Goal: Task Accomplishment & Management: Manage account settings

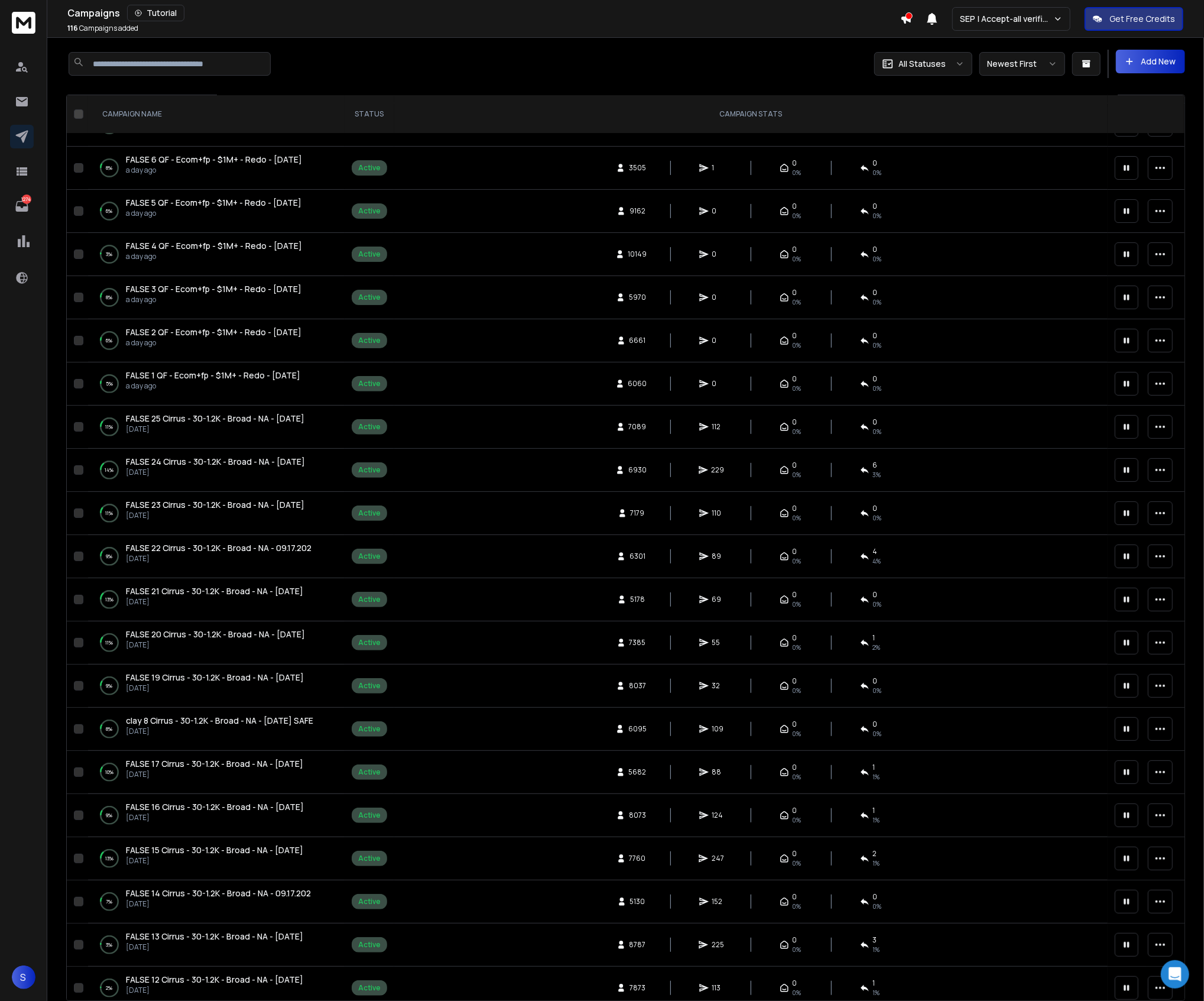
scroll to position [157, 0]
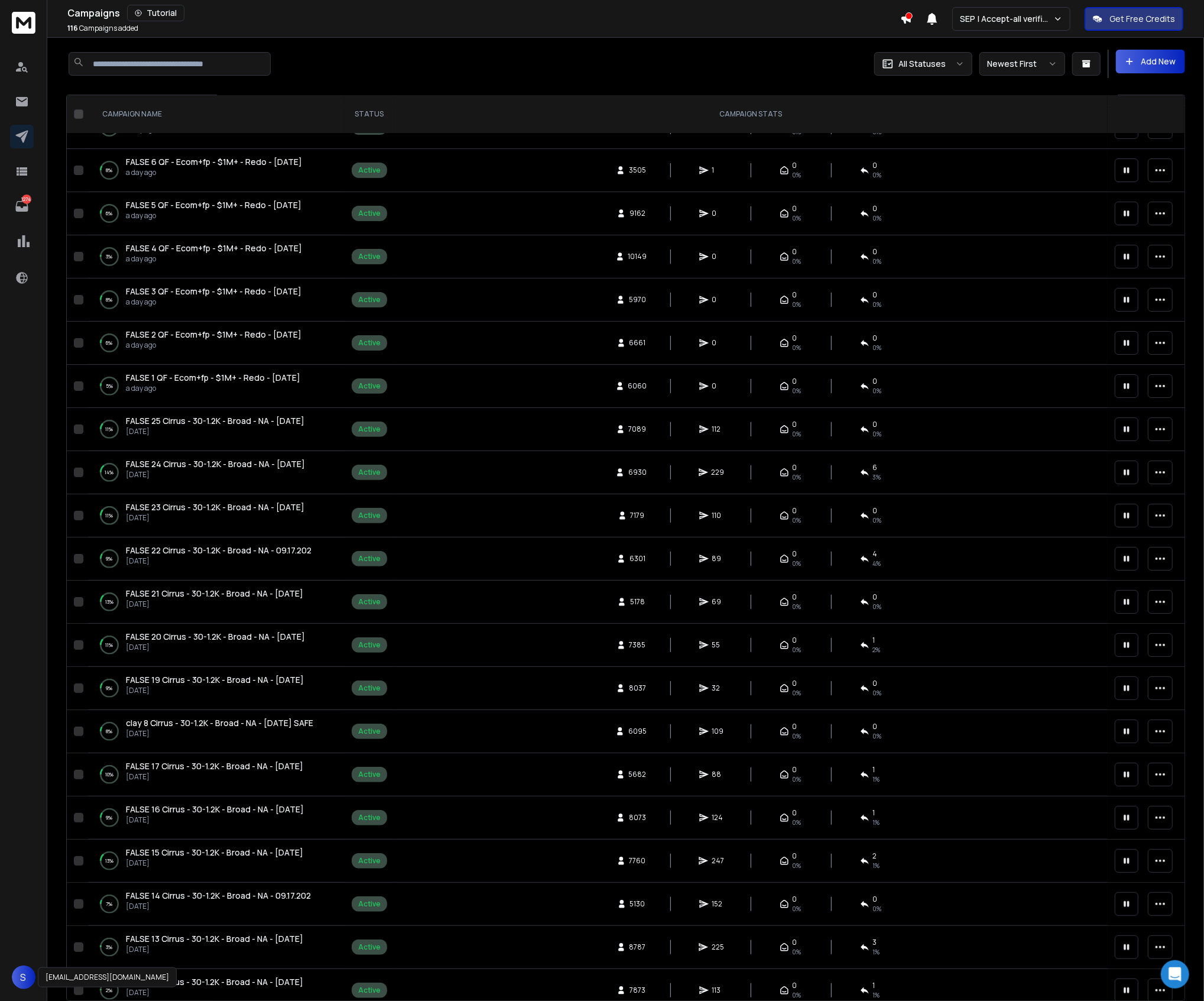
click at [16, 975] on span "S" at bounding box center [24, 978] width 24 height 24
click at [65, 980] on p "Logout" at bounding box center [71, 976] width 28 height 12
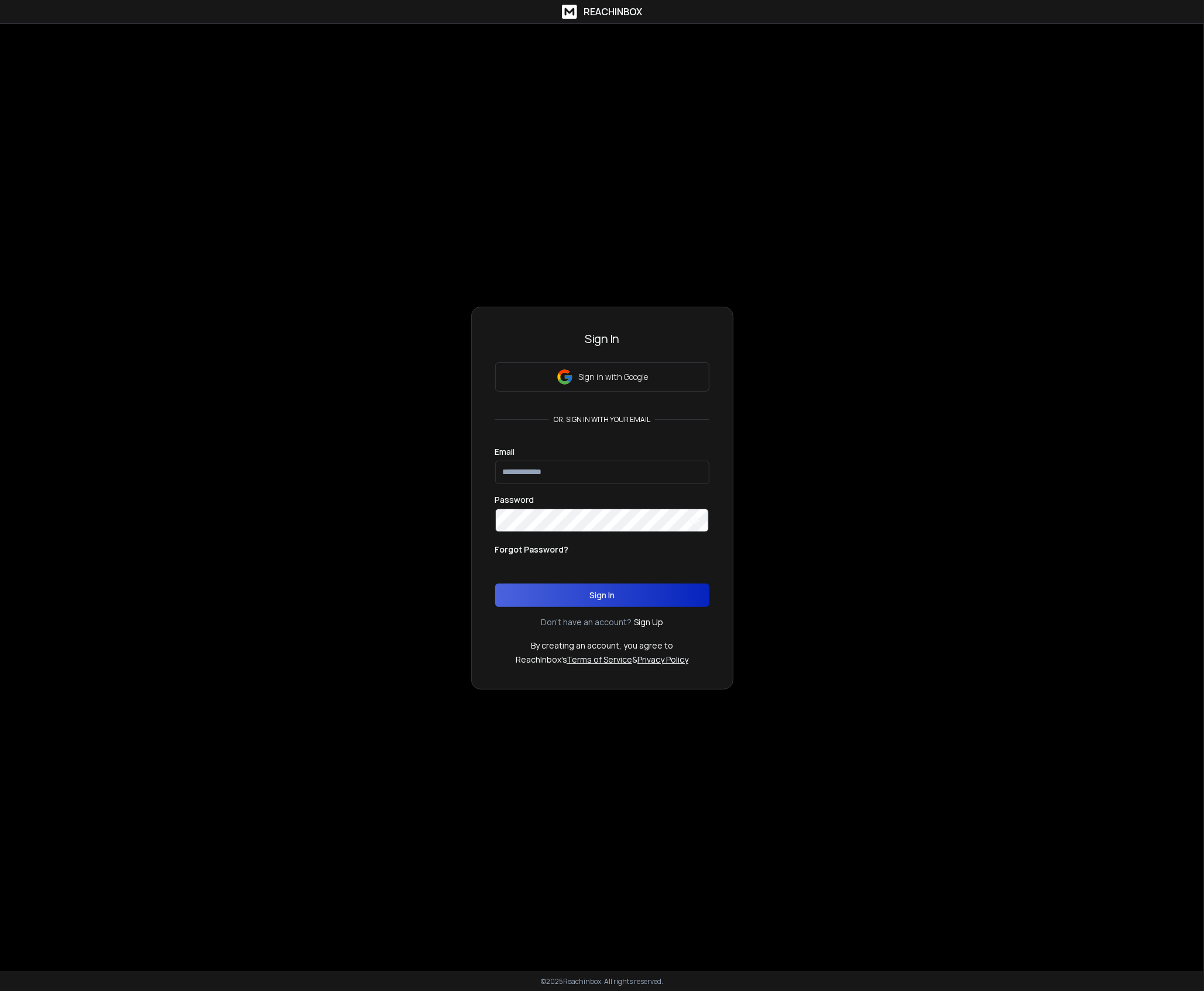
type input "**********"
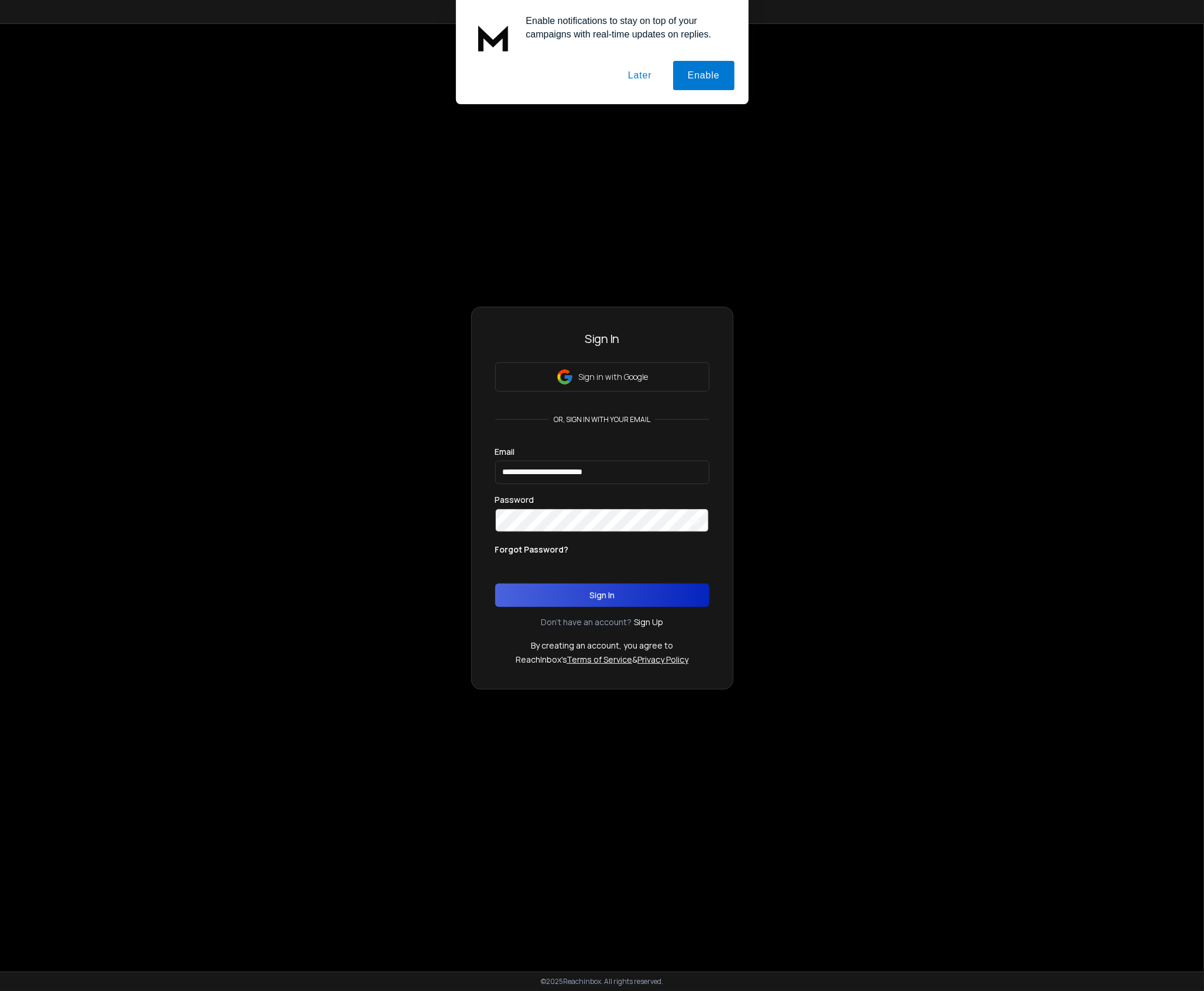
drag, startPoint x: 629, startPoint y: 476, endPoint x: 404, endPoint y: 484, distance: 225.1
click at [408, 484] on div "**********" at bounding box center [602, 497] width 1204 height 901
type input "**********"
click at [617, 591] on button "Sign In" at bounding box center [602, 595] width 214 height 24
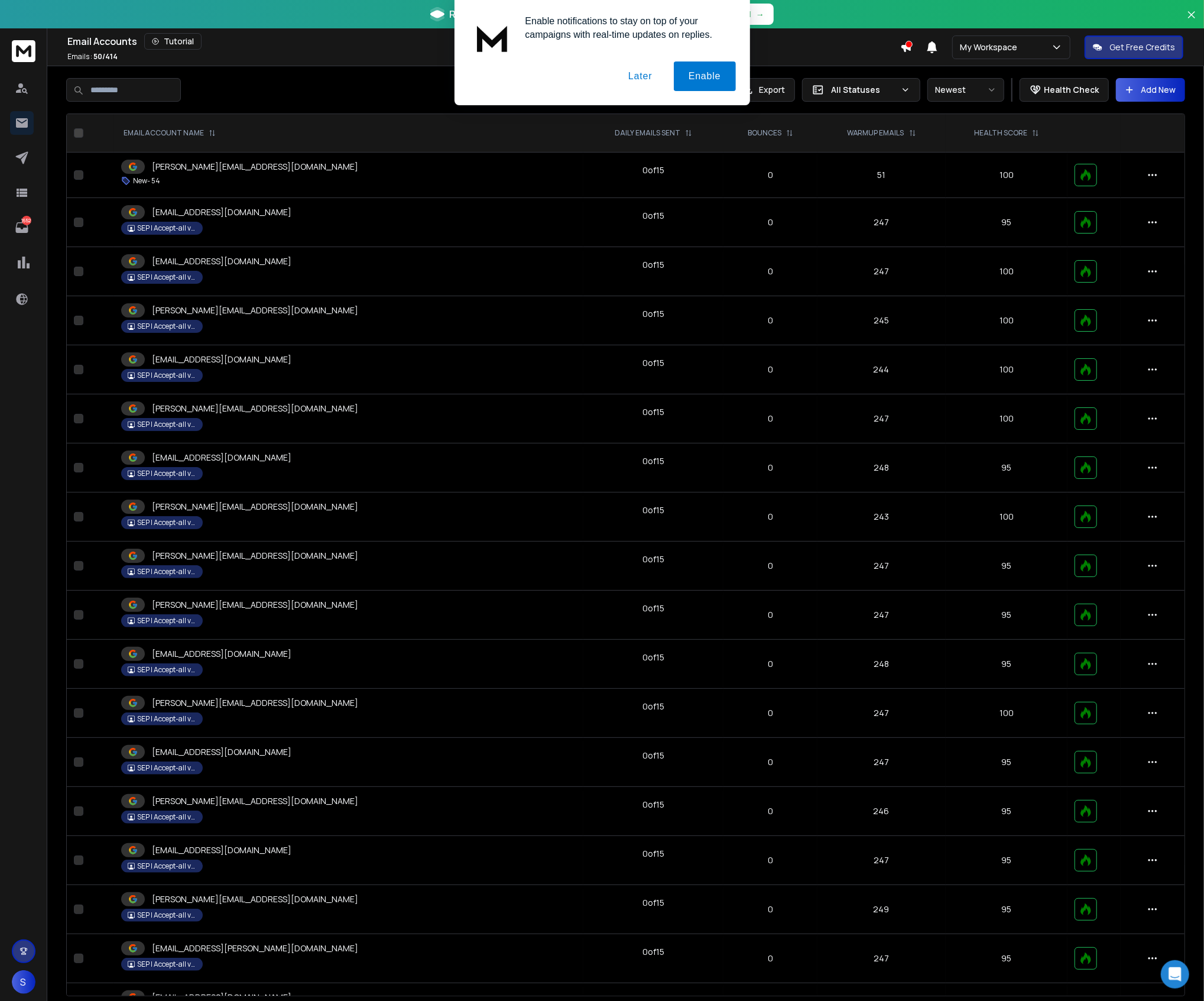
click at [642, 78] on button "Later" at bounding box center [640, 76] width 53 height 29
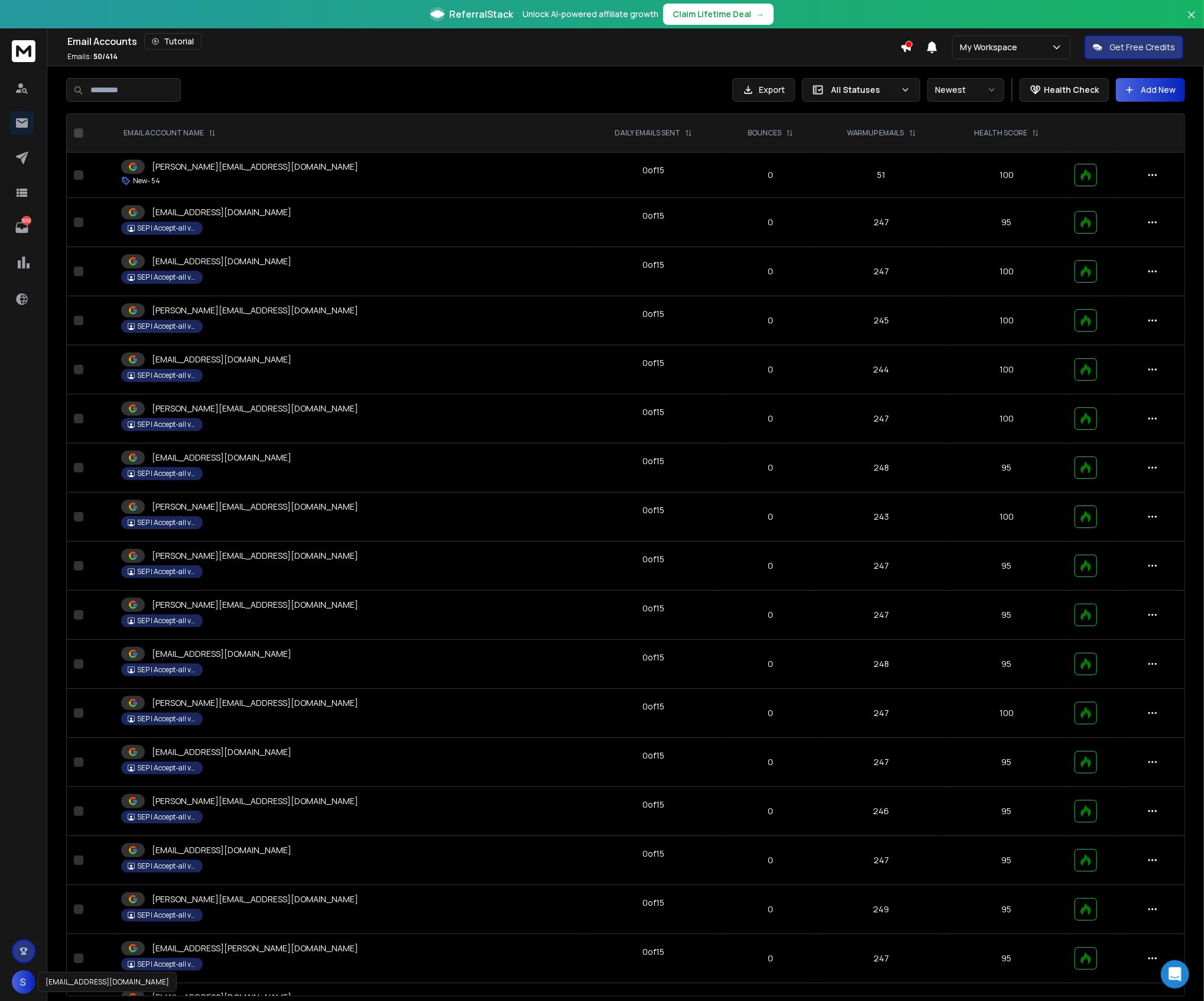
click at [19, 983] on span "S" at bounding box center [24, 982] width 24 height 24
click at [94, 961] on icon at bounding box center [99, 961] width 11 height 11
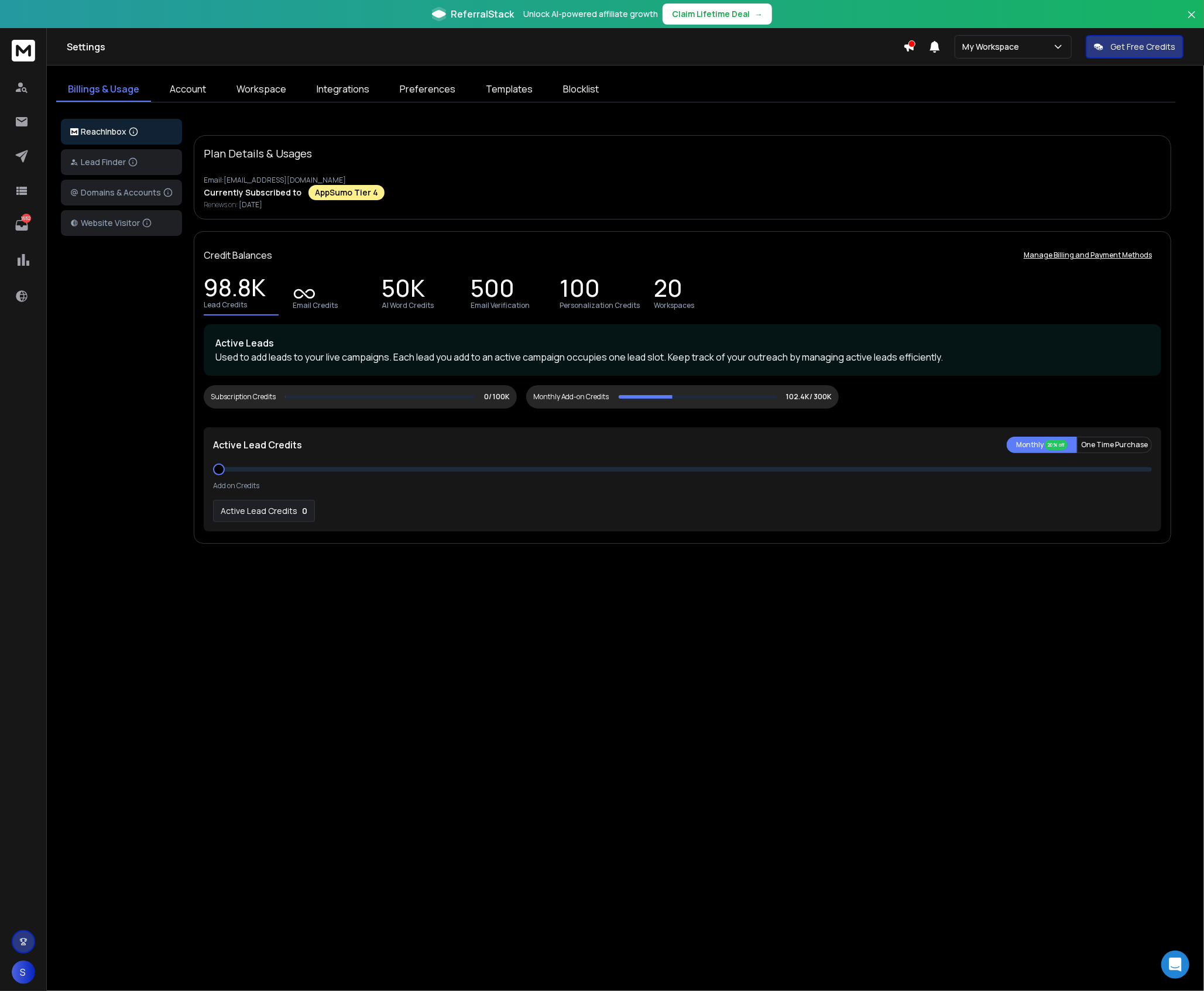
click at [8, 975] on div "1652 S" at bounding box center [23, 512] width 47 height 967
click at [17, 975] on span "S" at bounding box center [24, 972] width 24 height 24
click at [55, 968] on div "Logout" at bounding box center [107, 971] width 111 height 19
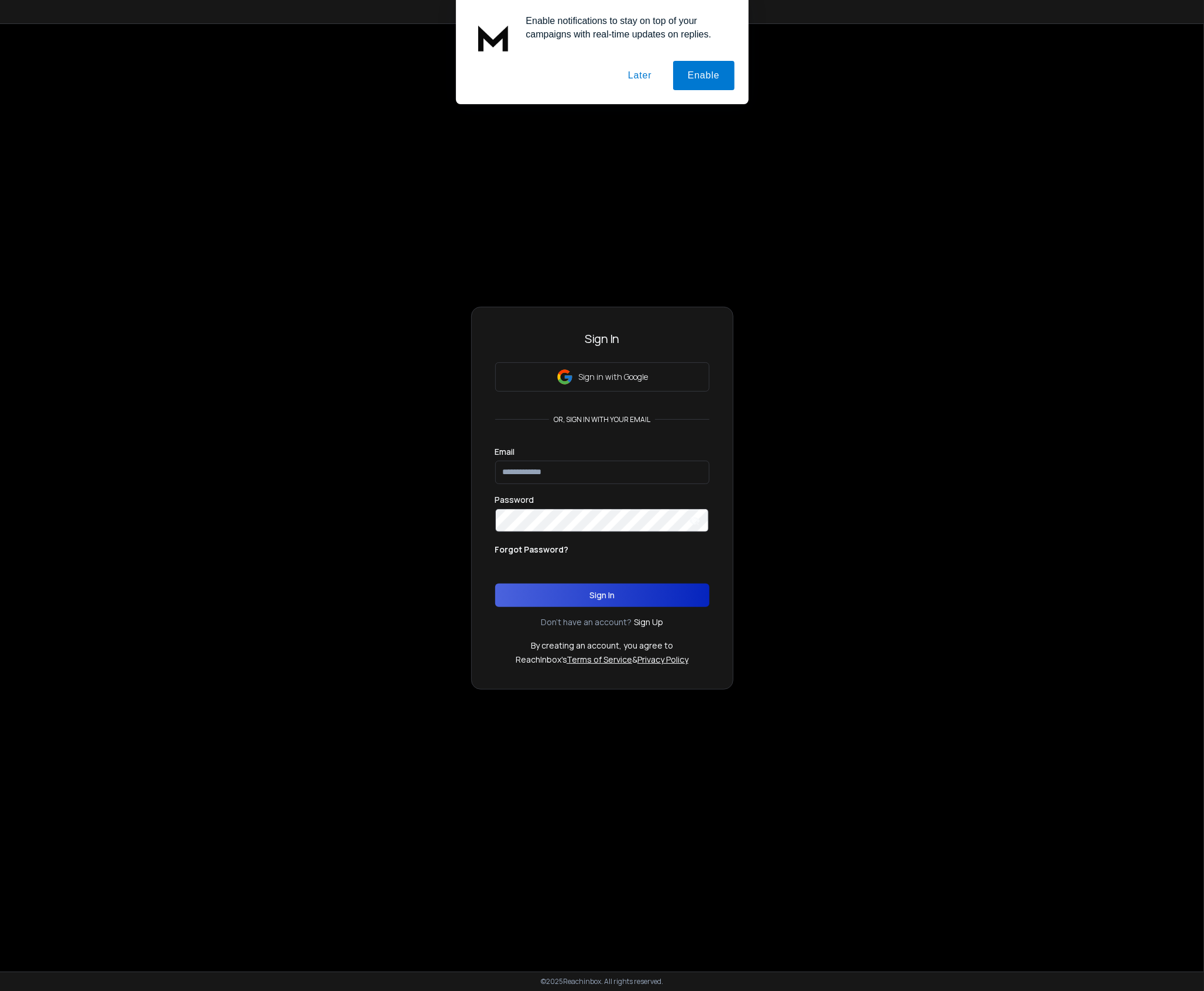
type input "**********"
click at [517, 588] on button "Sign In" at bounding box center [602, 595] width 214 height 24
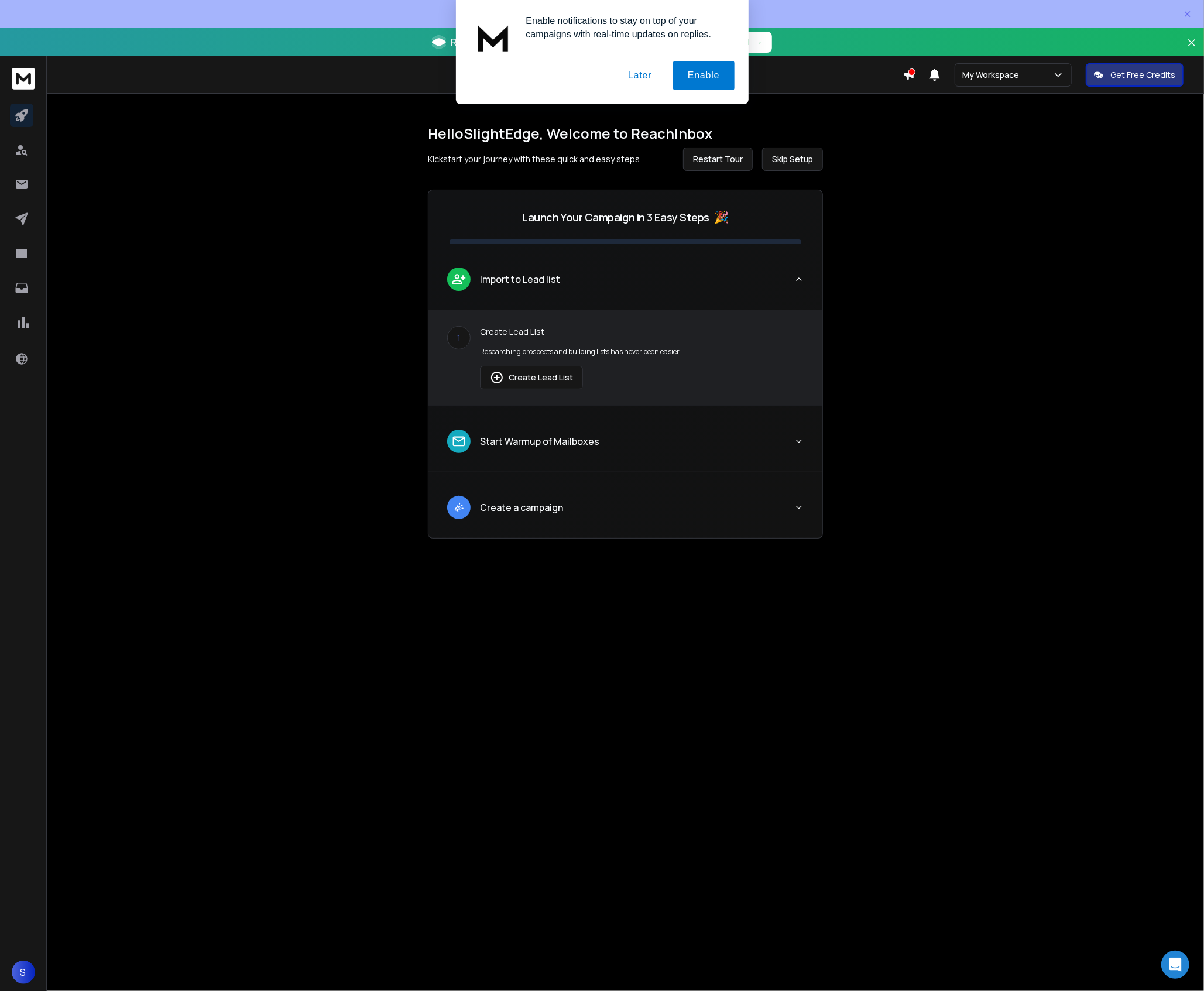
click at [636, 73] on button "Later" at bounding box center [640, 75] width 53 height 29
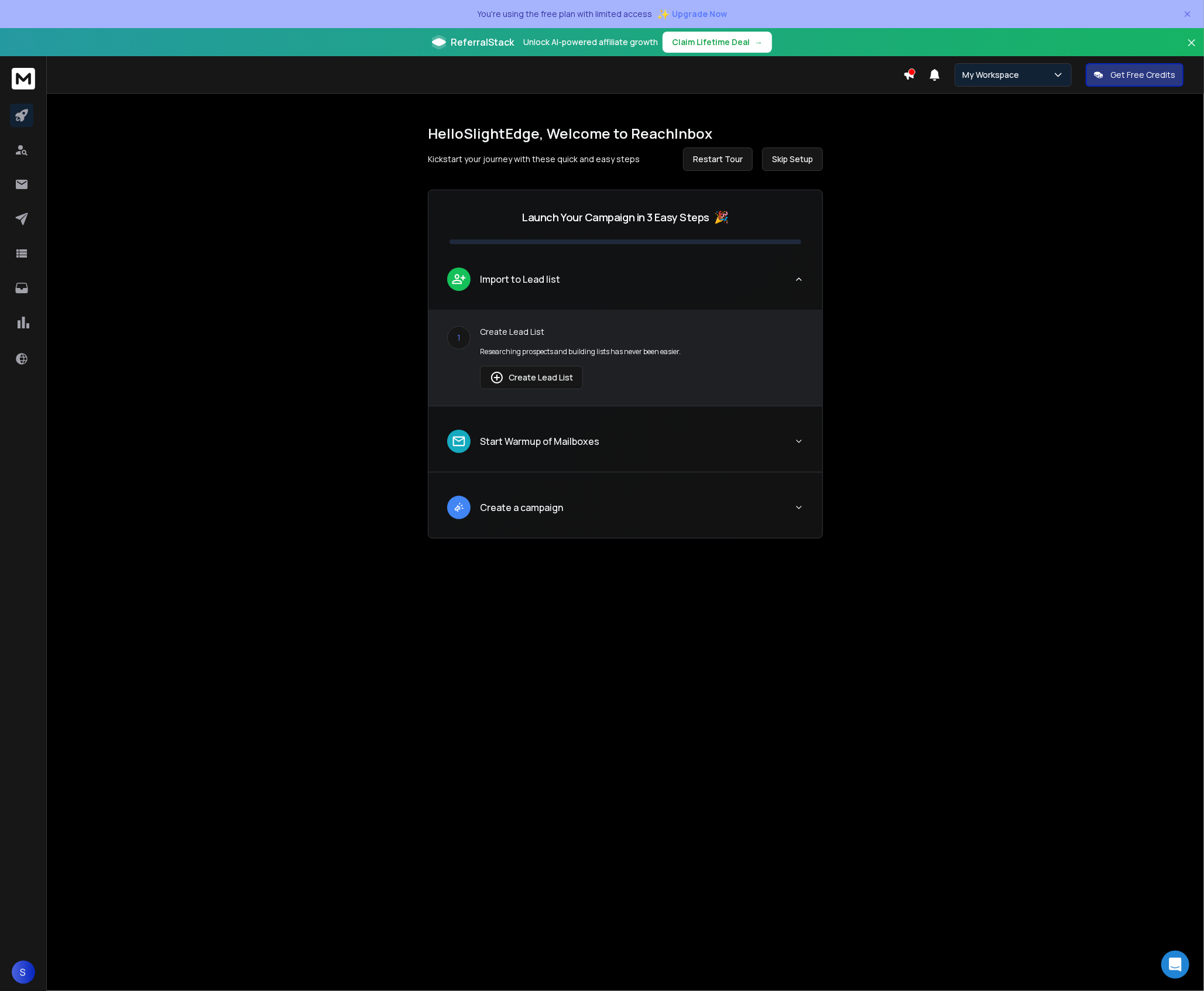
click at [991, 73] on p "My Workspace" at bounding box center [993, 75] width 61 height 12
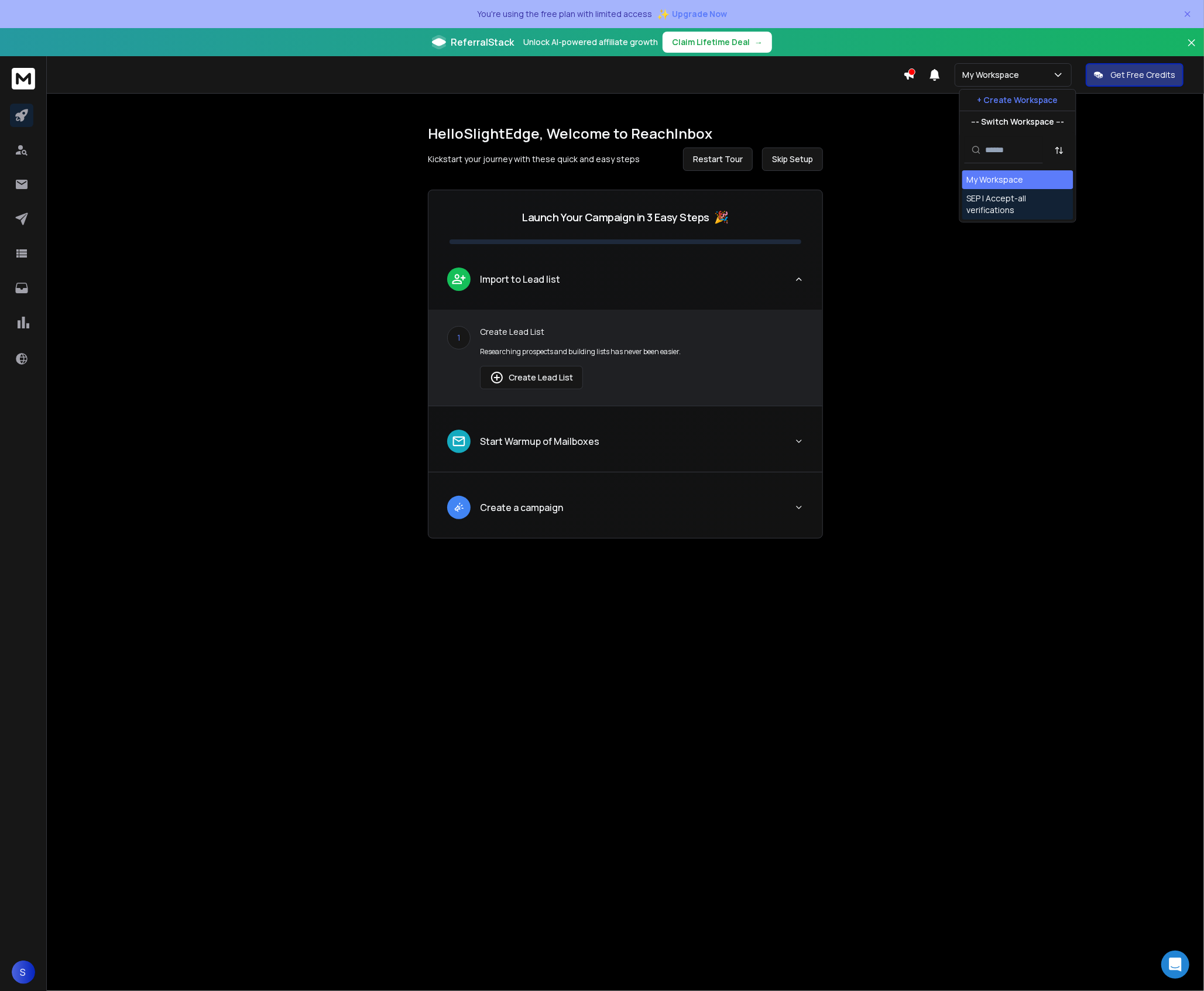
click at [998, 202] on div "SEP | Accept-all verifications" at bounding box center [1018, 204] width 102 height 24
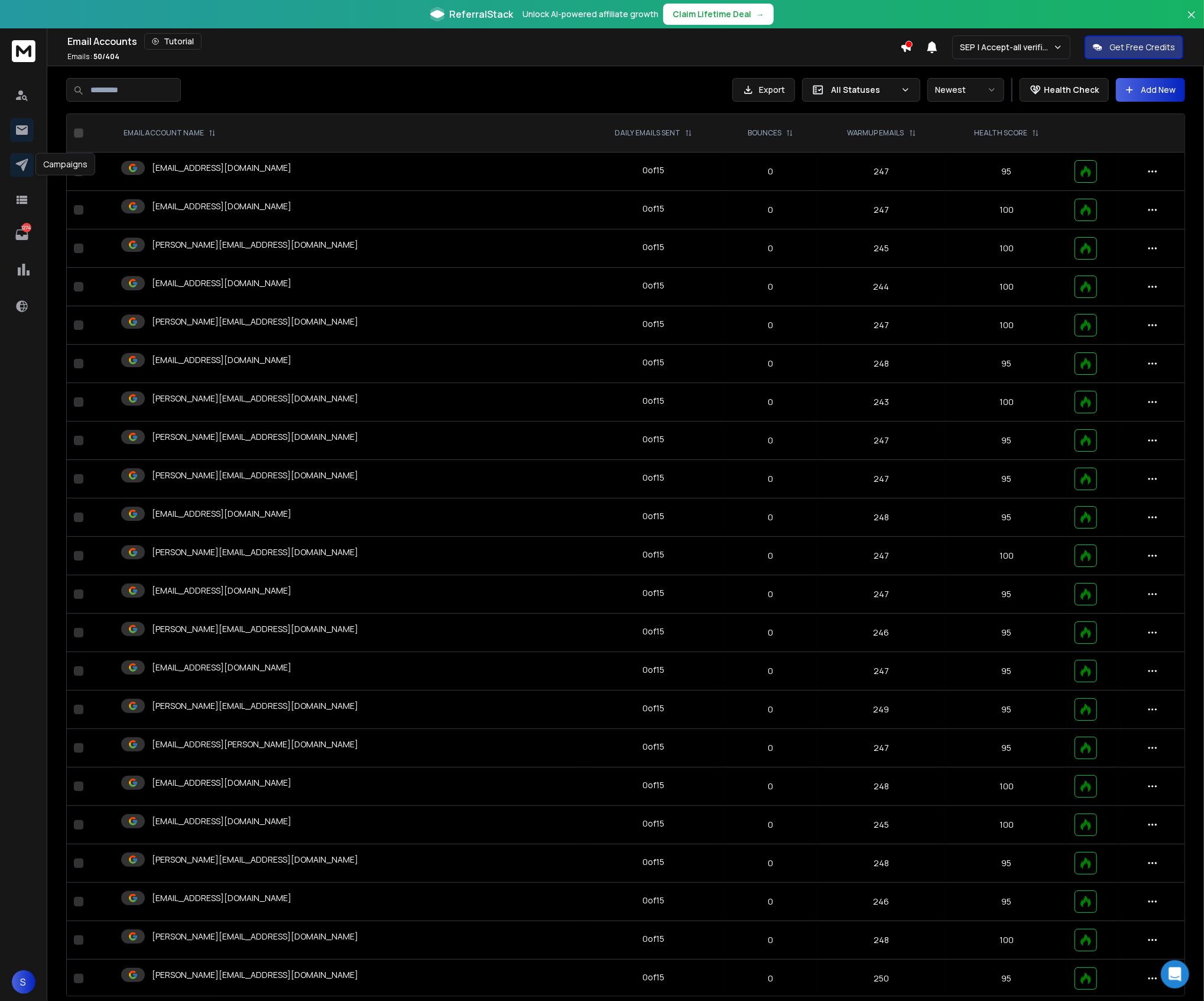
click at [25, 168] on icon at bounding box center [22, 165] width 14 height 14
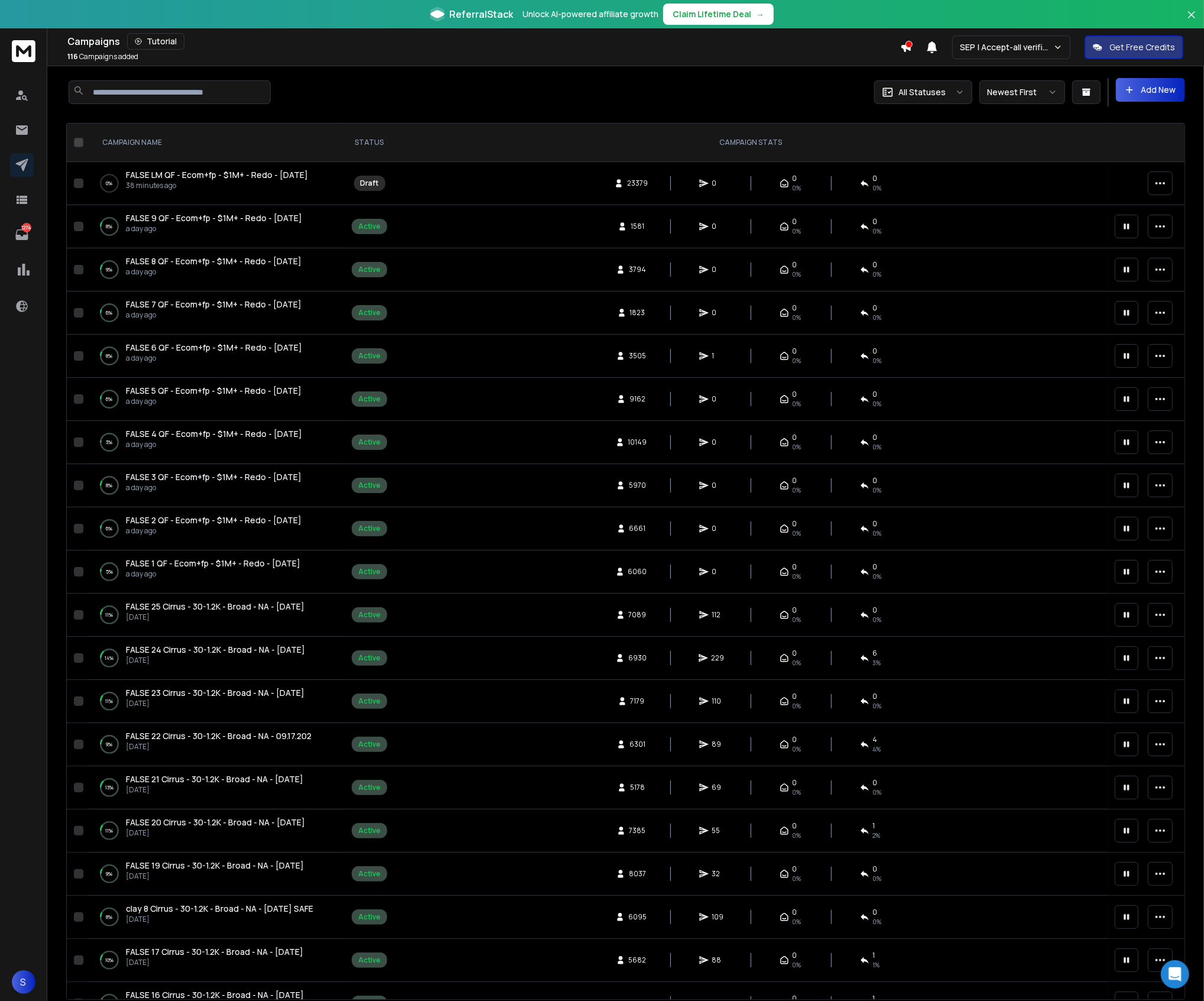
click at [1194, 14] on icon "Close banner" at bounding box center [1191, 14] width 11 height 11
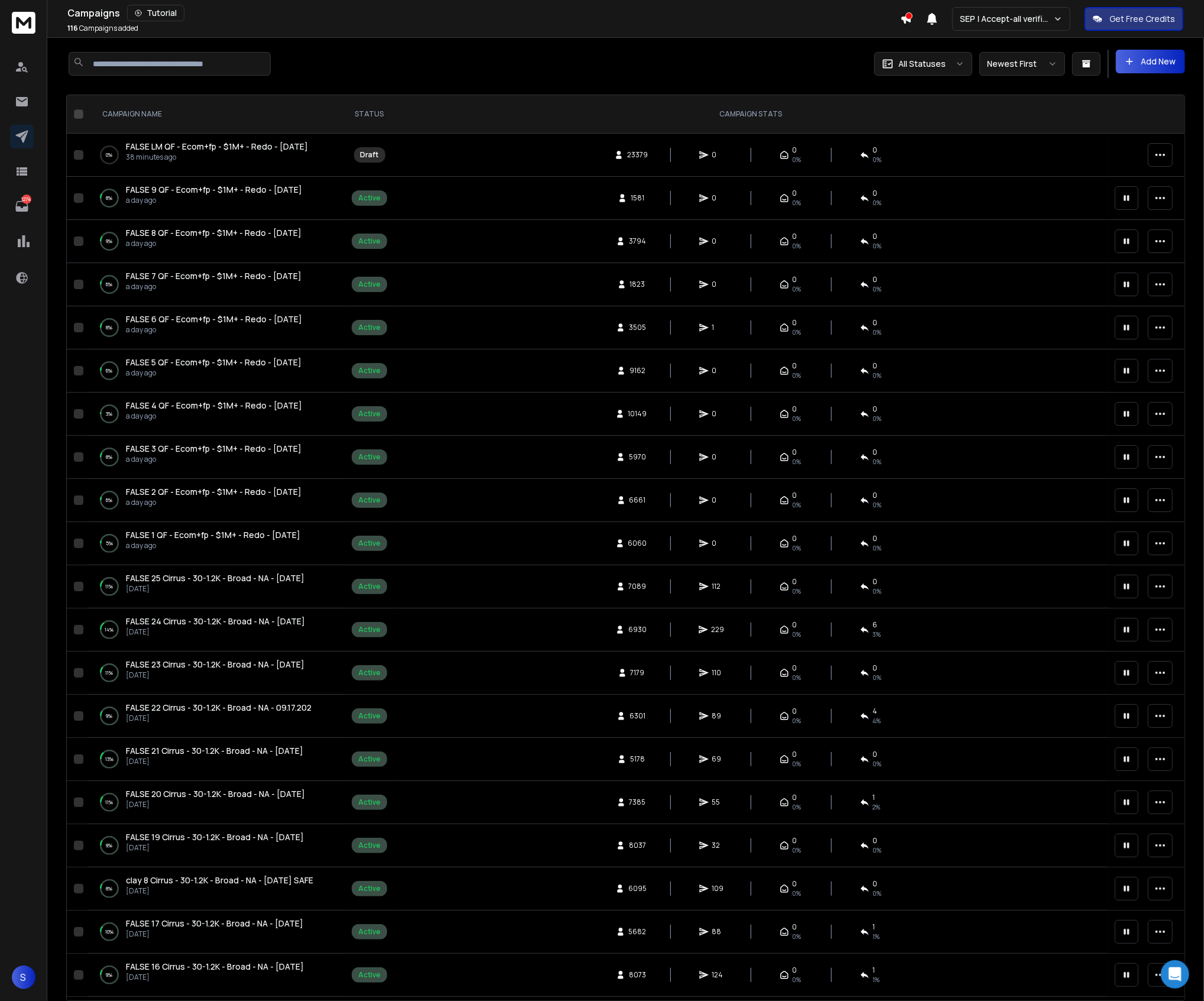
click at [507, 164] on td "23379 0 0 0% 0 0%" at bounding box center [751, 155] width 714 height 43
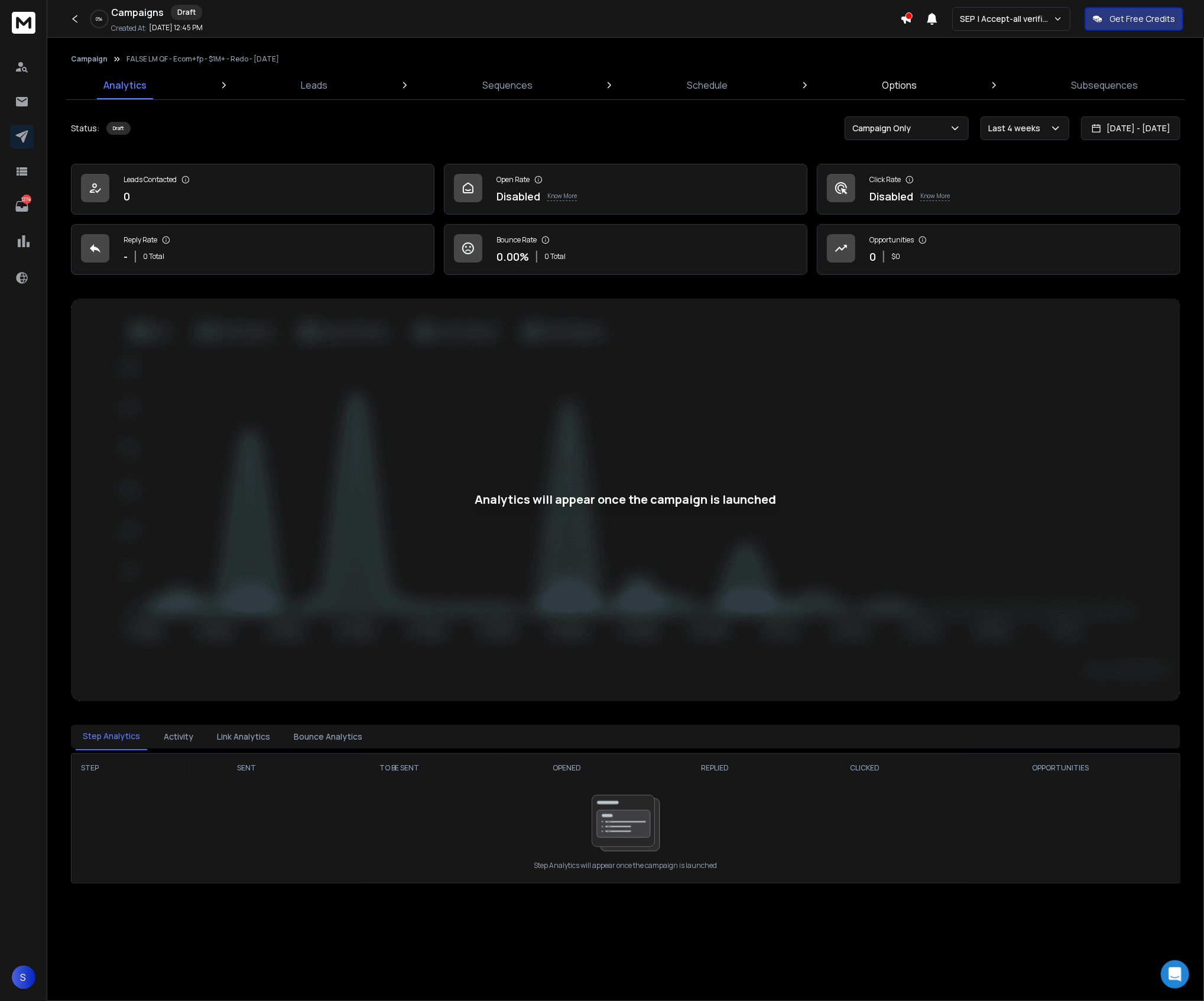
click at [909, 88] on p "Options" at bounding box center [900, 85] width 35 height 14
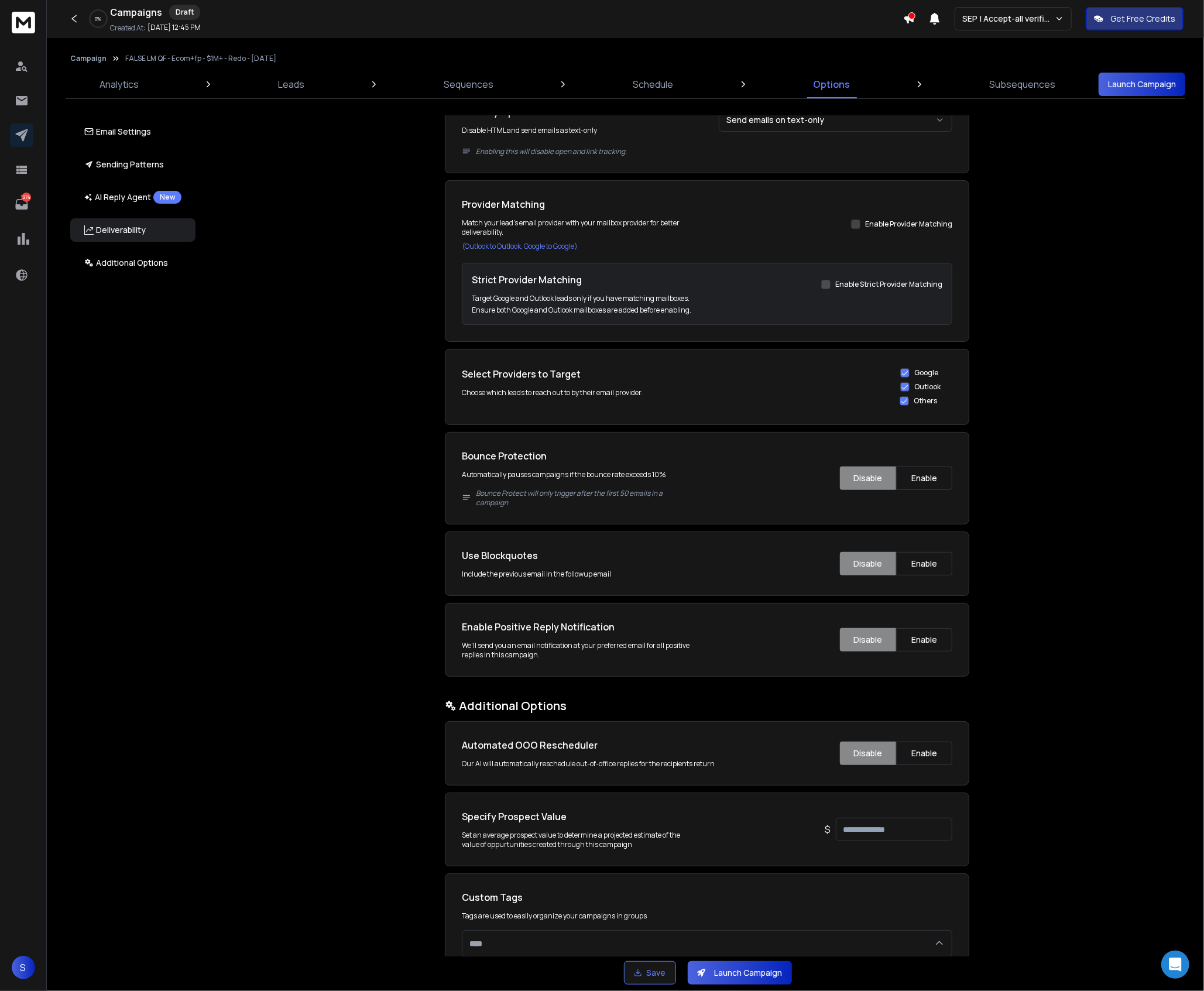
click at [734, 965] on button "Launch Campaign" at bounding box center [740, 973] width 104 height 24
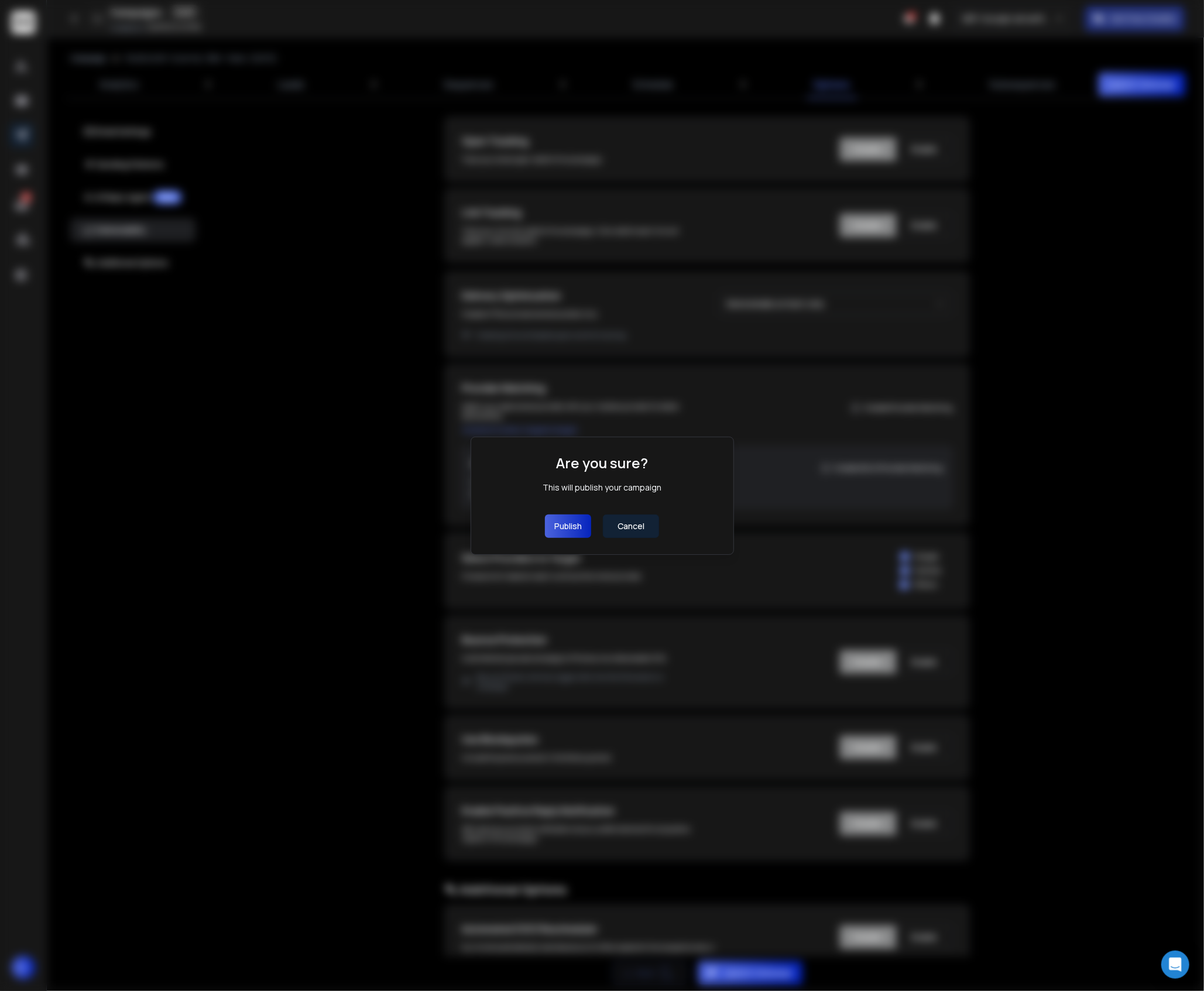
scroll to position [1510, 0]
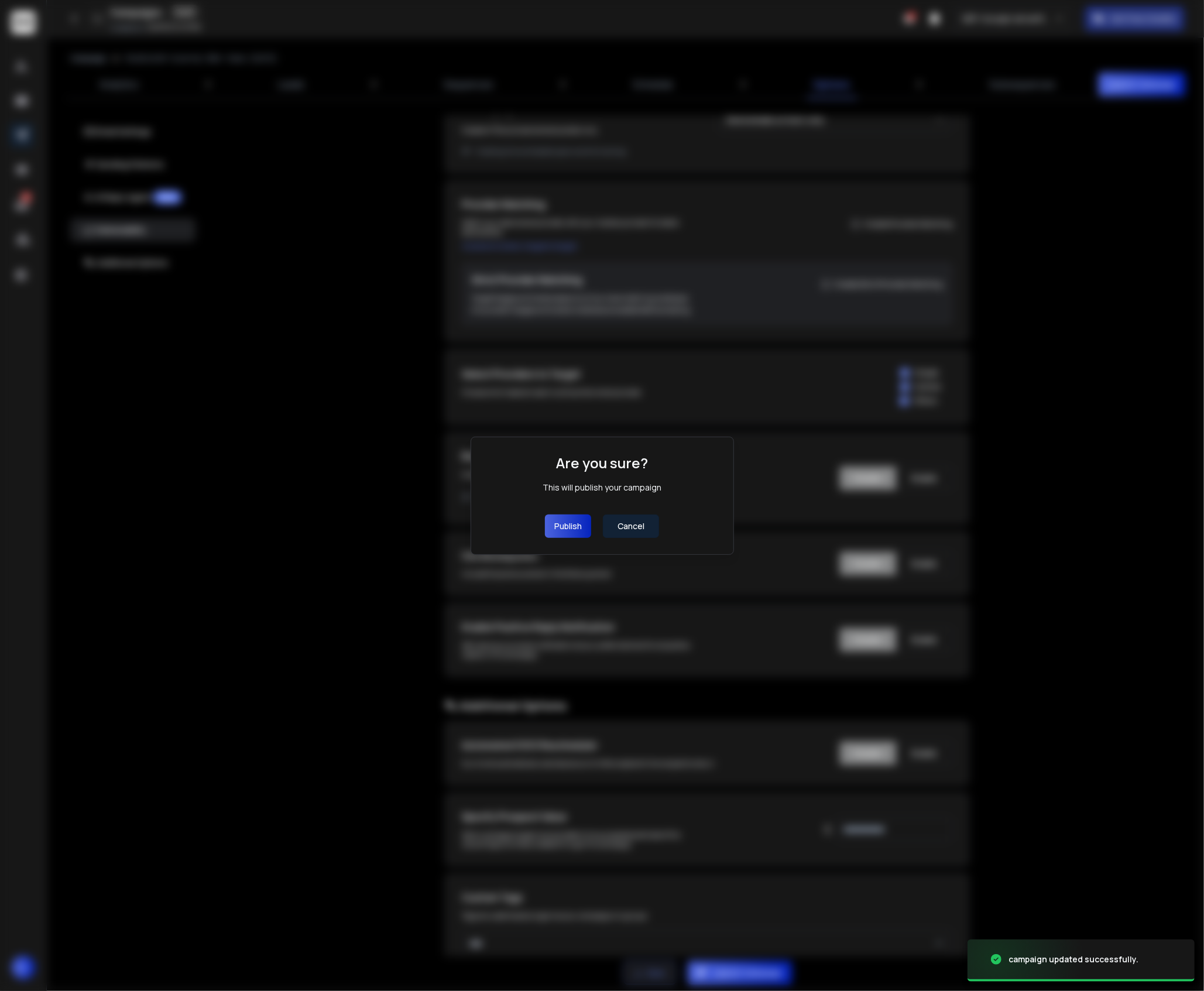
click at [577, 532] on button "Publish" at bounding box center [568, 527] width 46 height 24
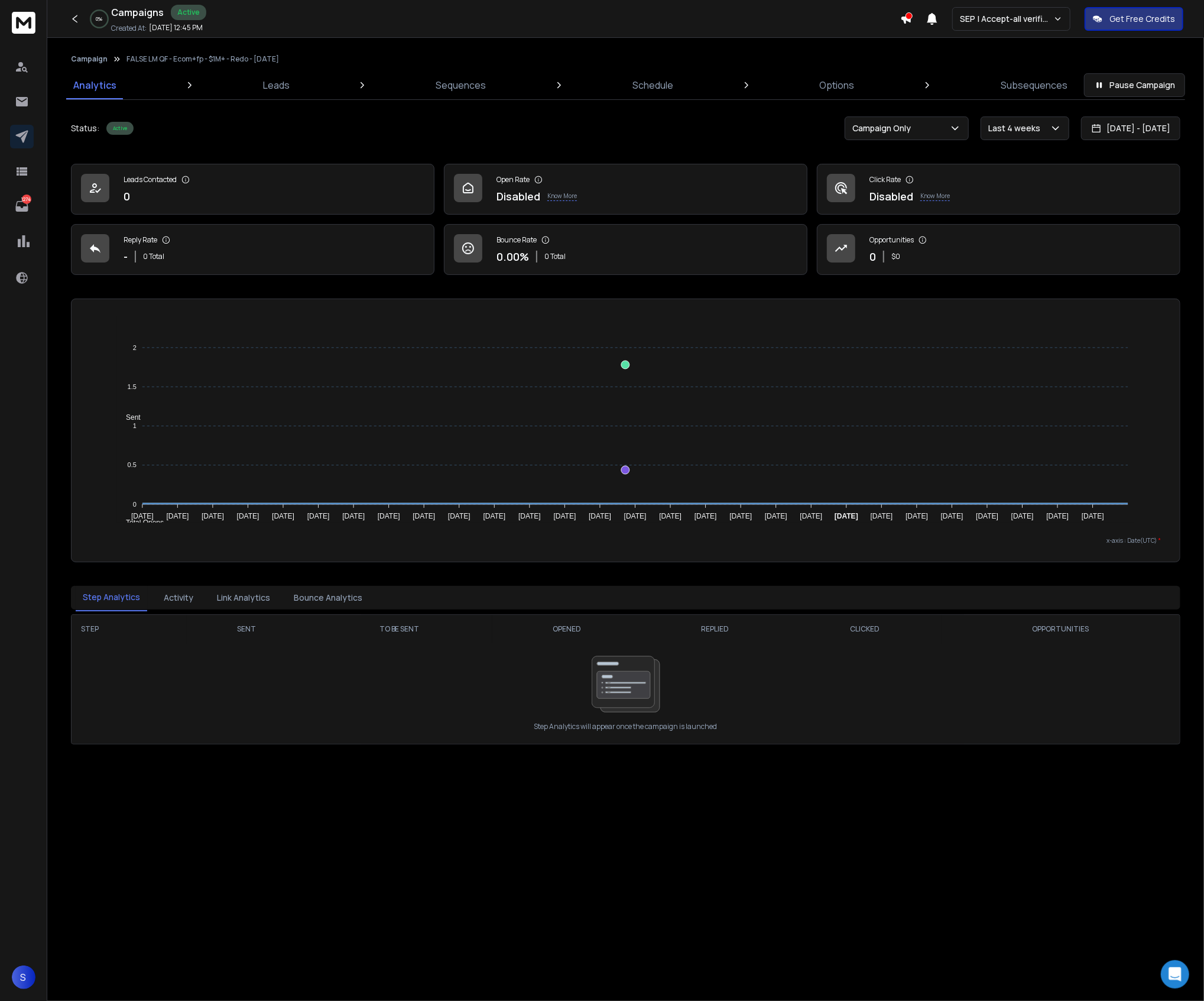
click at [36, 125] on div "1274 S" at bounding box center [23, 500] width 47 height 1001
click at [24, 132] on icon at bounding box center [22, 137] width 13 height 13
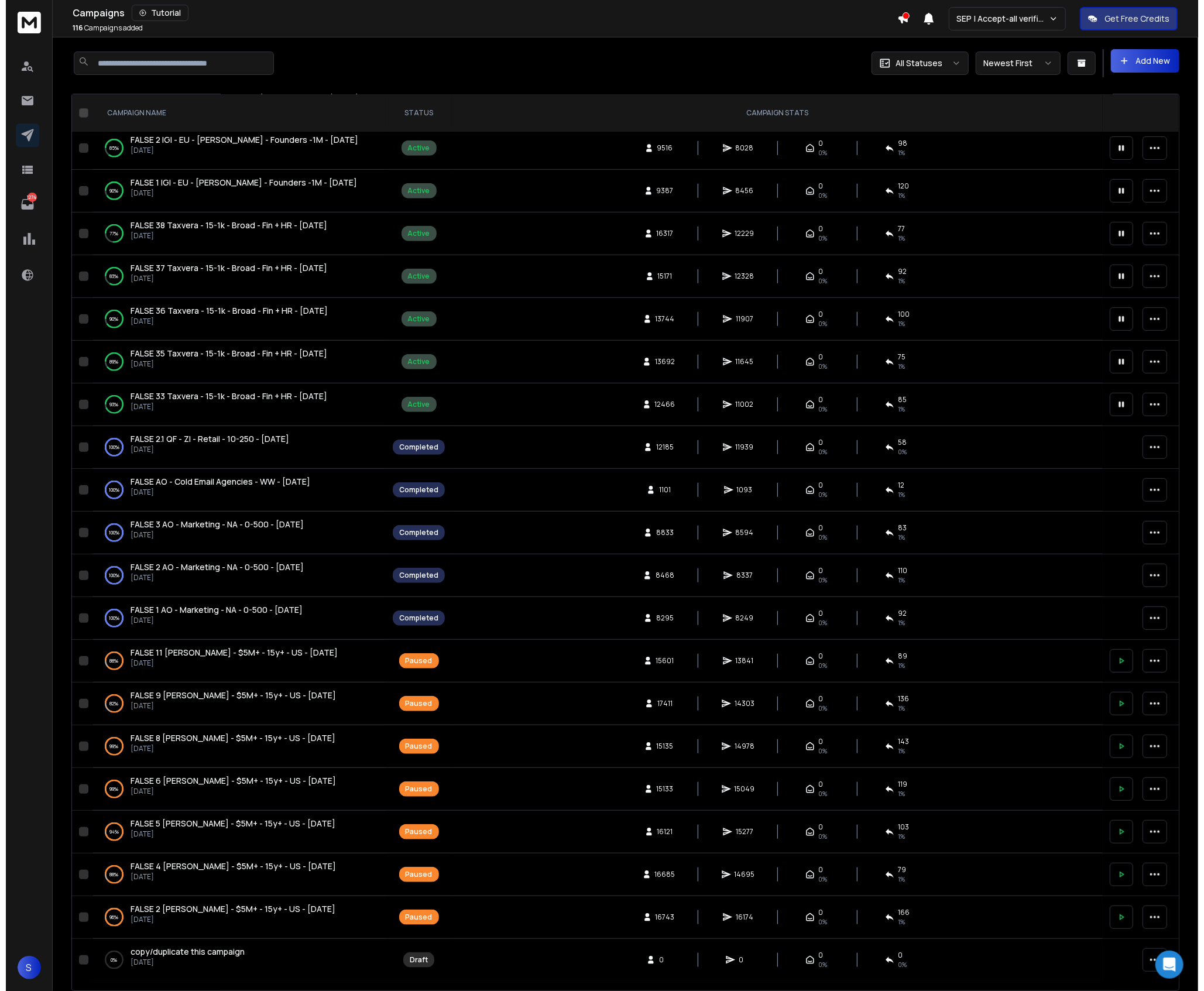
scroll to position [4130, 0]
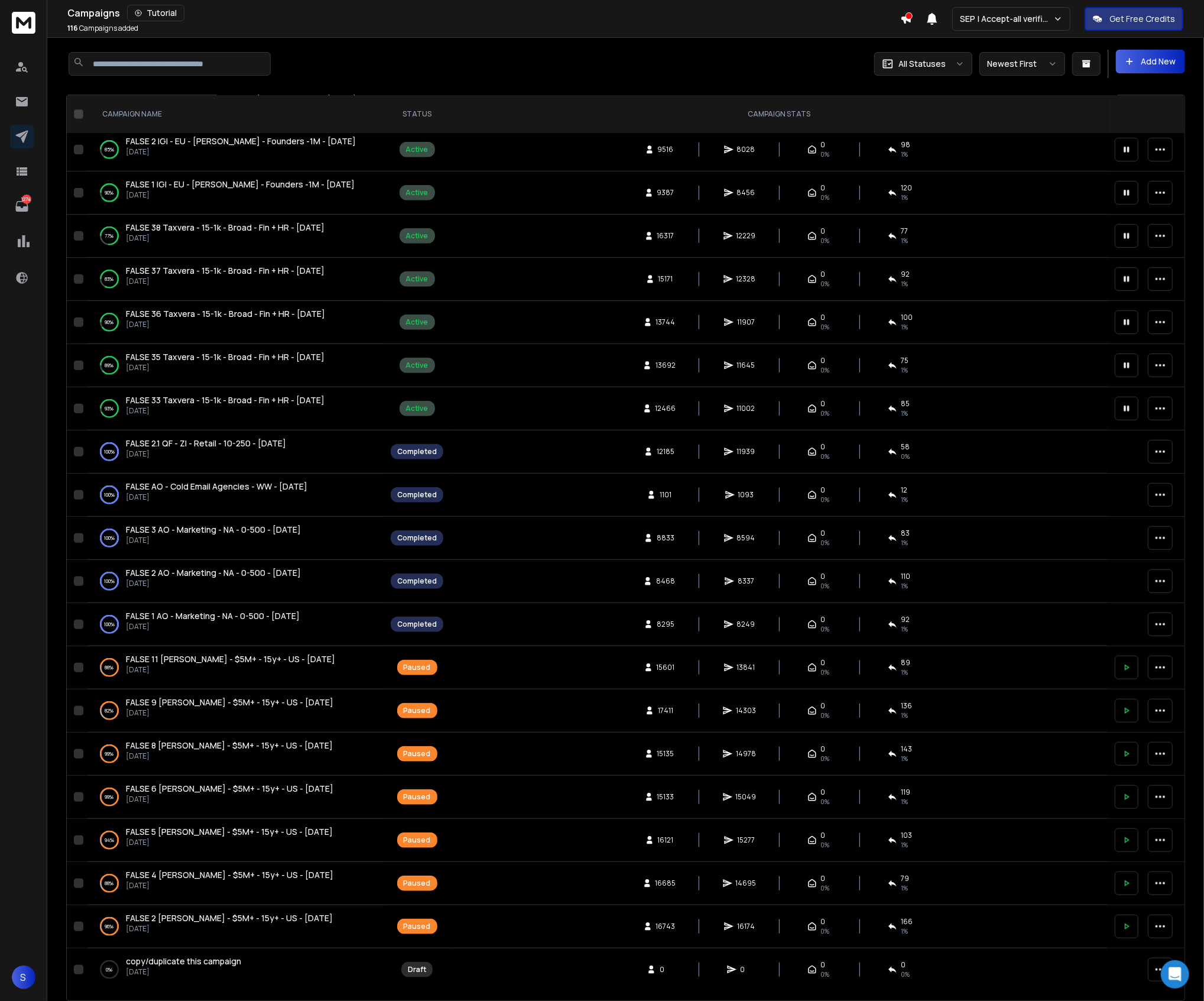
drag, startPoint x: 1149, startPoint y: 966, endPoint x: 1140, endPoint y: 961, distance: 10.3
click at [1154, 966] on icon "button" at bounding box center [1160, 970] width 12 height 12
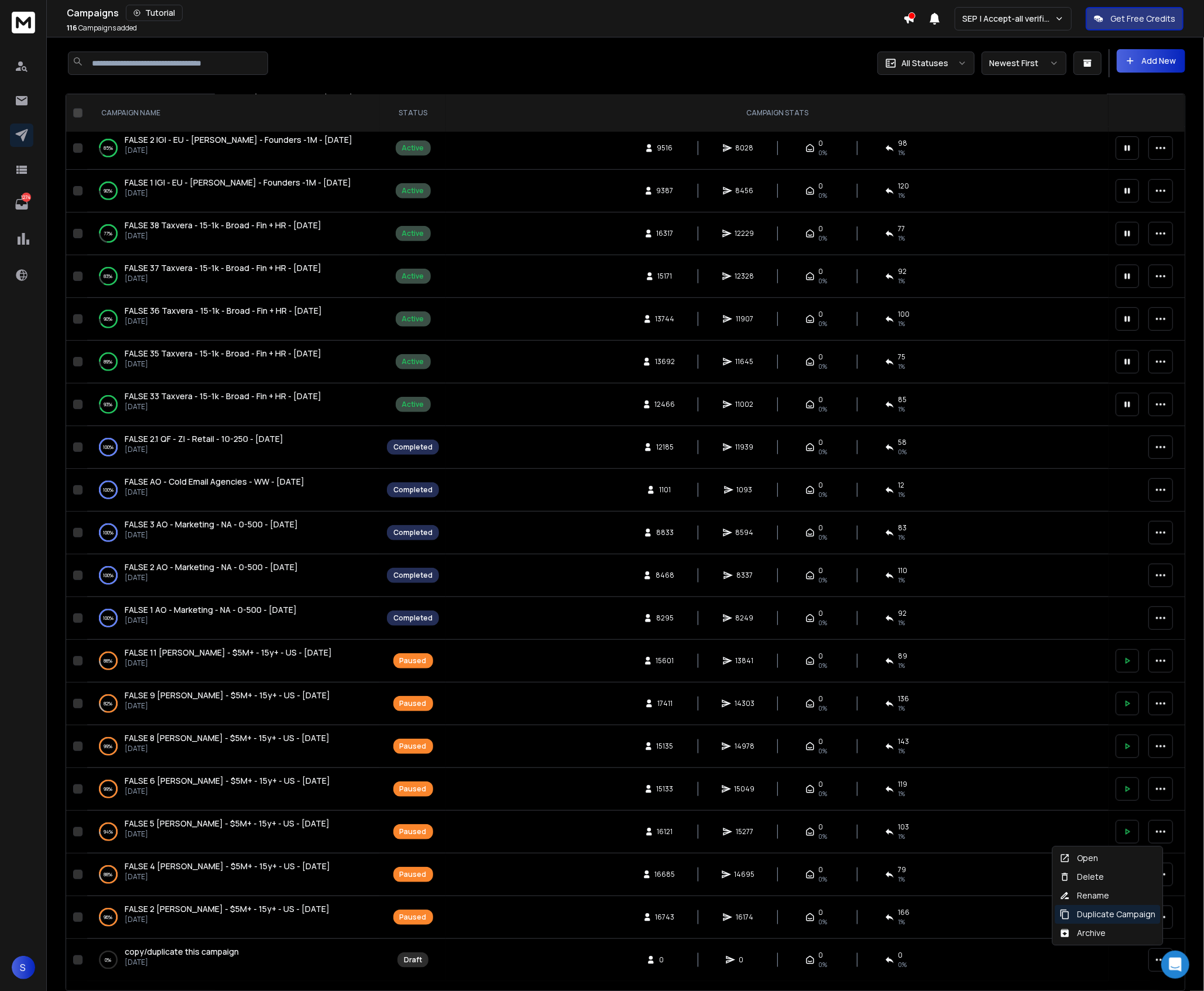
click at [1091, 913] on div "Duplicate Campaign" at bounding box center [1107, 914] width 96 height 12
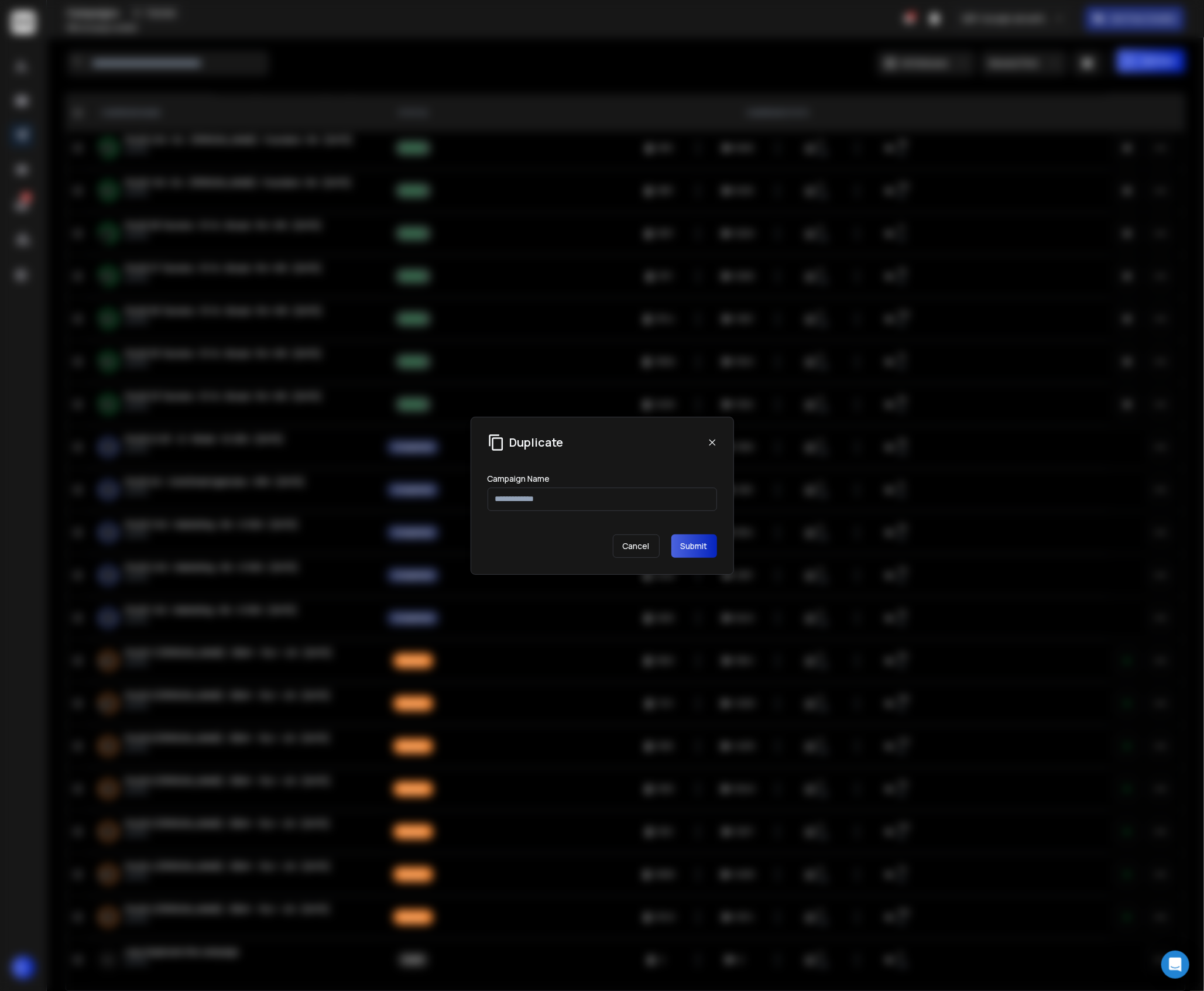
click at [677, 499] on input "text" at bounding box center [602, 499] width 230 height 24
paste input "**********"
type input "**********"
click at [687, 541] on button "Submit" at bounding box center [694, 546] width 46 height 24
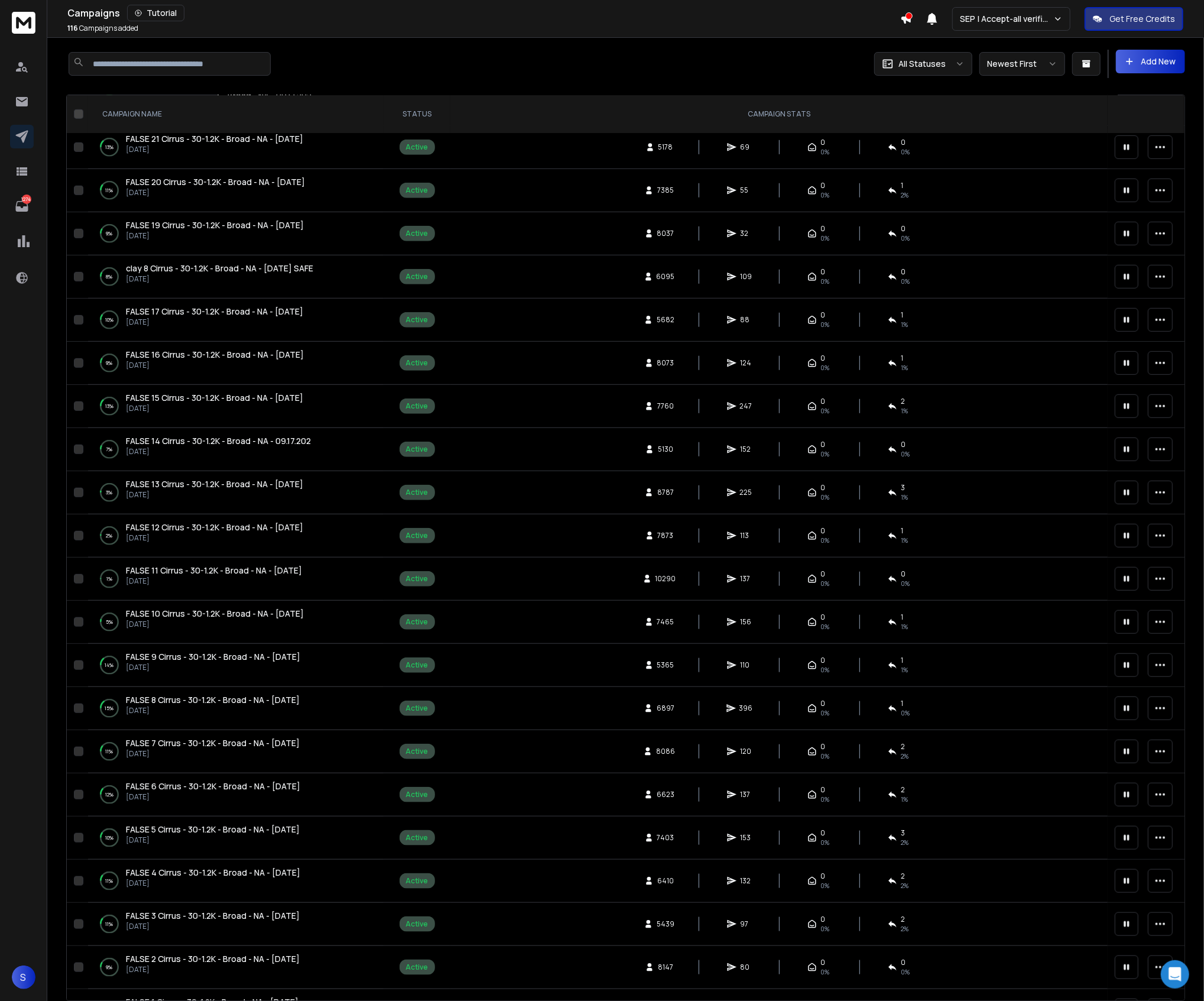
scroll to position [0, 0]
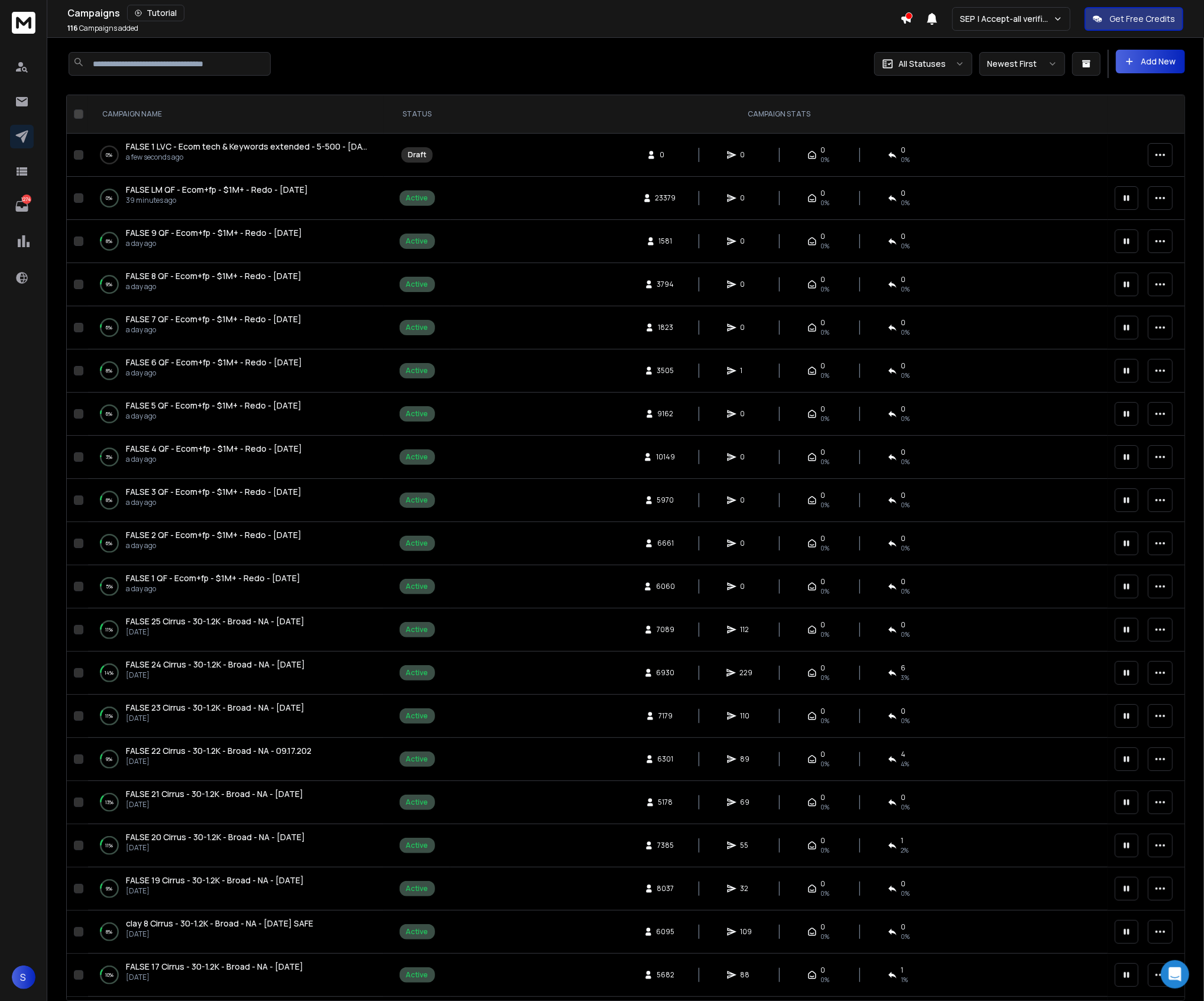
click at [314, 149] on span "FALSE 1 LVC - Ecom tech & Keywords extended - 5-500 - [DATE]" at bounding box center [251, 146] width 250 height 11
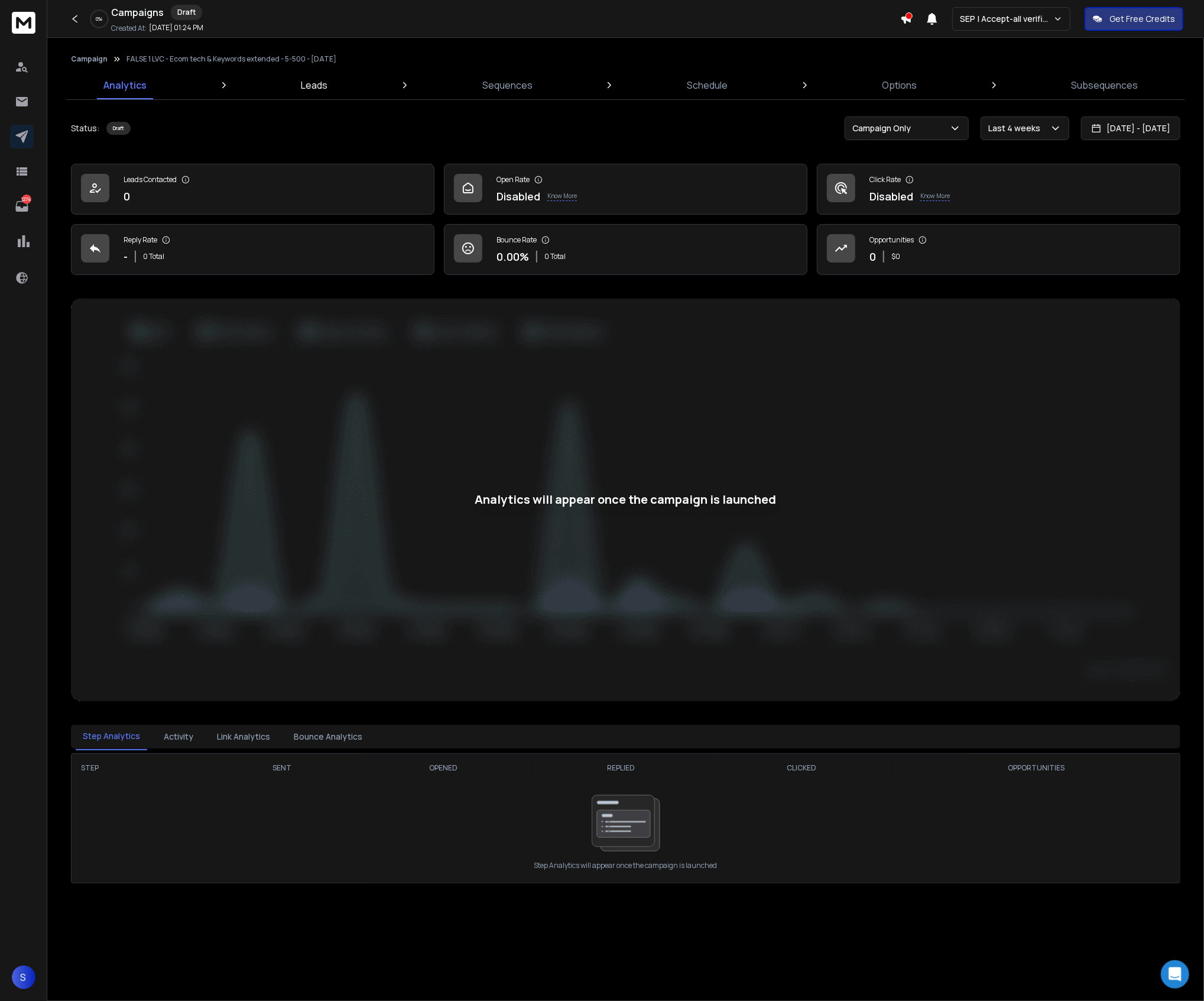
click at [296, 88] on link "Leads" at bounding box center [314, 85] width 41 height 28
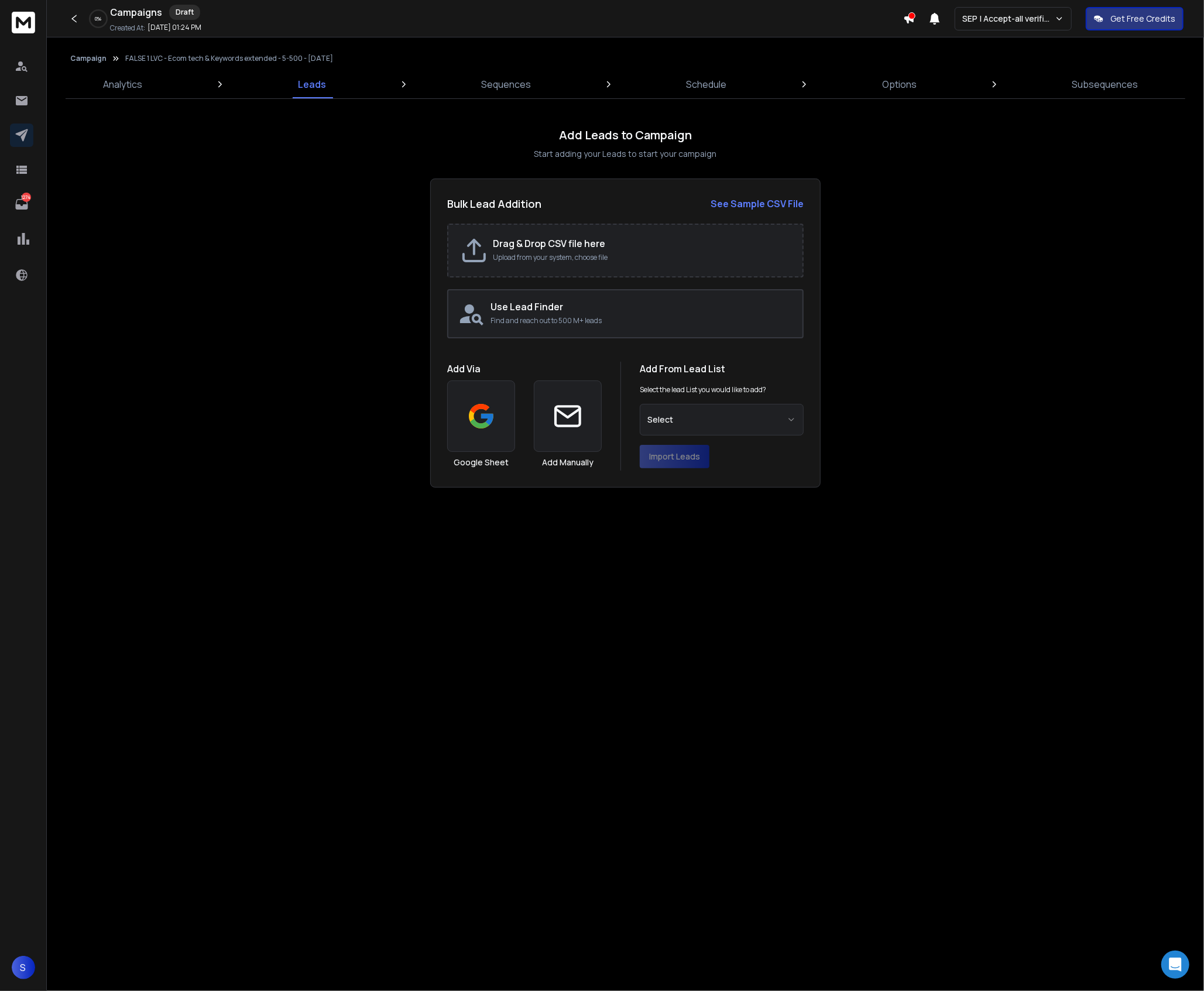
click at [556, 235] on div "Drag & Drop CSV file here Upload from your system, choose file" at bounding box center [625, 250] width 356 height 54
type input "**********"
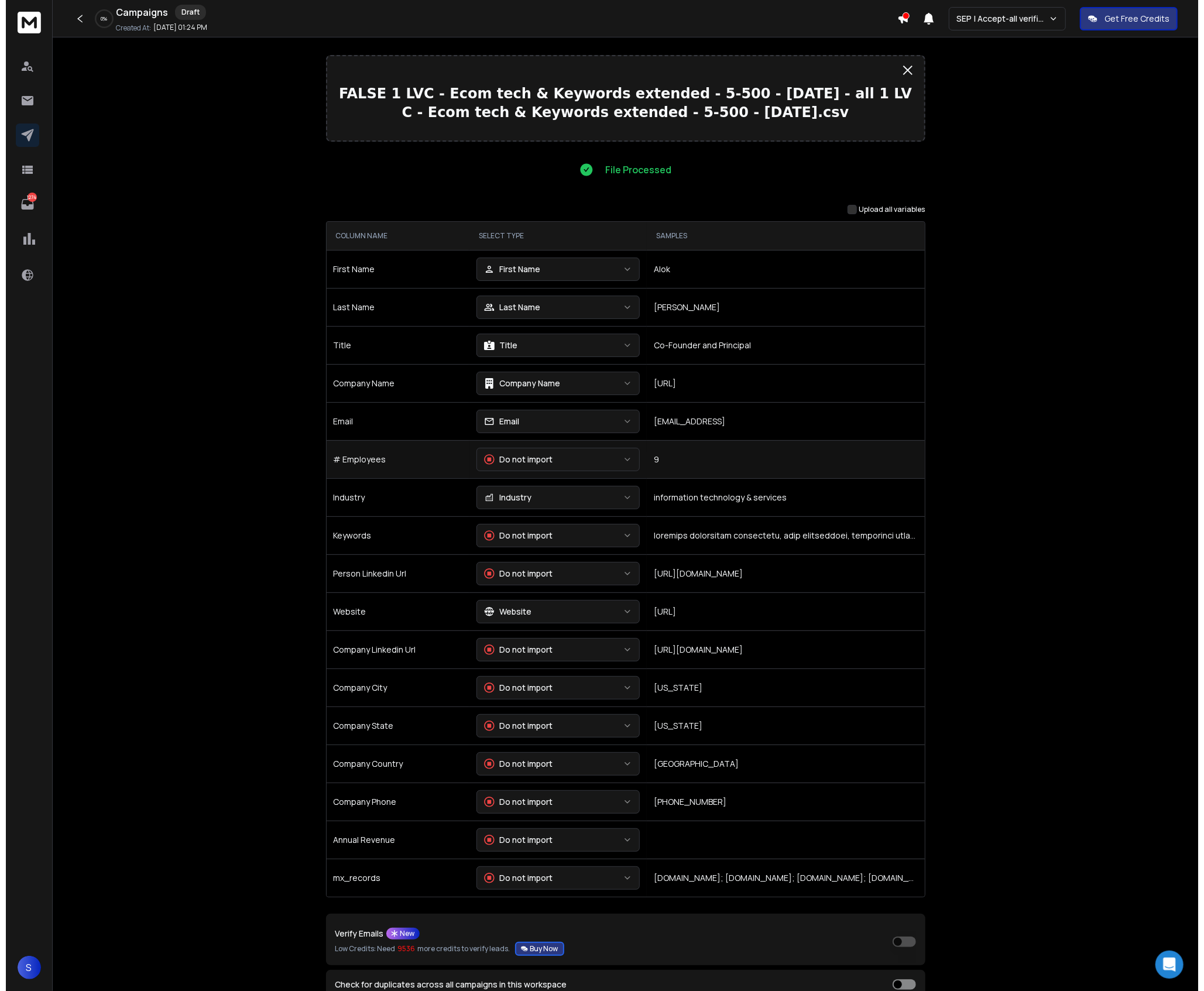
scroll to position [110, 0]
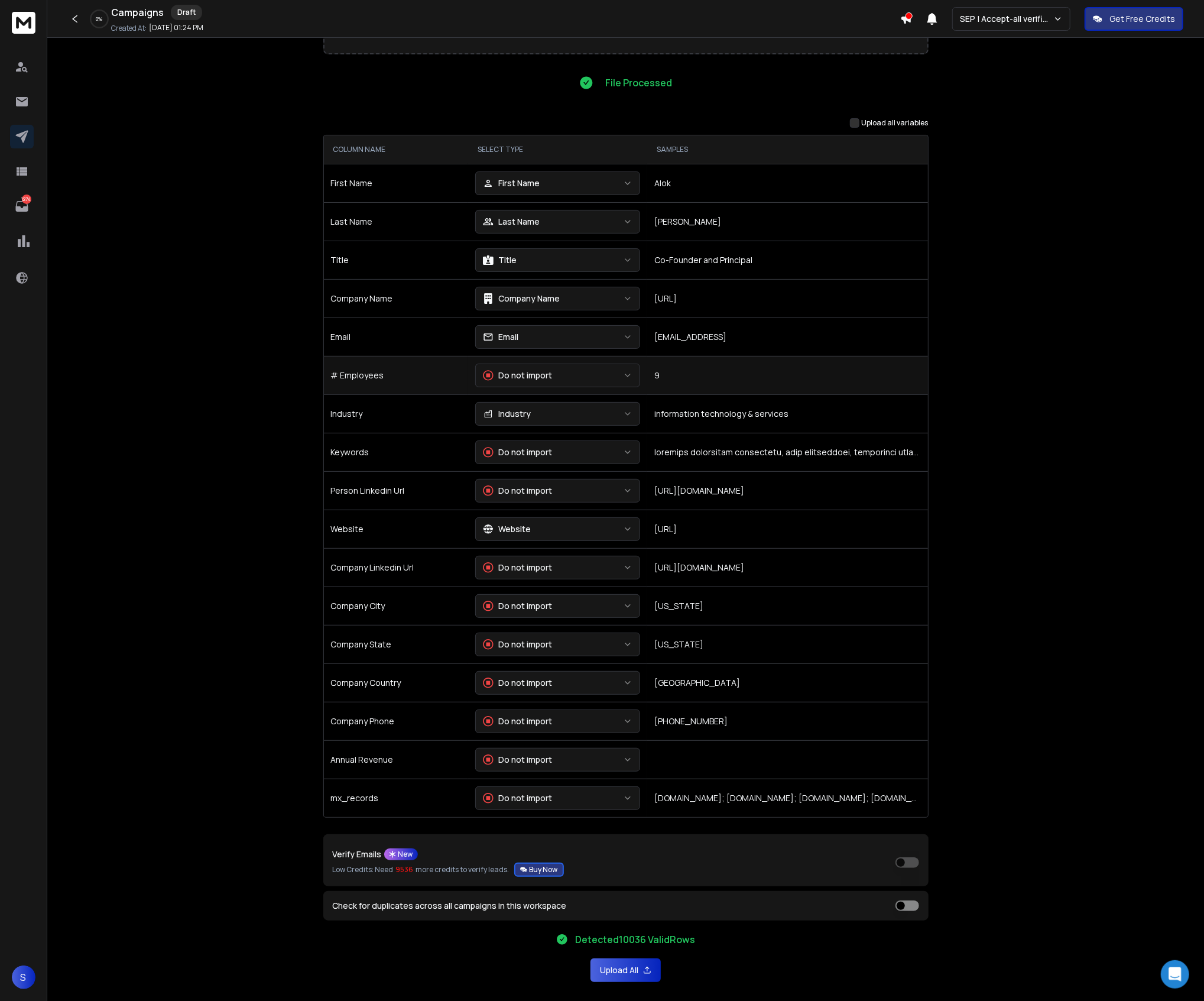
click at [591, 372] on button "Do not import" at bounding box center [557, 376] width 165 height 24
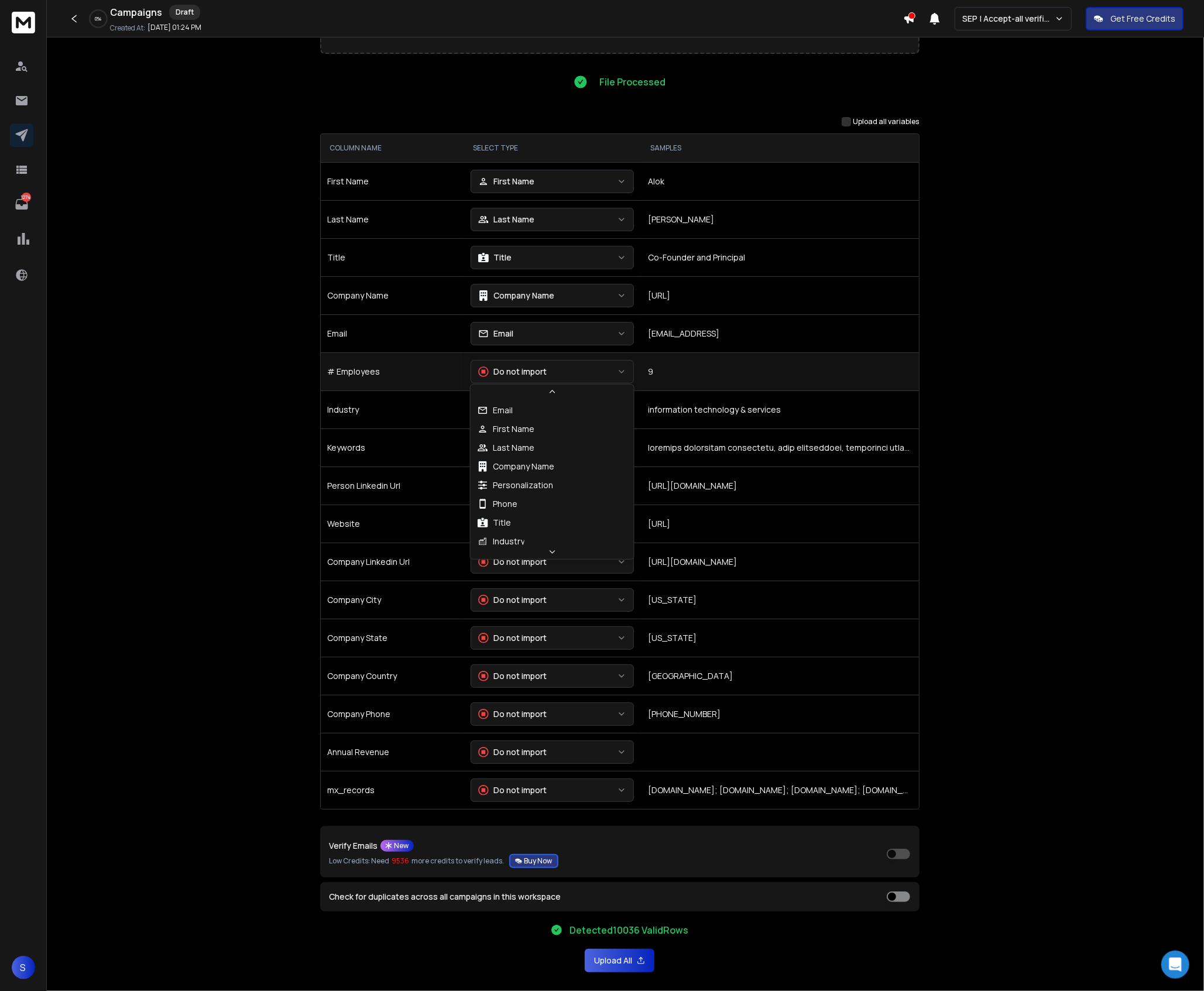
scroll to position [118, 0]
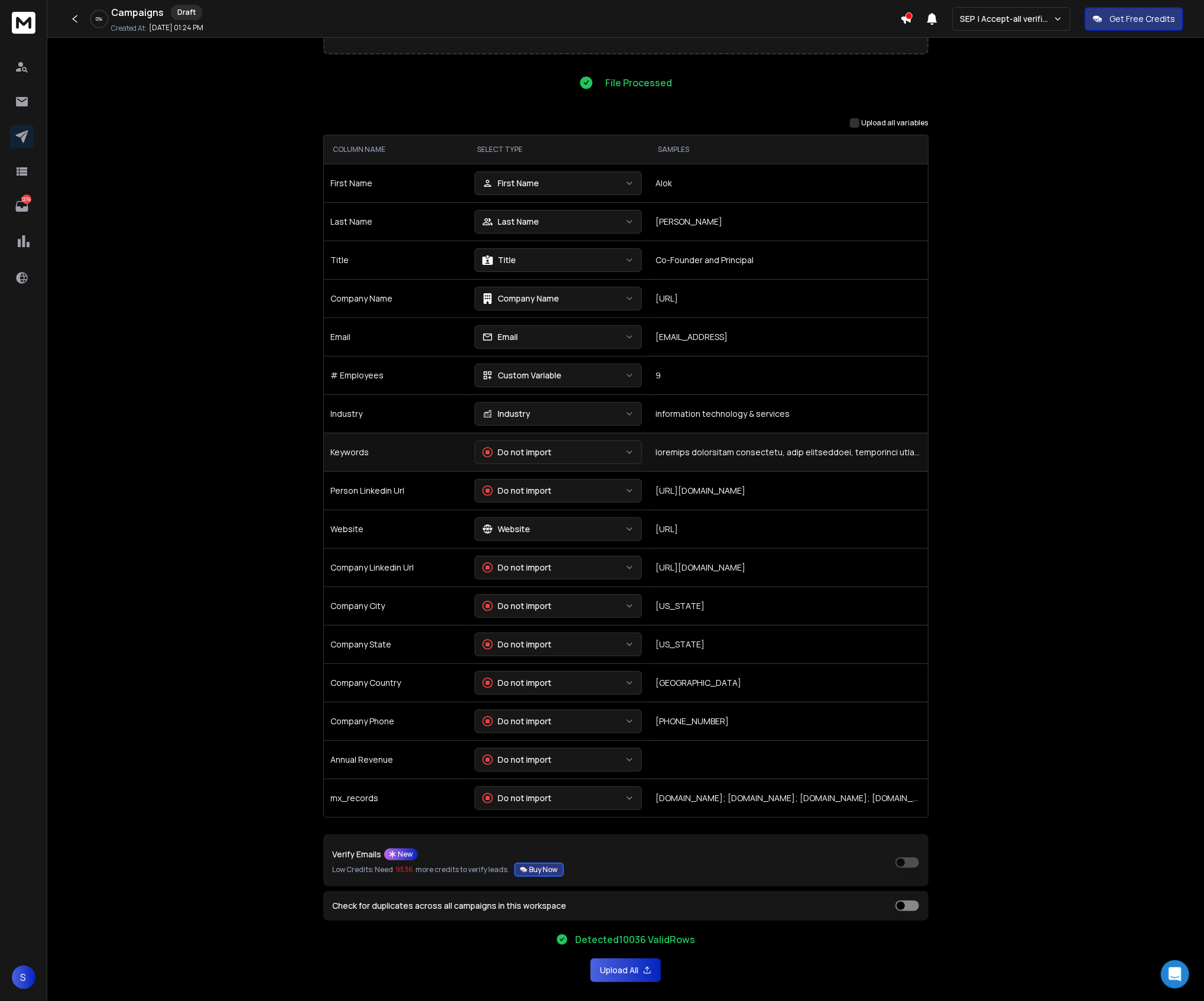
click at [561, 455] on button "Do not import" at bounding box center [558, 452] width 167 height 24
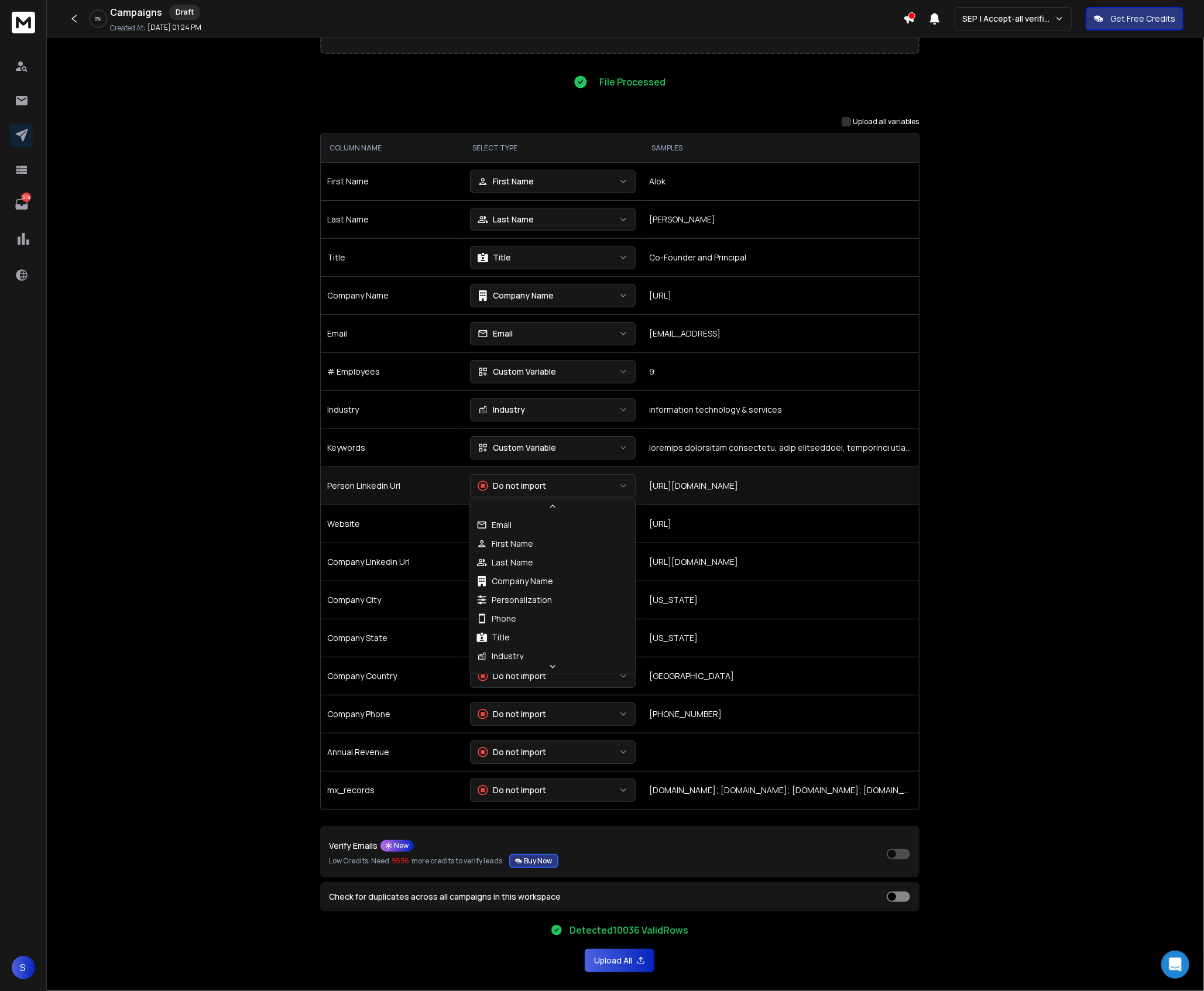
click at [529, 492] on button "Do not import" at bounding box center [553, 486] width 166 height 24
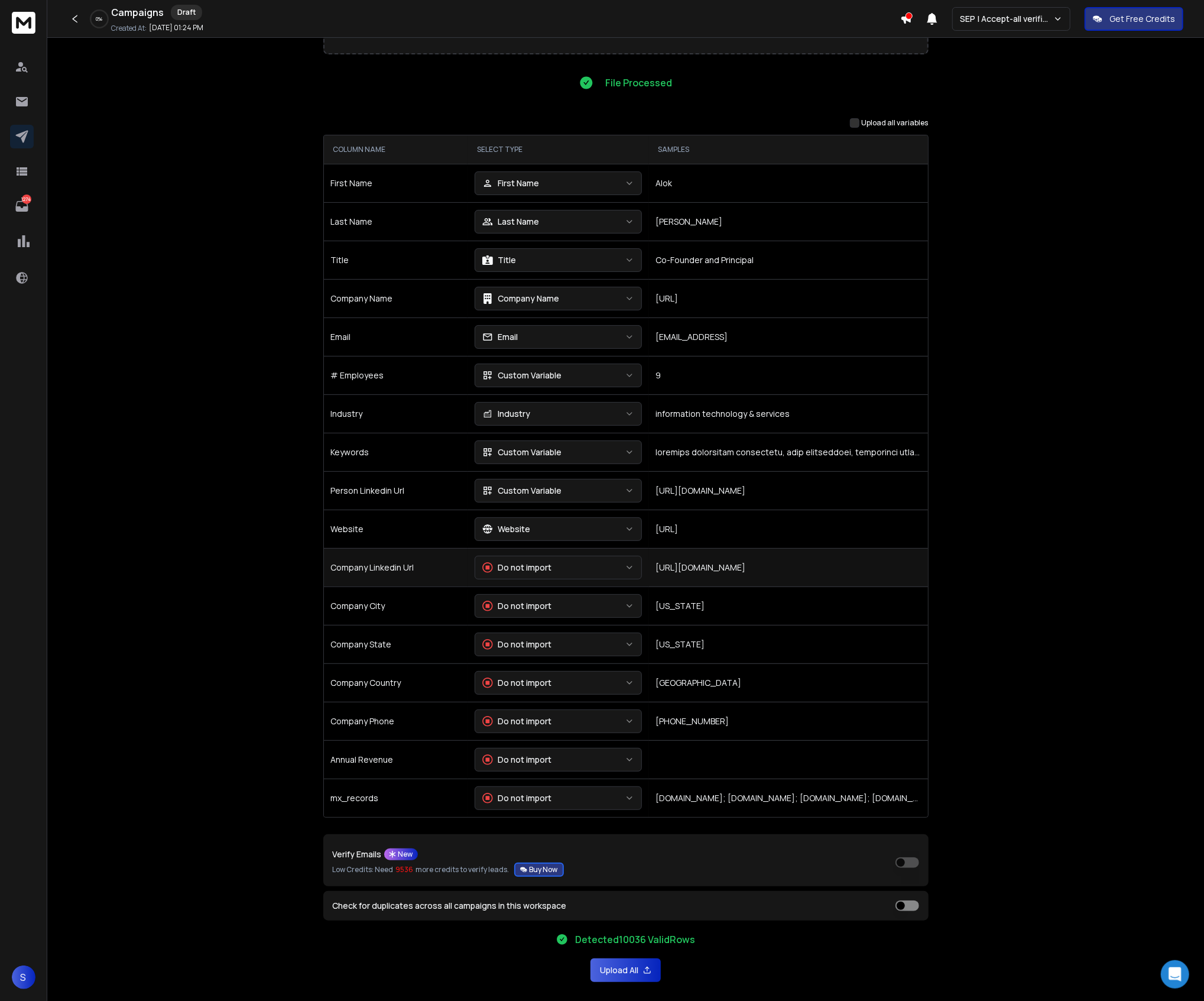
click at [537, 571] on div "Do not import" at bounding box center [517, 568] width 69 height 12
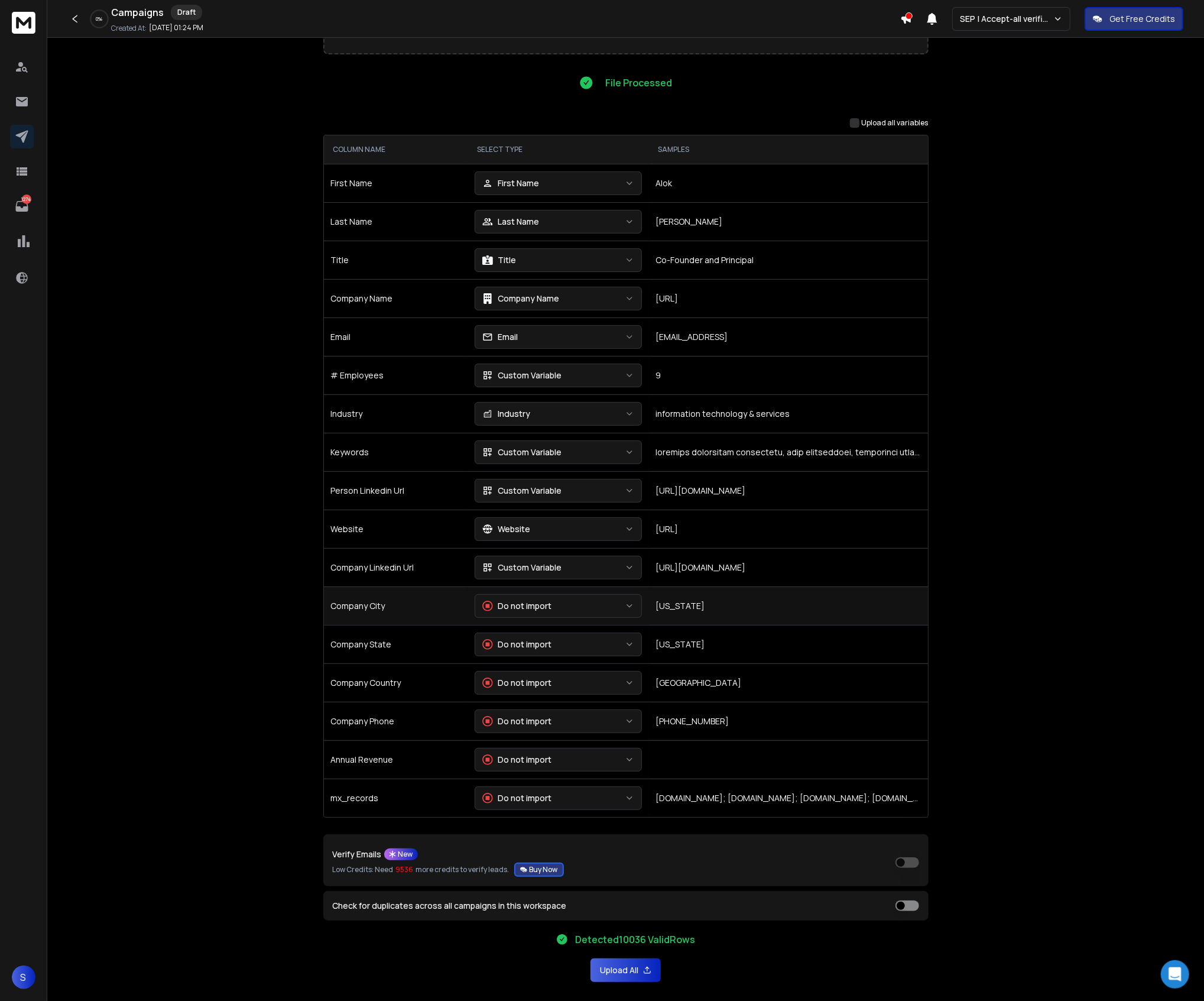
click at [552, 608] on button "Do not import" at bounding box center [558, 606] width 167 height 24
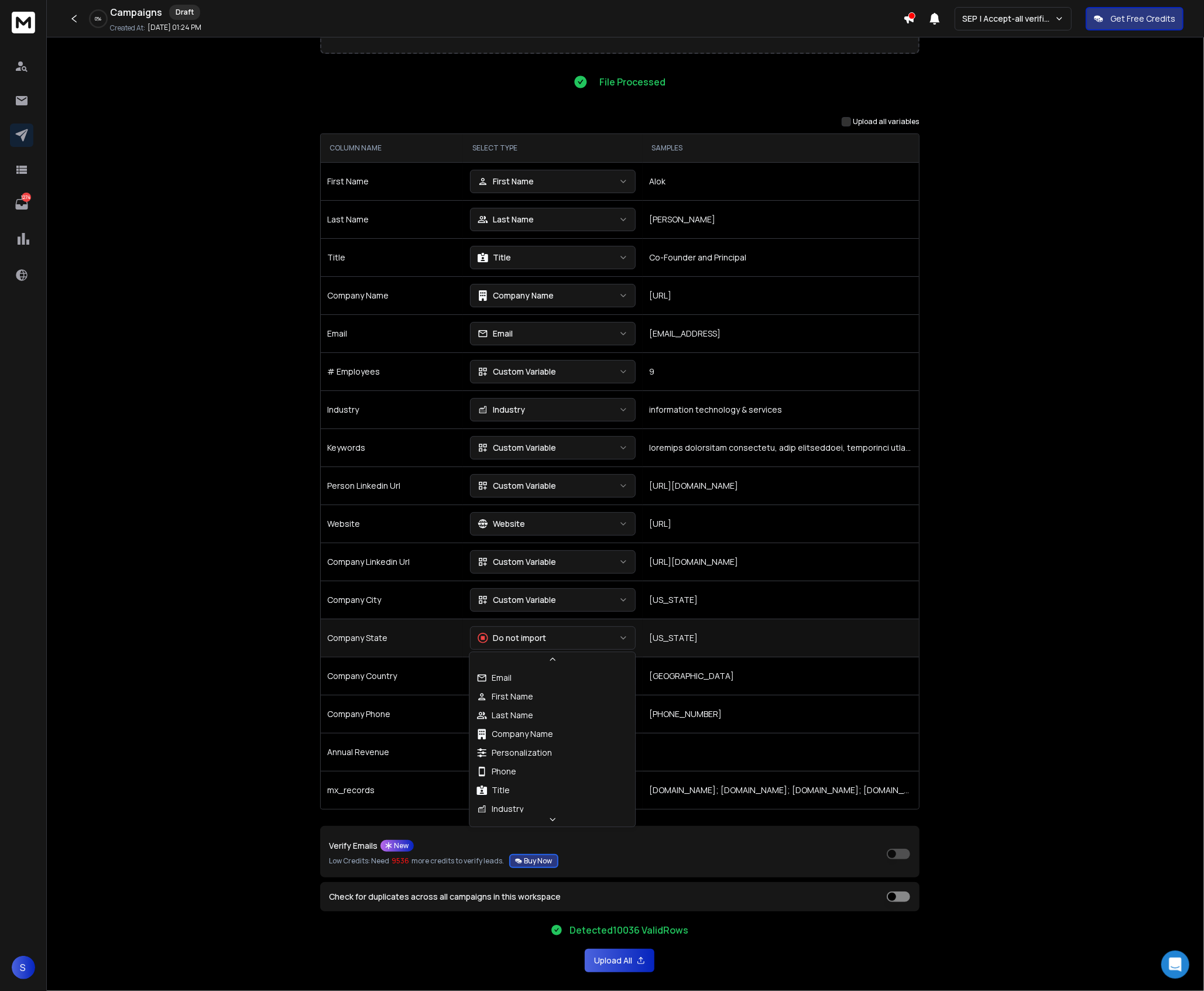
click at [530, 640] on div "Do not import" at bounding box center [512, 638] width 68 height 12
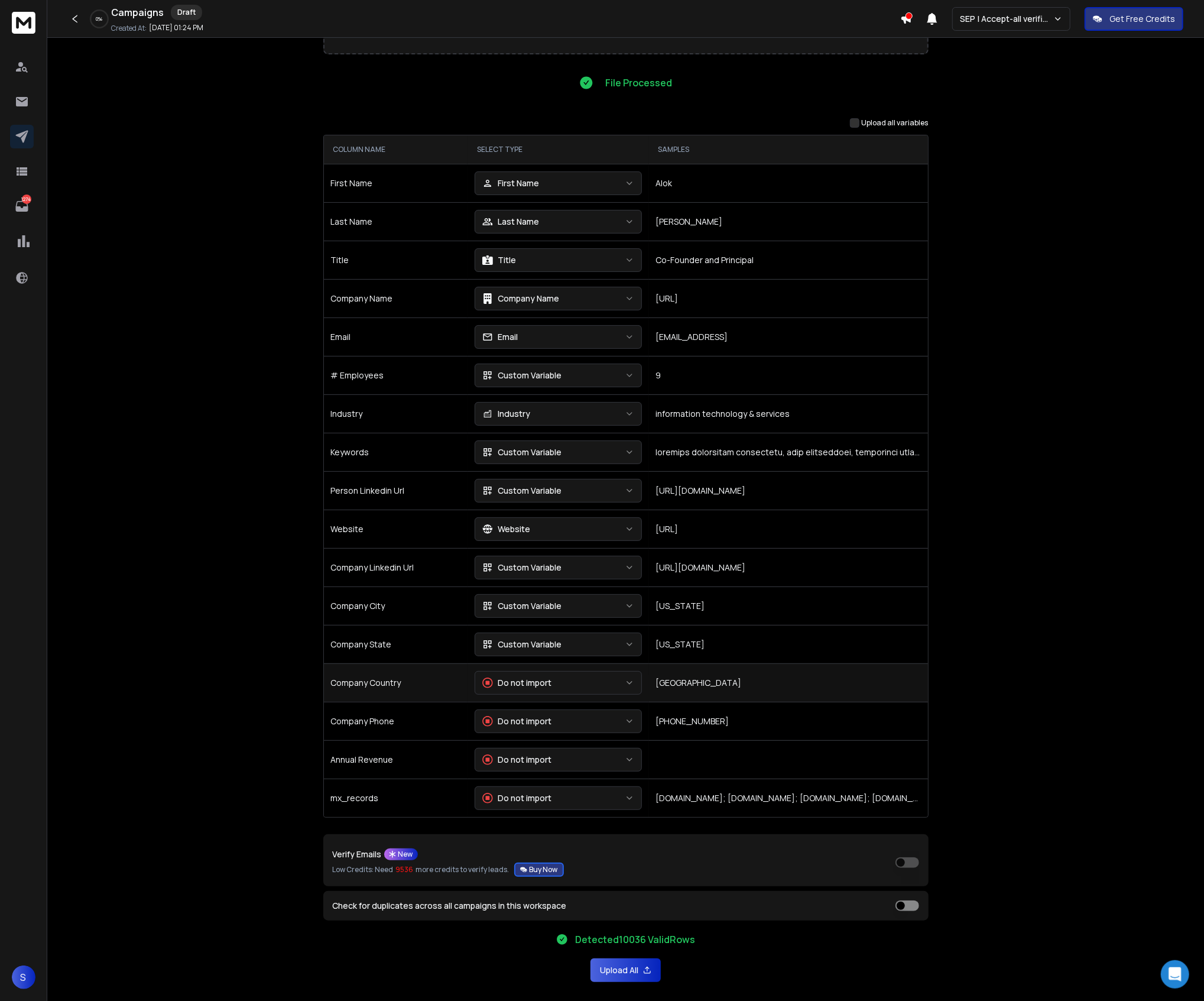
click at [525, 686] on div "Do not import" at bounding box center [517, 682] width 69 height 12
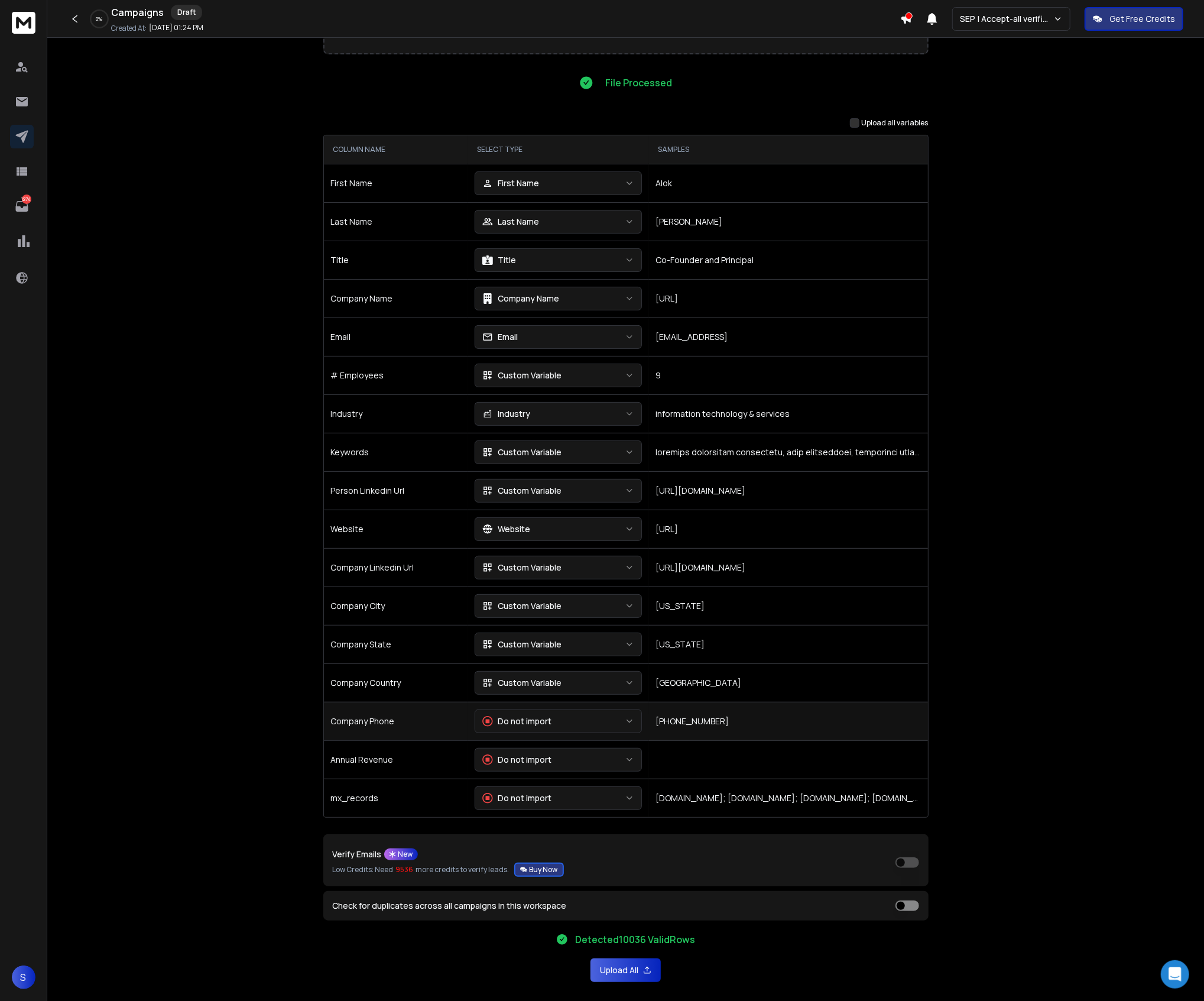
click at [540, 726] on div "Do not import" at bounding box center [517, 721] width 69 height 12
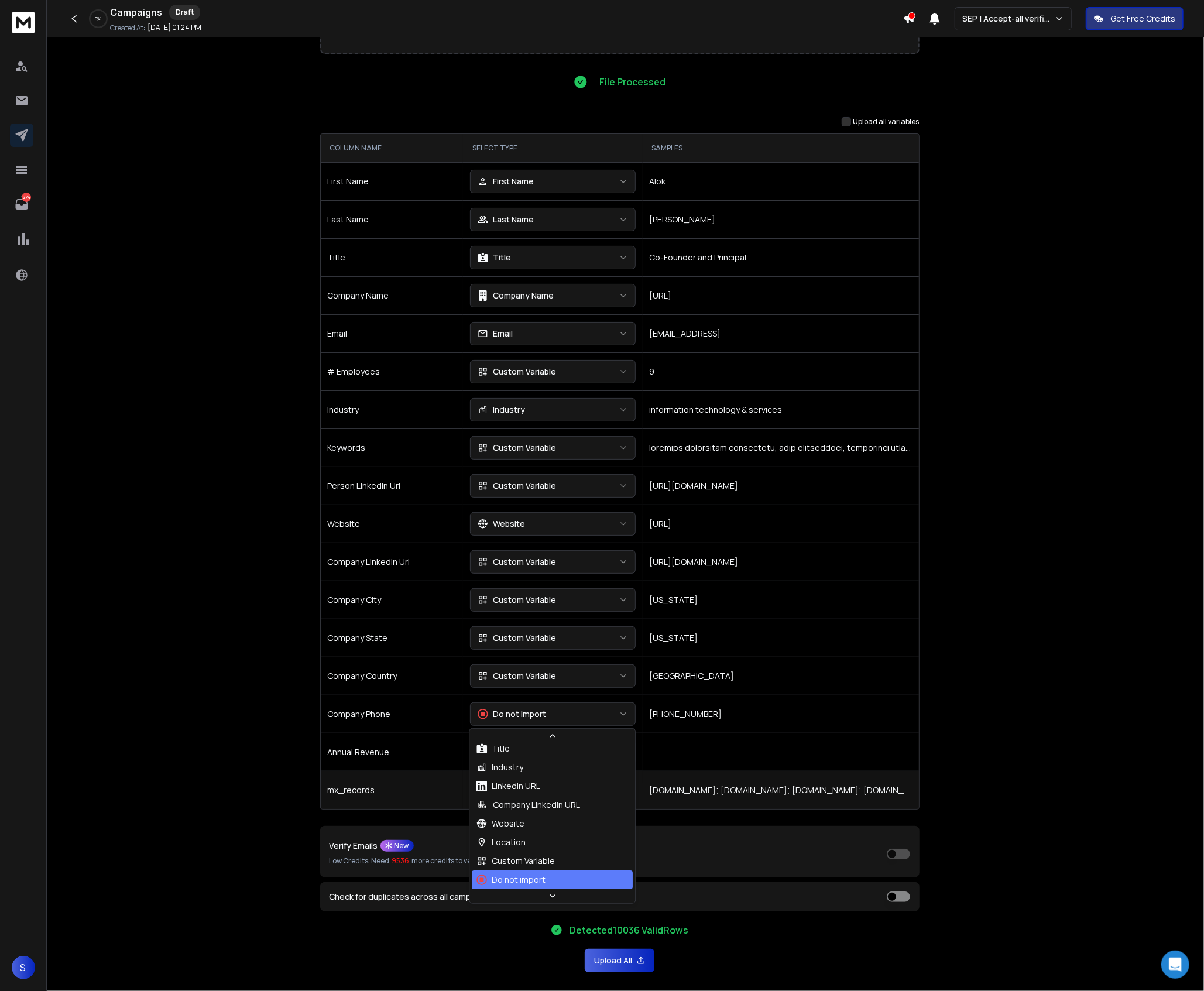
drag, startPoint x: 539, startPoint y: 858, endPoint x: 546, endPoint y: 803, distance: 55.4
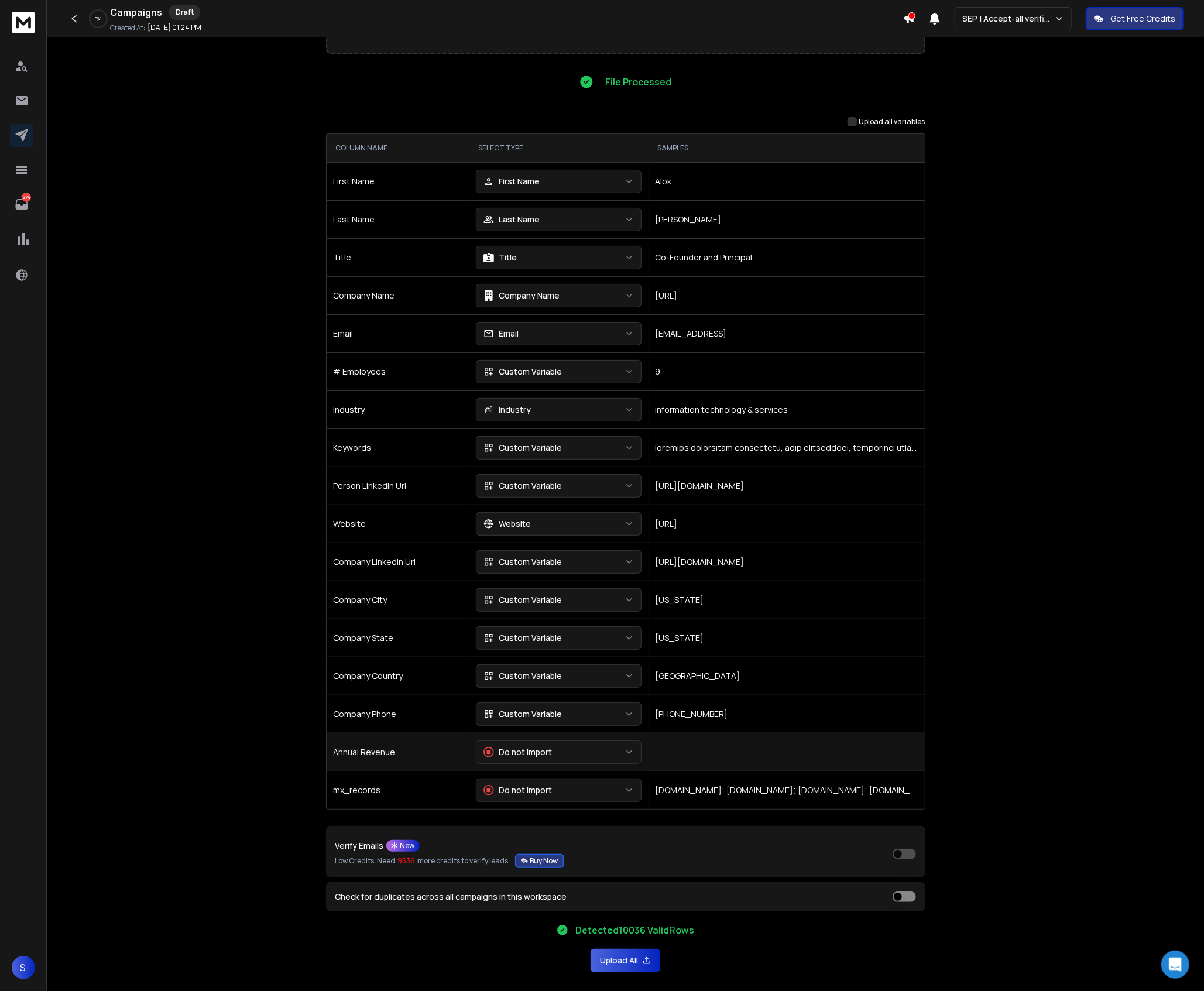
click at [546, 752] on button "Do not import" at bounding box center [558, 753] width 166 height 24
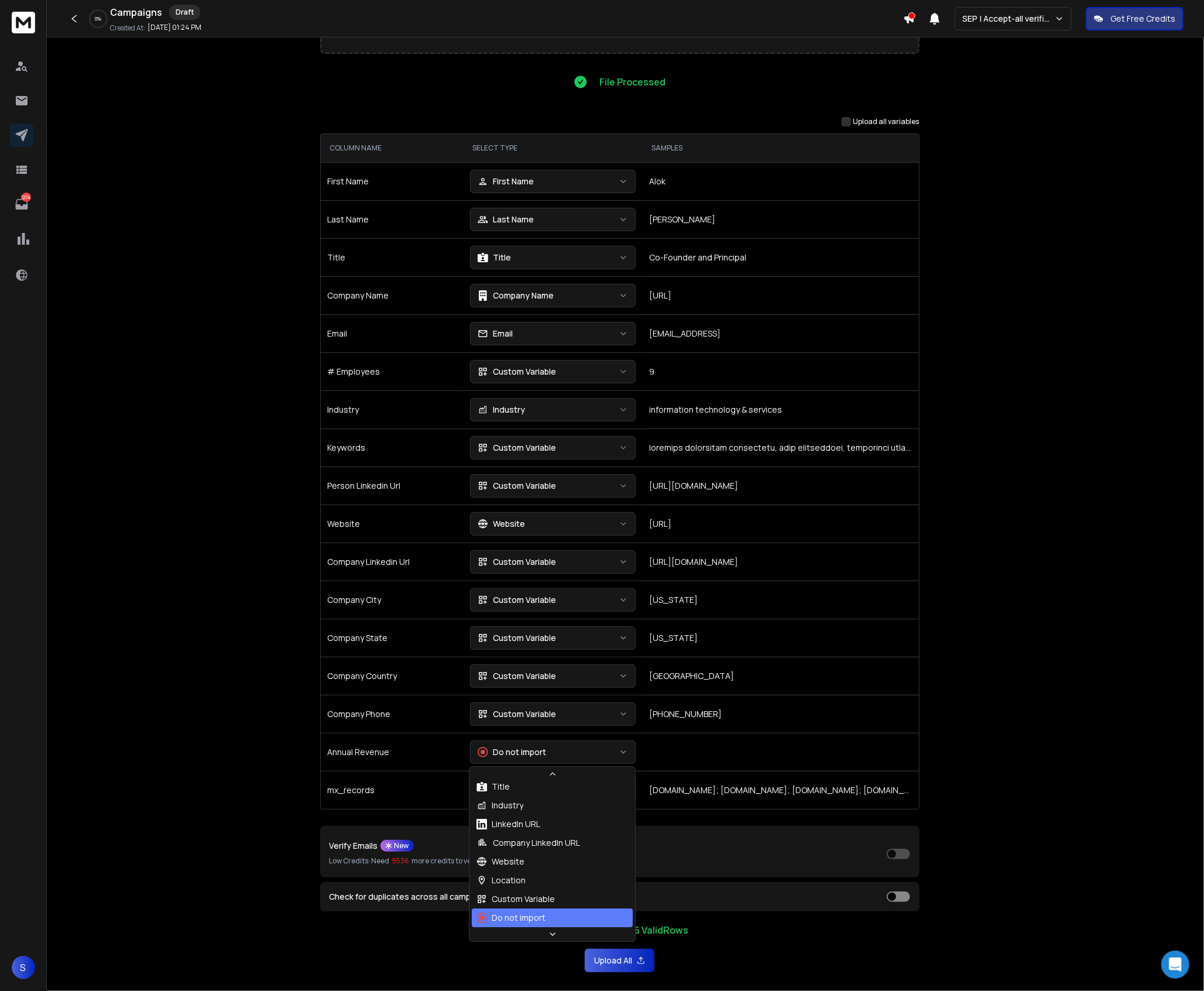
drag, startPoint x: 546, startPoint y: 897, endPoint x: 541, endPoint y: 832, distance: 65.2
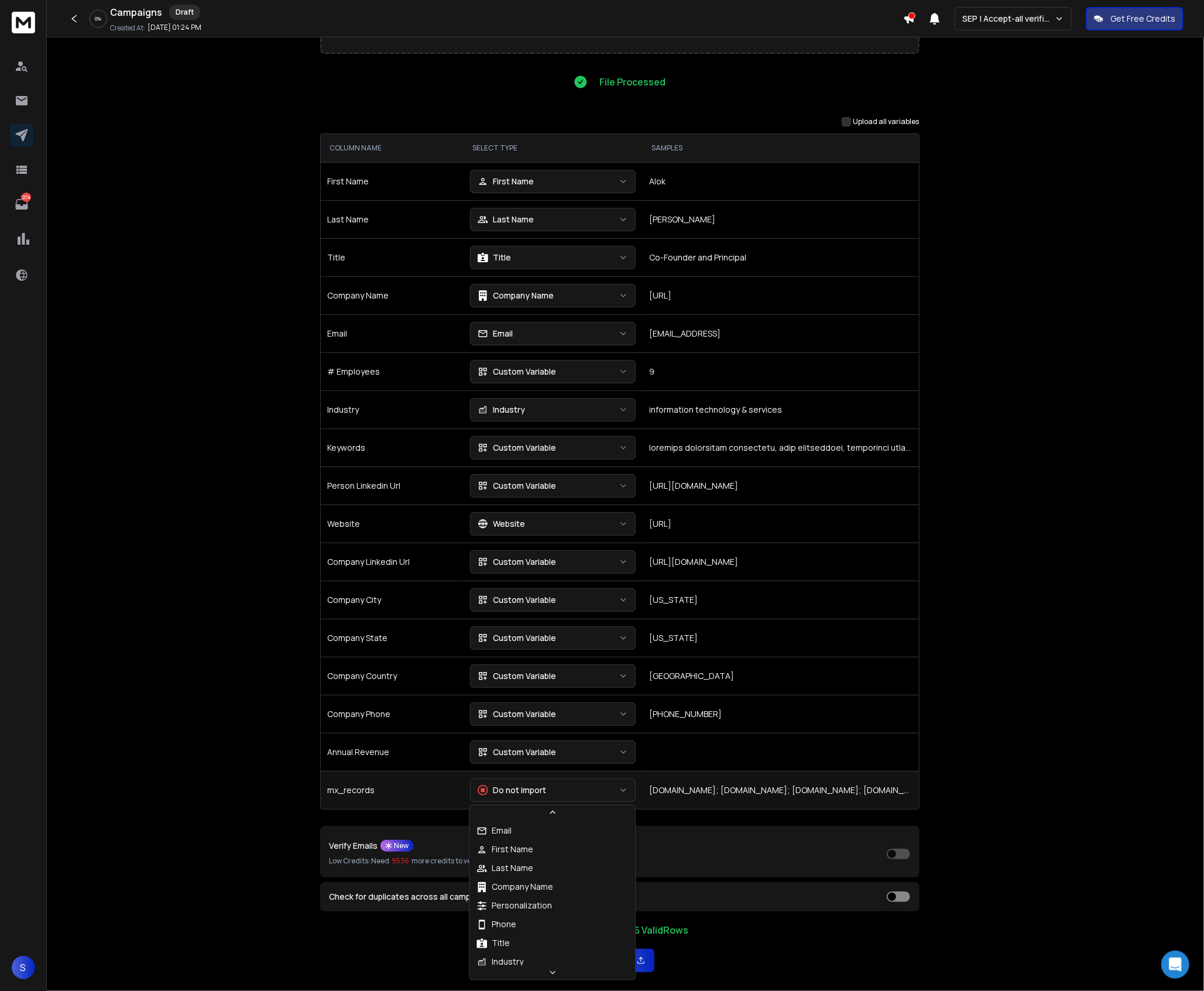
click at [535, 794] on div "Do not import" at bounding box center [512, 790] width 68 height 12
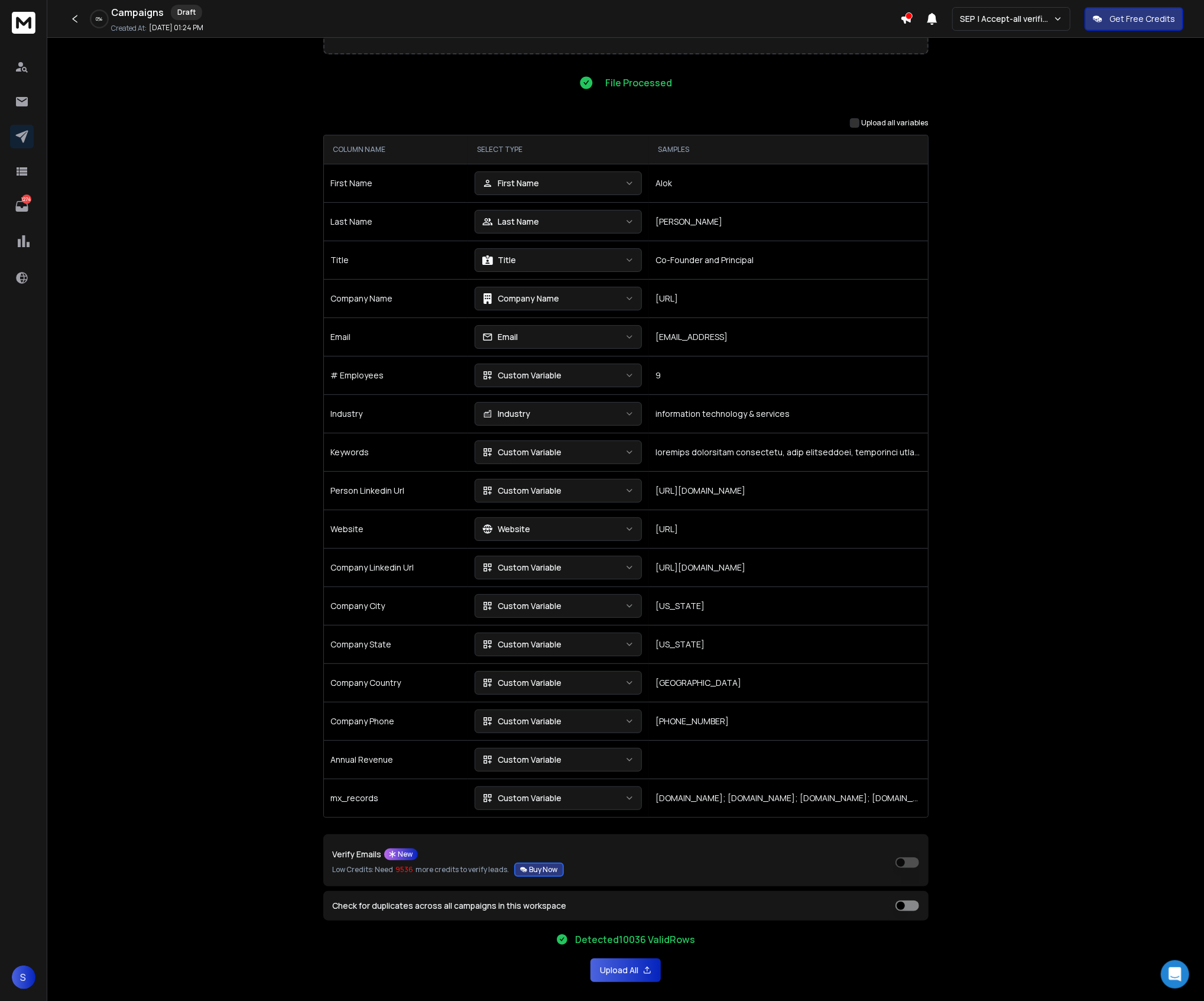
click at [913, 904] on button "Check for duplicates across all campaigns in this workspace" at bounding box center [907, 906] width 24 height 11
click at [636, 980] on button "Upload All" at bounding box center [626, 970] width 70 height 24
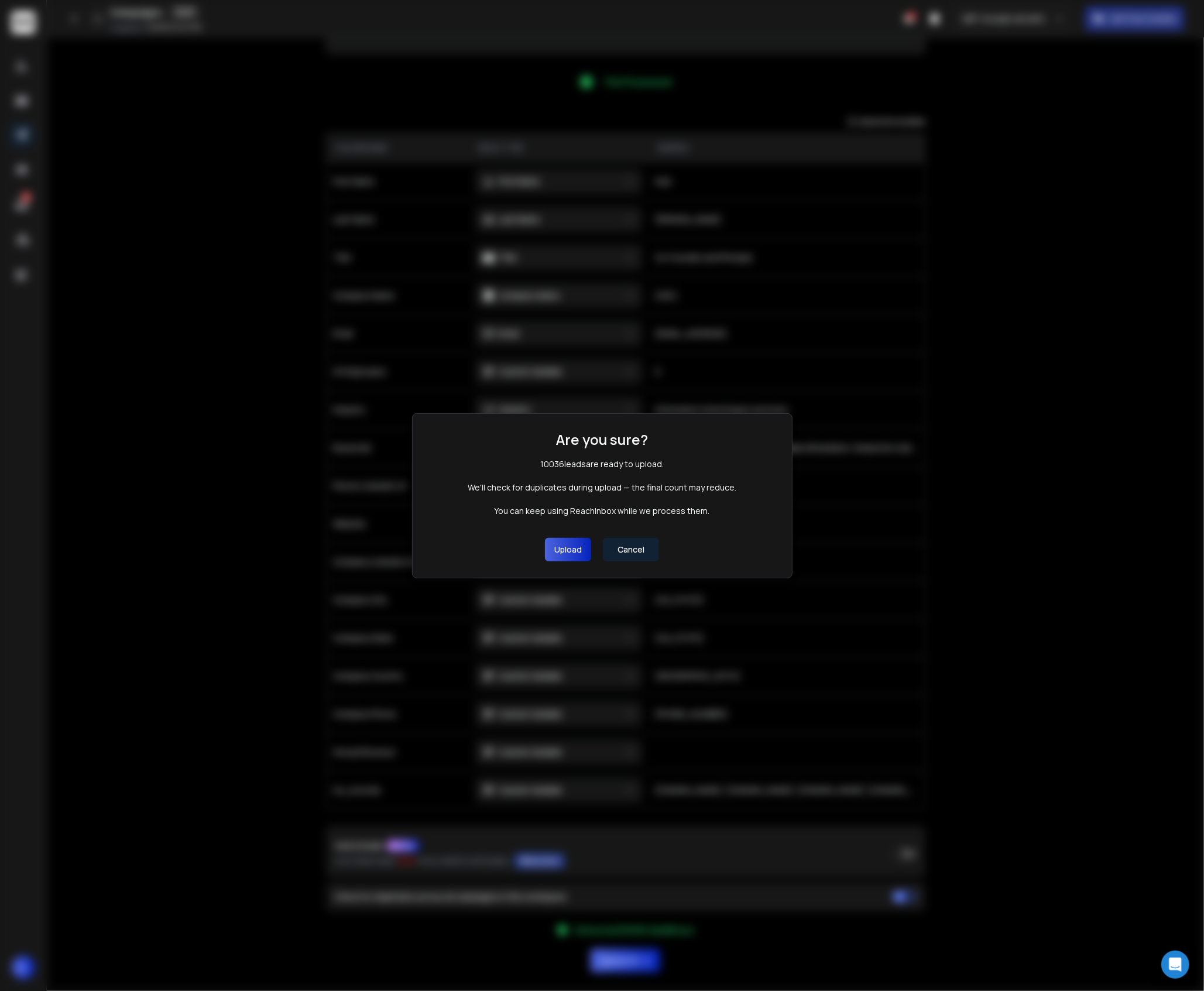
click at [558, 557] on button "Upload" at bounding box center [568, 550] width 46 height 24
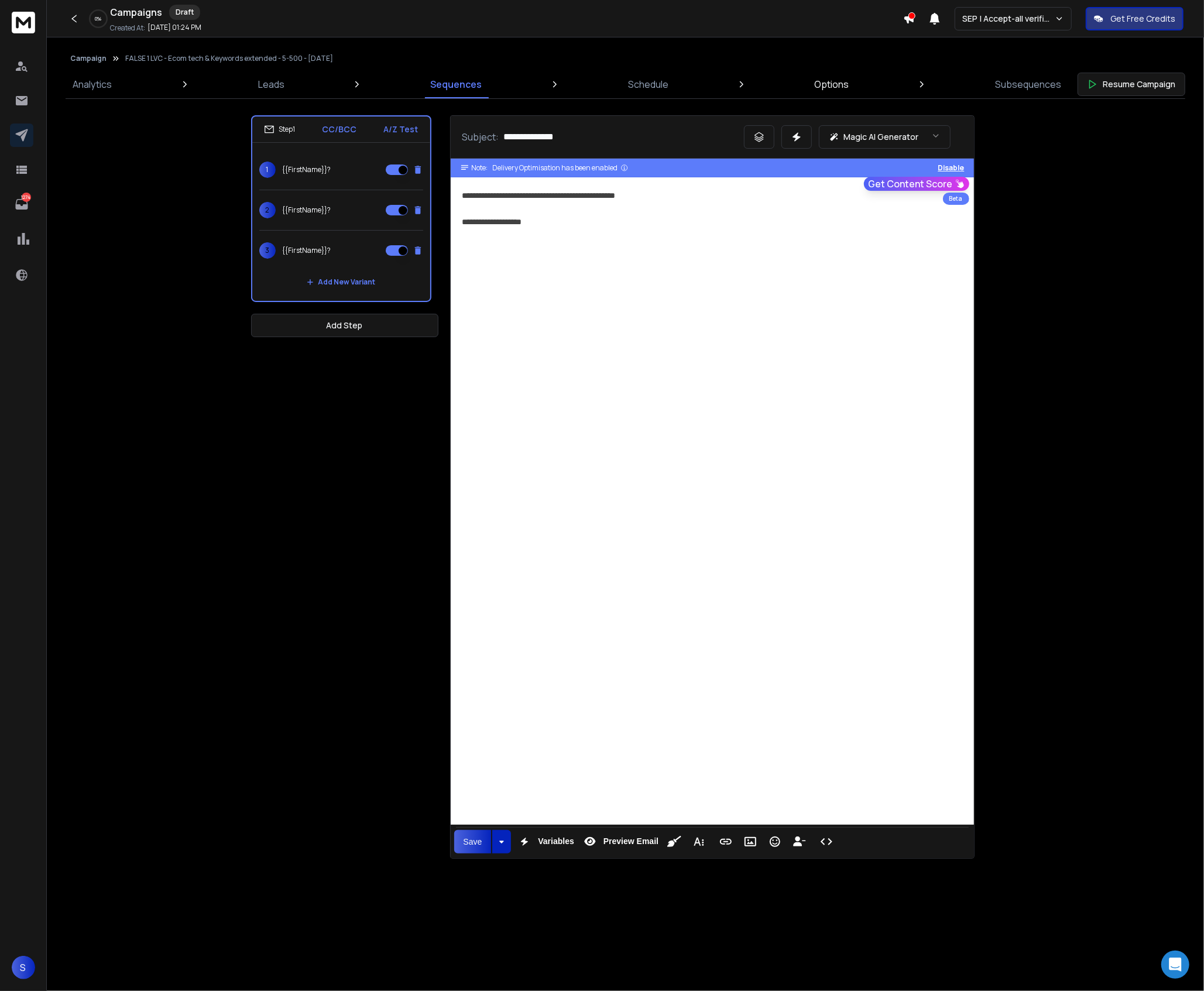
click at [827, 91] on link "Options" at bounding box center [831, 84] width 48 height 28
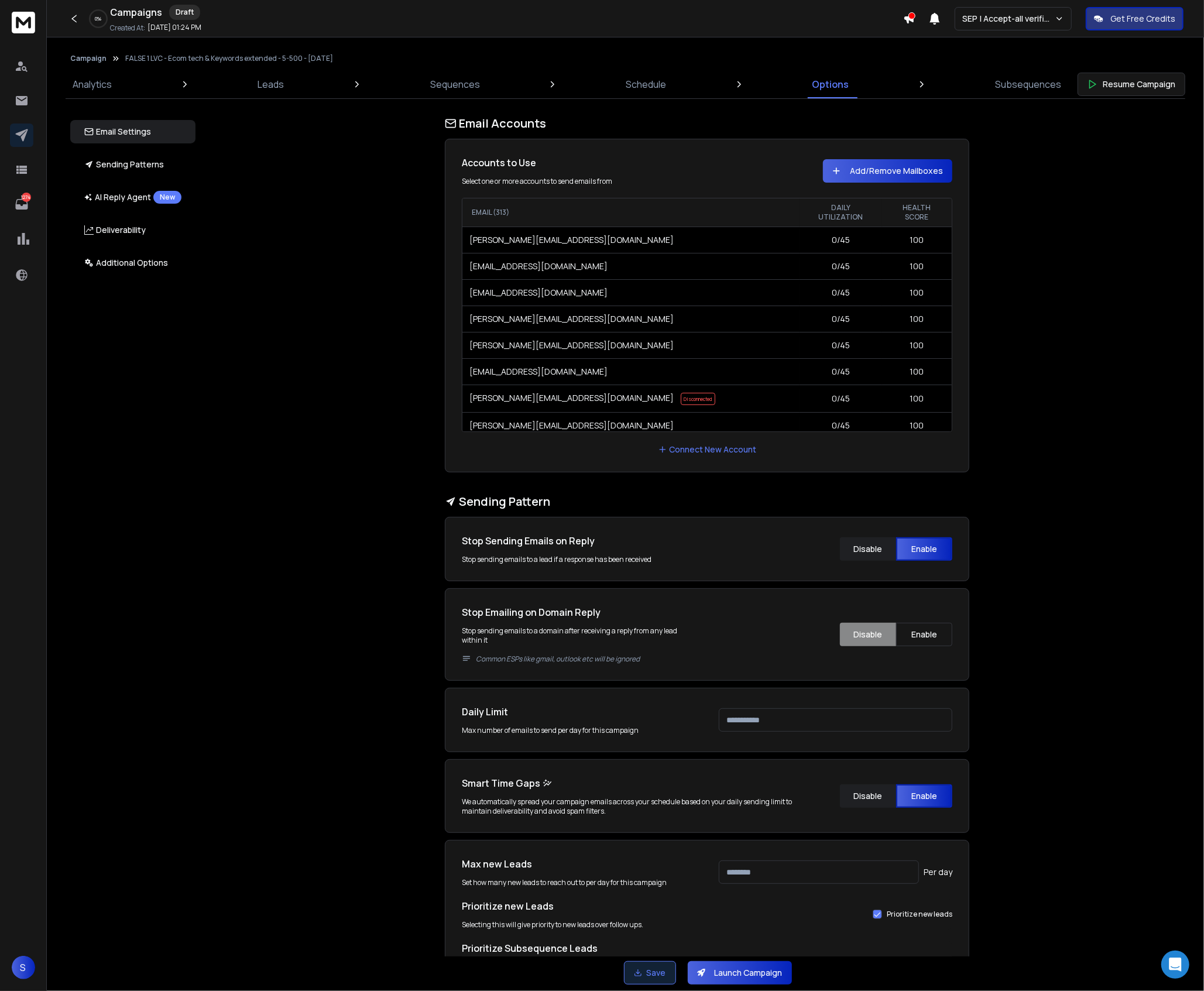
click at [656, 967] on button "Save" at bounding box center [650, 973] width 52 height 24
click at [638, 972] on icon "submit" at bounding box center [638, 972] width 8 height 8
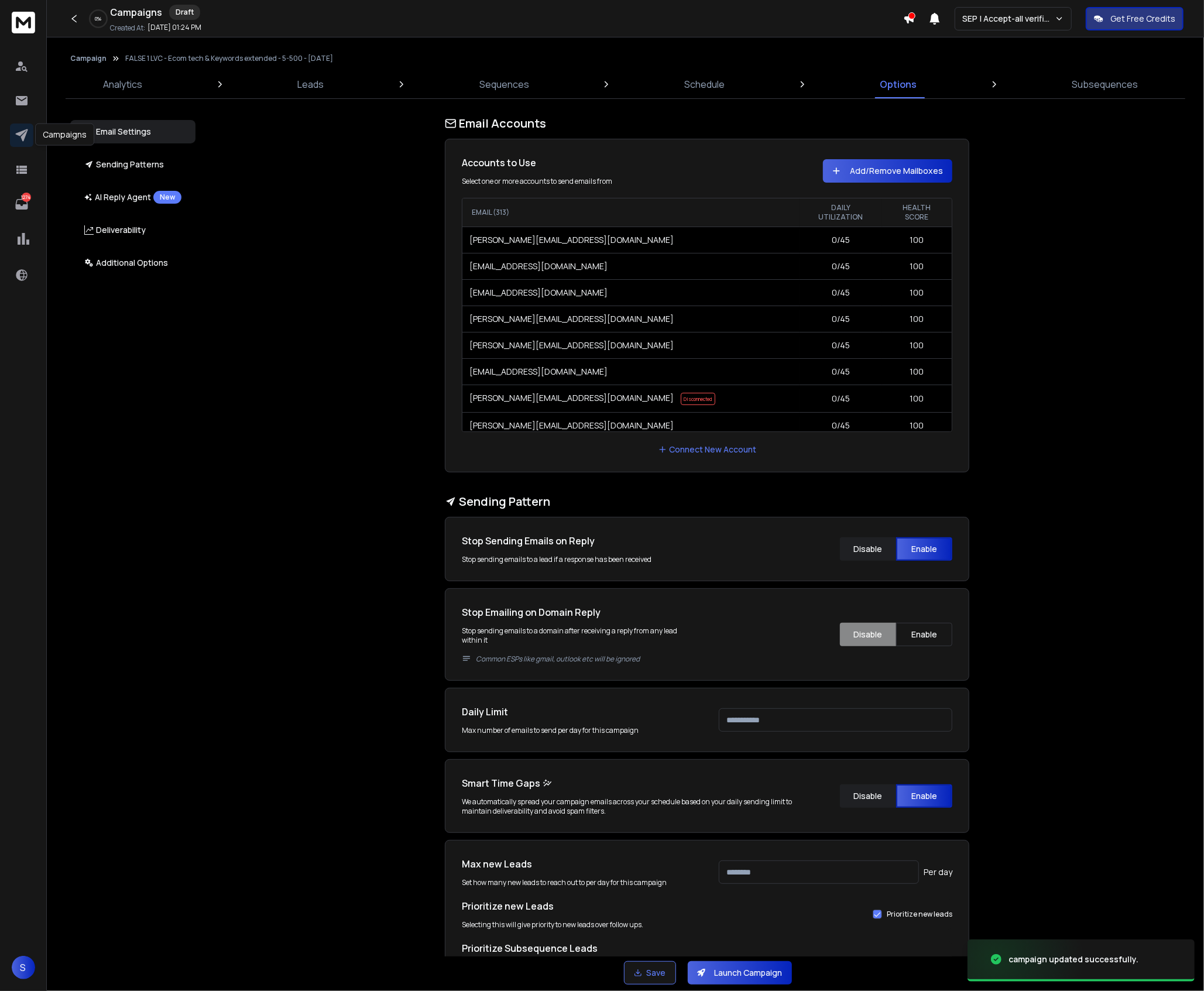
click at [28, 139] on icon at bounding box center [22, 135] width 14 height 14
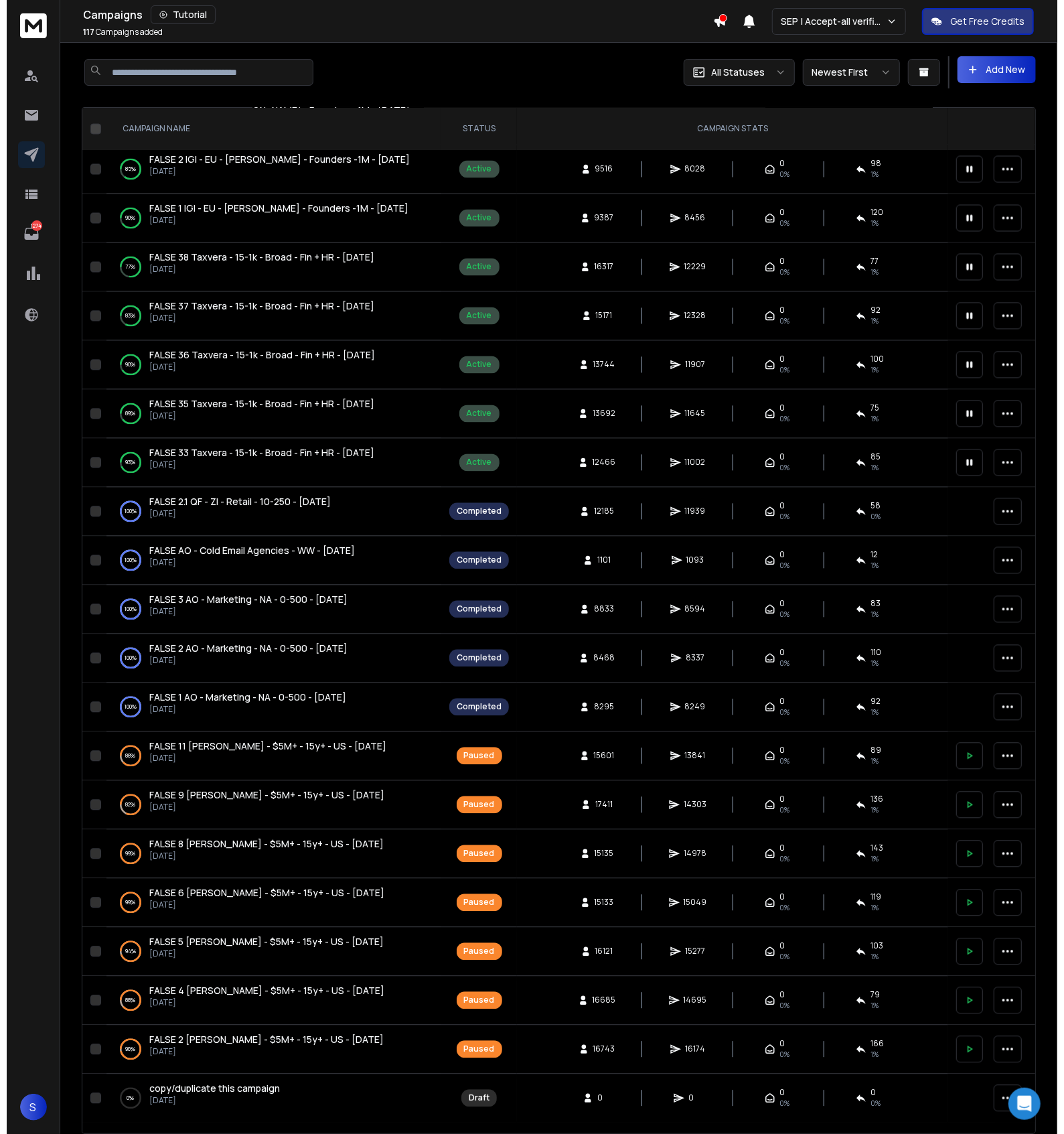
scroll to position [4775, 0]
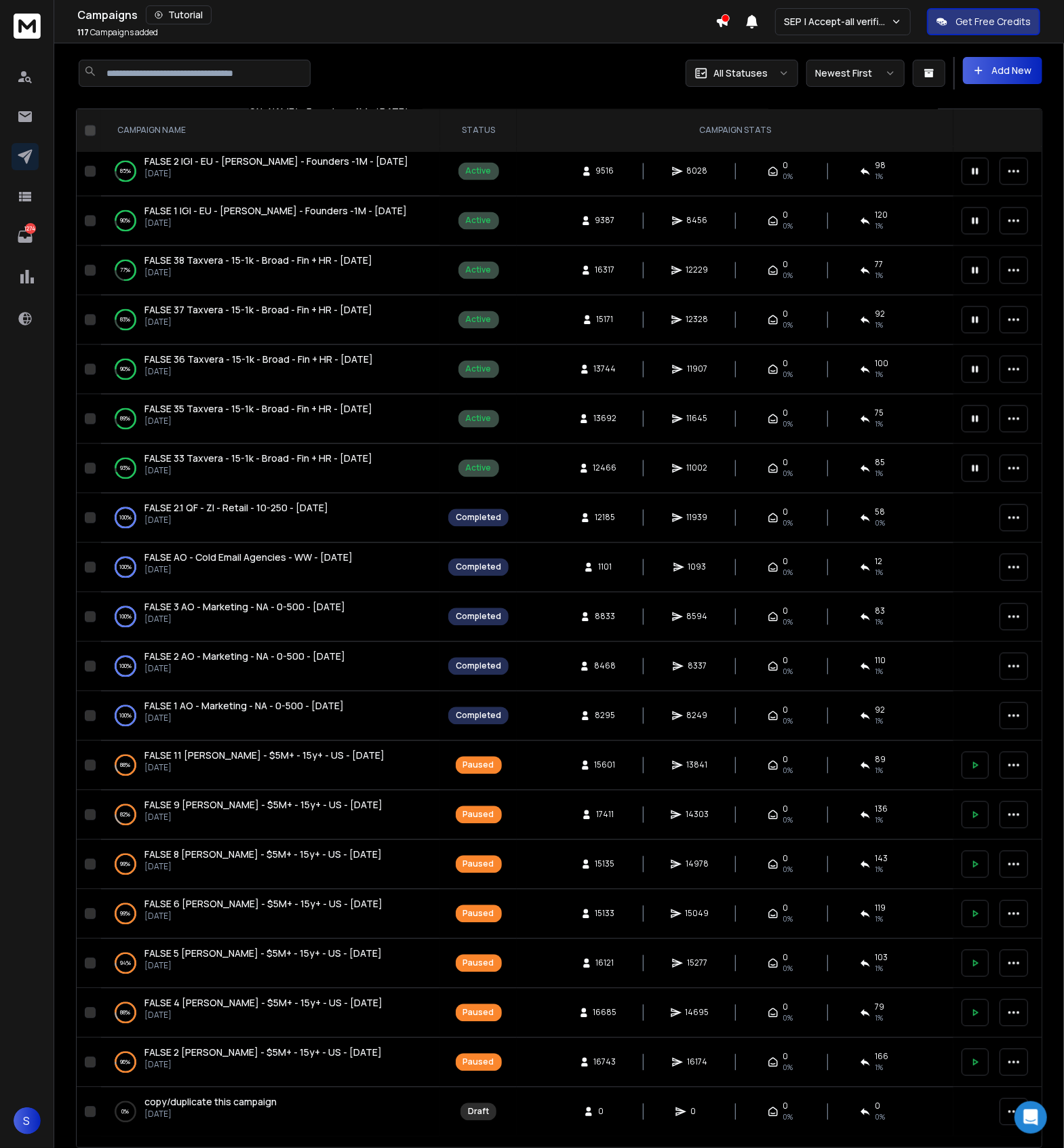
click at [1000, 1103] on button "button" at bounding box center [1014, 1112] width 29 height 27
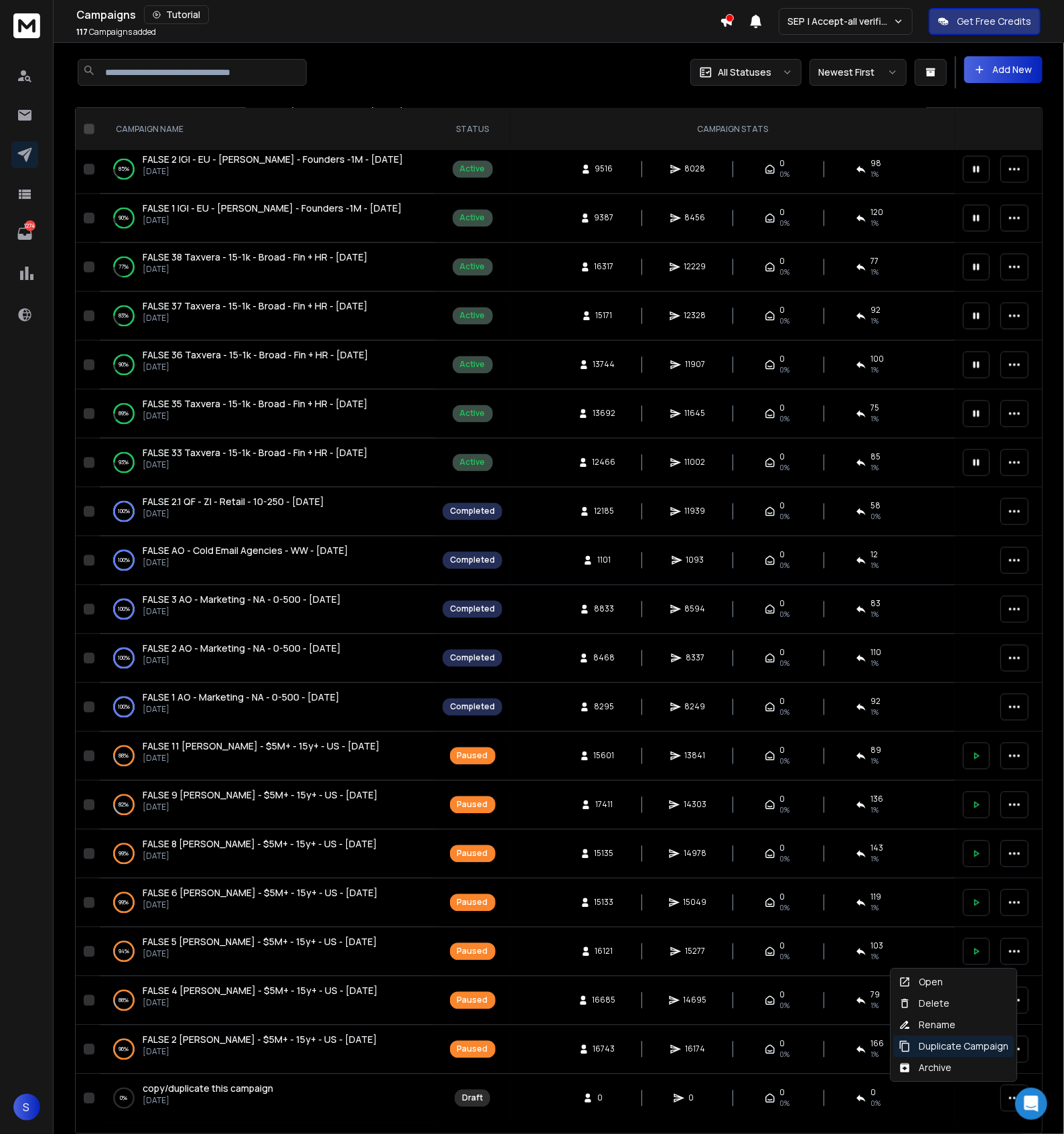
click at [977, 1049] on div "Duplicate Campaign" at bounding box center [953, 1046] width 110 height 14
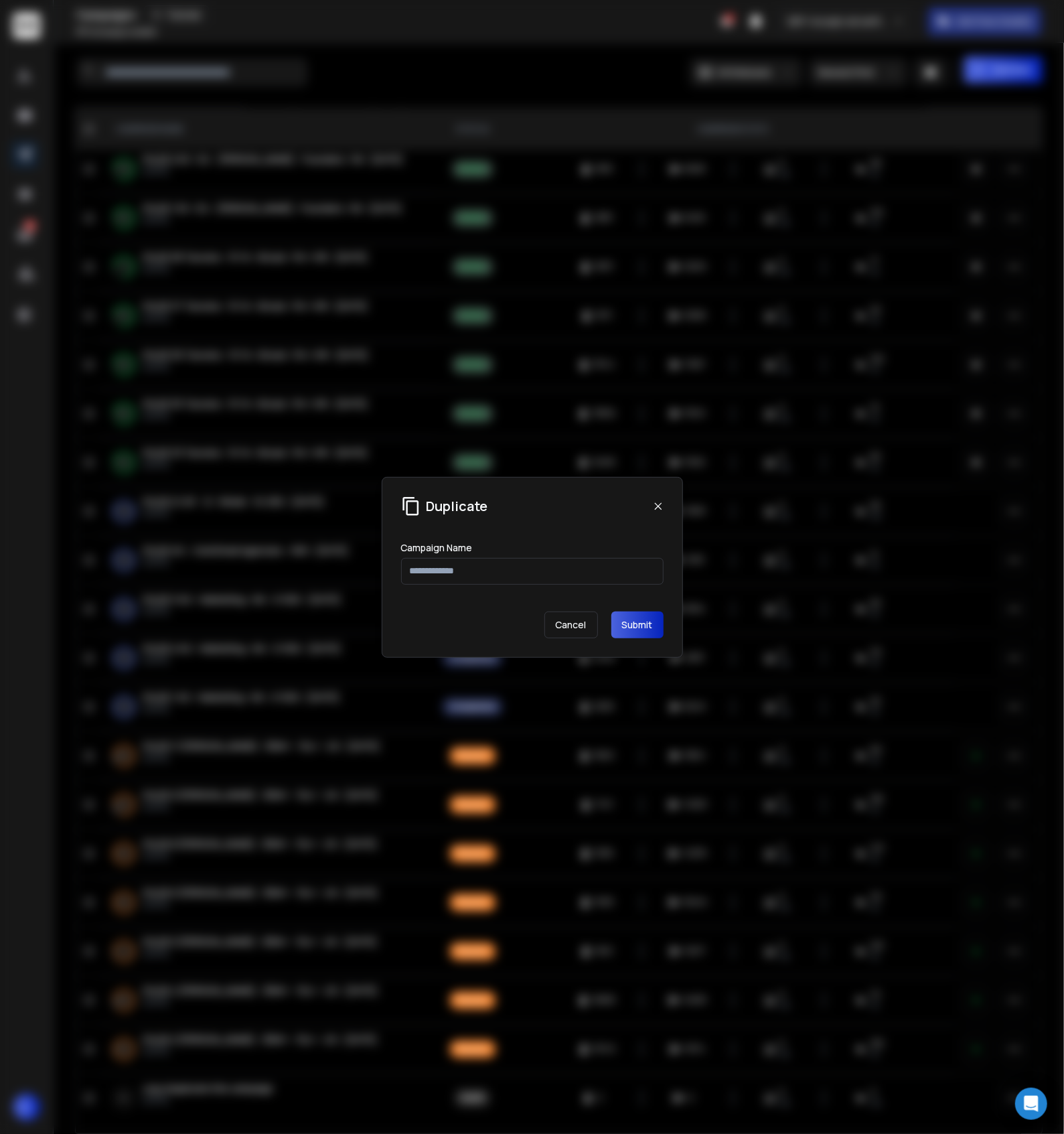
click at [592, 575] on input "text" at bounding box center [533, 571] width 263 height 27
paste input "**********"
type input "**********"
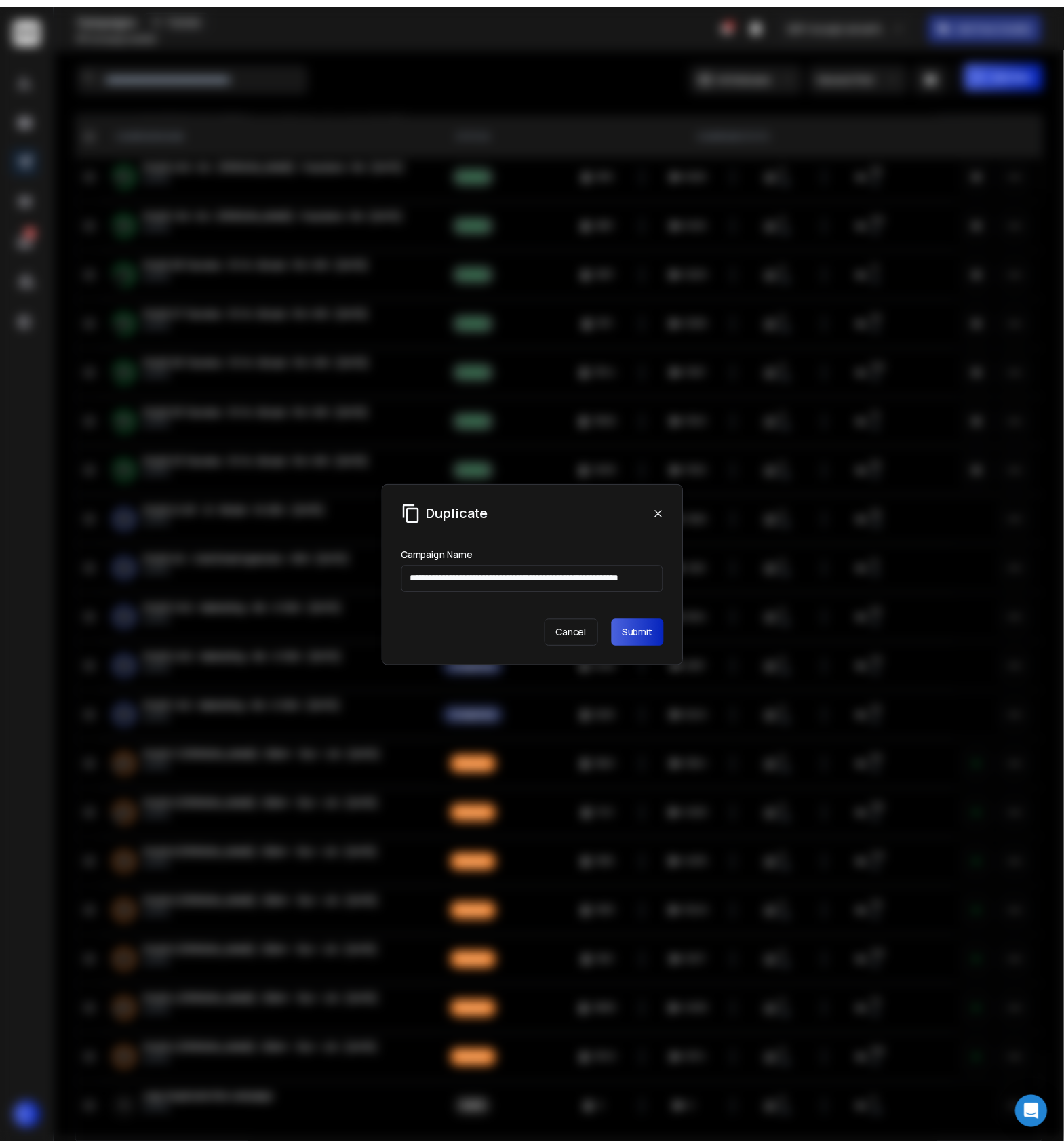
scroll to position [0, 0]
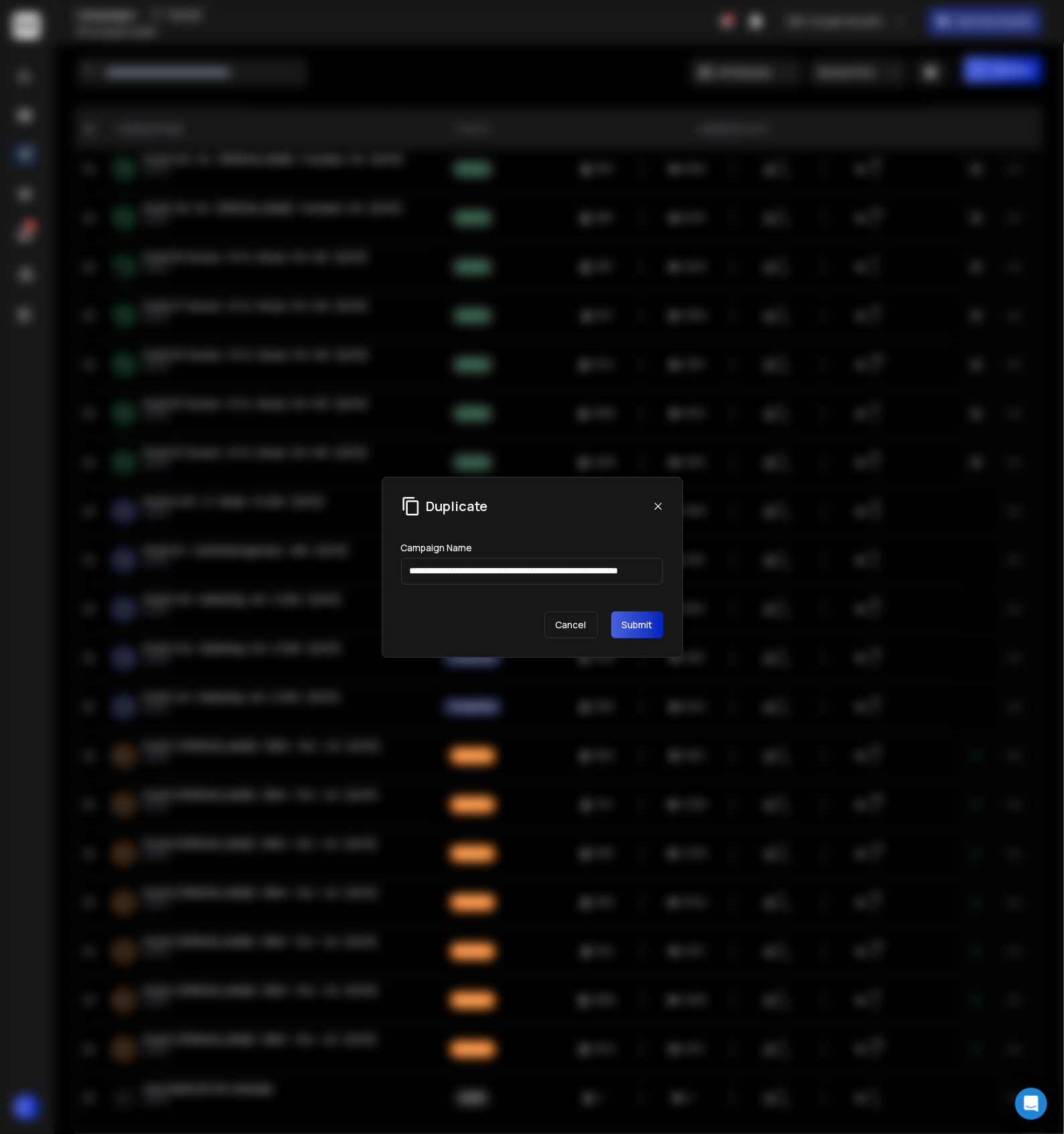
click at [617, 625] on button "Submit" at bounding box center [638, 625] width 53 height 27
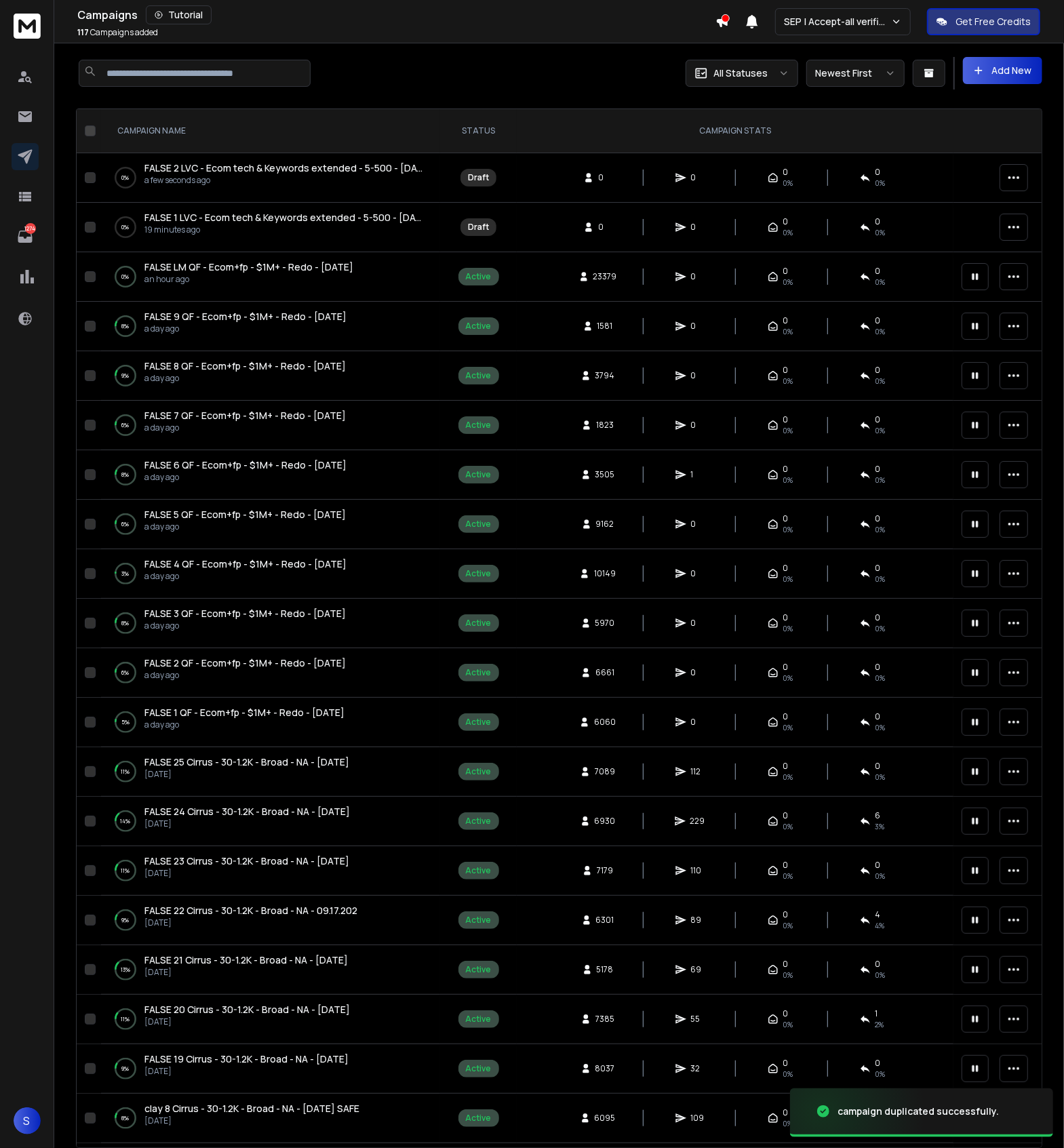
click at [311, 163] on span "FALSE 2 LVC - Ecom tech & Keywords extended - 5-500 - [DATE]" at bounding box center [288, 168] width 288 height 13
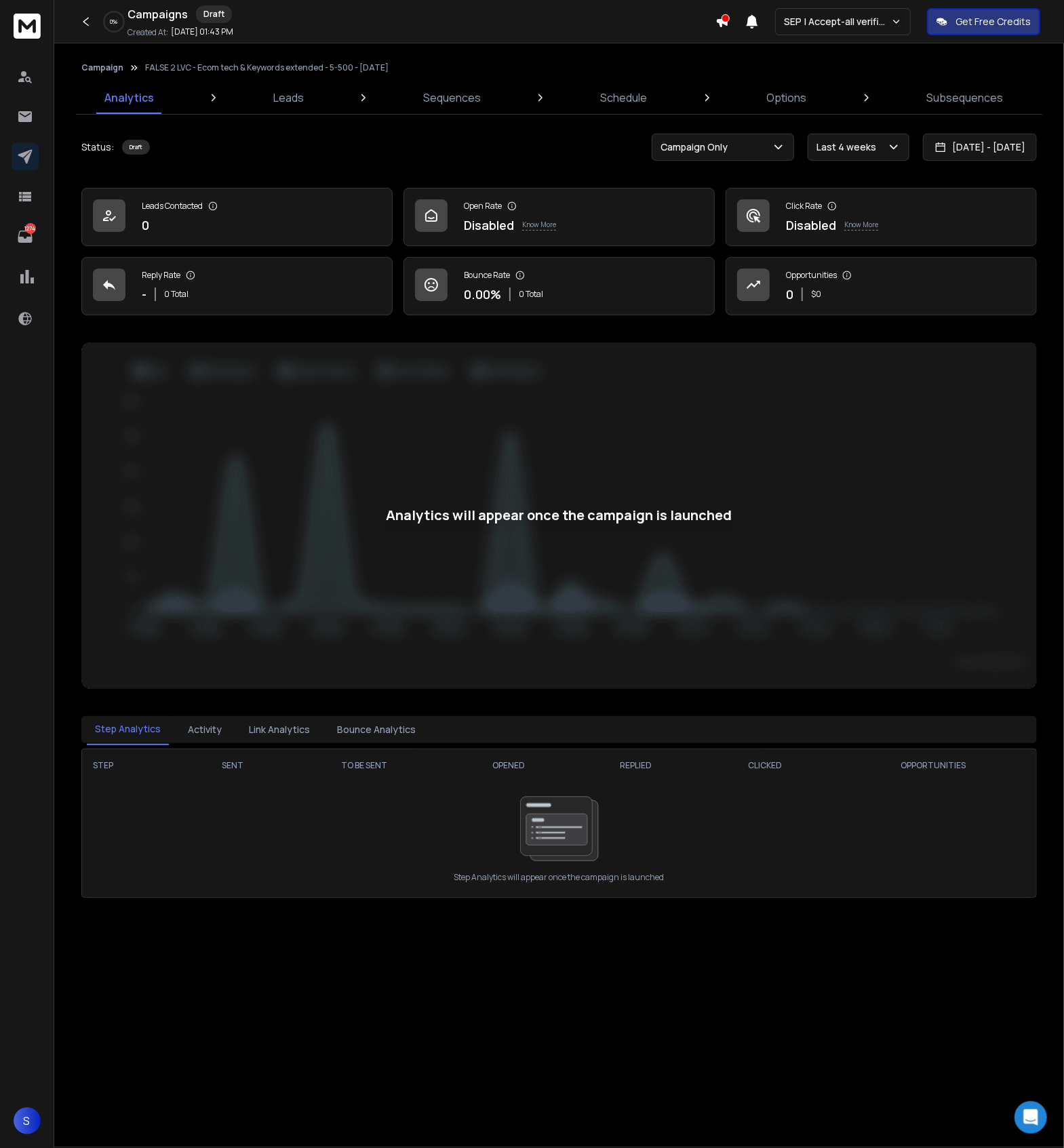
click at [416, 22] on div "0 % Campaigns Draft Created At: Oct 09, 2025, 01:43 PM SEP | Accept-all verific…" at bounding box center [532, 22] width 1064 height 43
click at [306, 98] on link "Leads" at bounding box center [288, 97] width 47 height 32
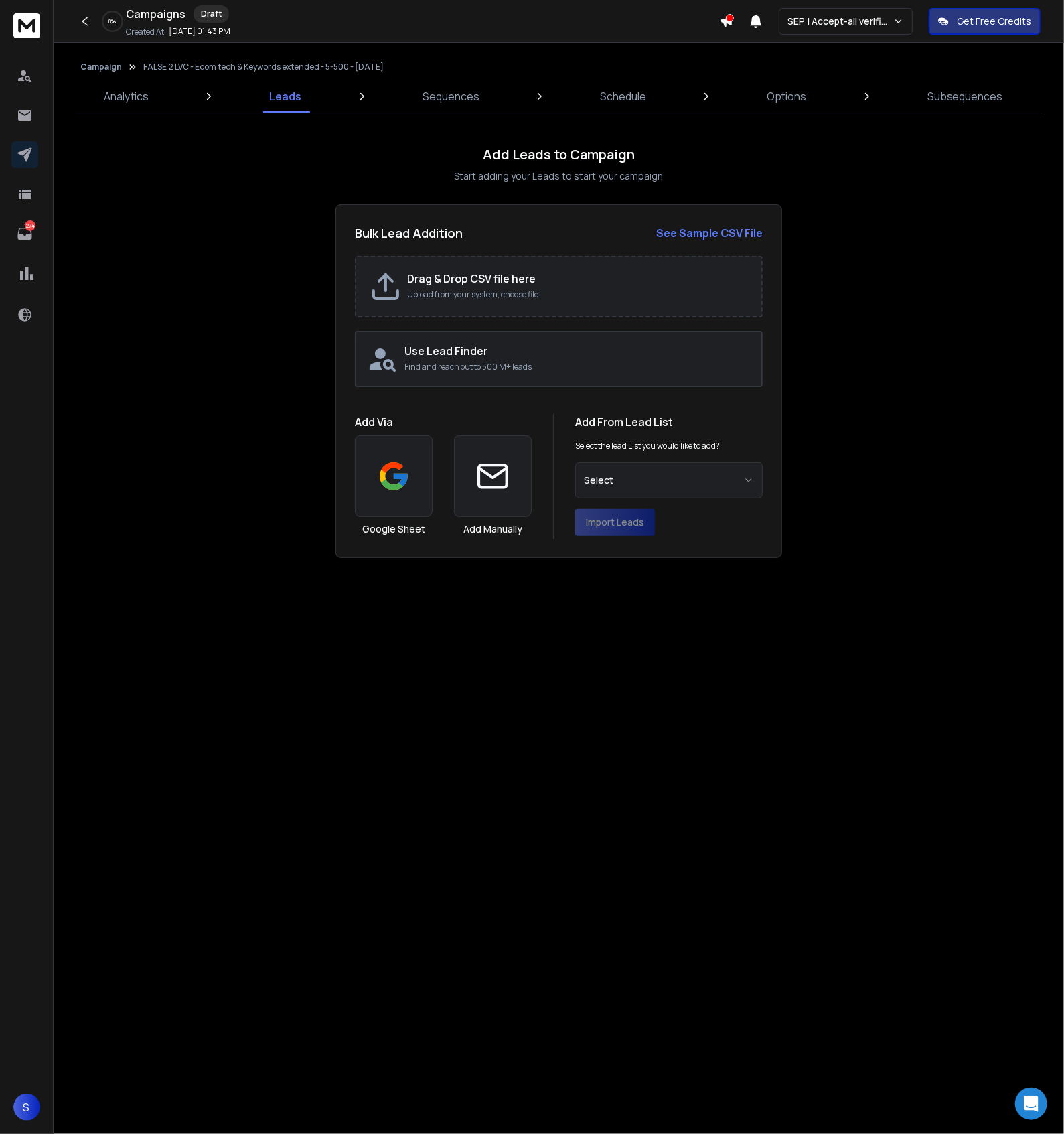
click at [590, 289] on p "Upload from your system, choose file" at bounding box center [577, 294] width 341 height 11
type input "**********"
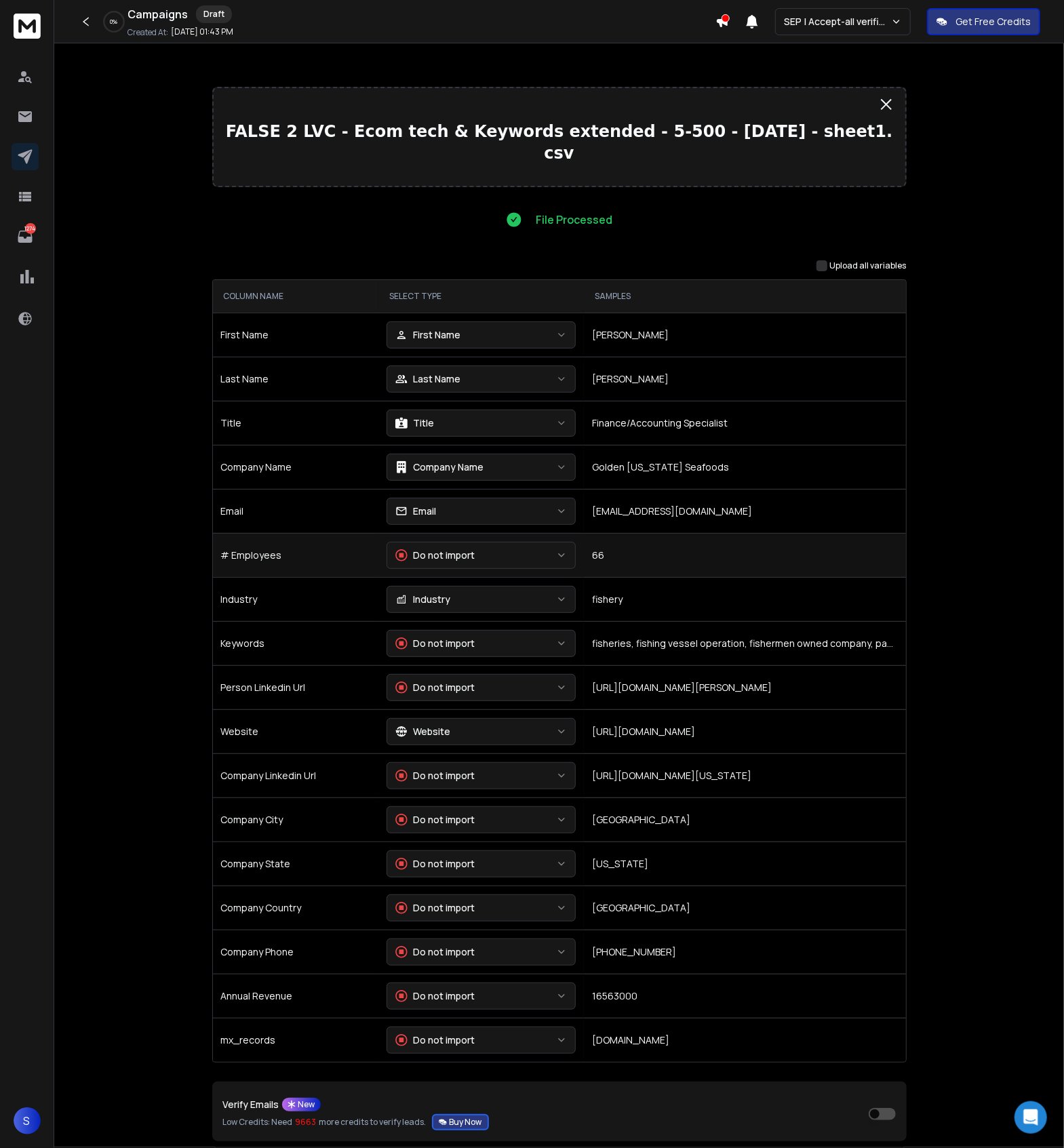
click at [507, 542] on button "Do not import" at bounding box center [481, 555] width 189 height 27
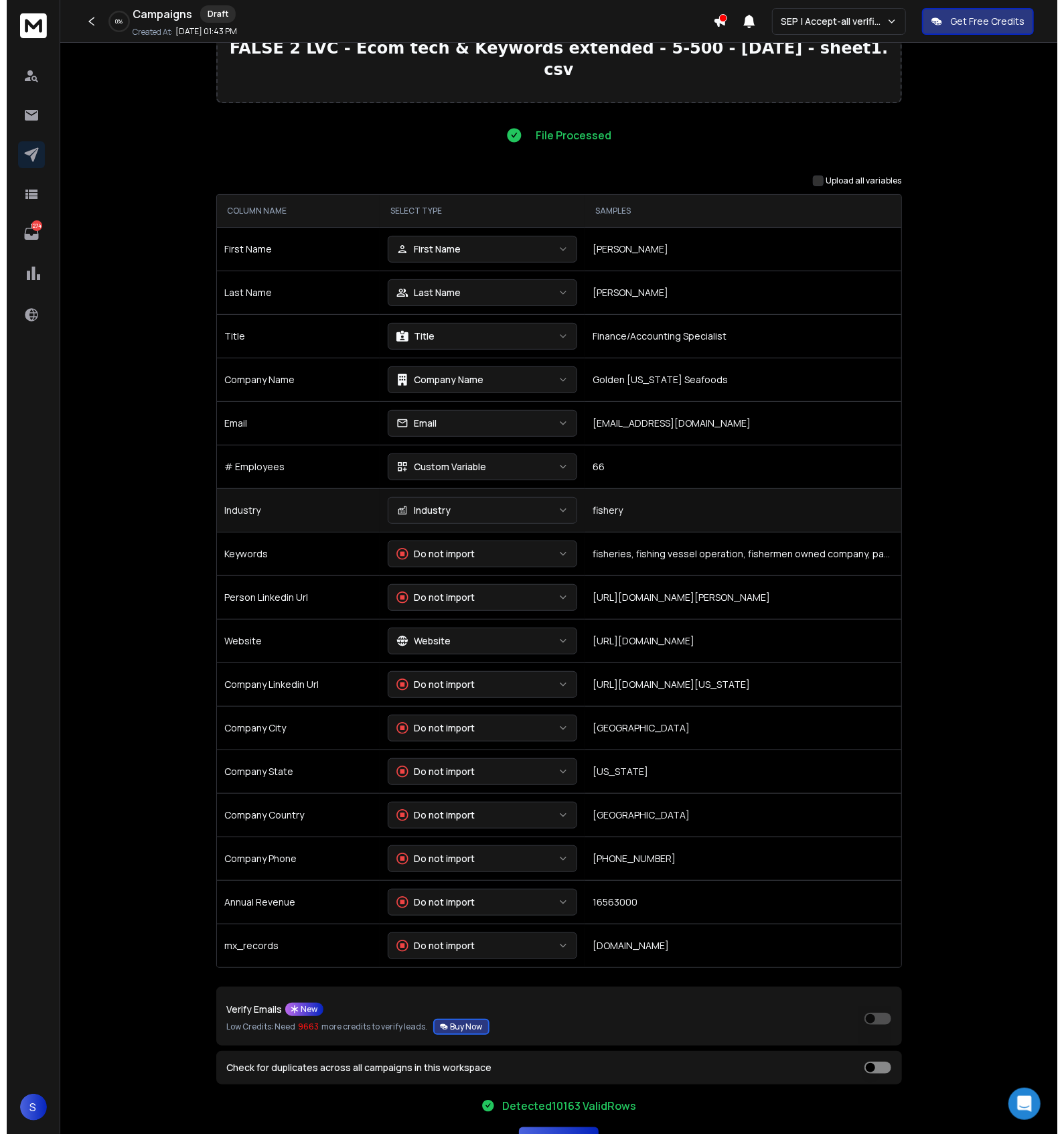
scroll to position [104, 0]
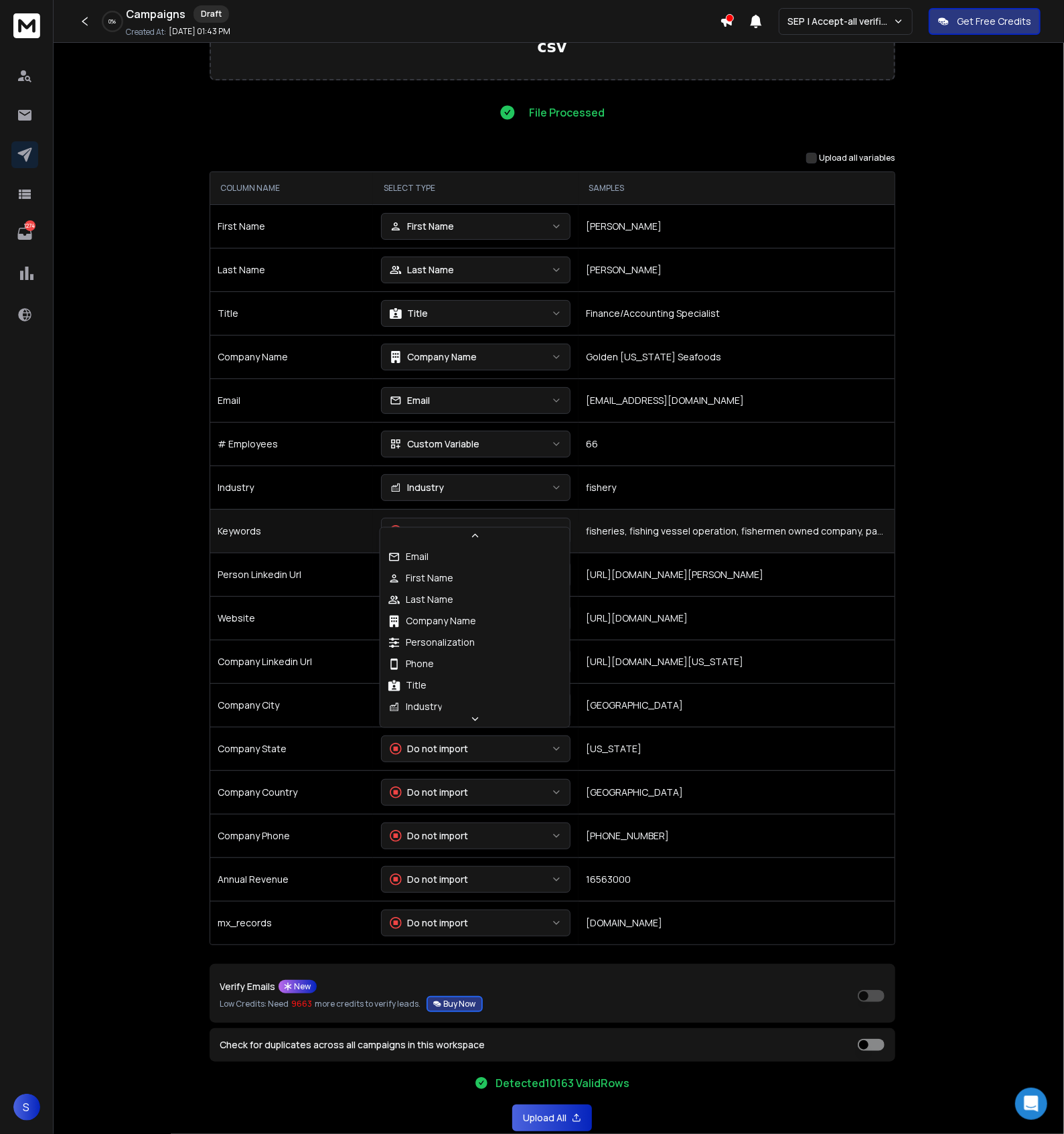
click at [526, 521] on button "Do not import" at bounding box center [475, 531] width 190 height 27
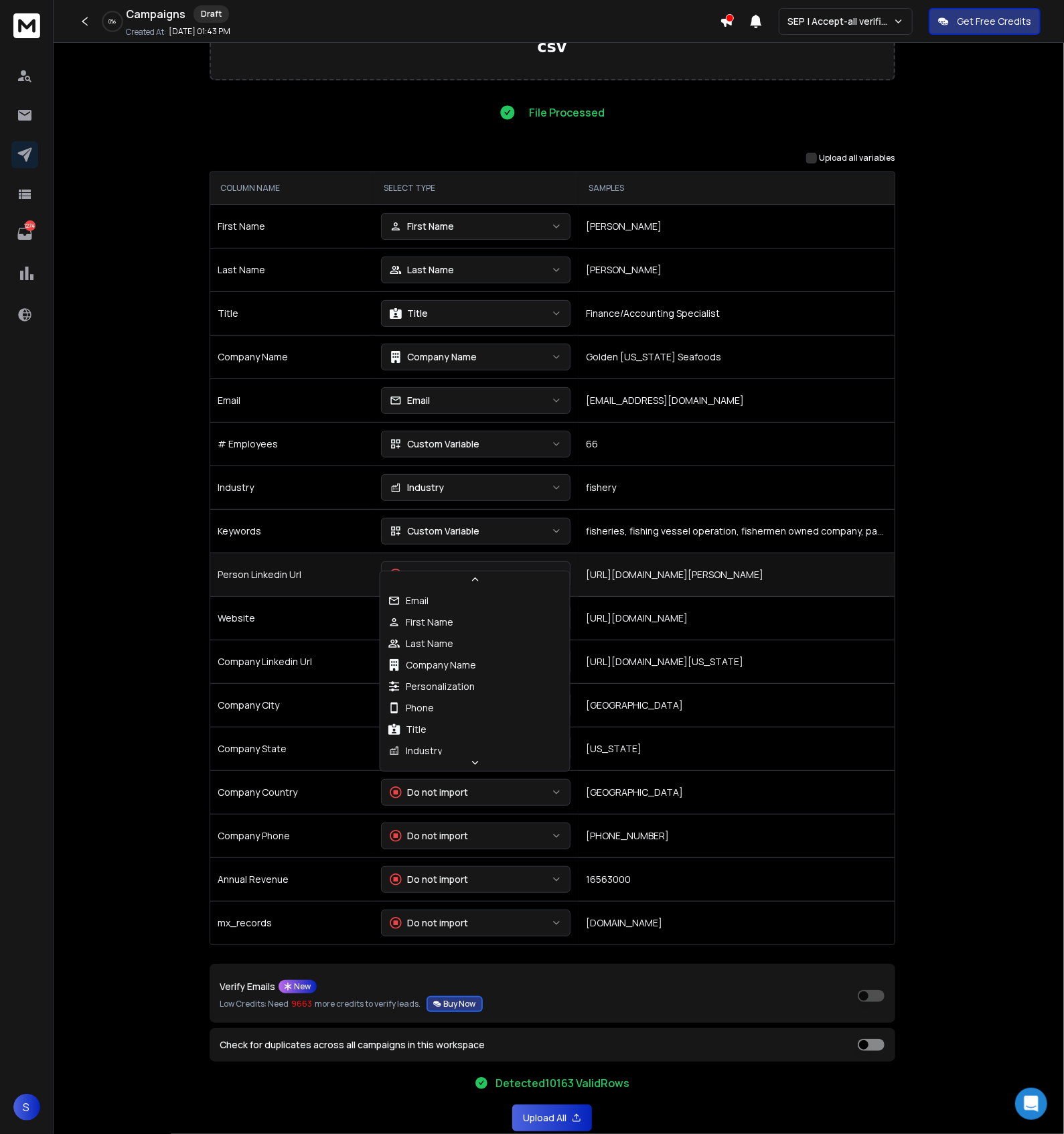
click at [463, 563] on button "Do not import" at bounding box center [475, 575] width 190 height 27
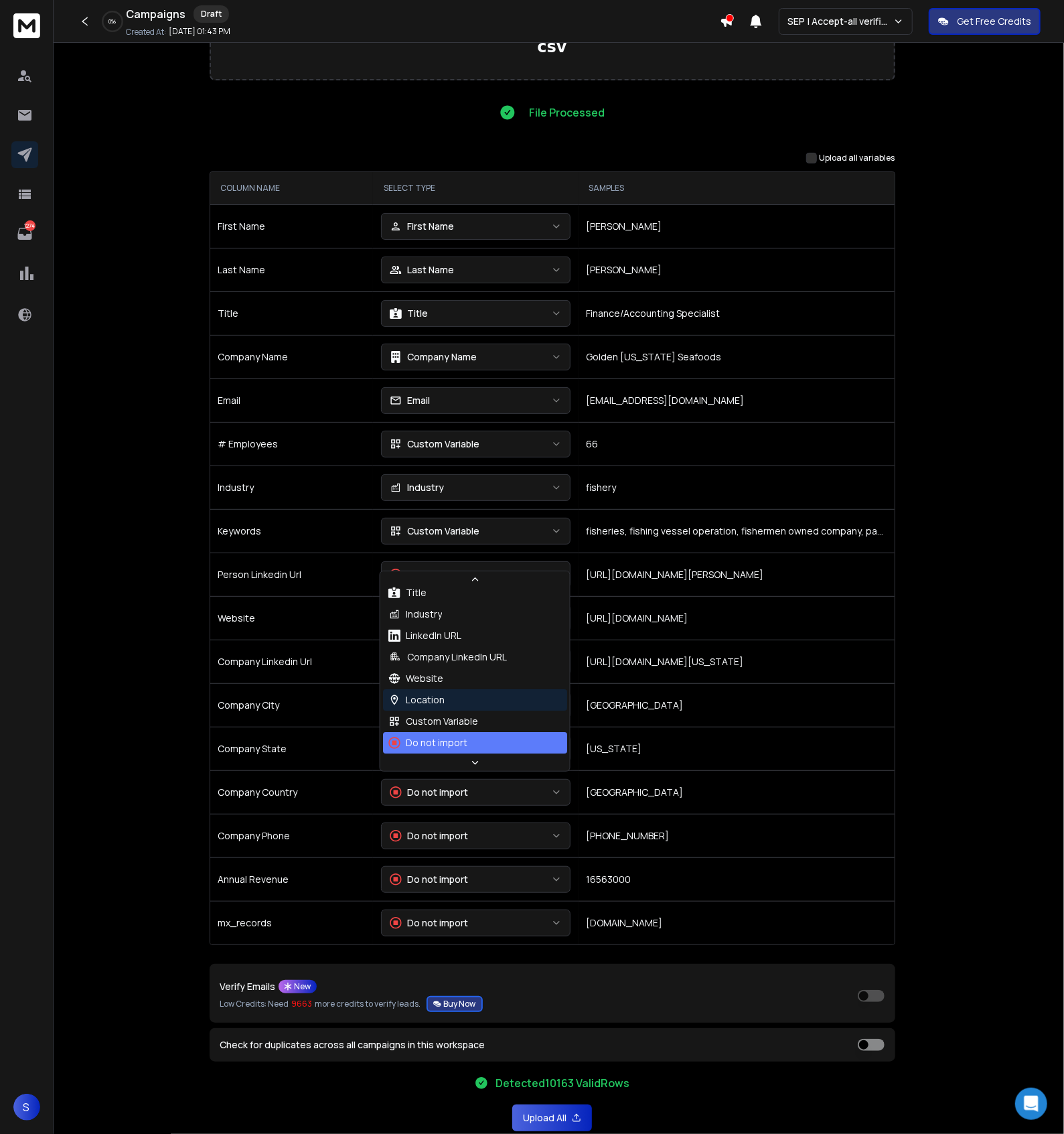
scroll to position [122, 0]
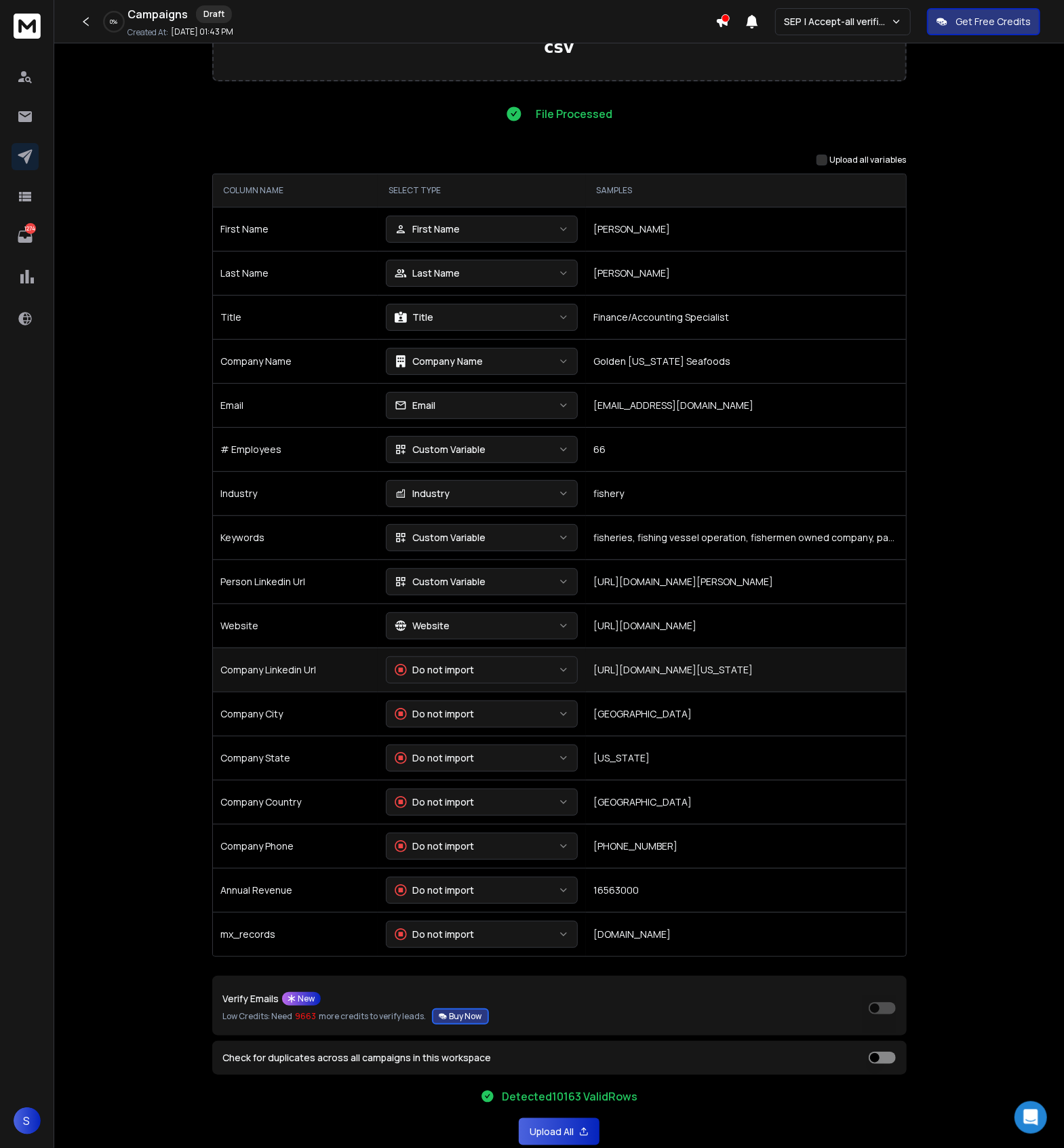
click at [478, 657] on button "Do not import" at bounding box center [481, 670] width 192 height 27
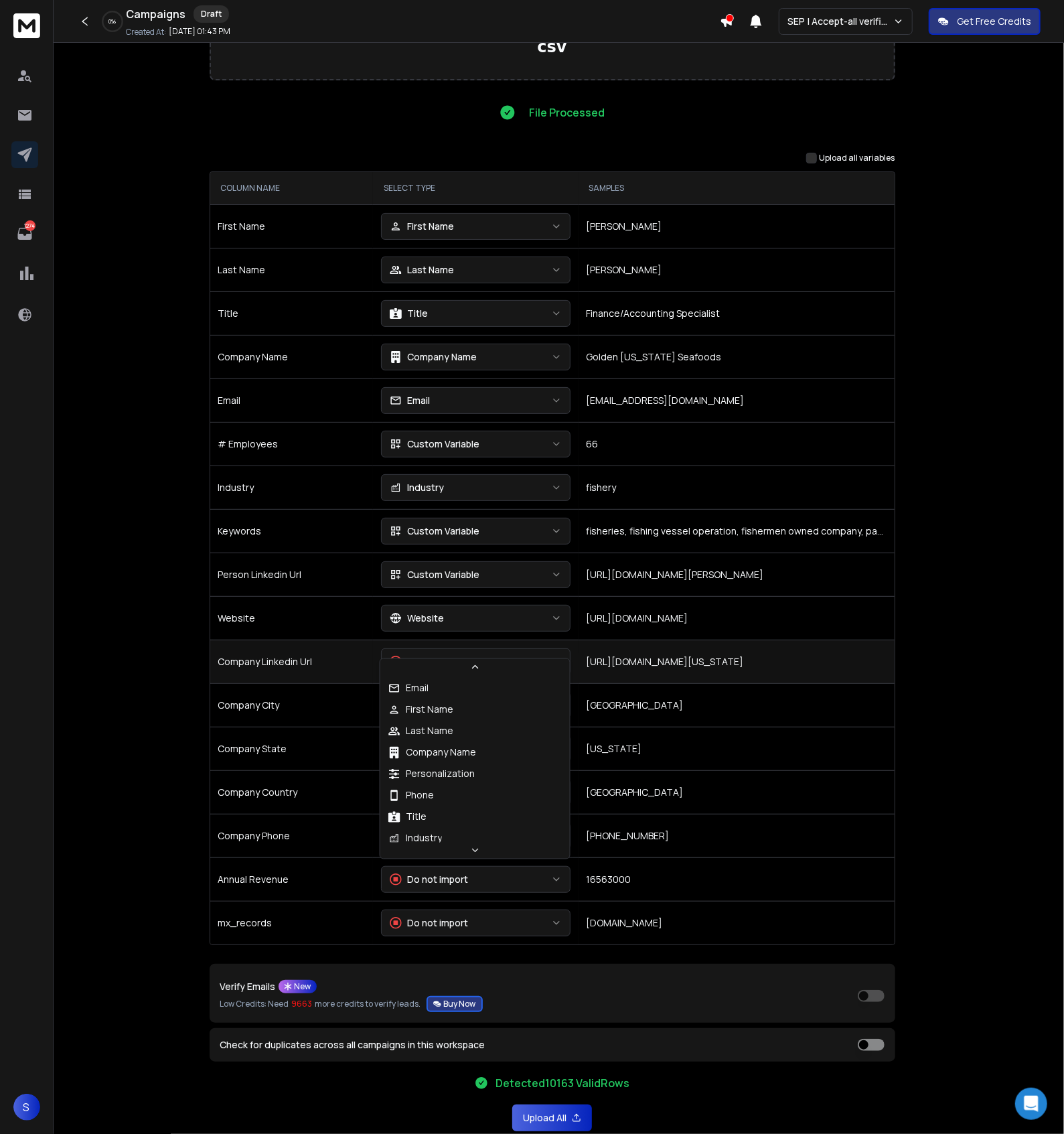
scroll to position [135, 0]
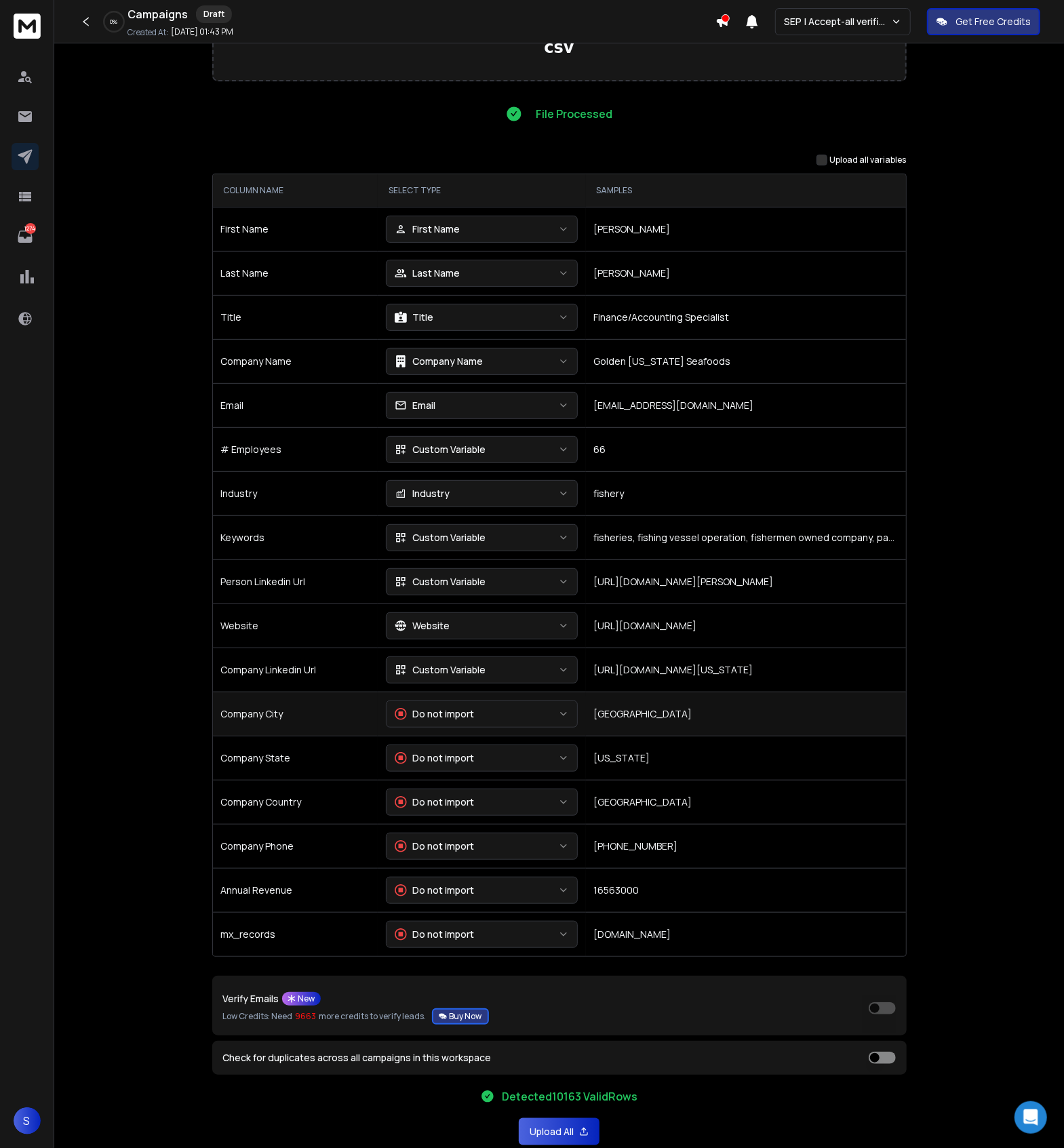
click at [454, 707] on div "Do not import" at bounding box center [435, 714] width 79 height 14
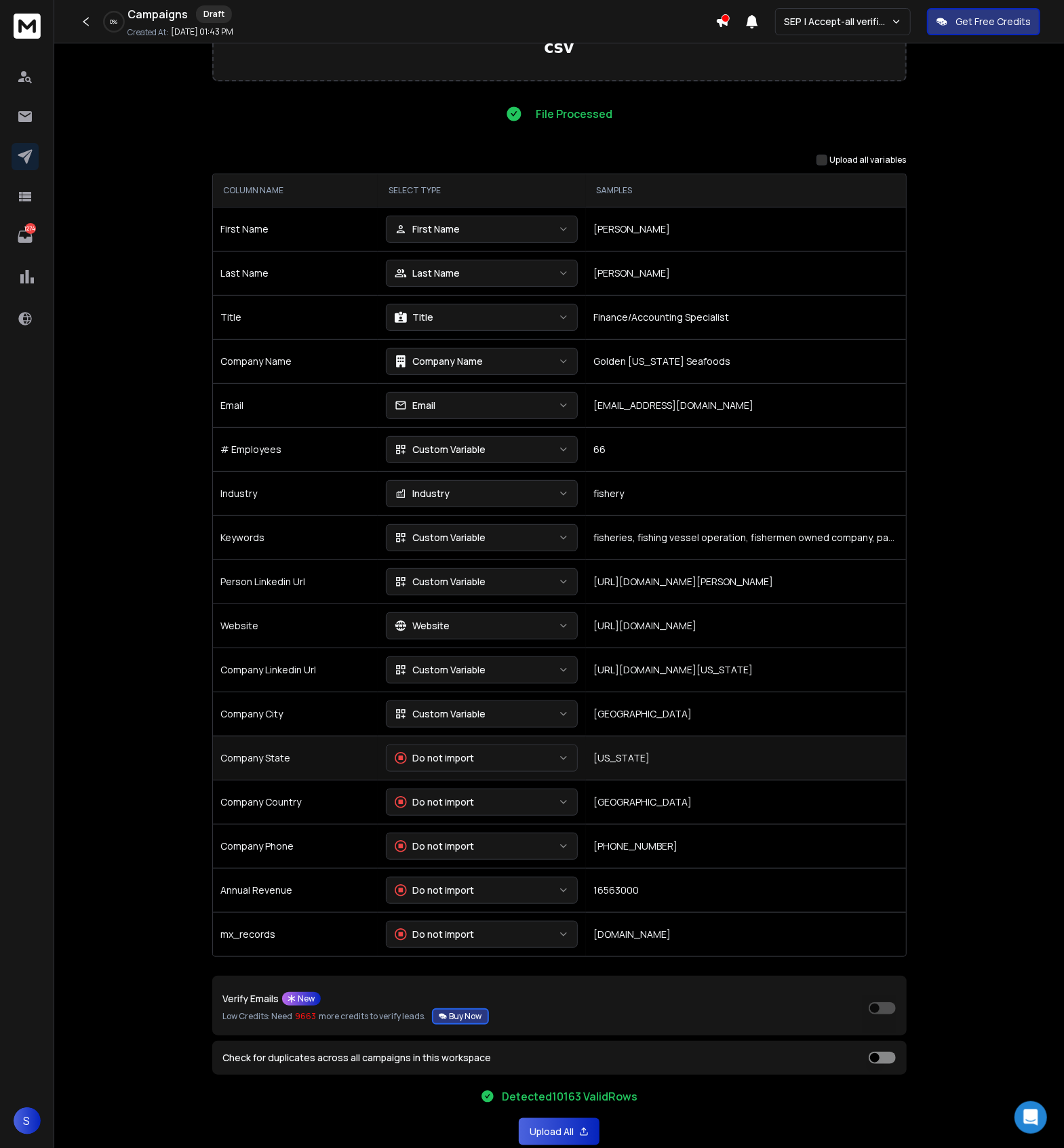
click at [446, 750] on button "Do not import" at bounding box center [481, 758] width 192 height 27
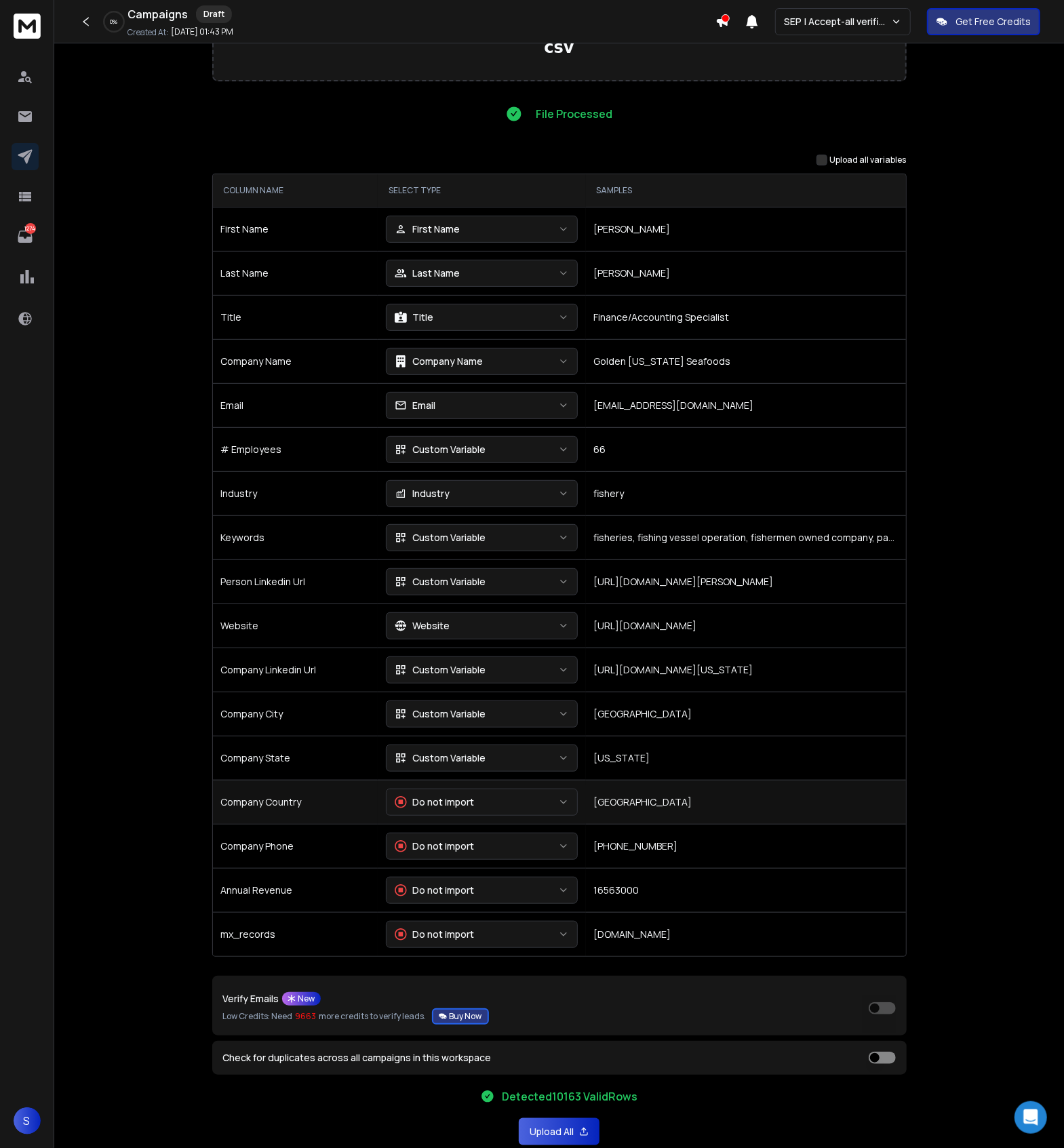
click at [435, 796] on div "Do not import" at bounding box center [435, 802] width 79 height 14
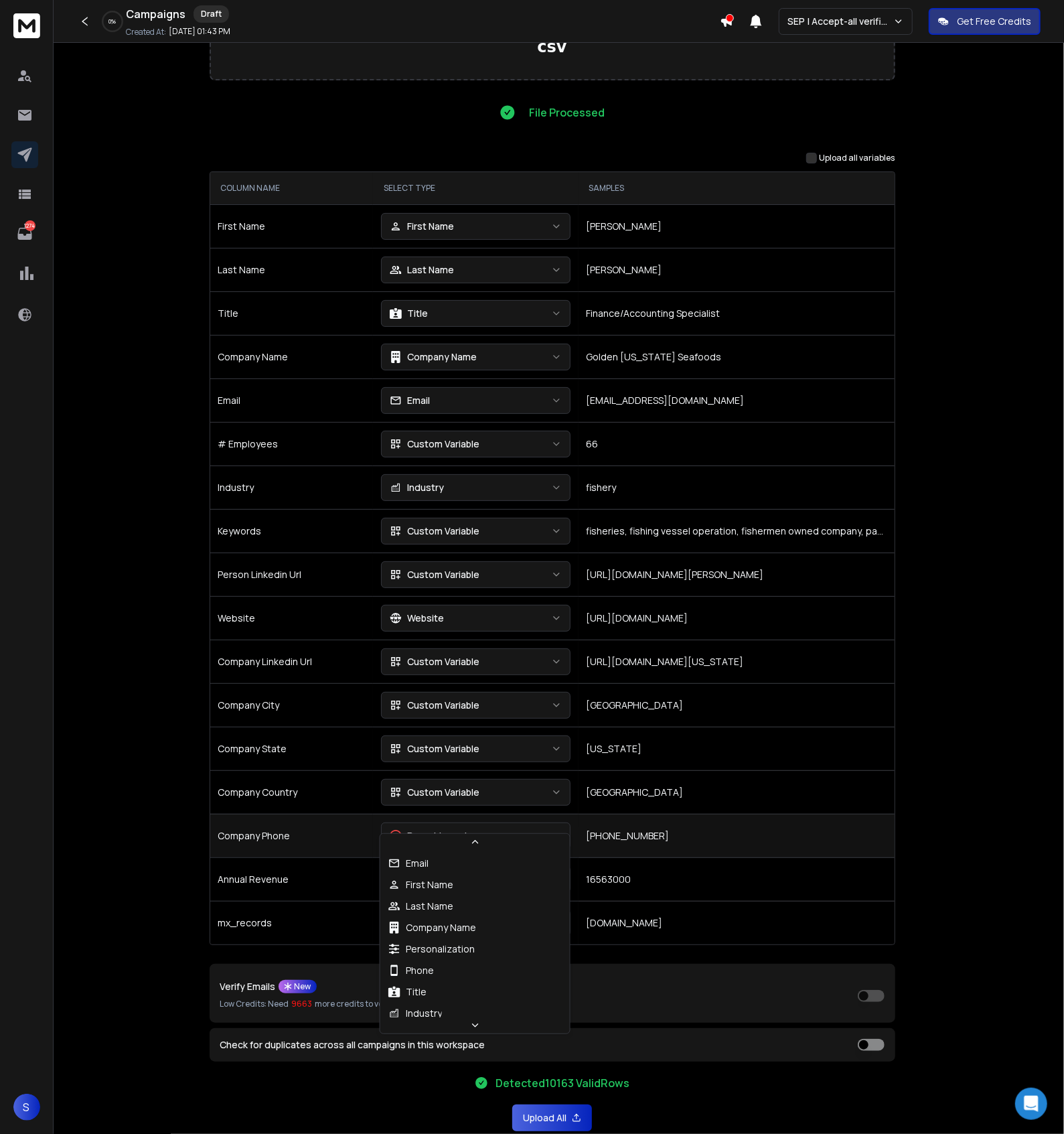
click at [440, 829] on div "Do not import" at bounding box center [429, 836] width 78 height 14
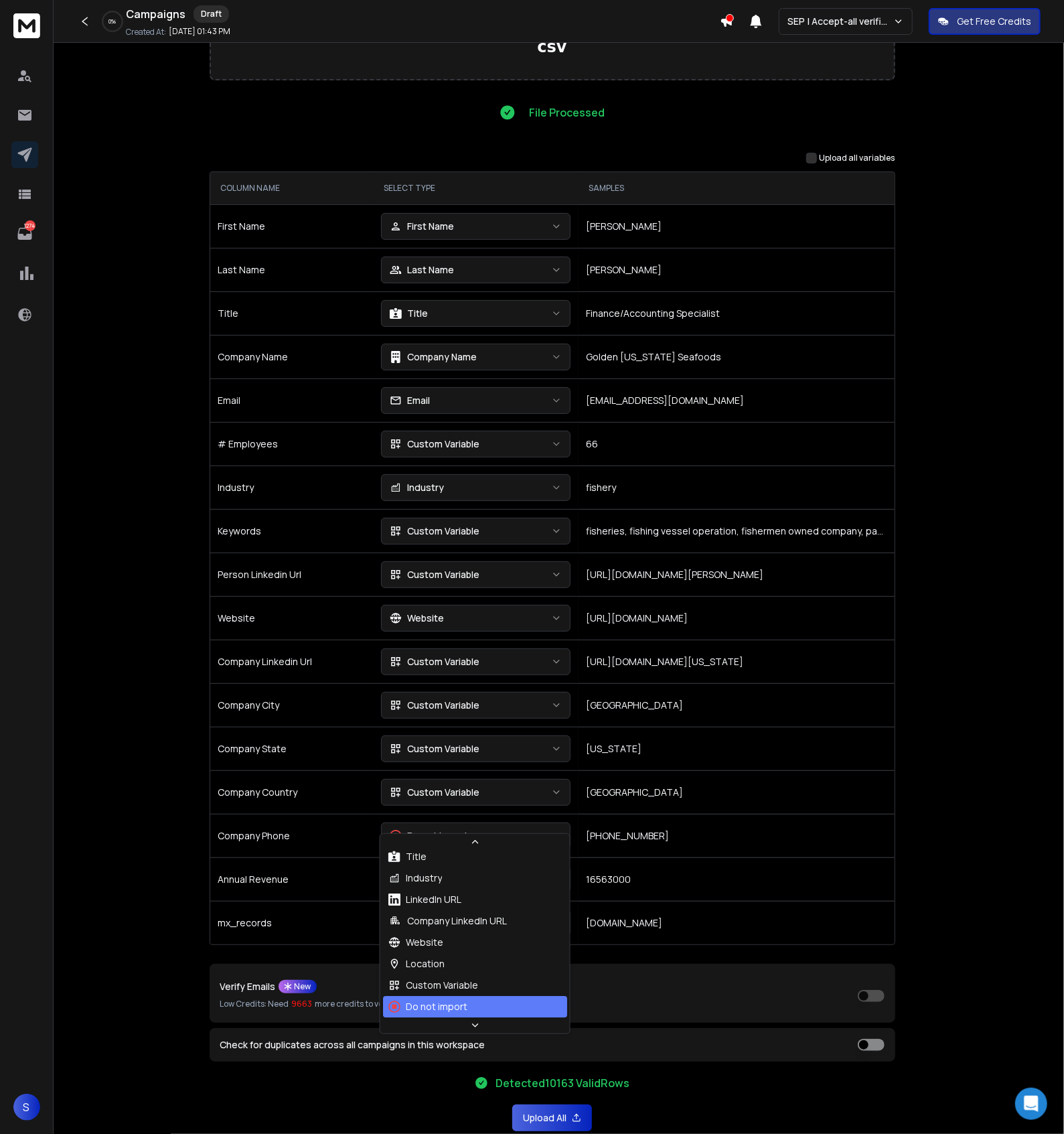
drag, startPoint x: 458, startPoint y: 982, endPoint x: 459, endPoint y: 976, distance: 6.1
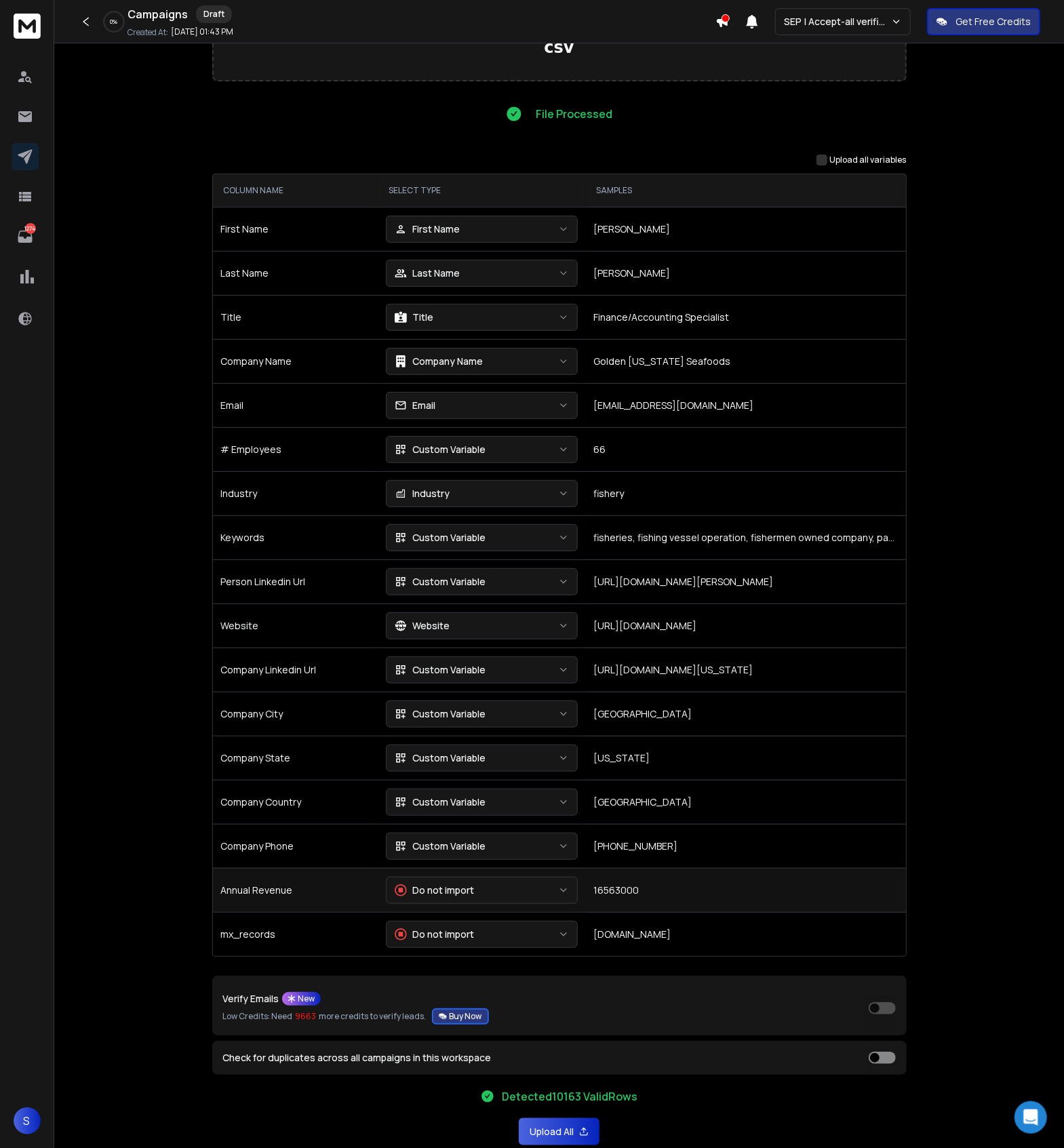
click at [459, 883] on div "Do not import" at bounding box center [435, 890] width 79 height 14
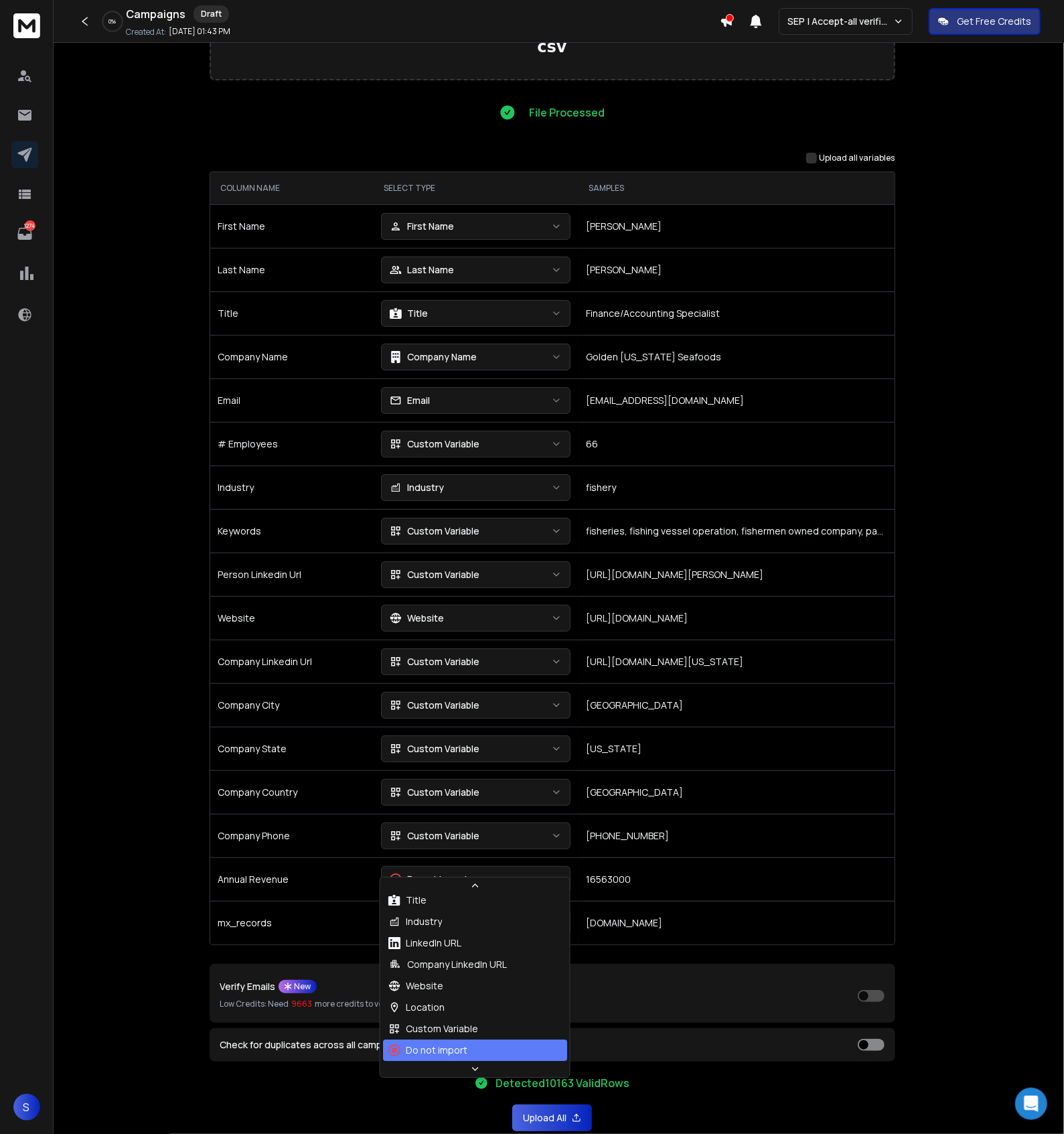
drag, startPoint x: 464, startPoint y: 1027, endPoint x: 450, endPoint y: 933, distance: 95.0
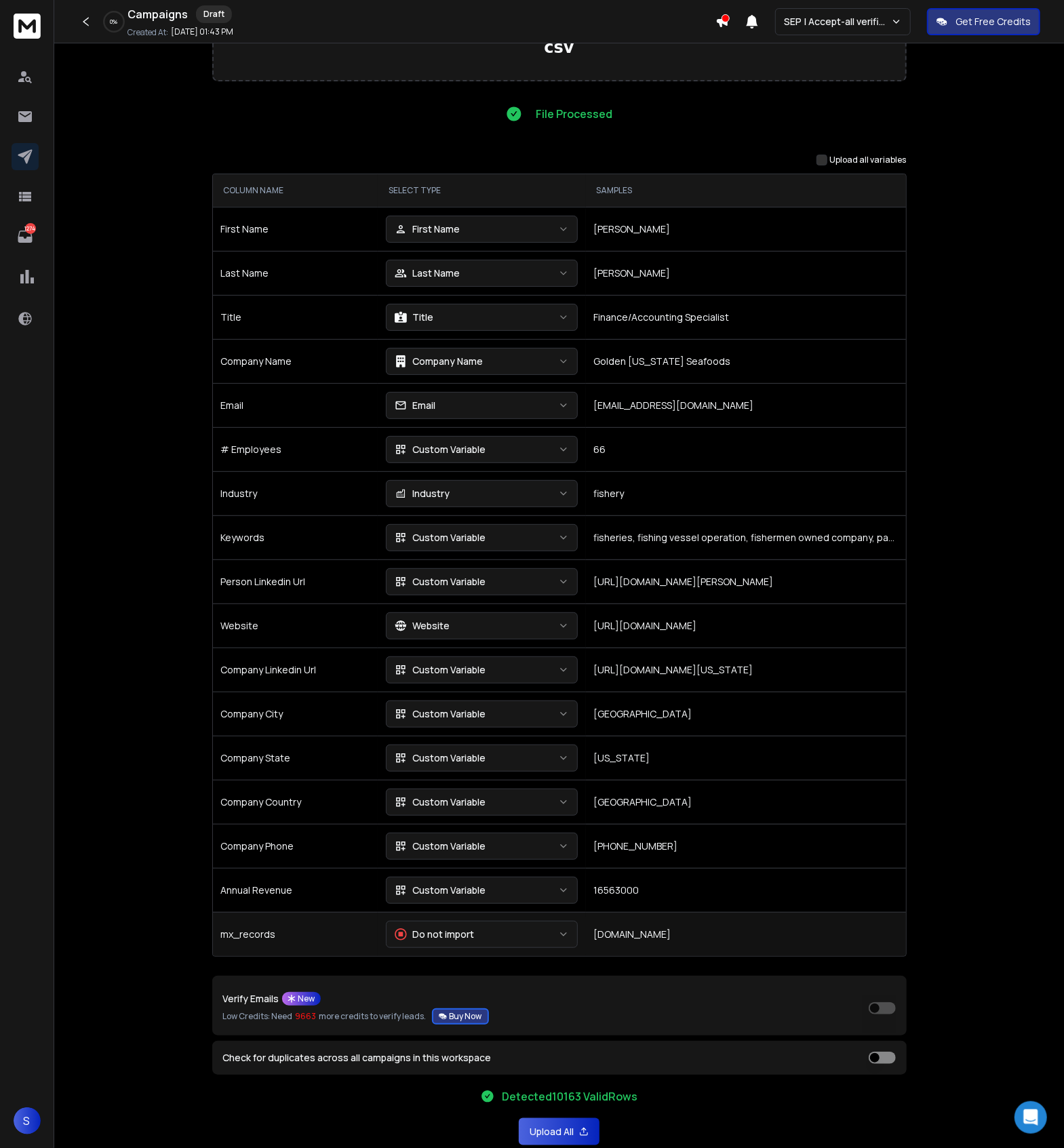
click at [450, 928] on div "Do not import" at bounding box center [435, 934] width 79 height 14
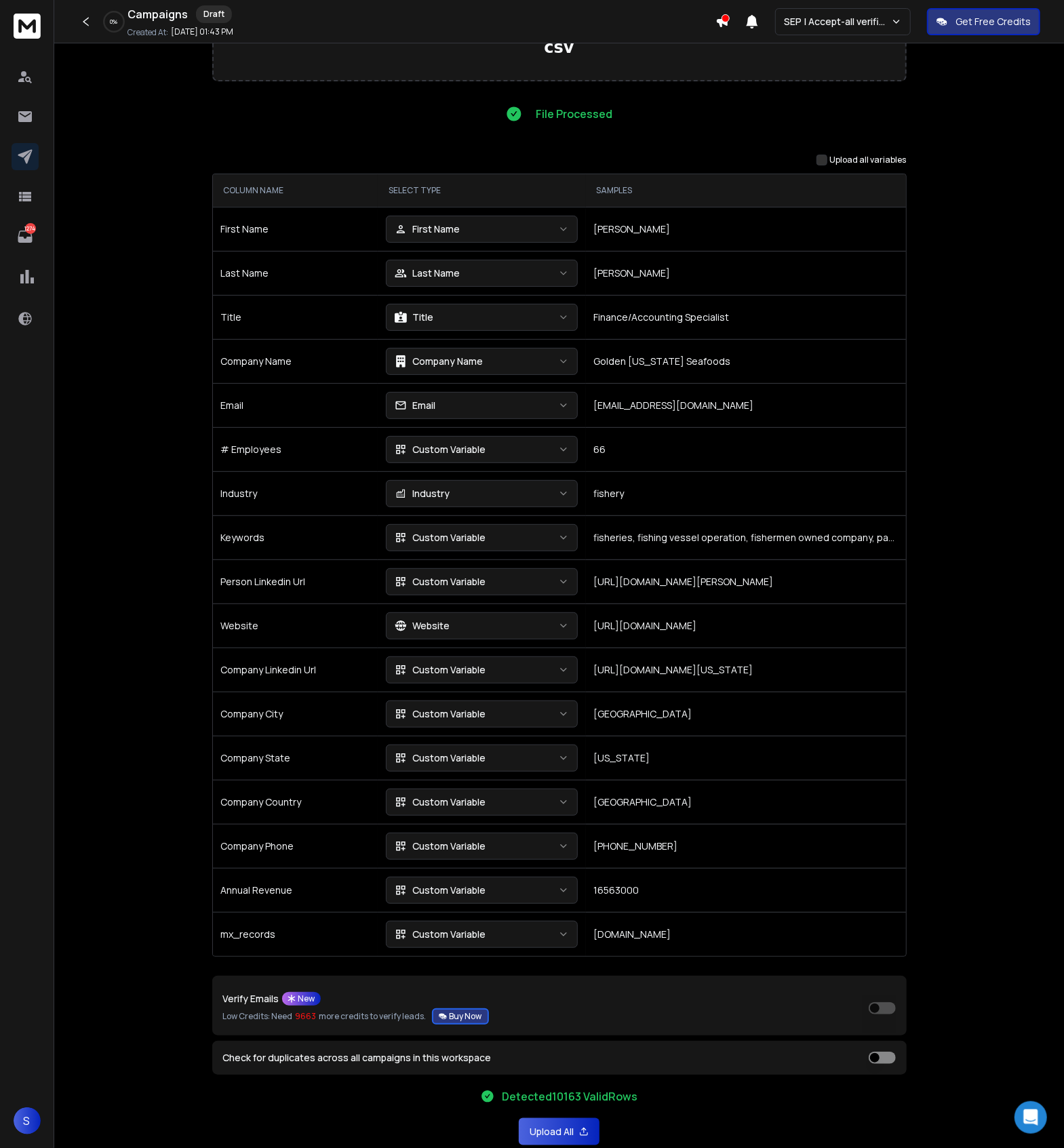
click at [886, 1052] on button "Check for duplicates across all campaigns in this workspace" at bounding box center [883, 1057] width 27 height 12
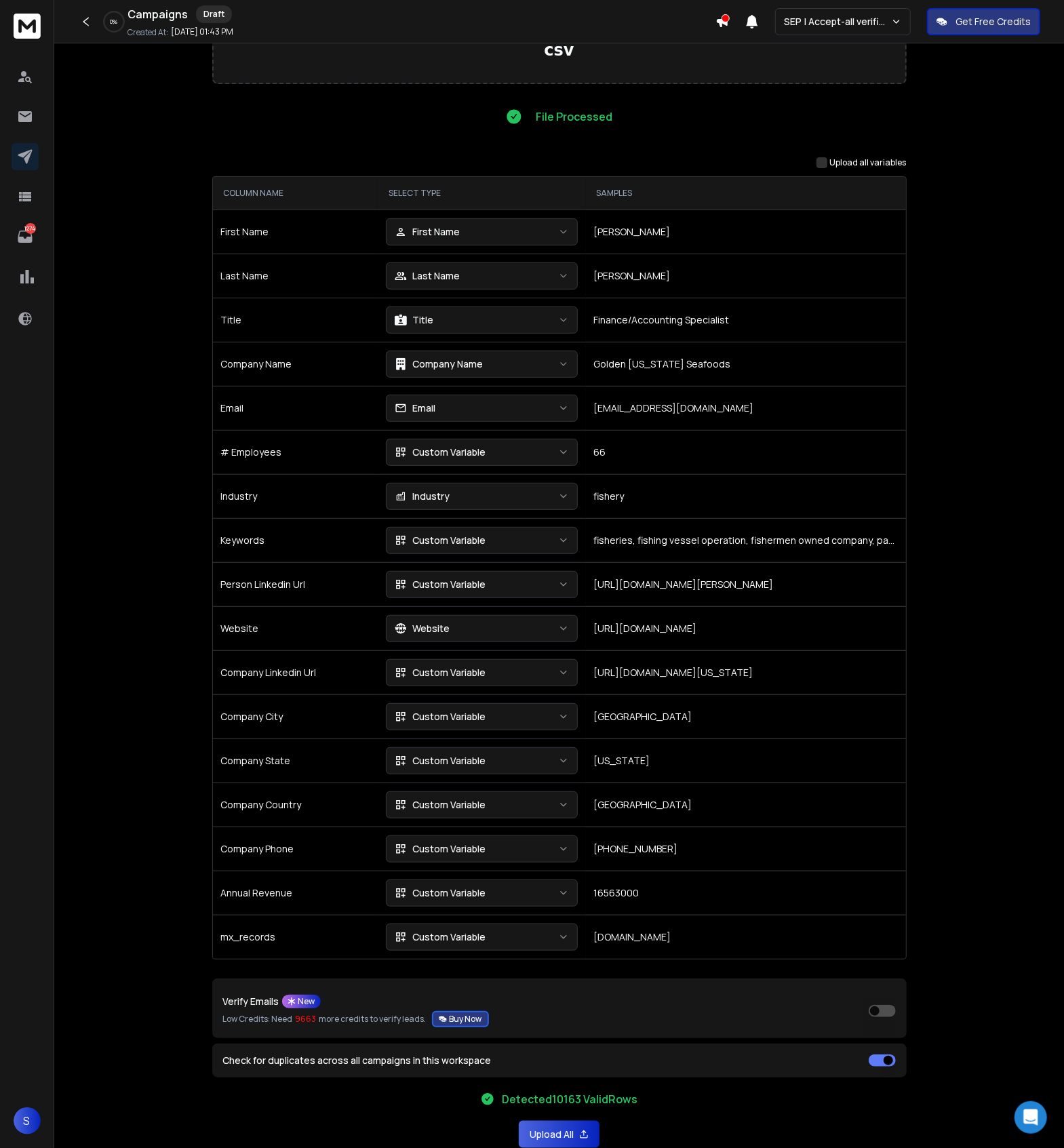
scroll to position [106, 0]
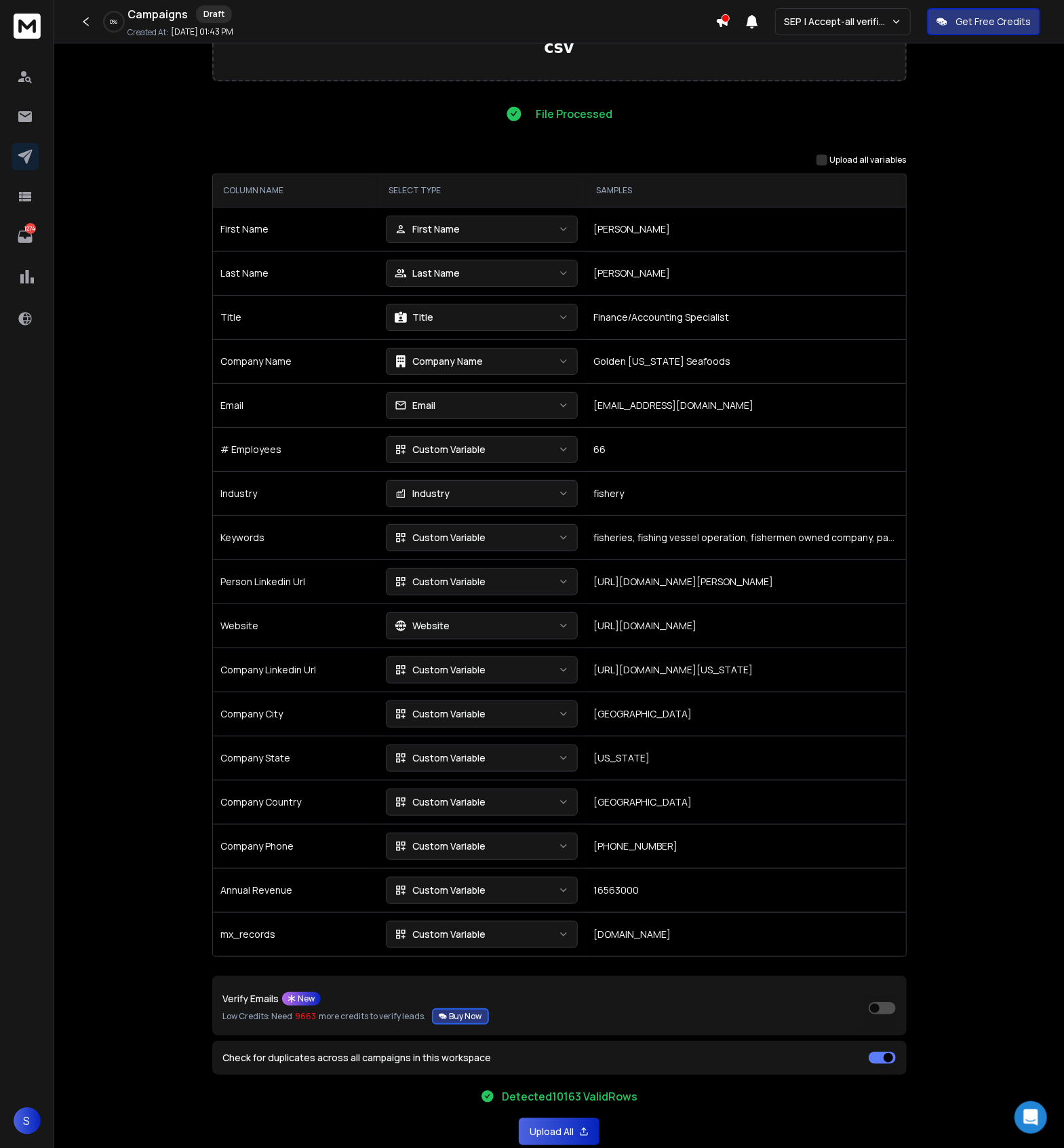
click at [536, 1119] on button "Upload All" at bounding box center [559, 1132] width 81 height 27
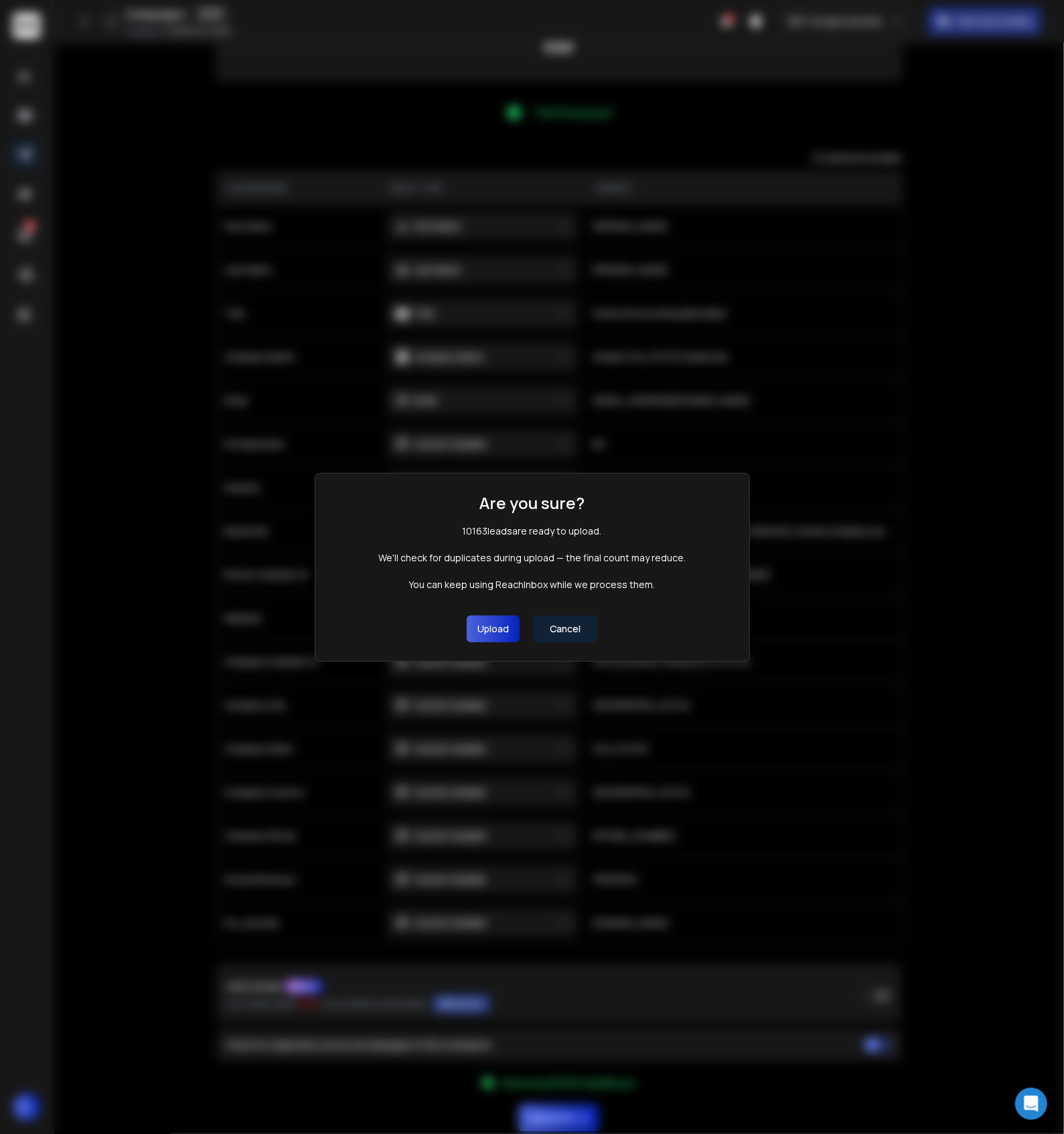
click at [499, 630] on button "Upload" at bounding box center [493, 629] width 53 height 27
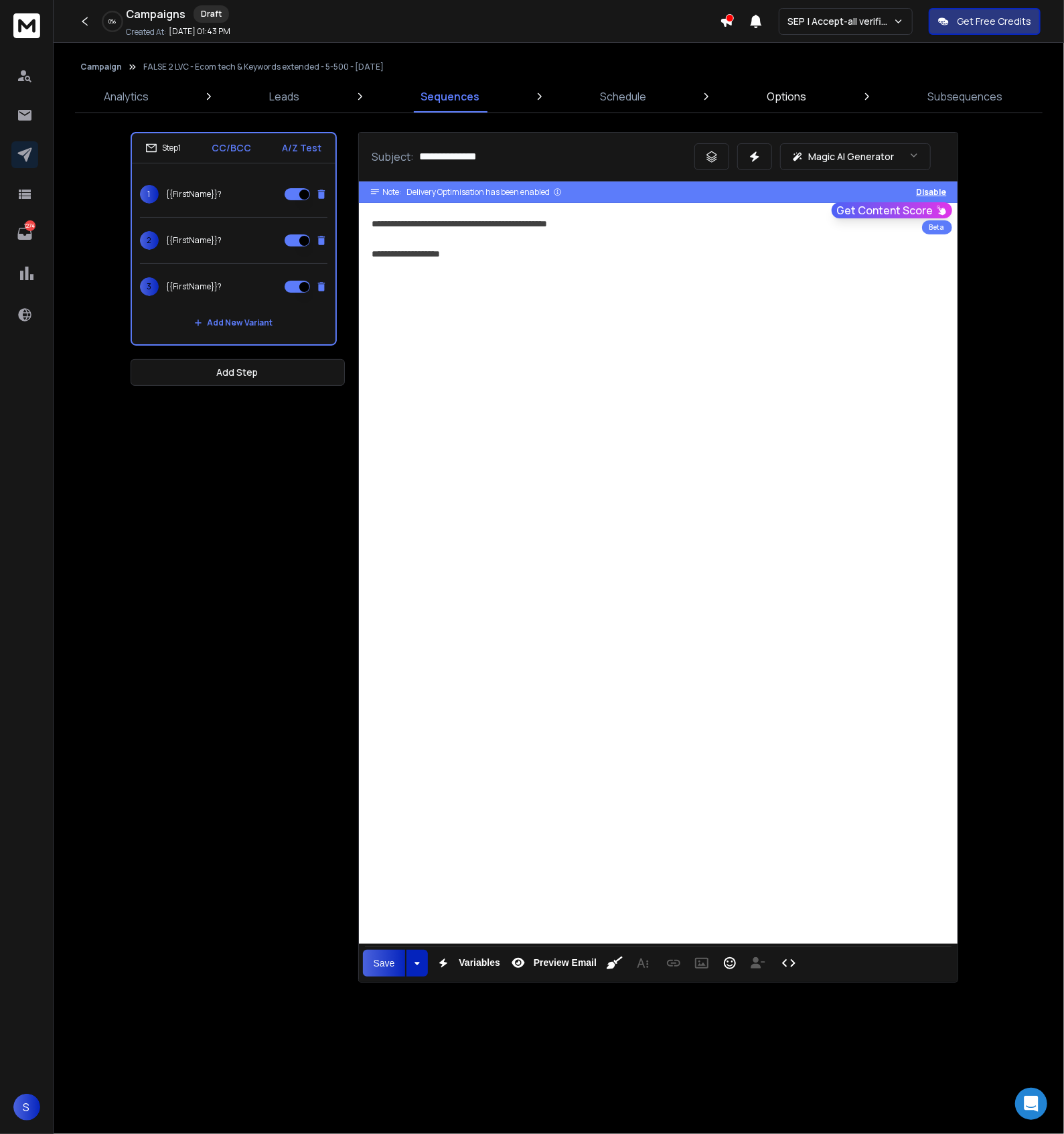
click at [779, 100] on p "Options" at bounding box center [786, 96] width 40 height 16
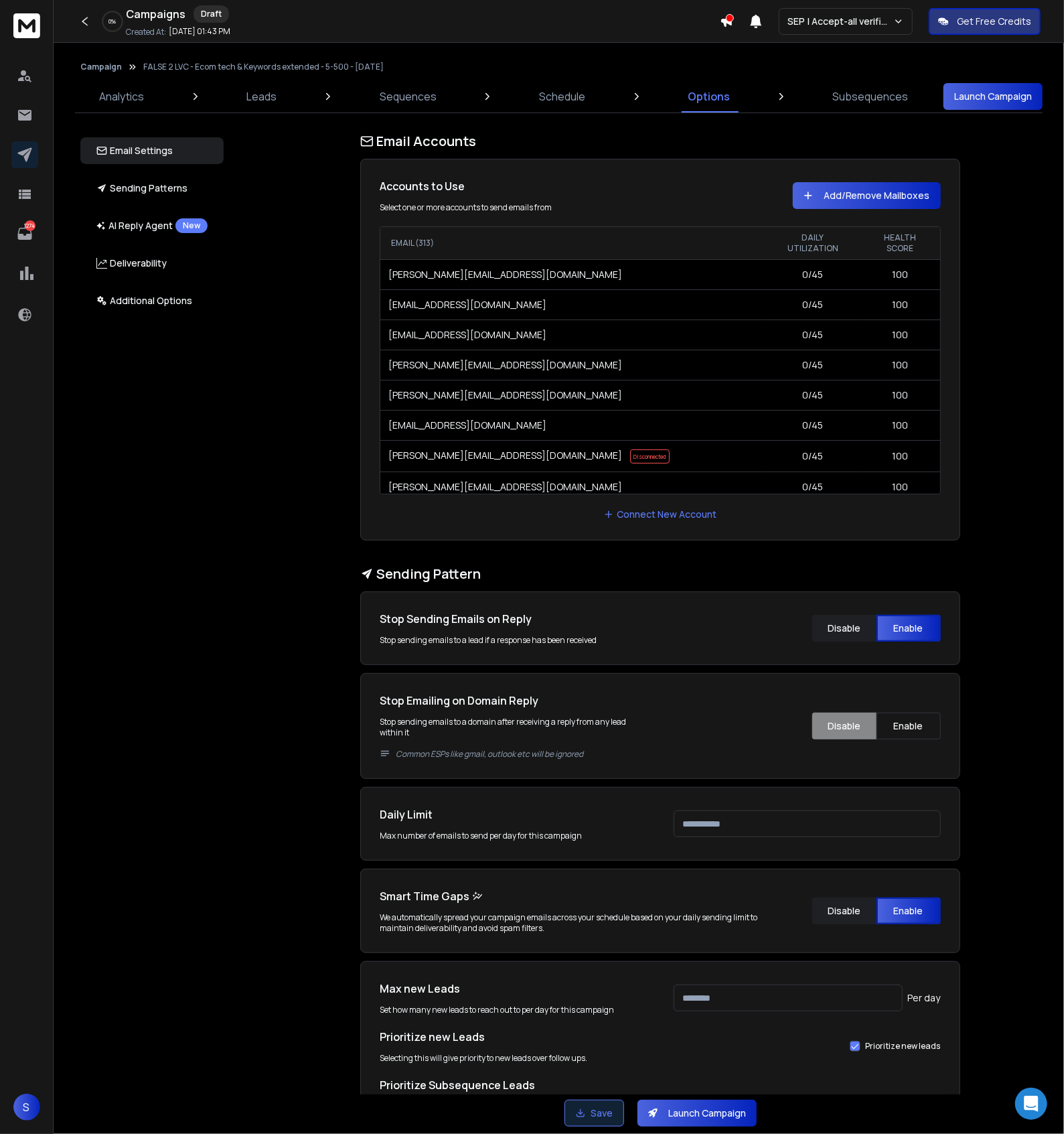
click at [587, 1115] on button "Save" at bounding box center [595, 1113] width 60 height 27
click at [605, 1115] on button "Save" at bounding box center [595, 1113] width 60 height 27
click at [20, 153] on icon at bounding box center [25, 155] width 14 height 14
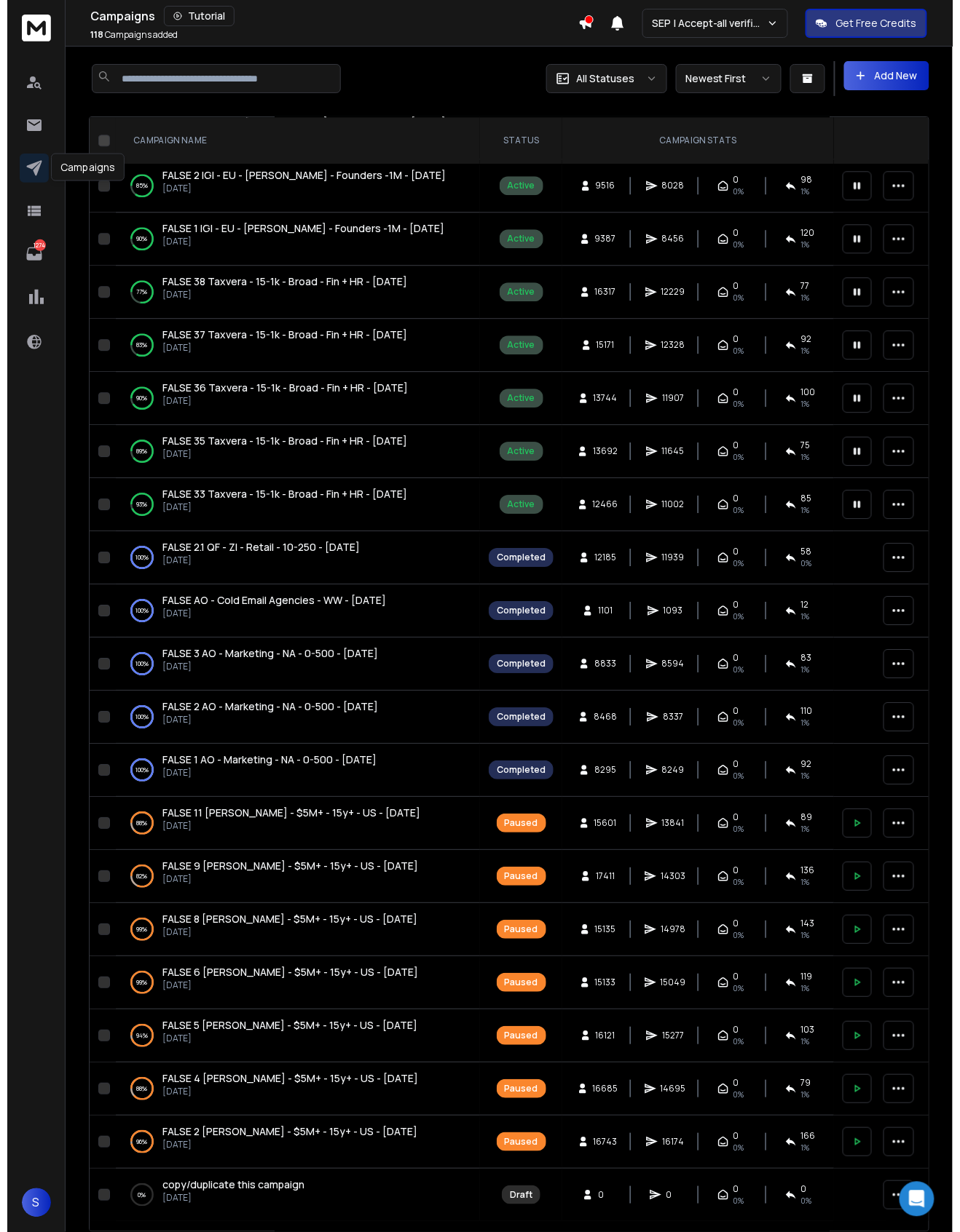
scroll to position [5241, 0]
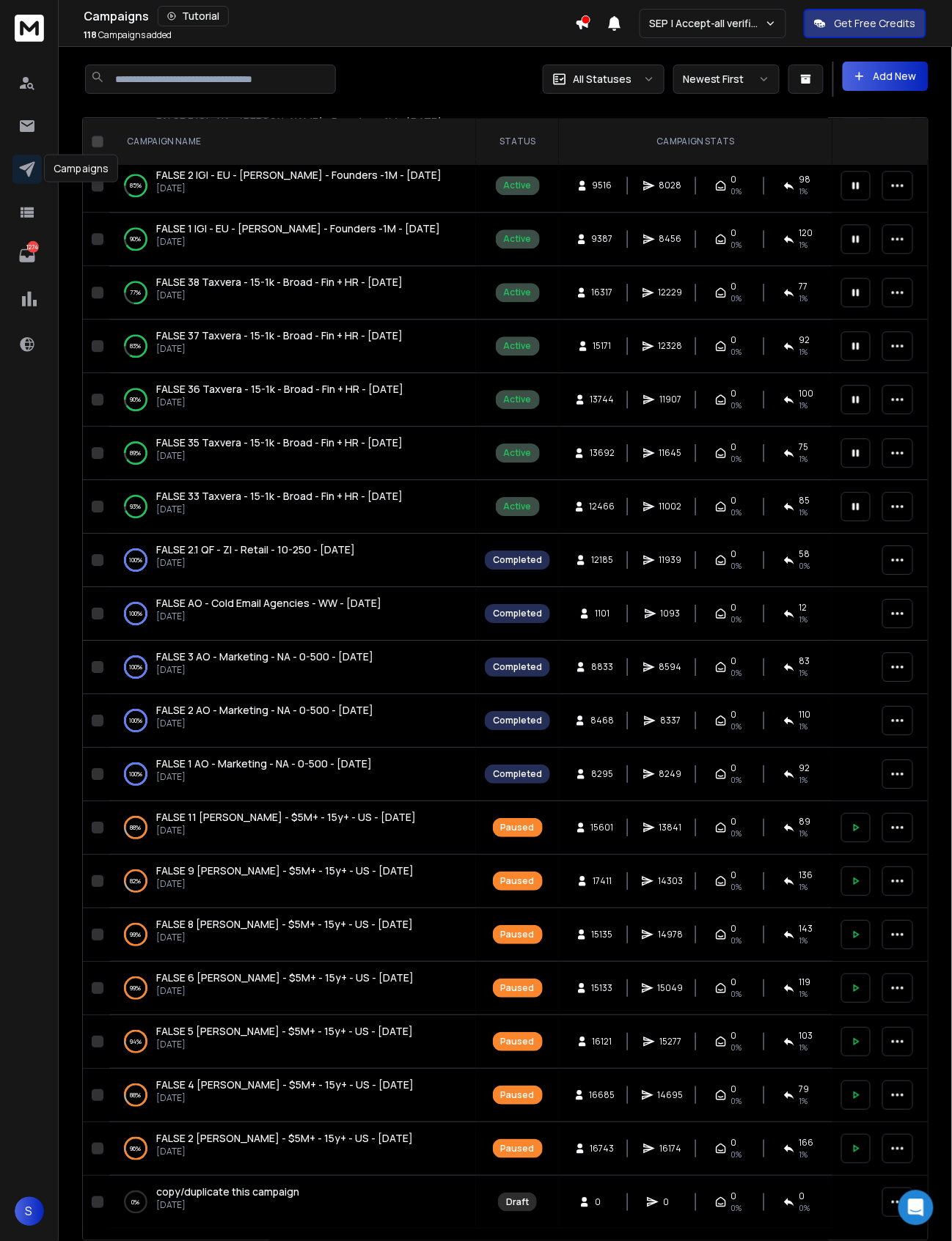
click at [884, 1211] on button "button" at bounding box center [898, 1202] width 31 height 30
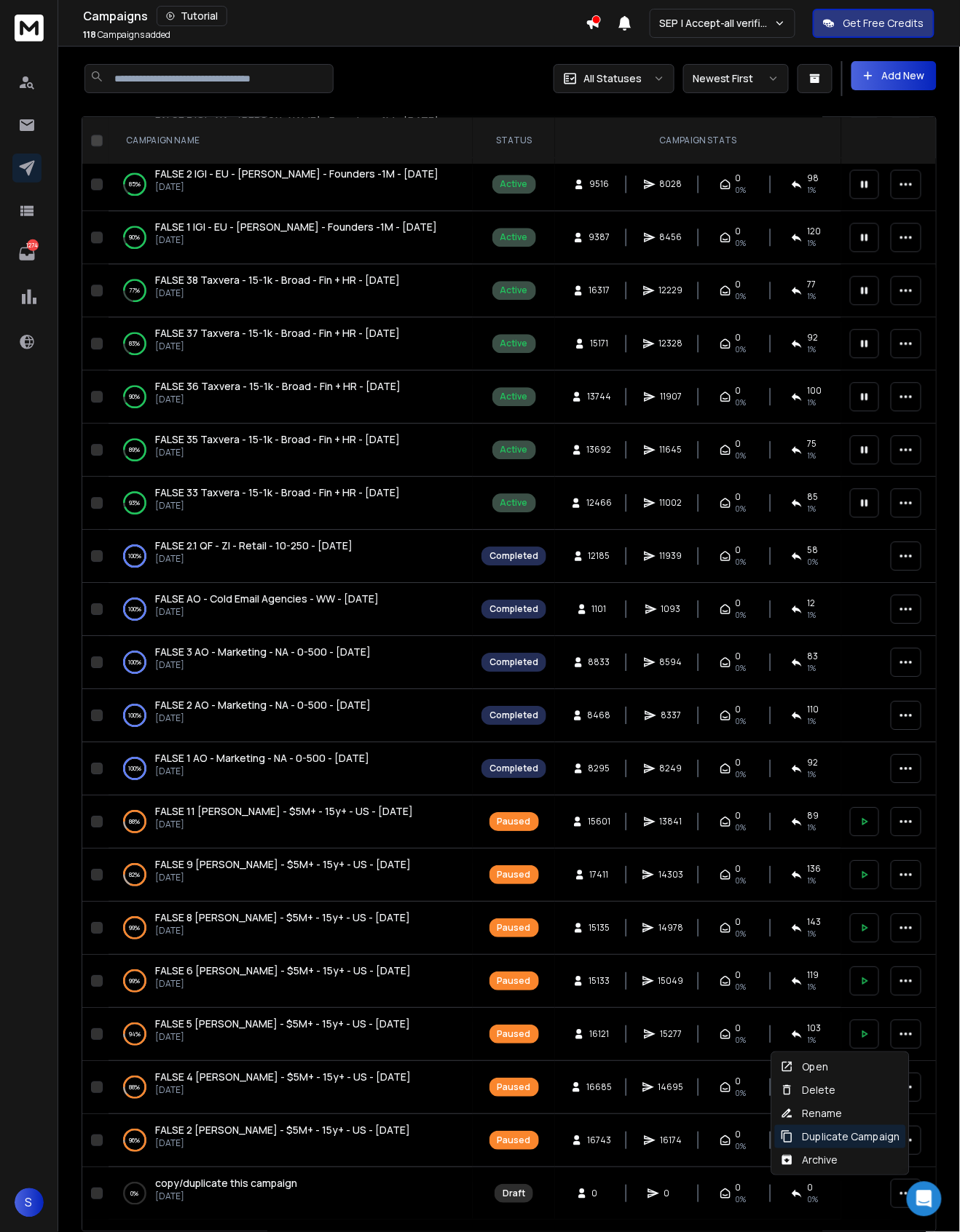
click at [862, 1134] on div "Duplicate Campaign" at bounding box center [840, 1136] width 120 height 15
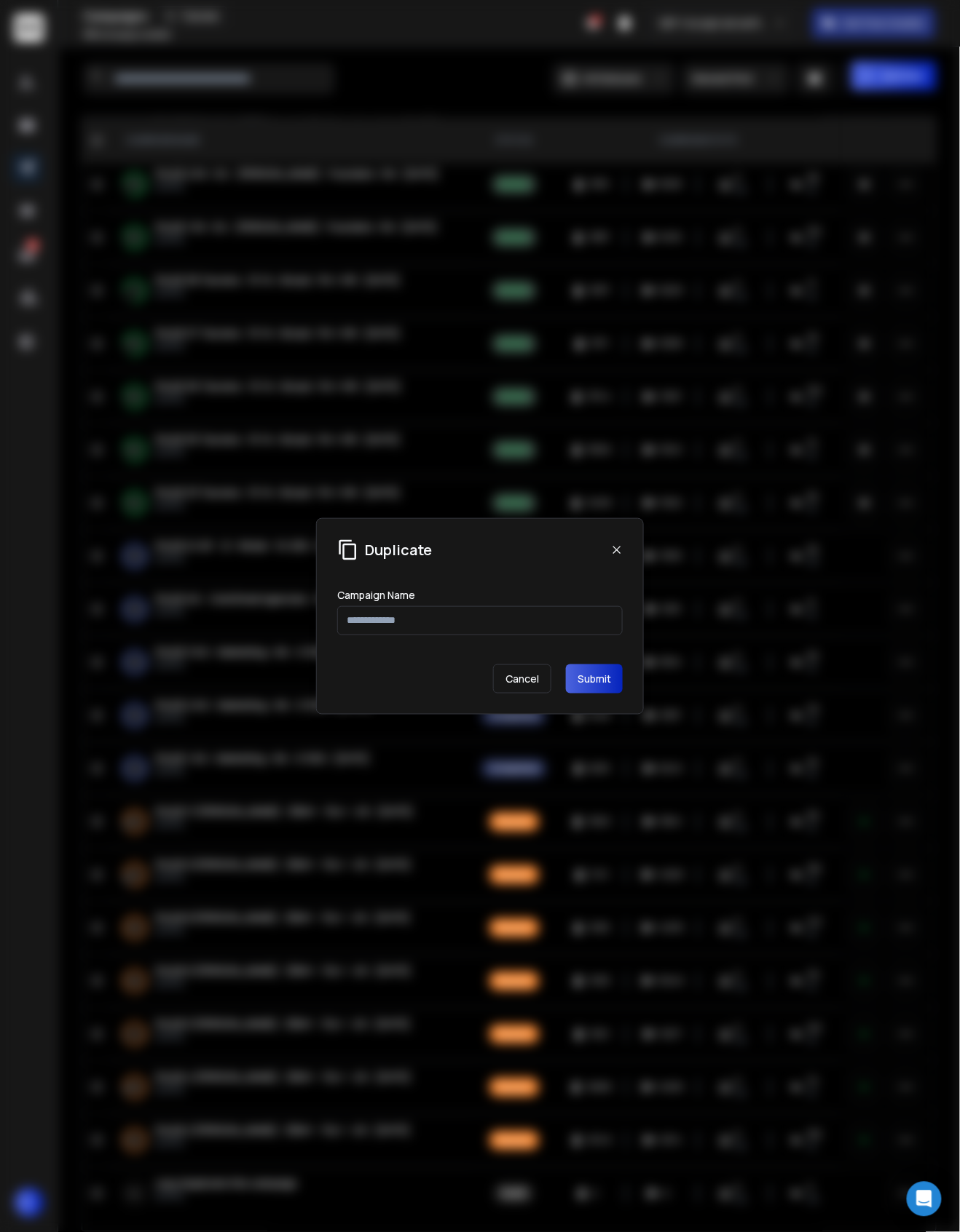
click at [499, 628] on input "text" at bounding box center [480, 621] width 286 height 29
paste input "**********"
type input "**********"
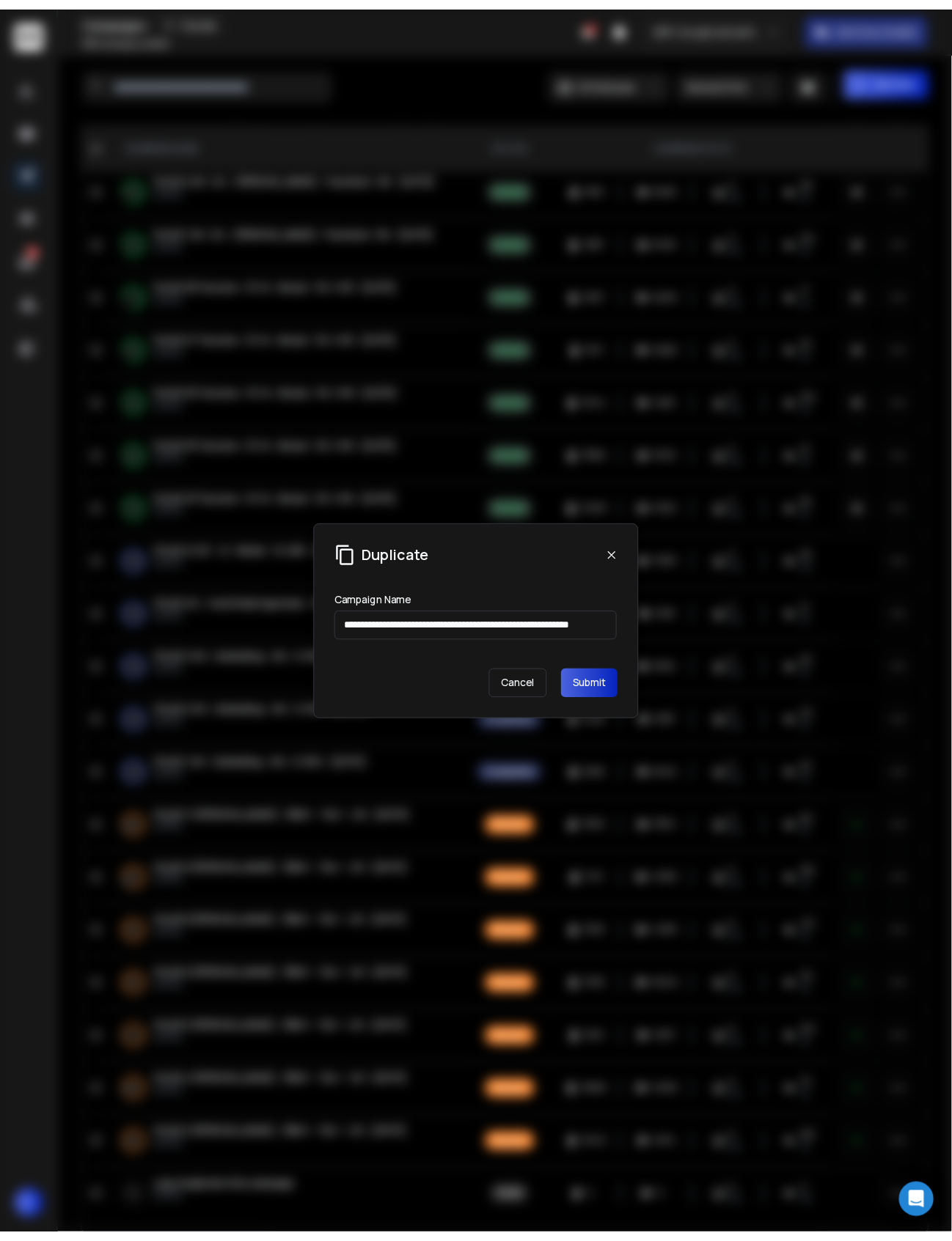
scroll to position [0, 0]
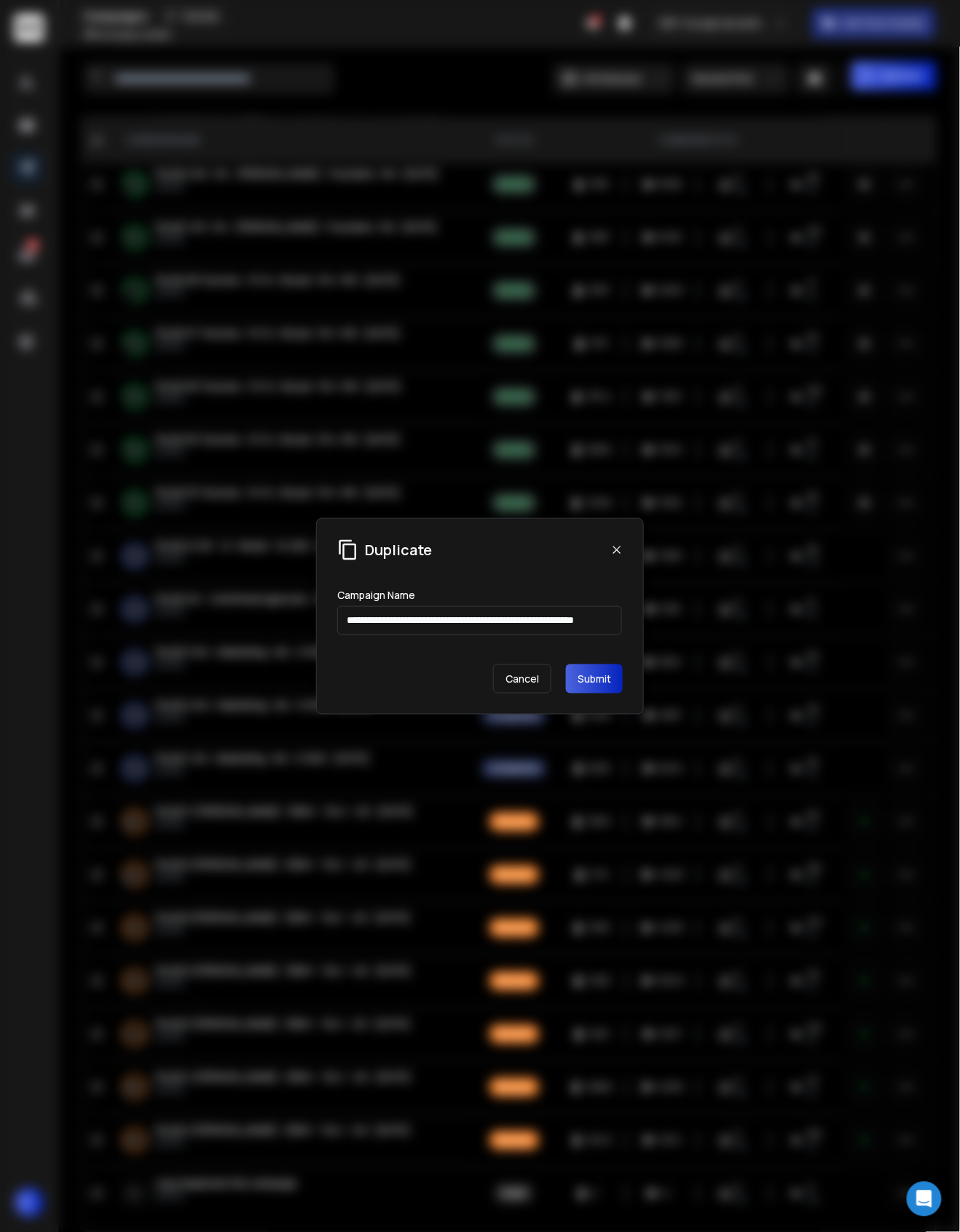
click at [578, 682] on button "Submit" at bounding box center [595, 679] width 57 height 29
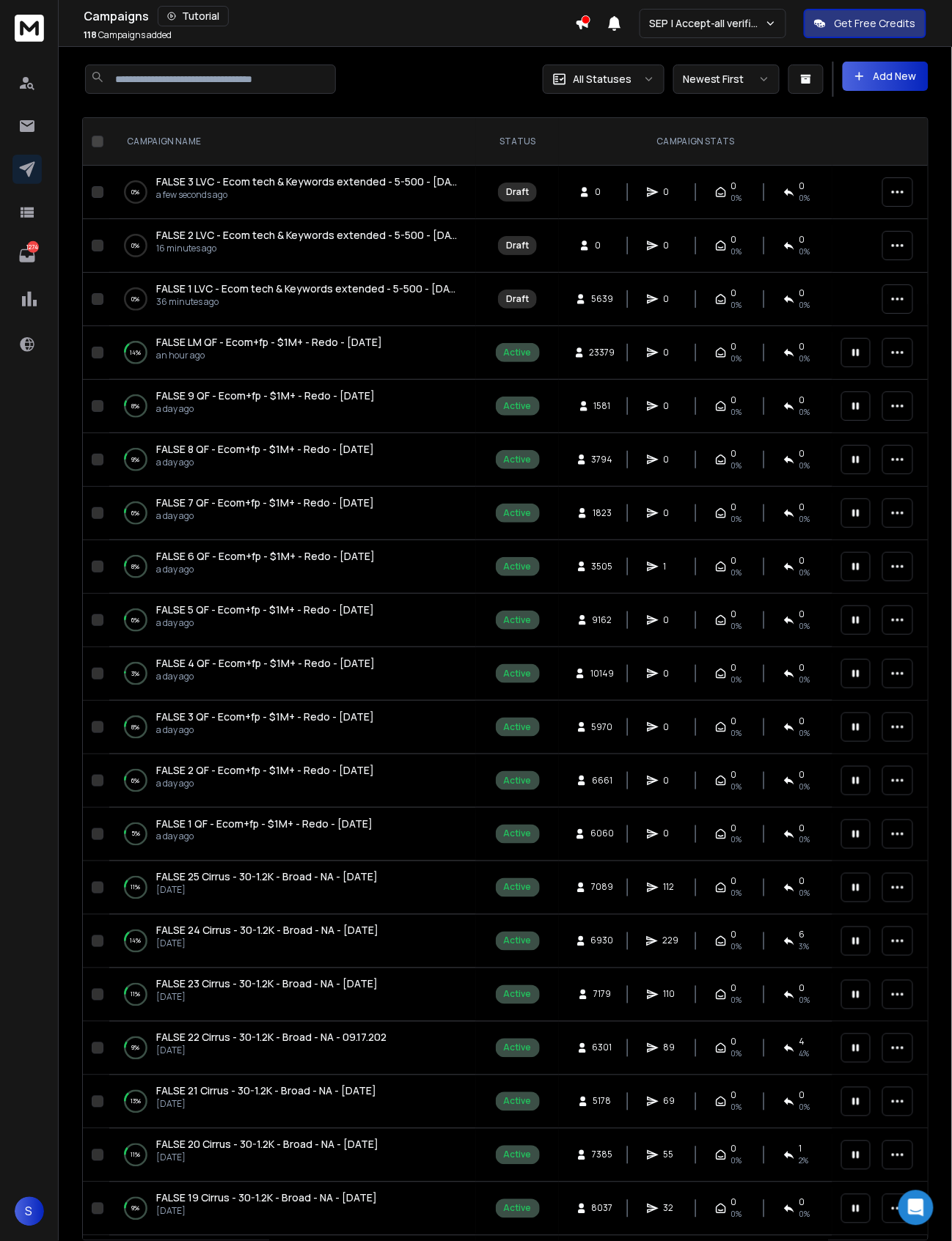
click at [359, 215] on td "0 % FALSE 3 LVC - Ecom tech & Keywords extended - 5-500 - 09.30.25 a few second…" at bounding box center [292, 192] width 366 height 54
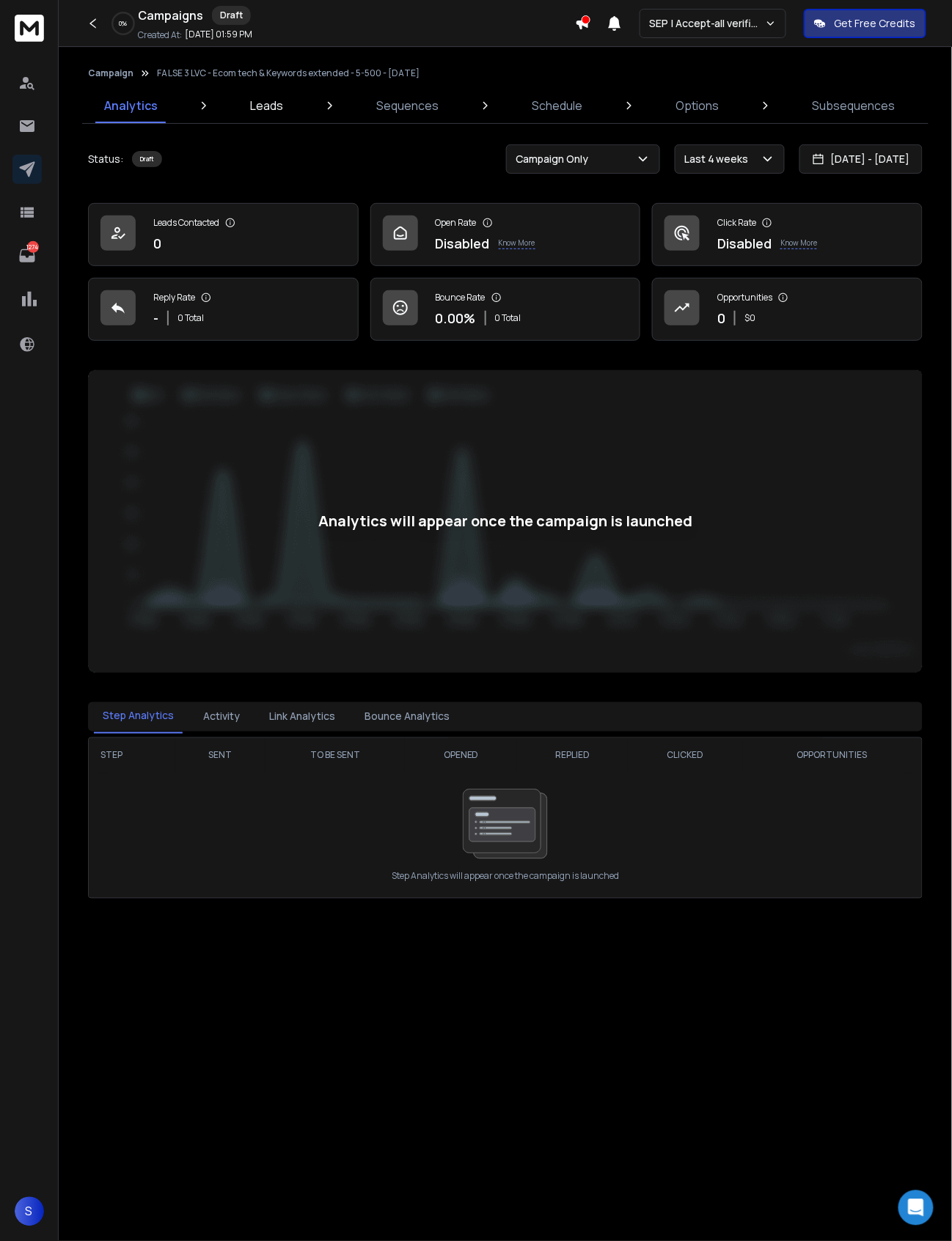
click at [262, 116] on link "Leads" at bounding box center [267, 105] width 51 height 35
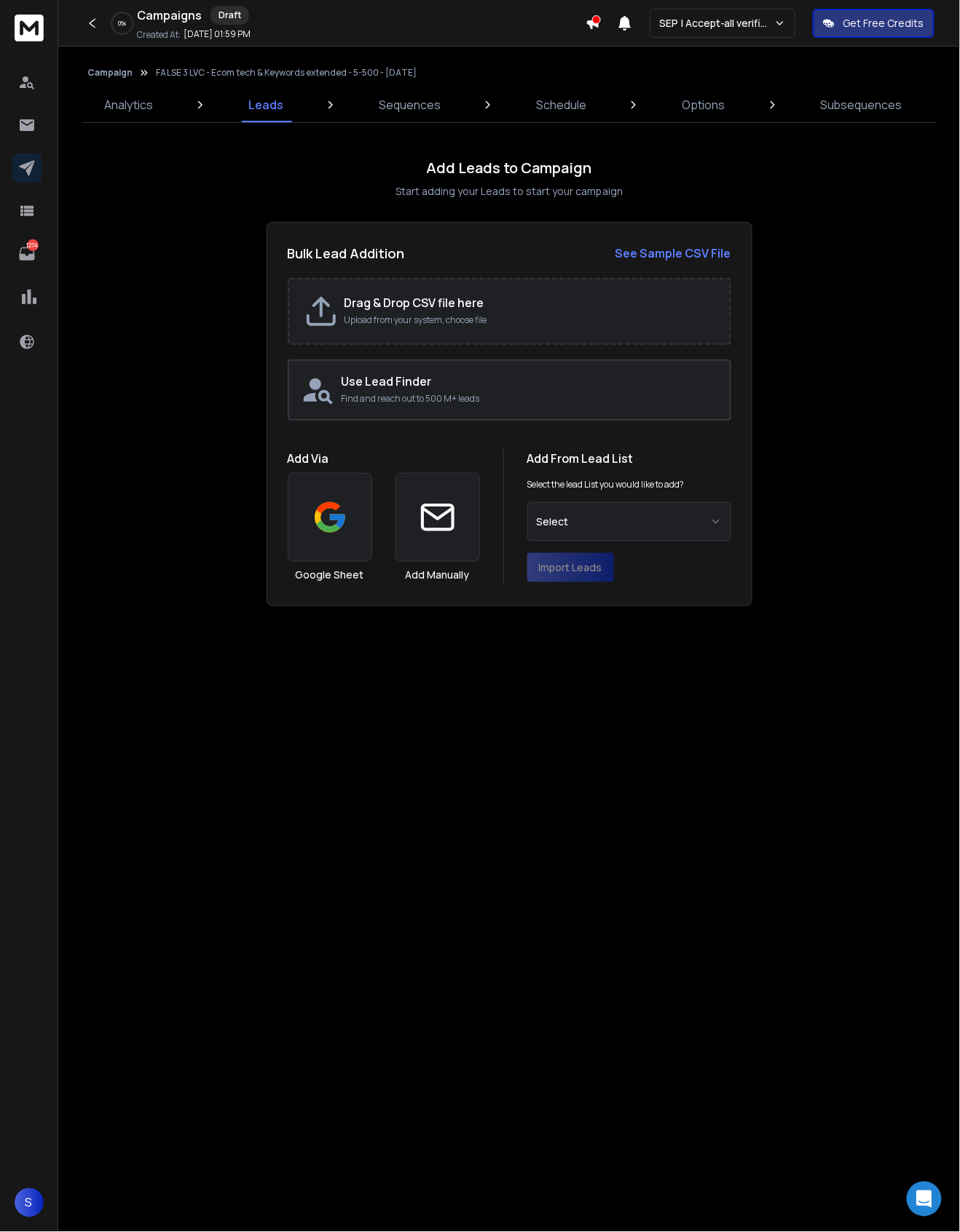
click at [436, 339] on div "Drag & Drop CSV file here Upload from your system, choose file" at bounding box center [509, 311] width 443 height 67
type input "**********"
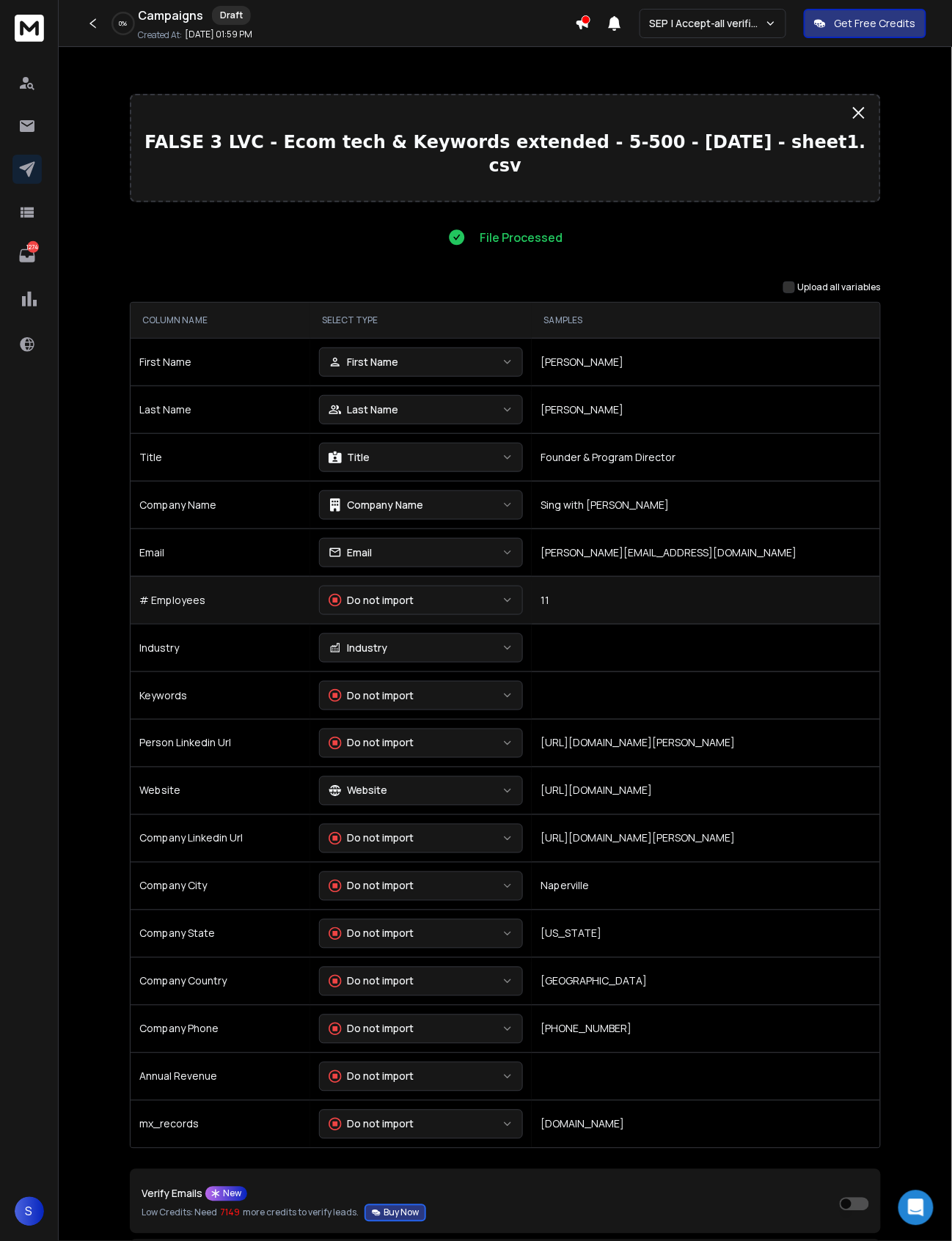
click at [491, 586] on button "Do not import" at bounding box center [421, 600] width 205 height 30
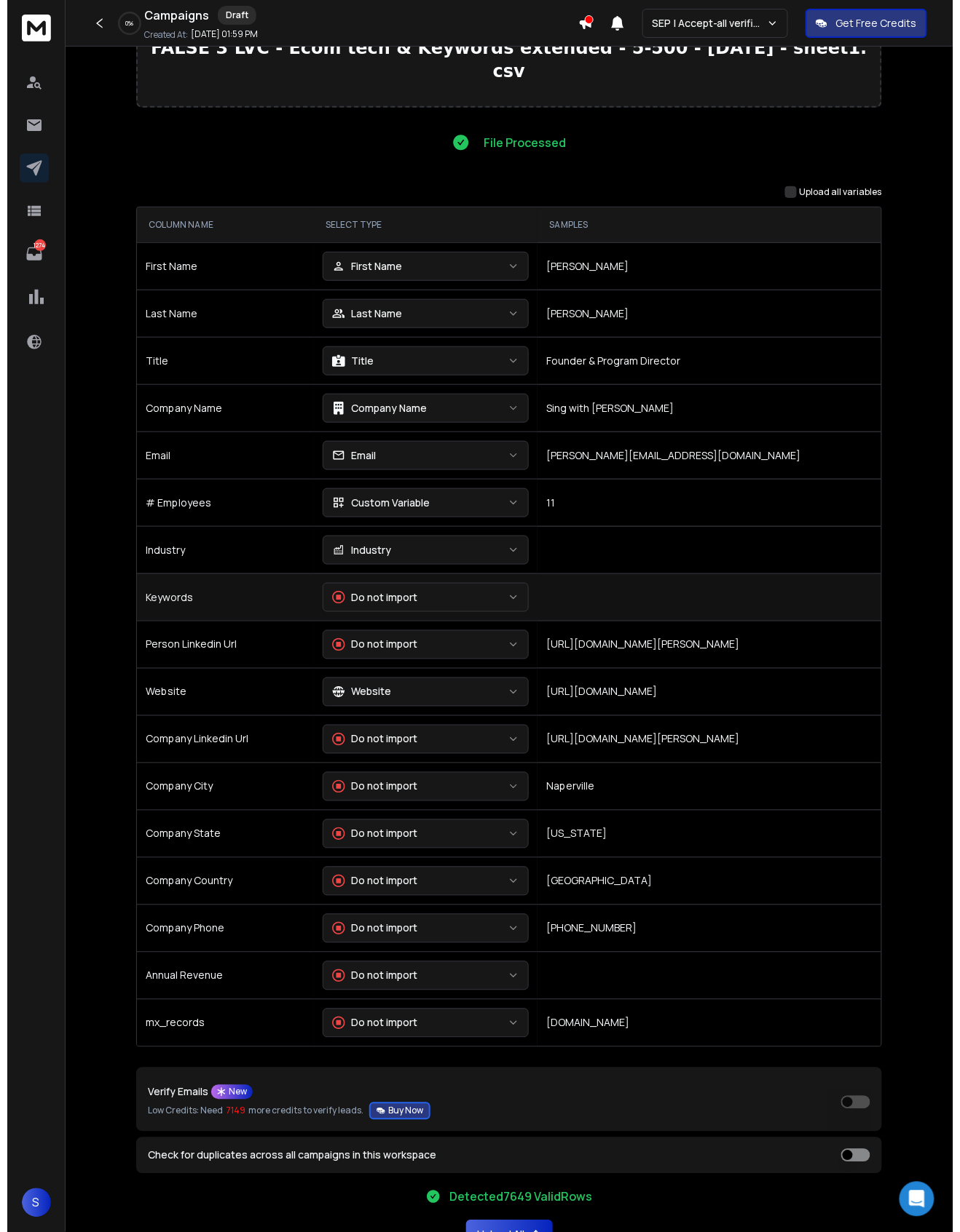
scroll to position [113, 0]
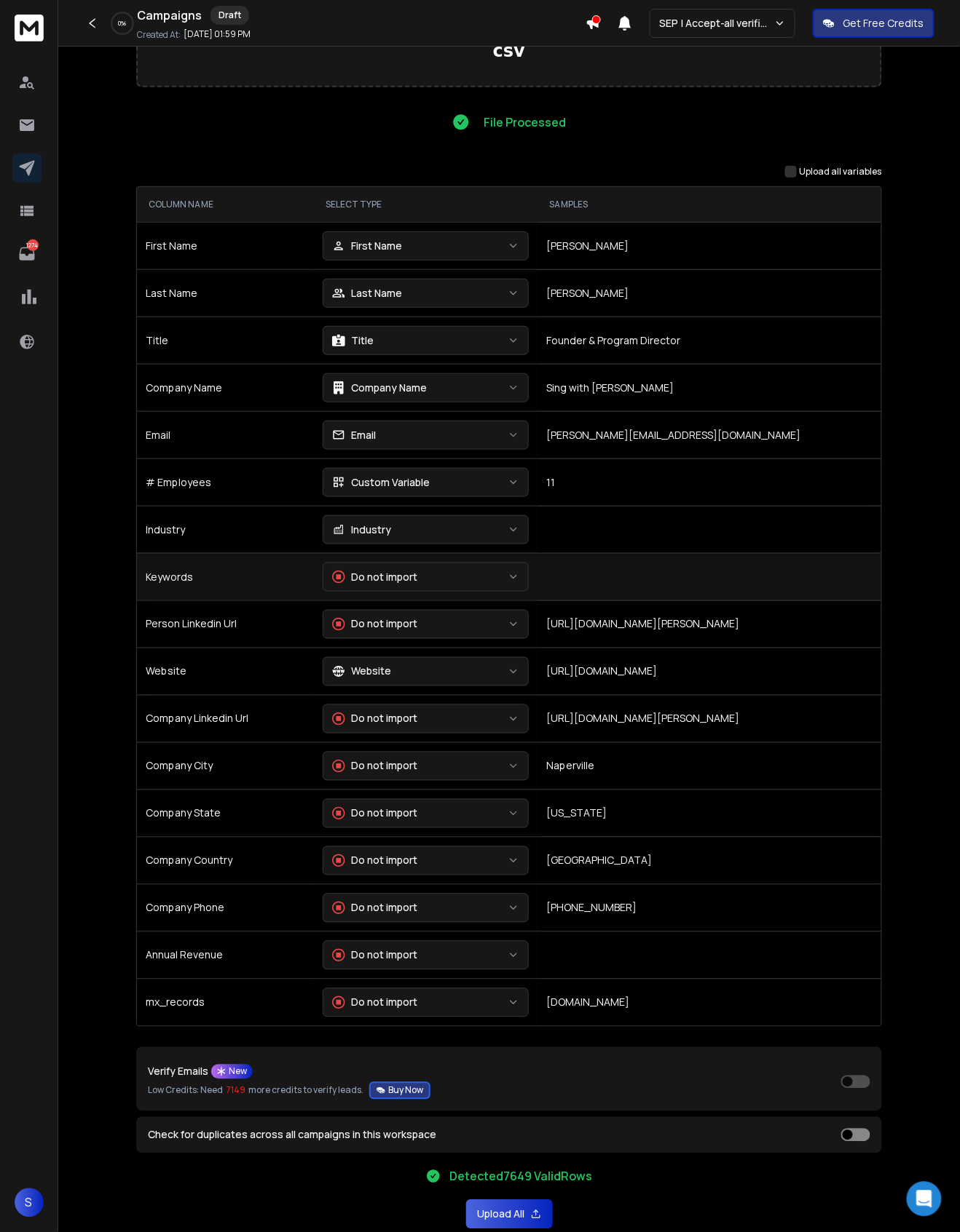
click at [485, 564] on button "Do not import" at bounding box center [426, 577] width 206 height 29
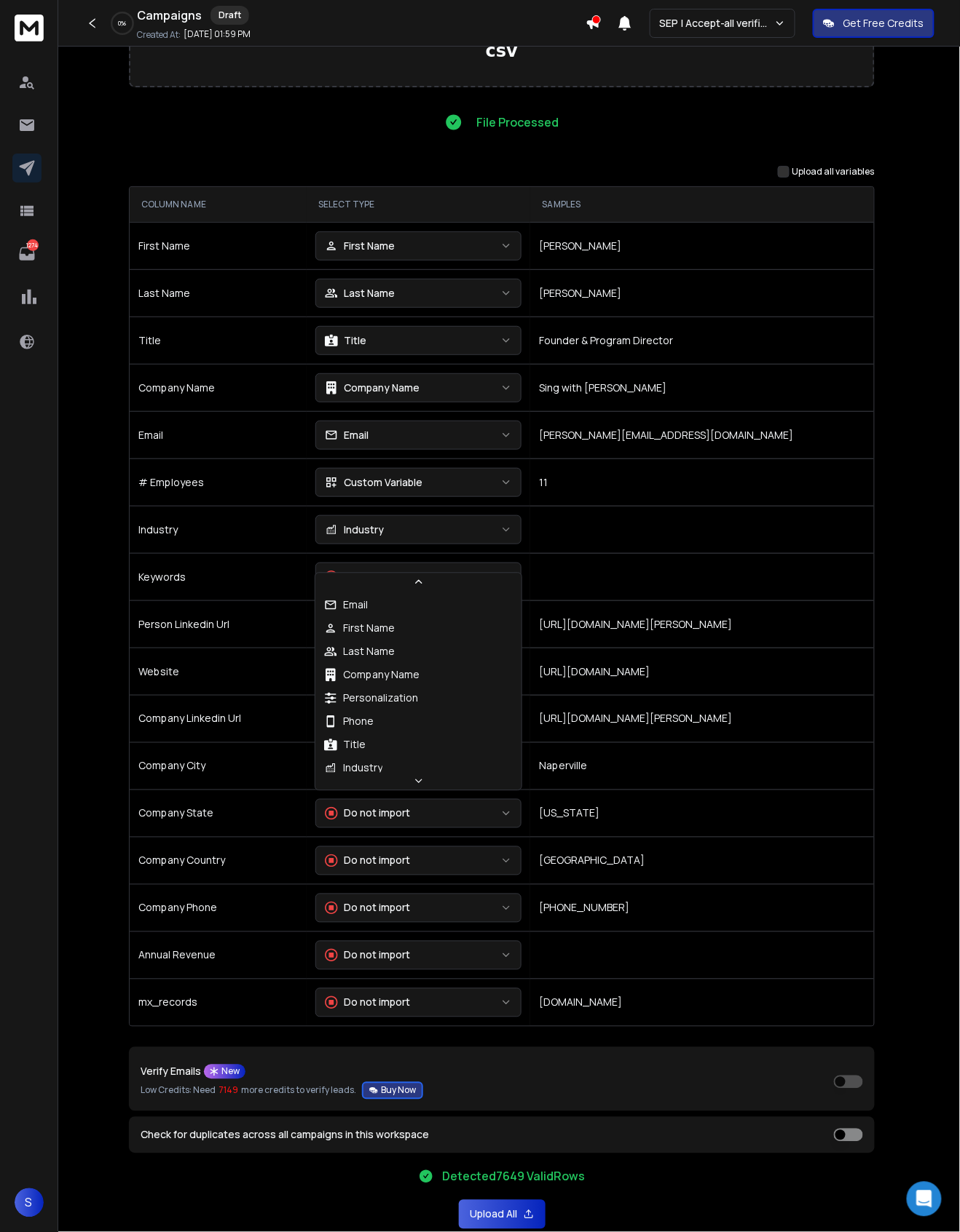
scroll to position [147, 0]
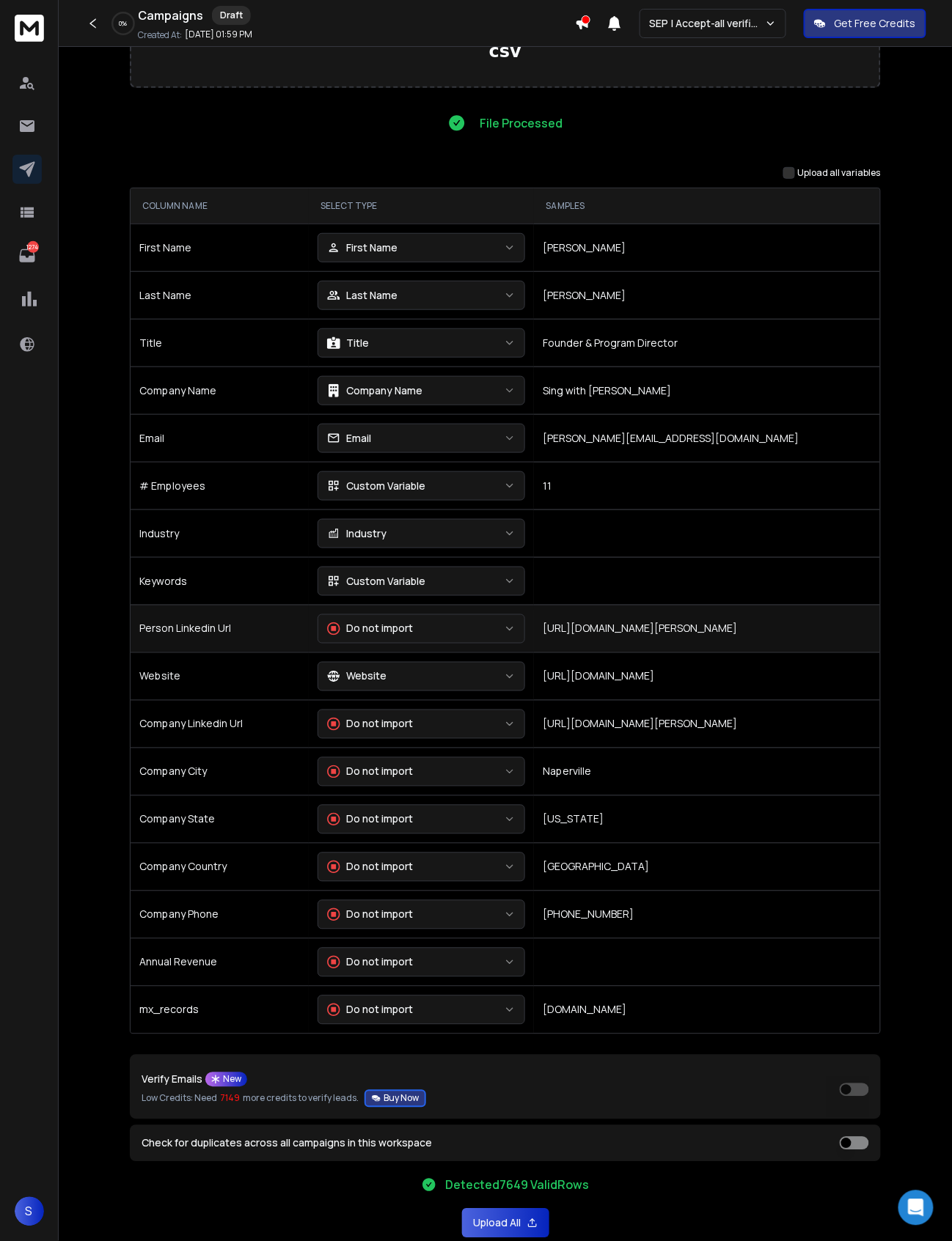
click at [432, 614] on button "Do not import" at bounding box center [421, 629] width 208 height 30
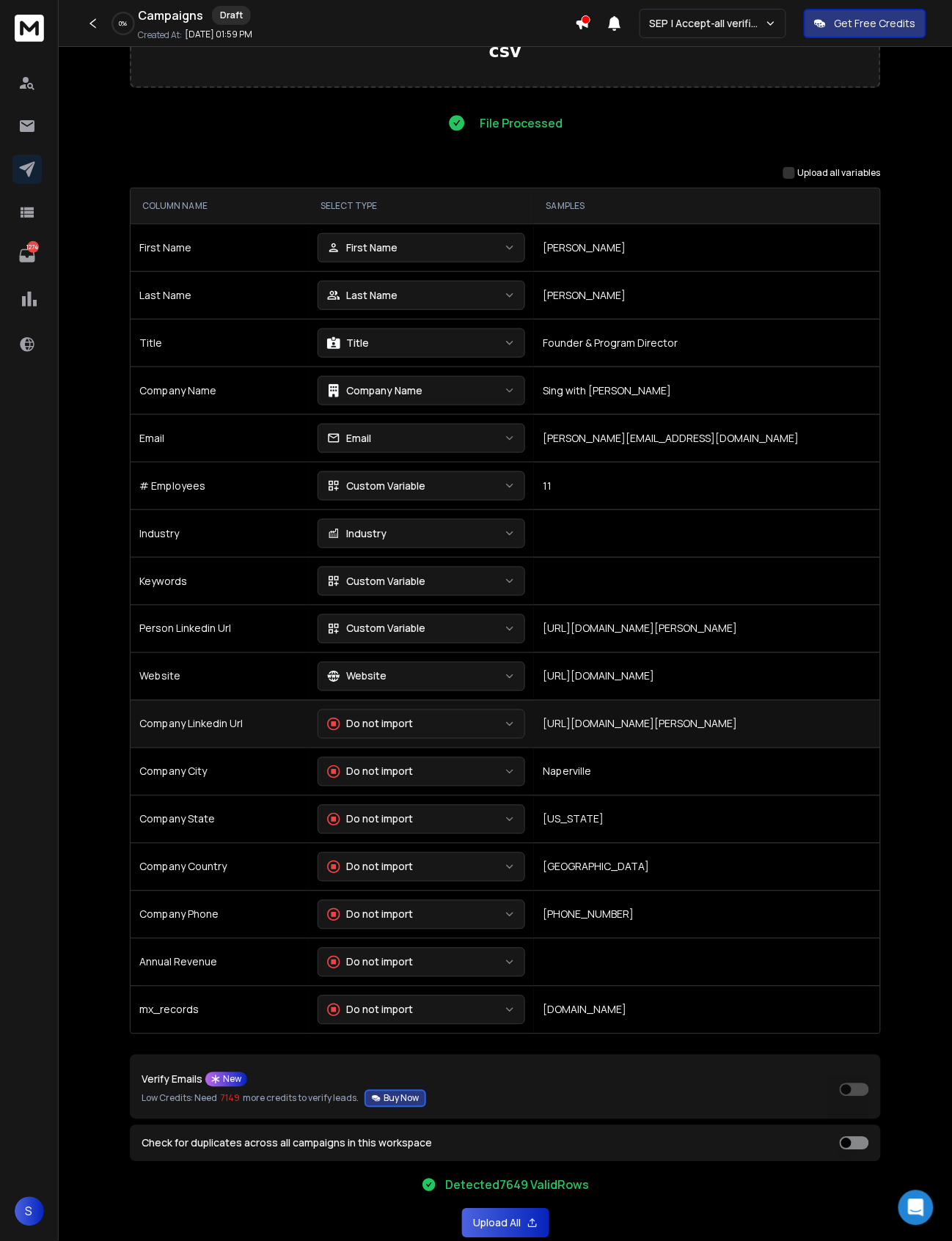
click at [432, 710] on button "Do not import" at bounding box center [421, 725] width 208 height 30
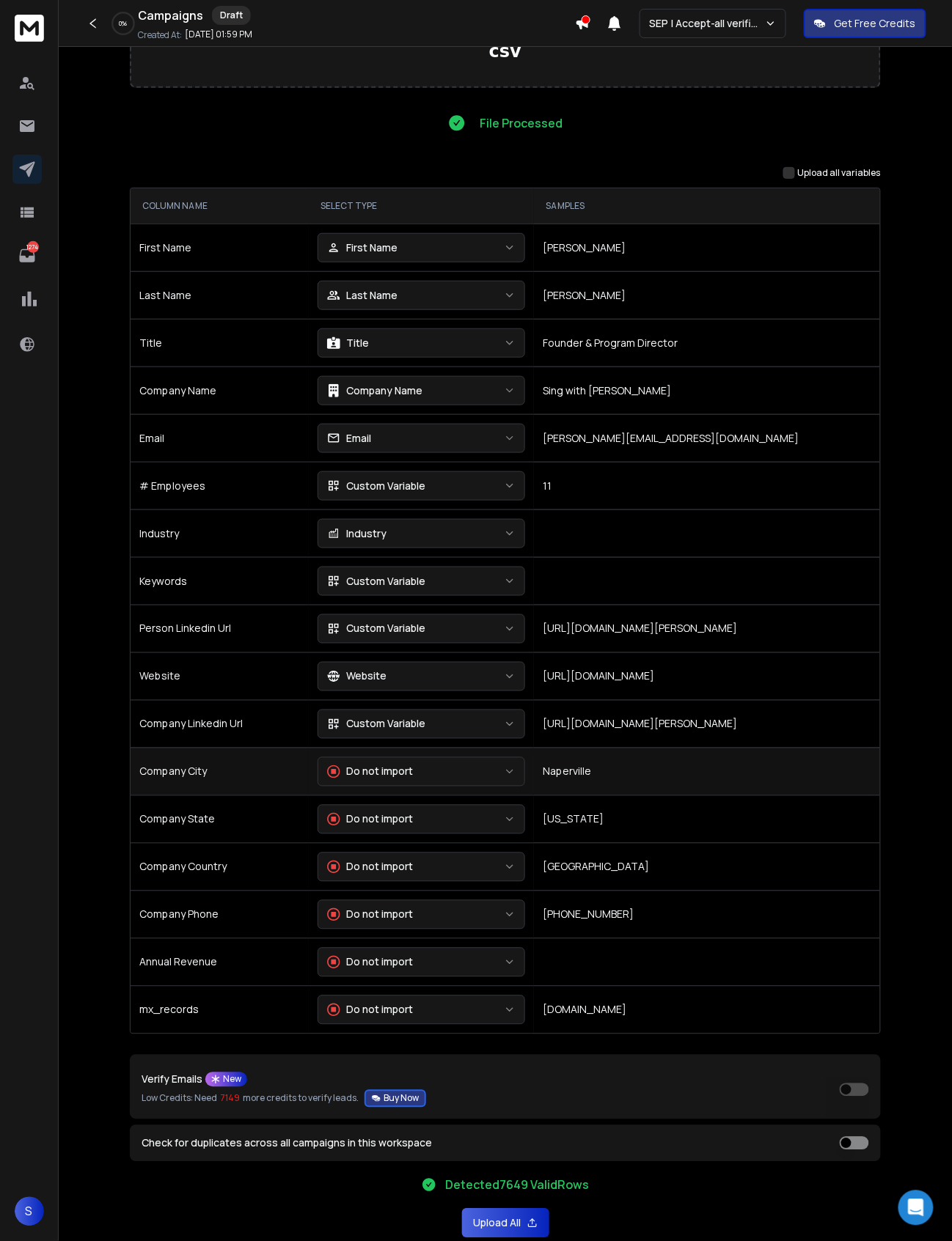
click at [405, 760] on button "Do not import" at bounding box center [421, 772] width 208 height 30
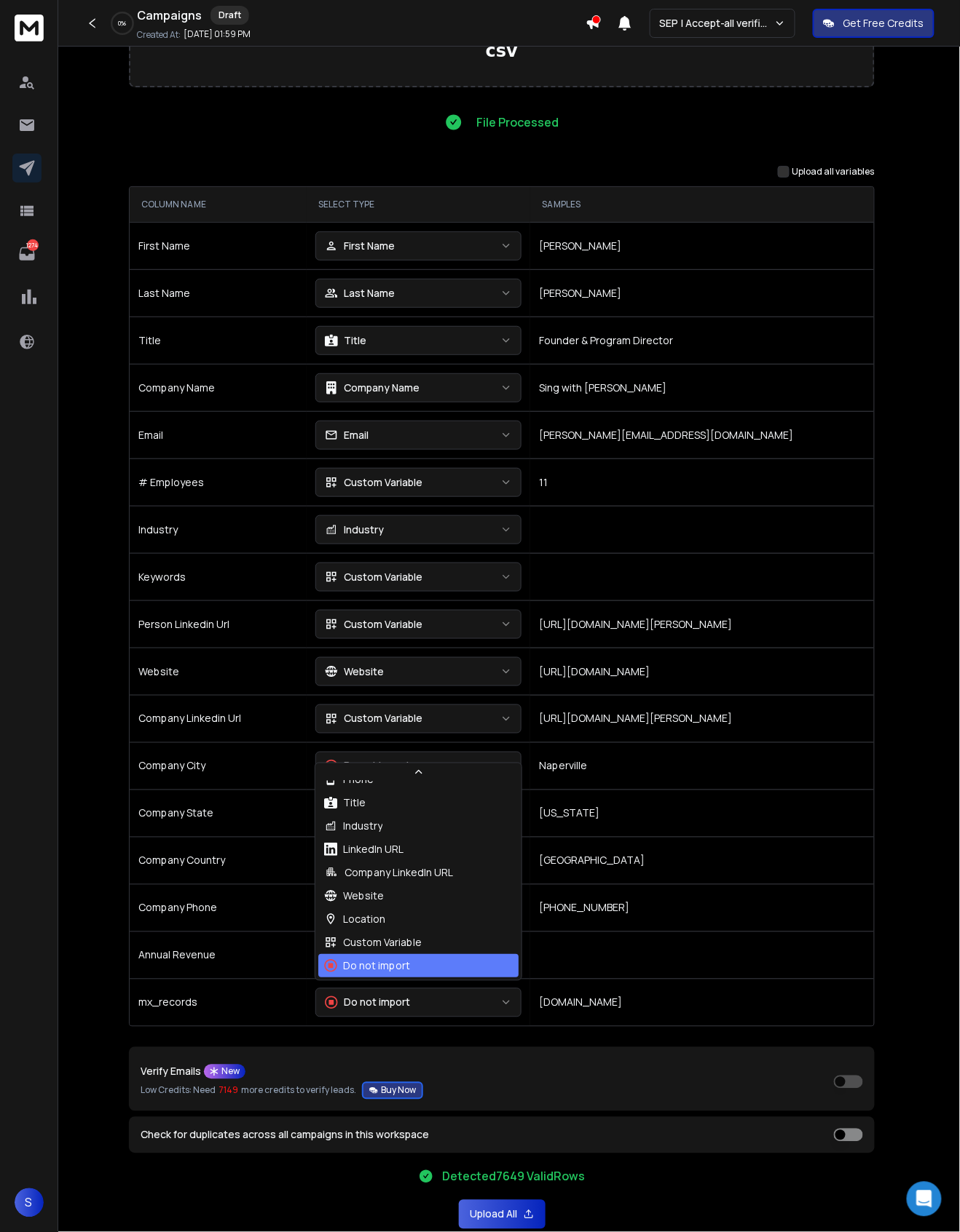
scroll to position [133, 0]
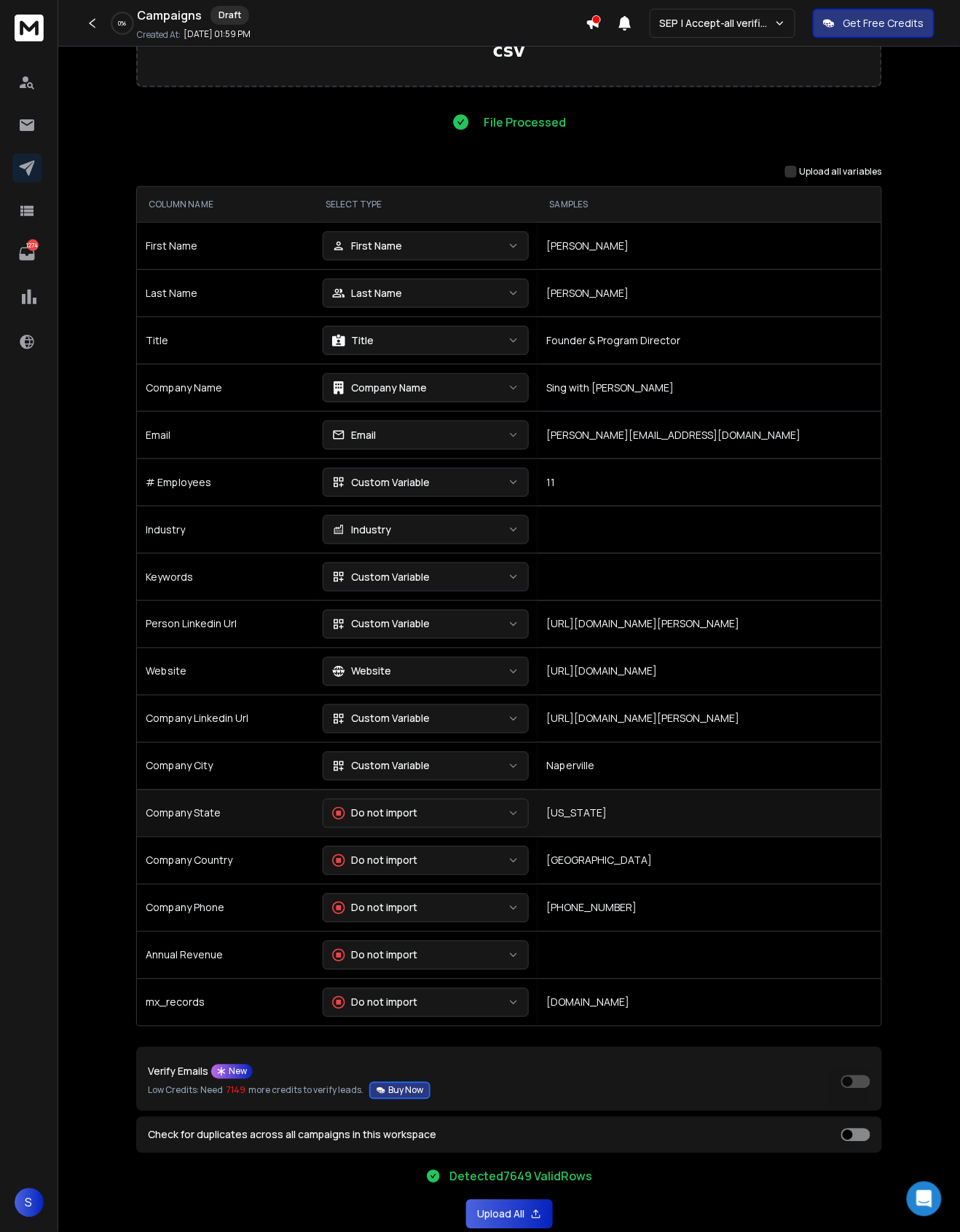
click at [413, 799] on button "Do not import" at bounding box center [426, 814] width 206 height 29
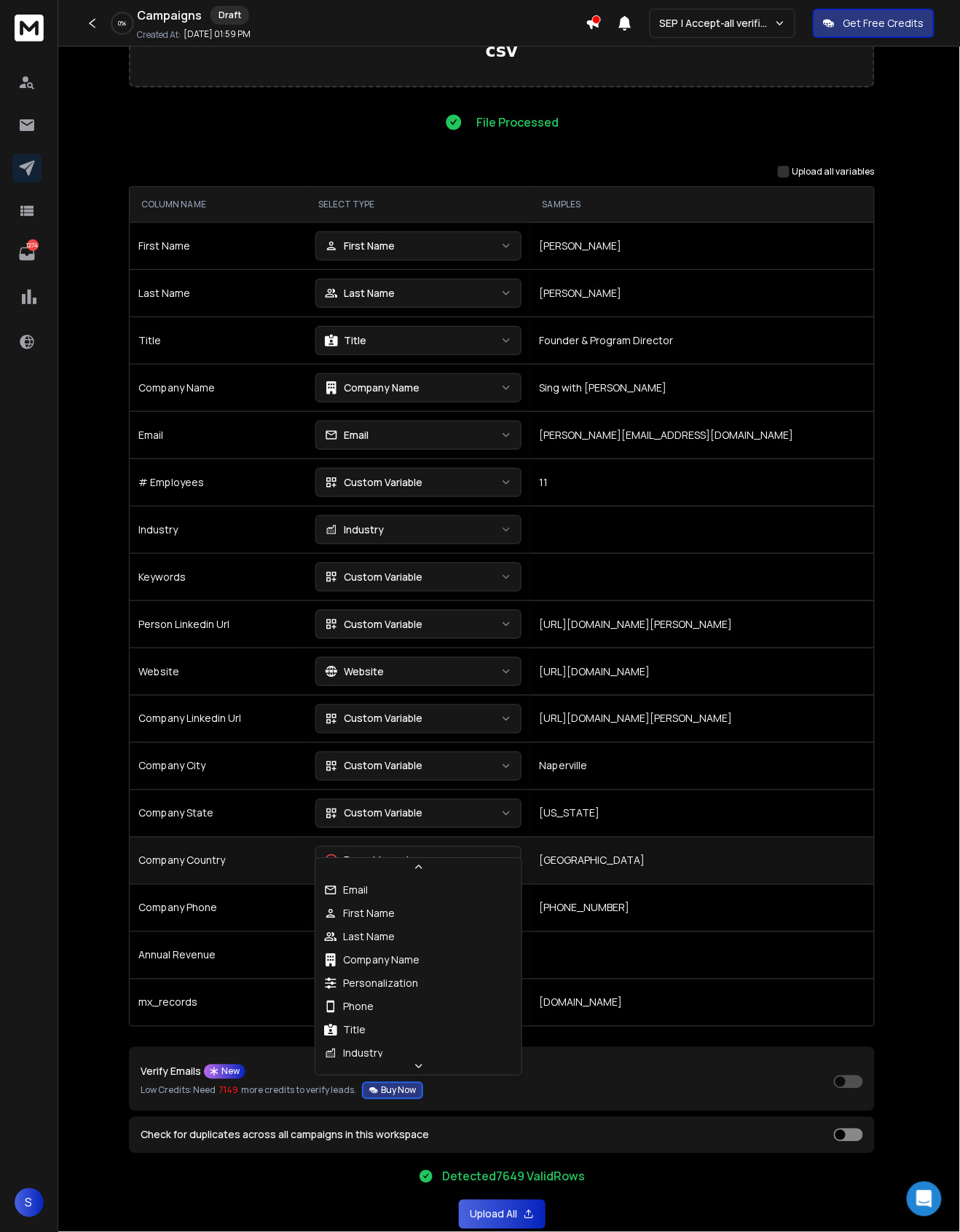
scroll to position [147, 0]
click at [409, 851] on button "Do not import" at bounding box center [418, 861] width 206 height 29
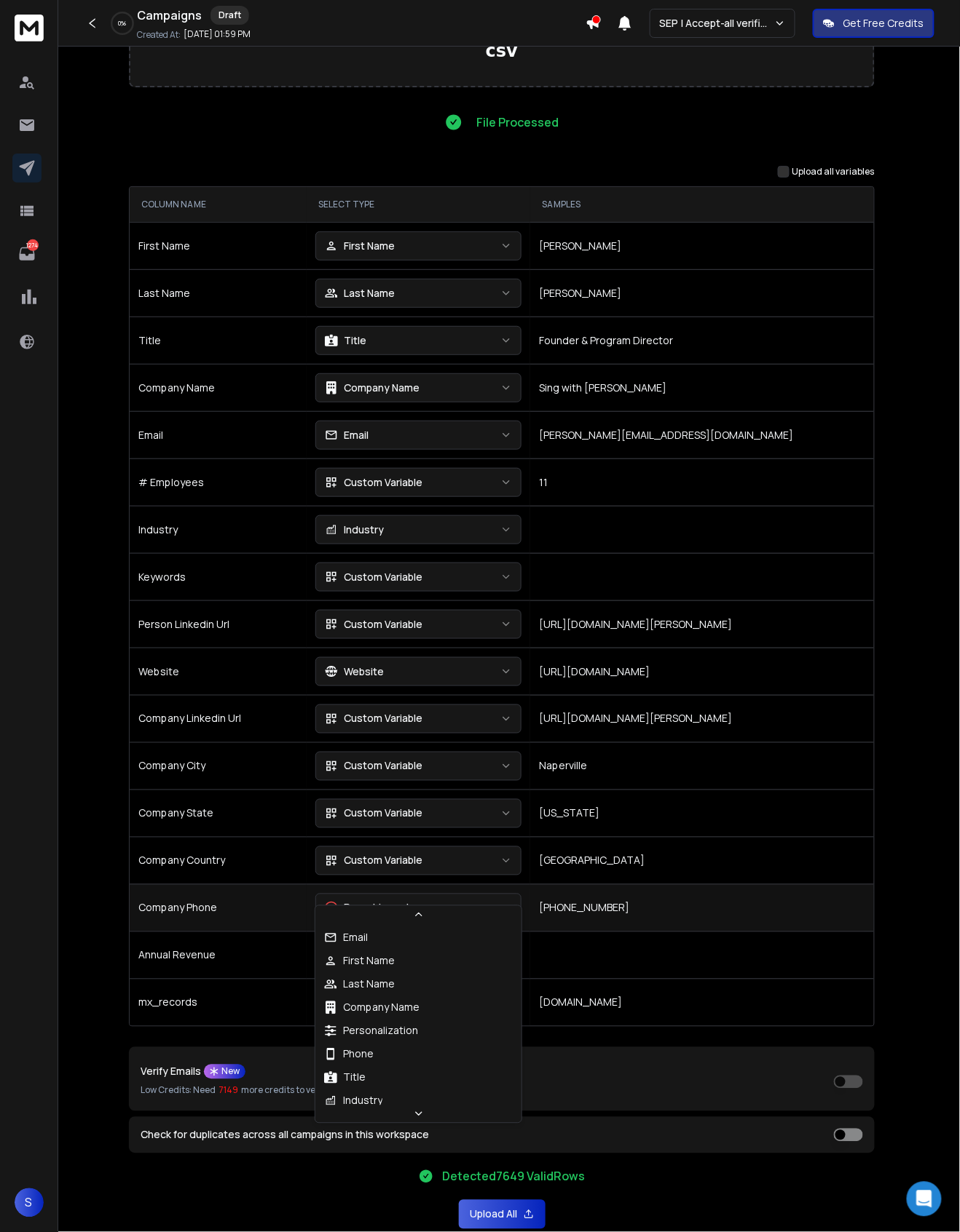
click at [412, 894] on button "Do not import" at bounding box center [418, 909] width 206 height 29
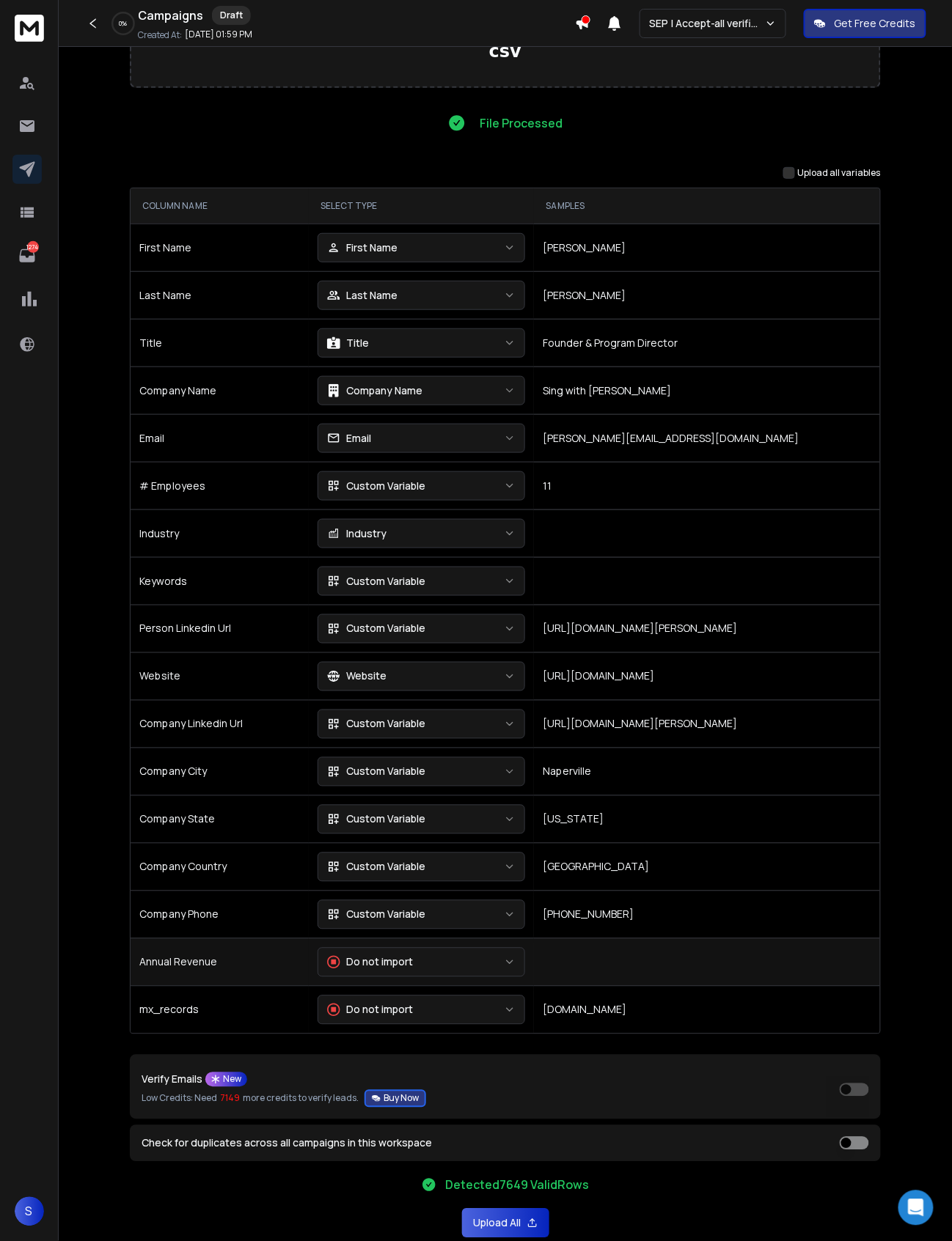
click at [393, 948] on button "Do not import" at bounding box center [421, 963] width 208 height 30
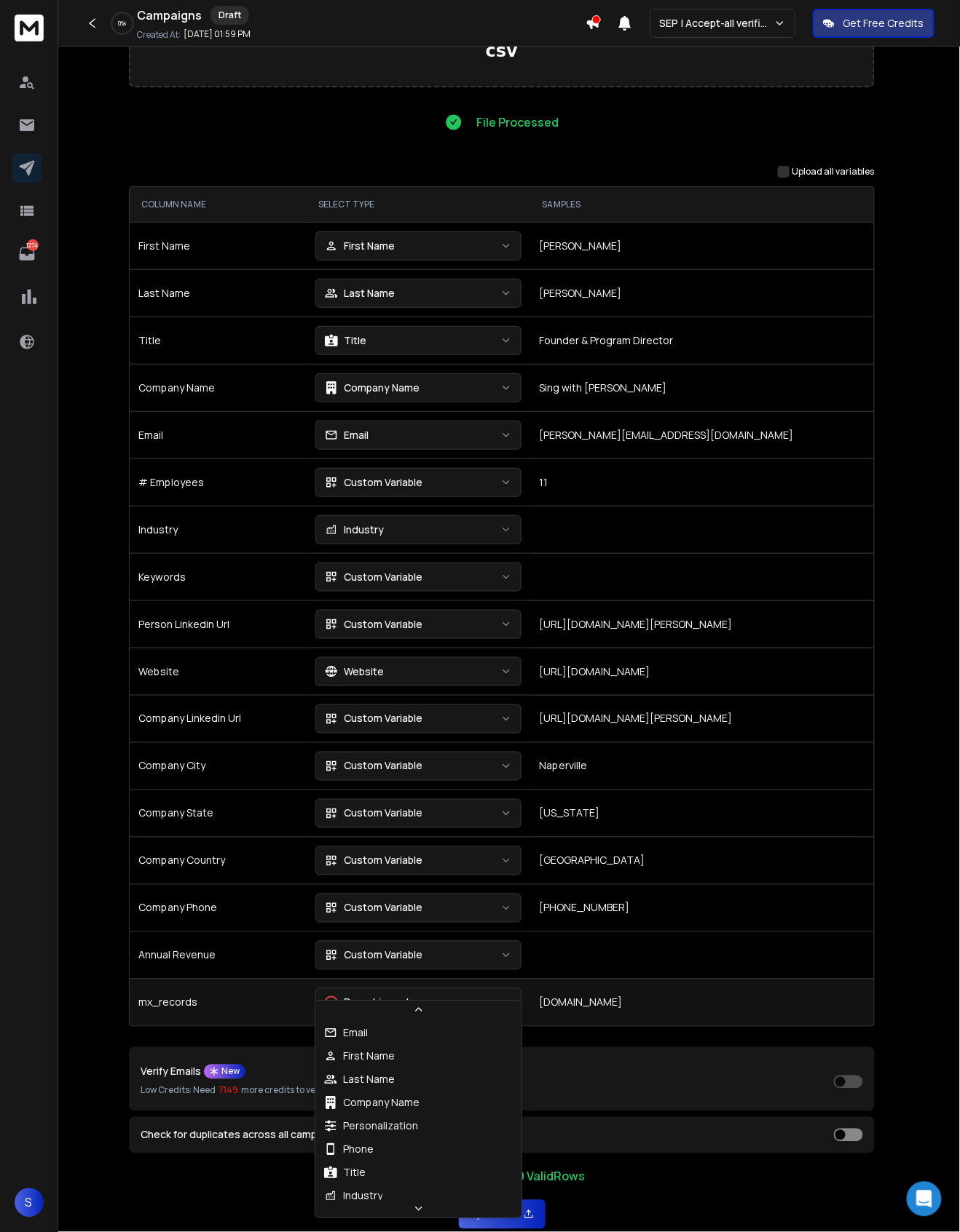
click at [401, 990] on button "Do not import" at bounding box center [418, 1003] width 206 height 29
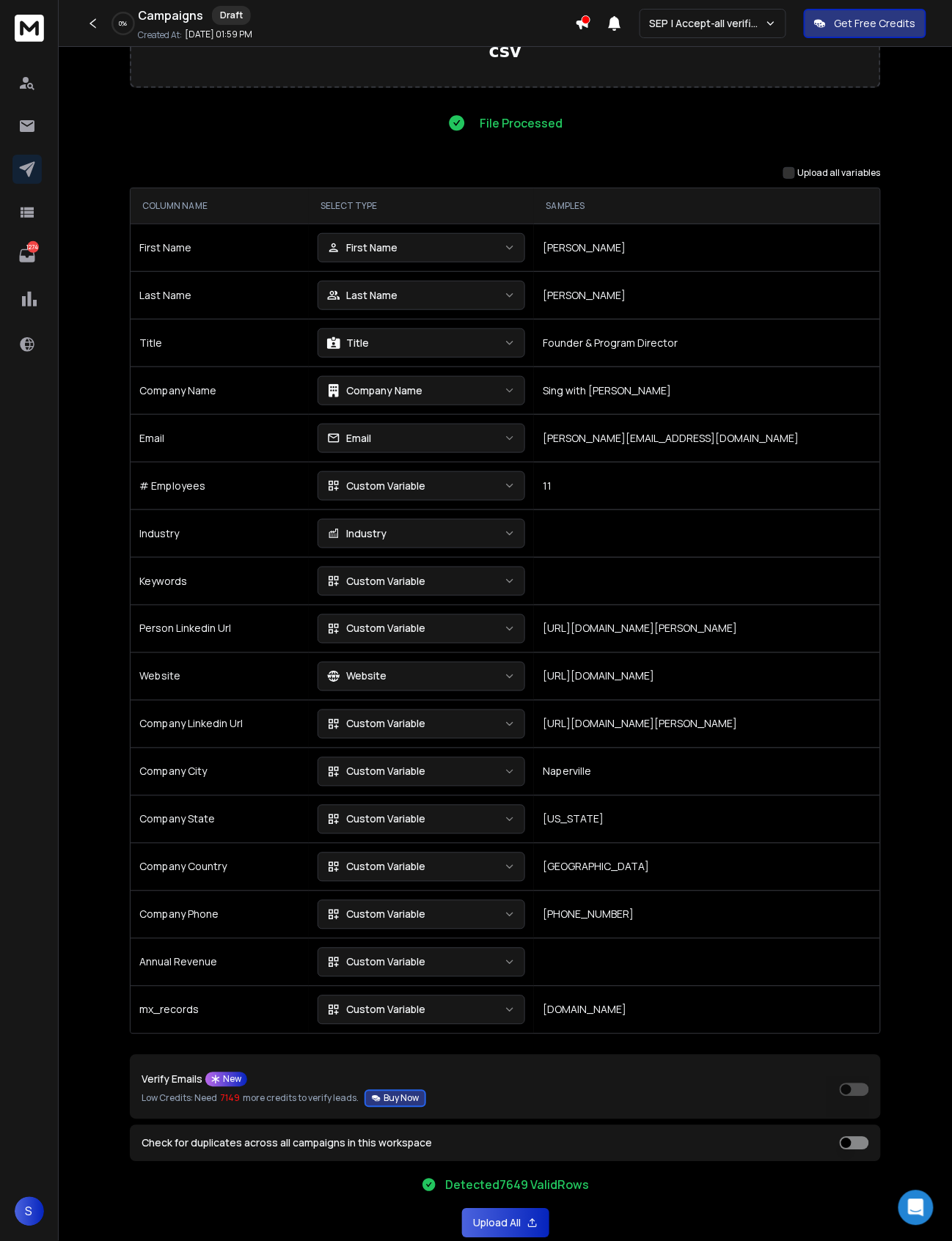
click at [857, 1137] on button "Check for duplicates across all campaigns in this workspace" at bounding box center [854, 1143] width 30 height 13
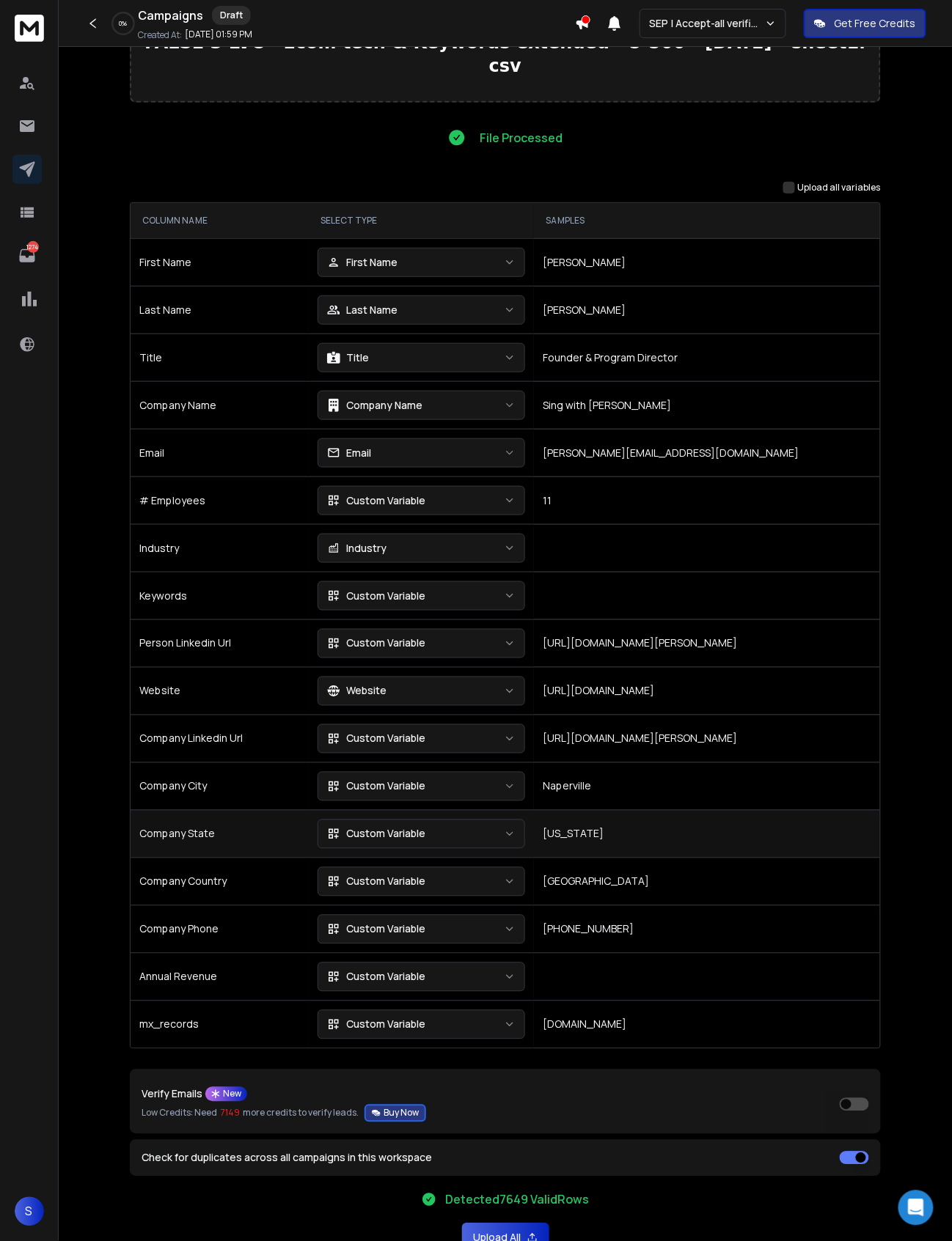
scroll to position [114, 0]
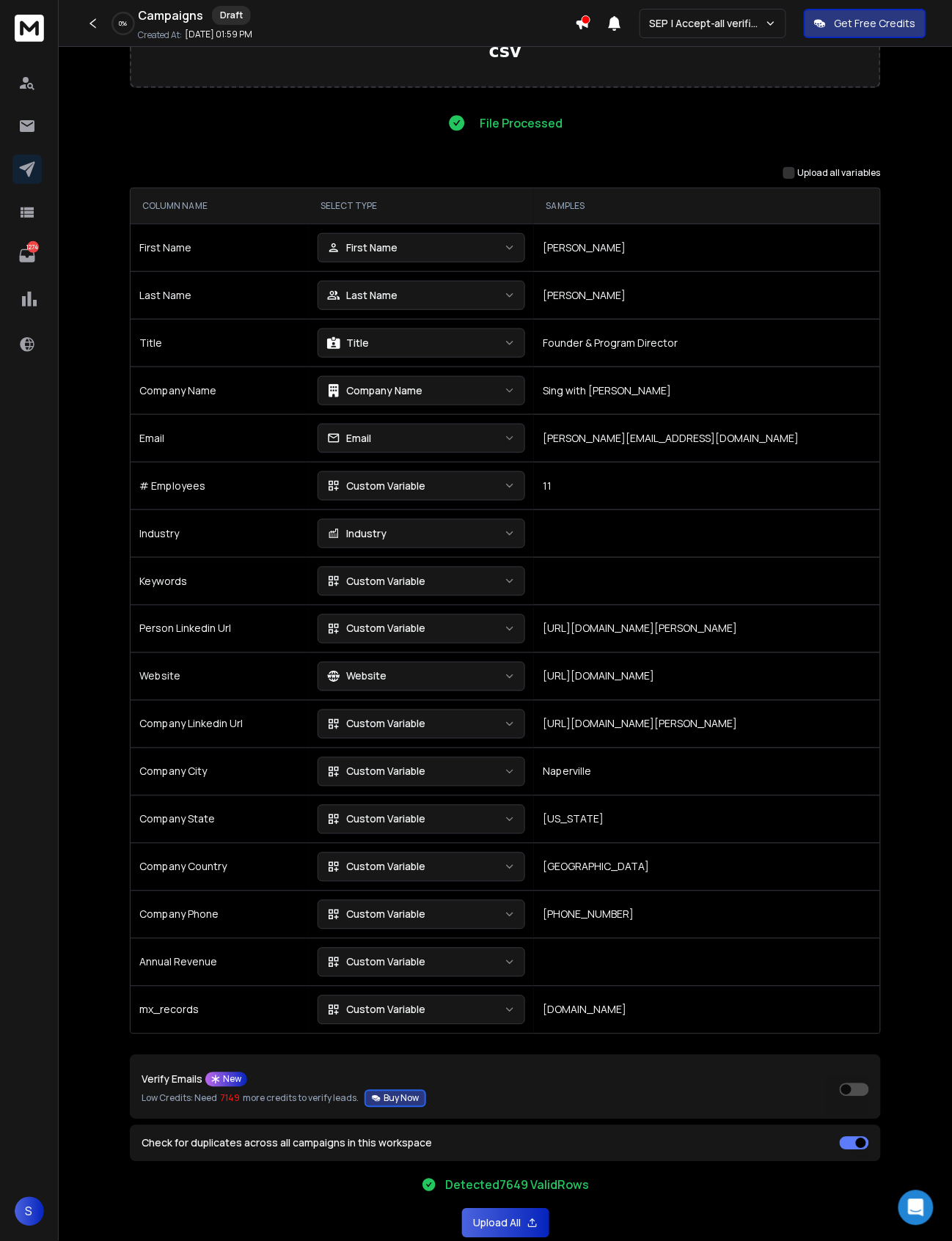
click at [491, 1209] on button "Upload All" at bounding box center [506, 1224] width 87 height 30
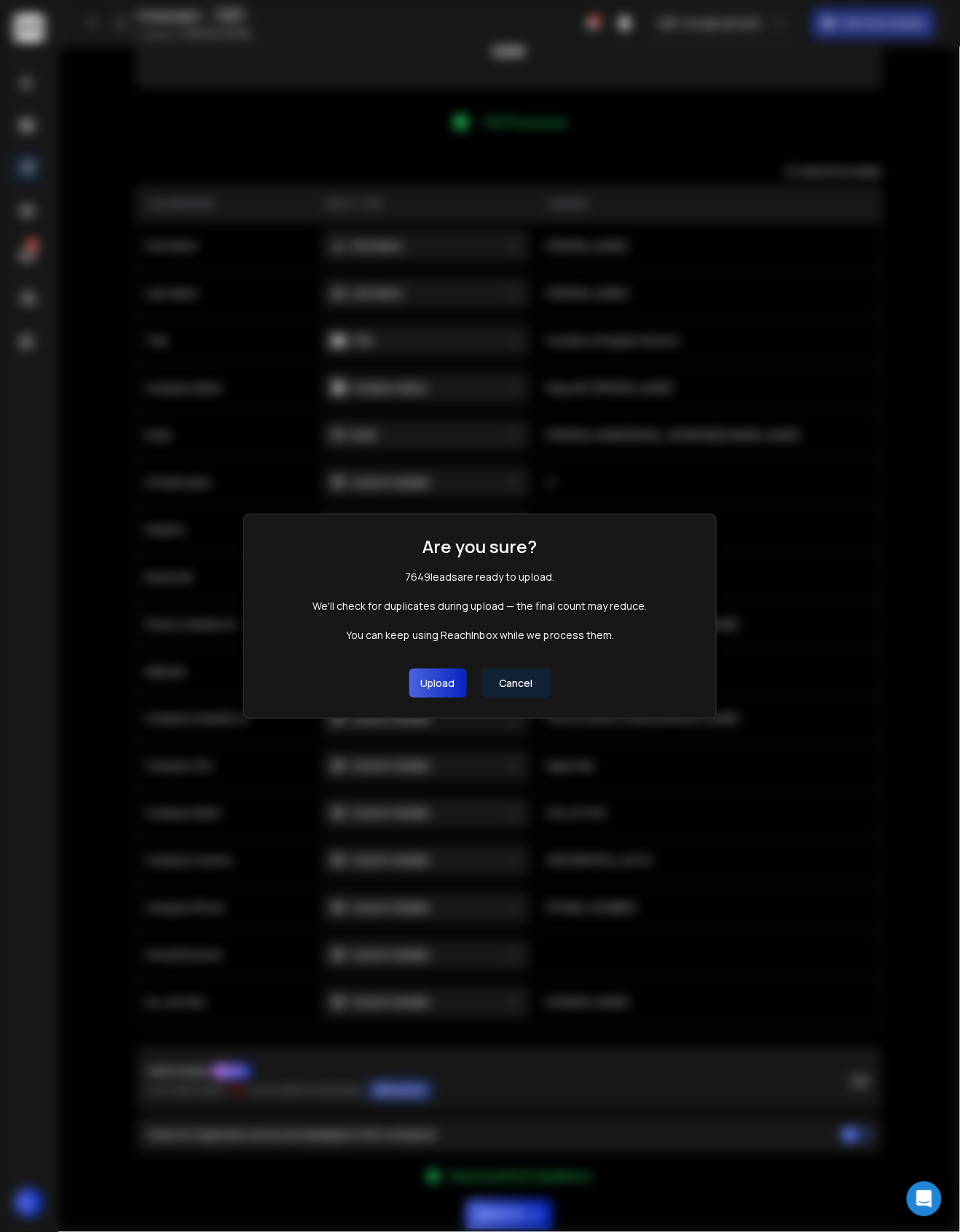
click at [443, 681] on button "Upload" at bounding box center [438, 683] width 57 height 29
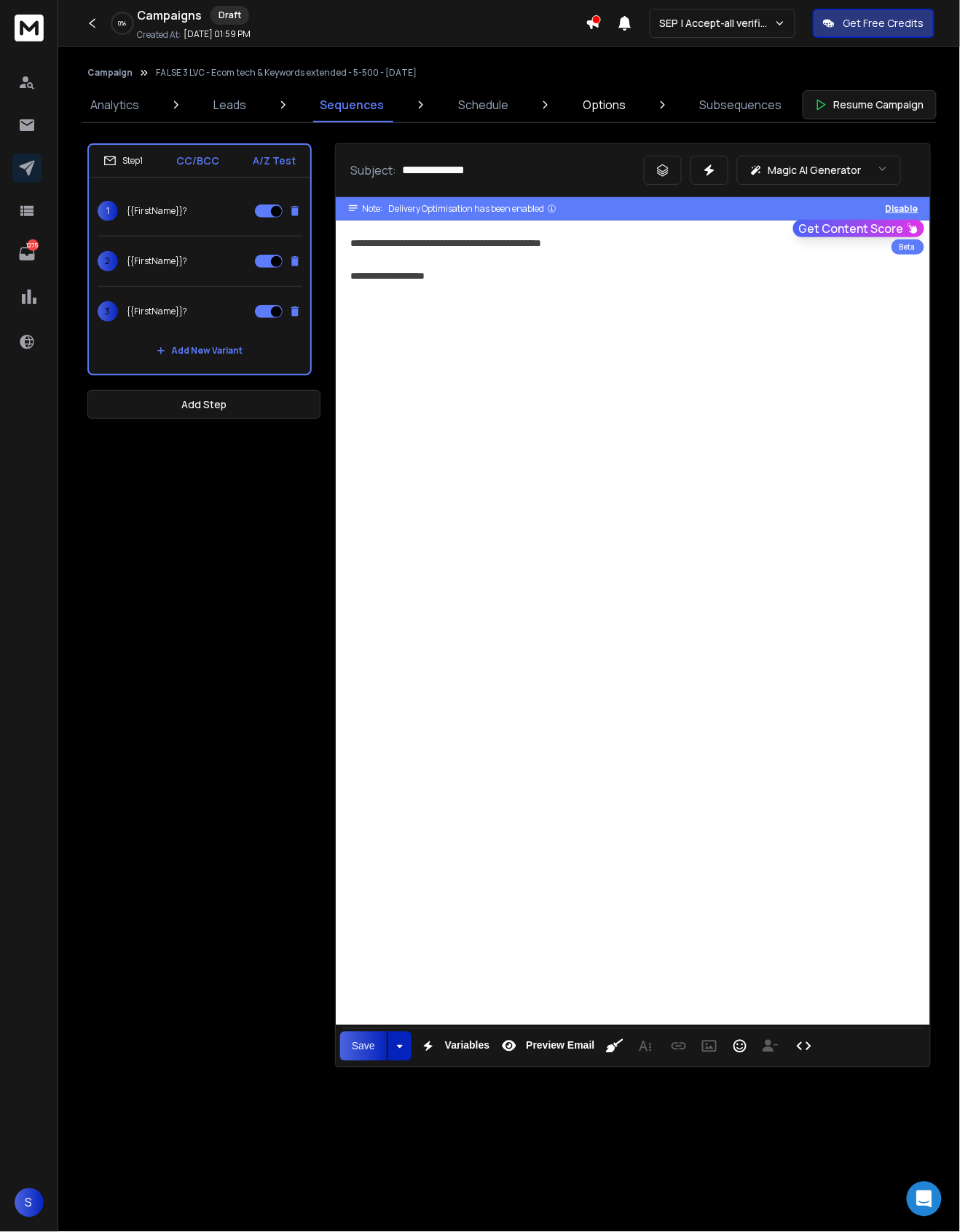
click at [625, 114] on link "Options" at bounding box center [604, 104] width 60 height 35
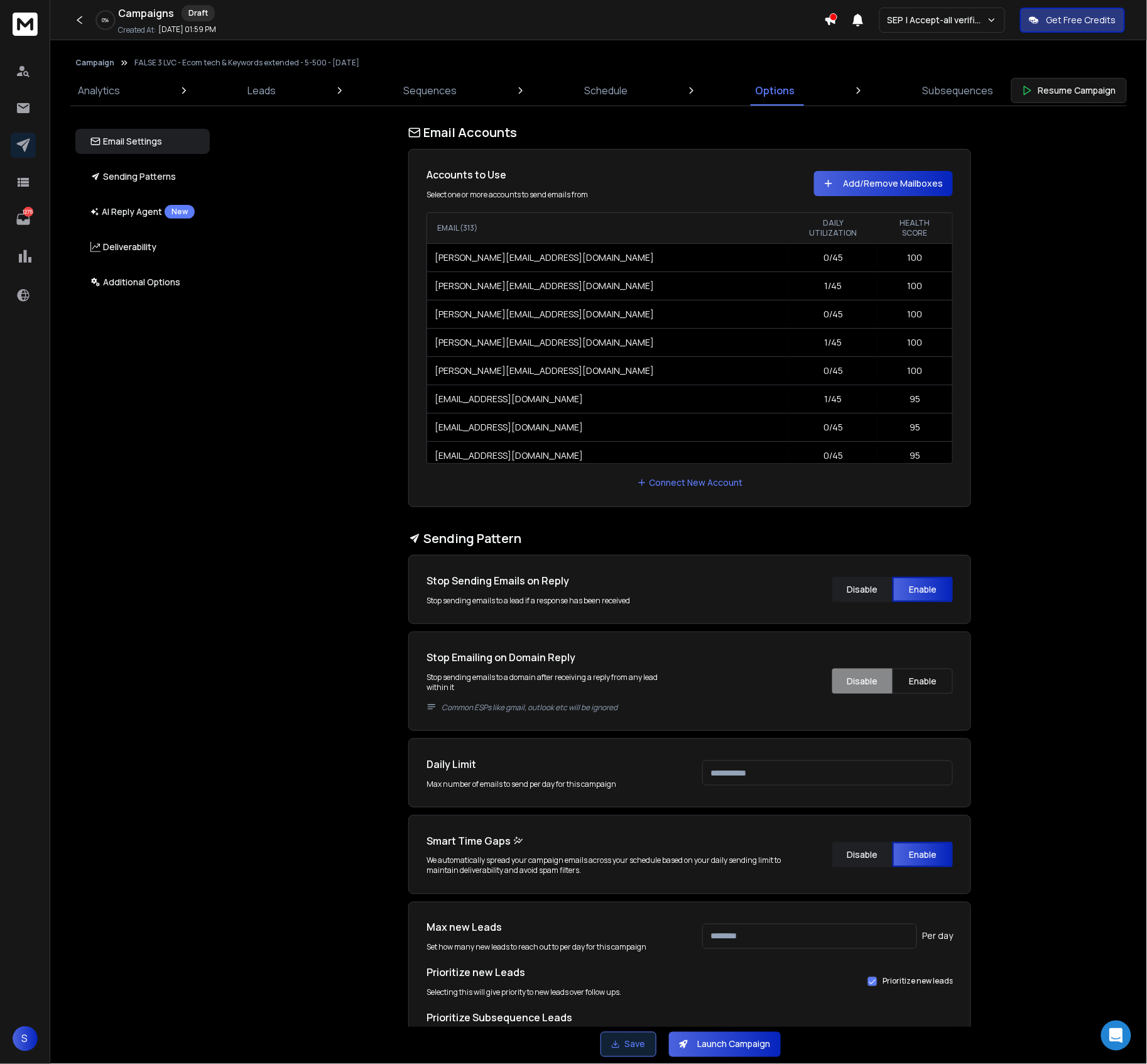
click at [632, 1044] on button "Save" at bounding box center [628, 1045] width 56 height 25
click at [21, 139] on icon at bounding box center [23, 145] width 15 height 15
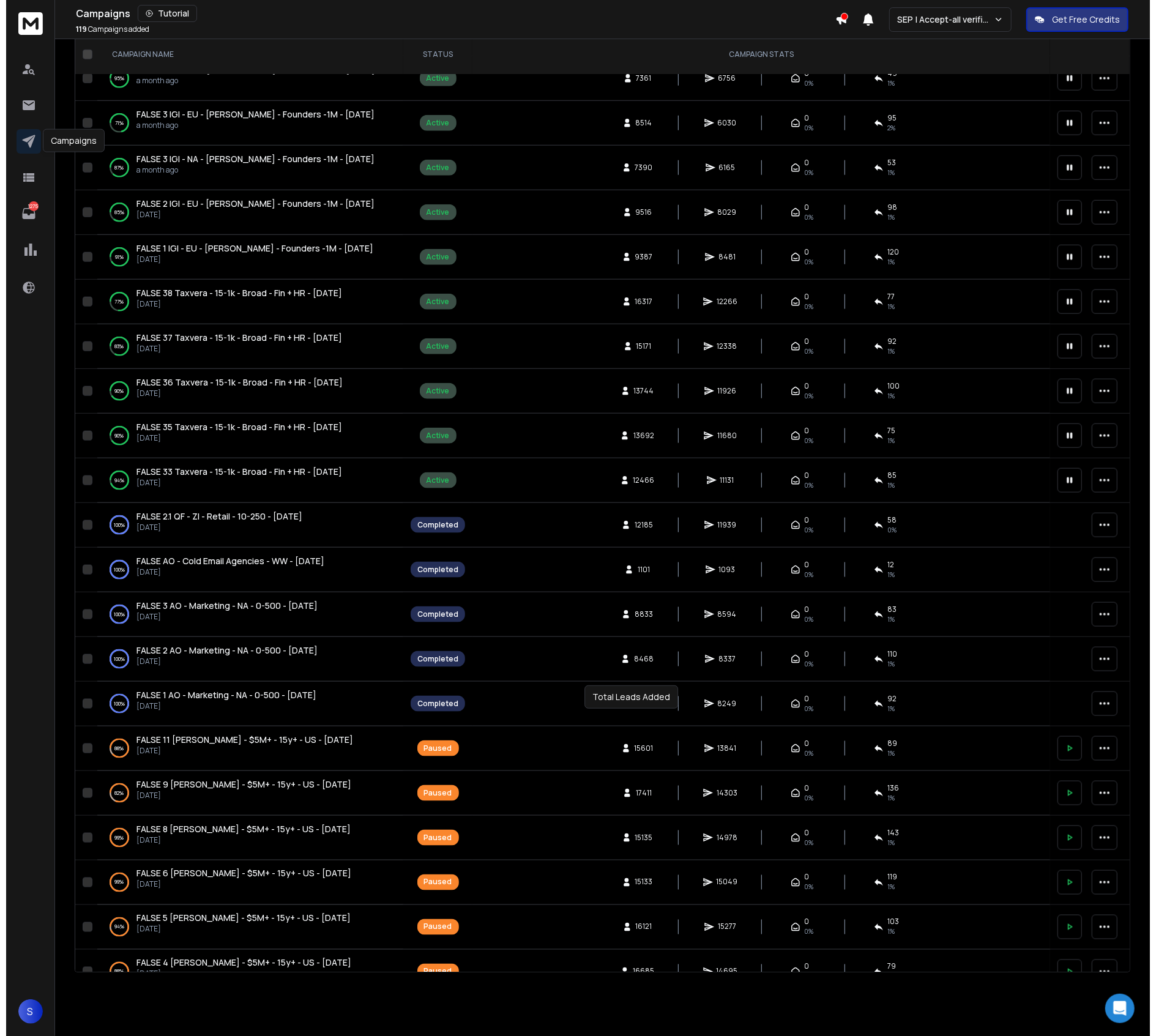
scroll to position [4452, 0]
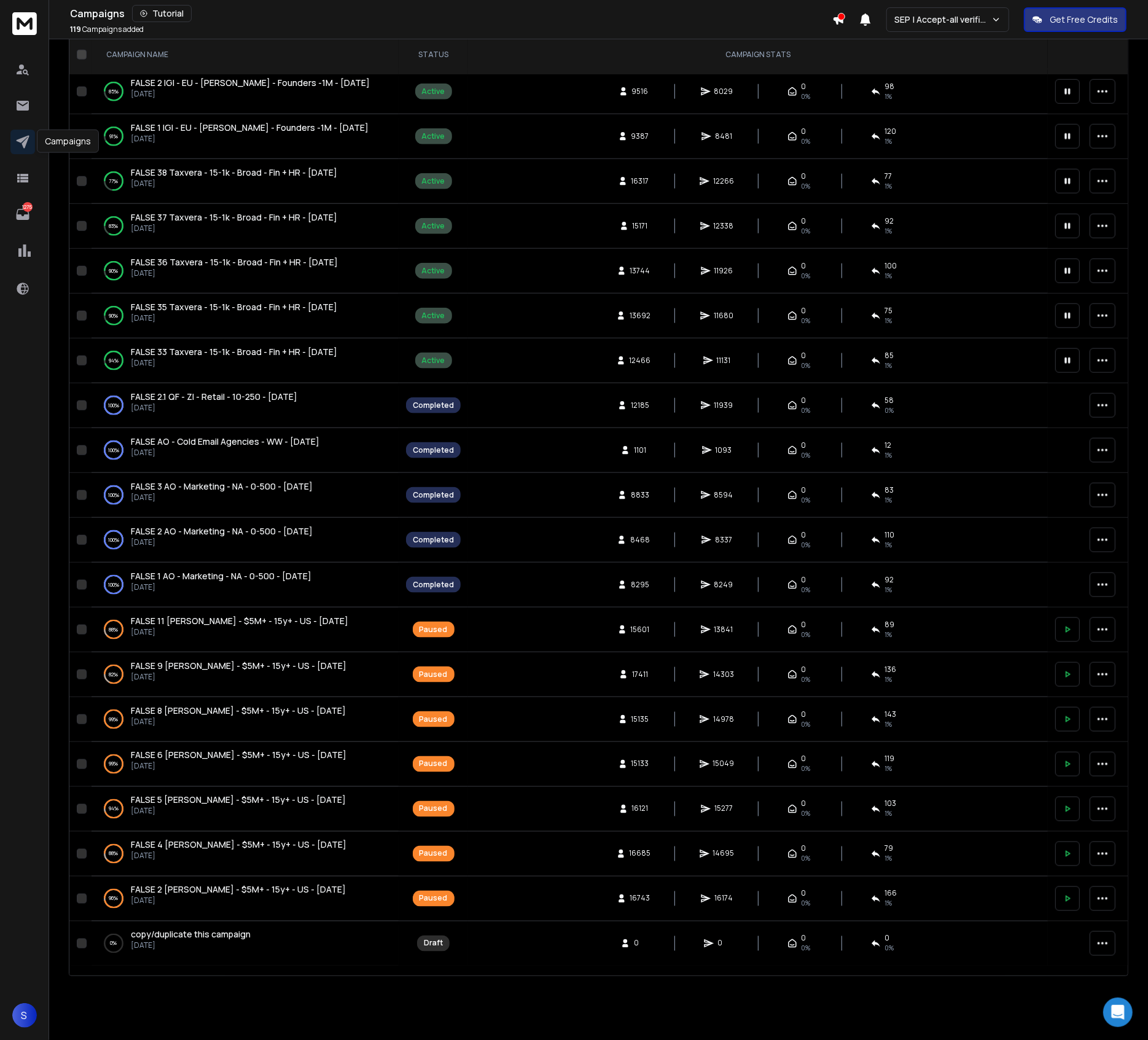
click at [1097, 942] on icon "button" at bounding box center [1102, 944] width 12 height 12
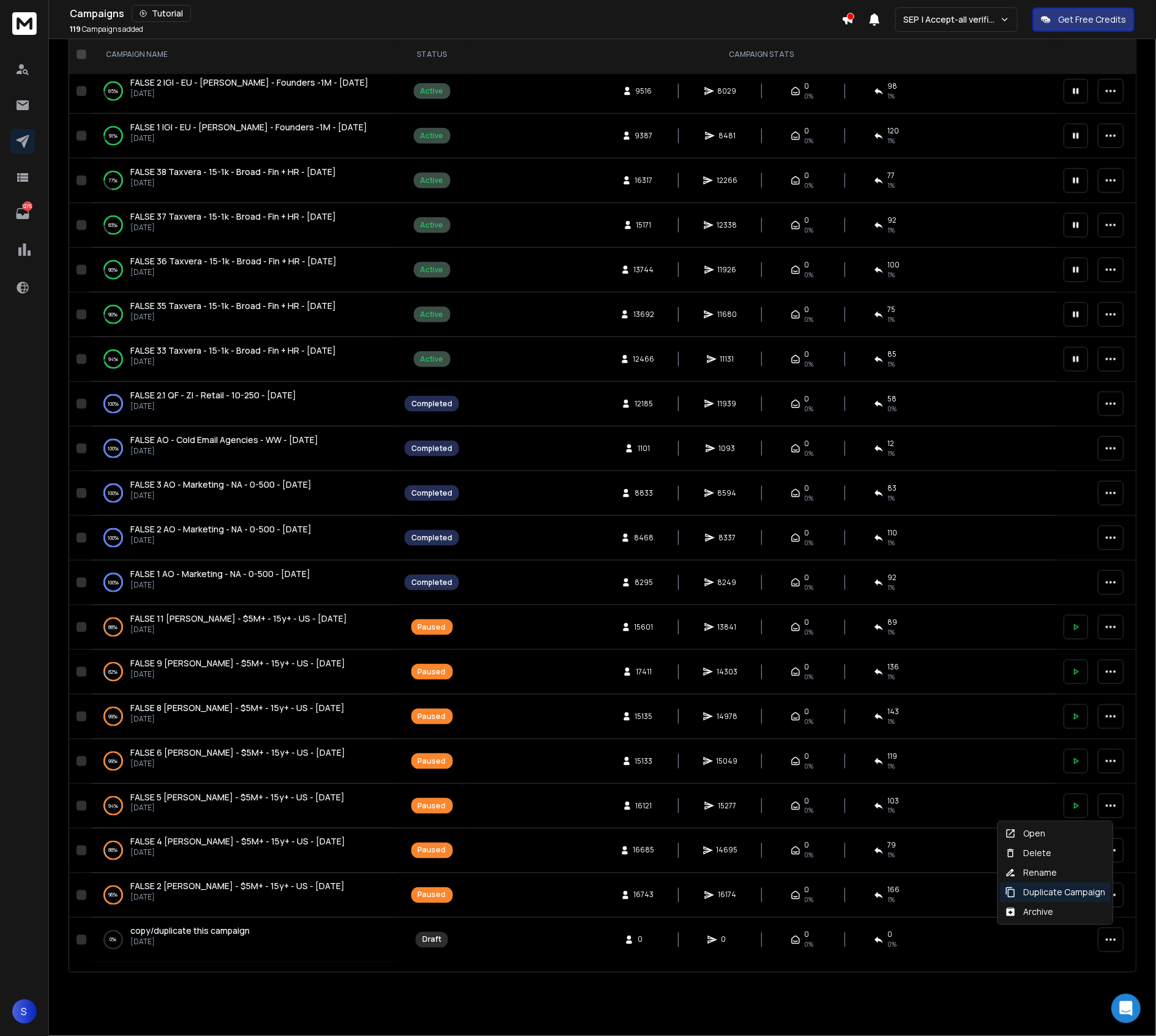
click at [1046, 893] on div "Duplicate Campaign" at bounding box center [1055, 892] width 101 height 12
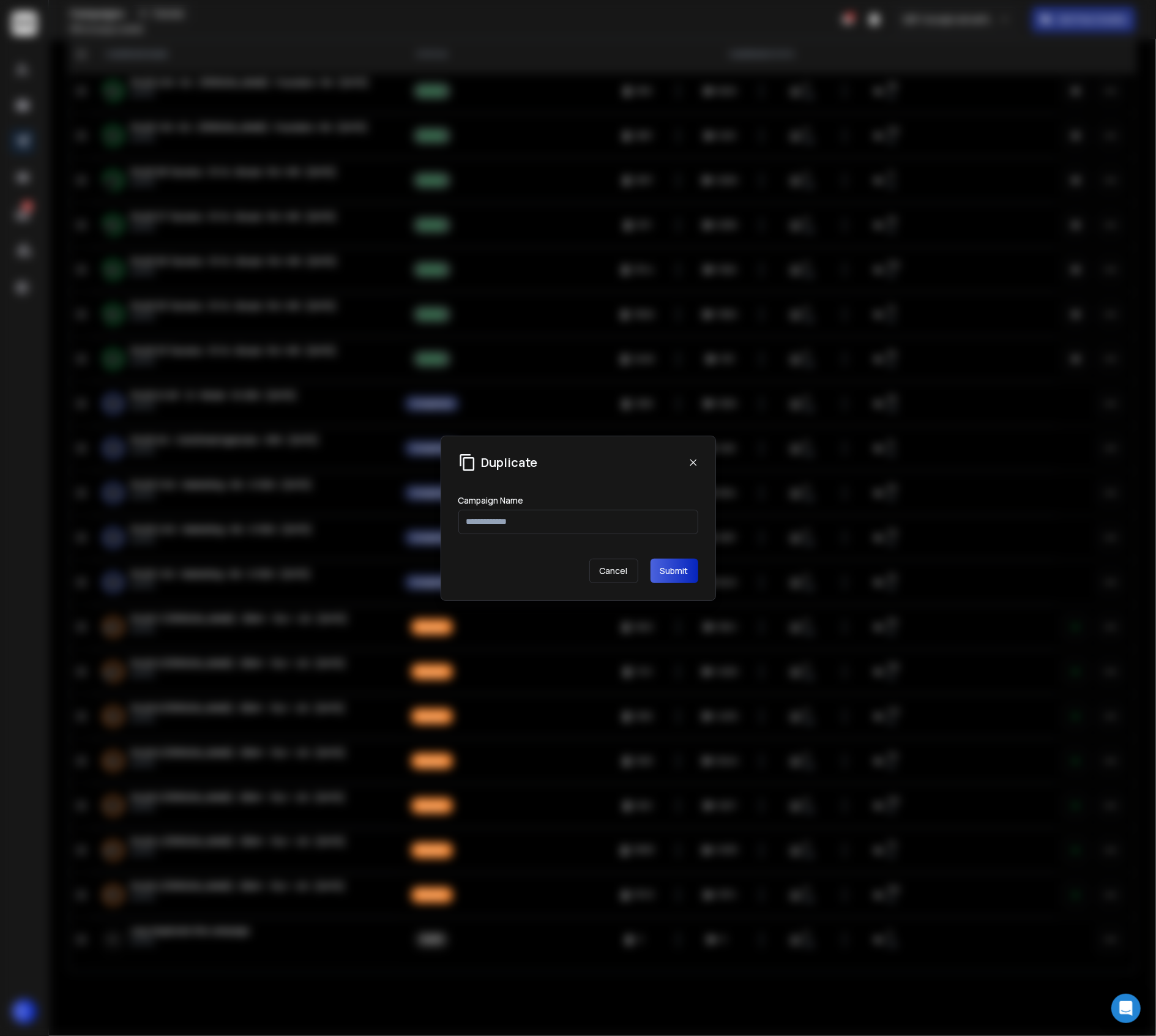
click at [610, 524] on input "text" at bounding box center [578, 522] width 240 height 25
paste input "**********"
type input "**********"
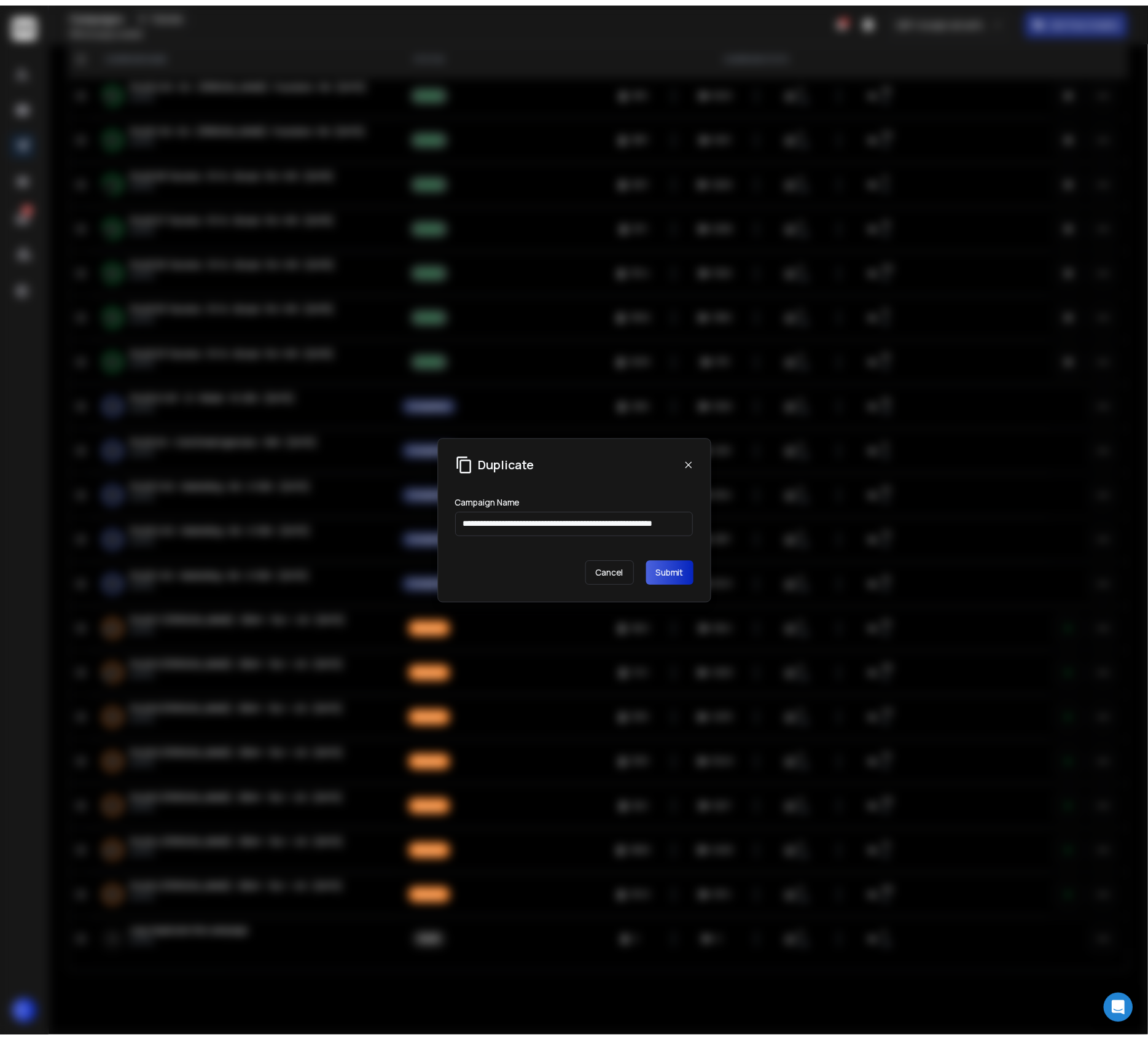
scroll to position [0, 0]
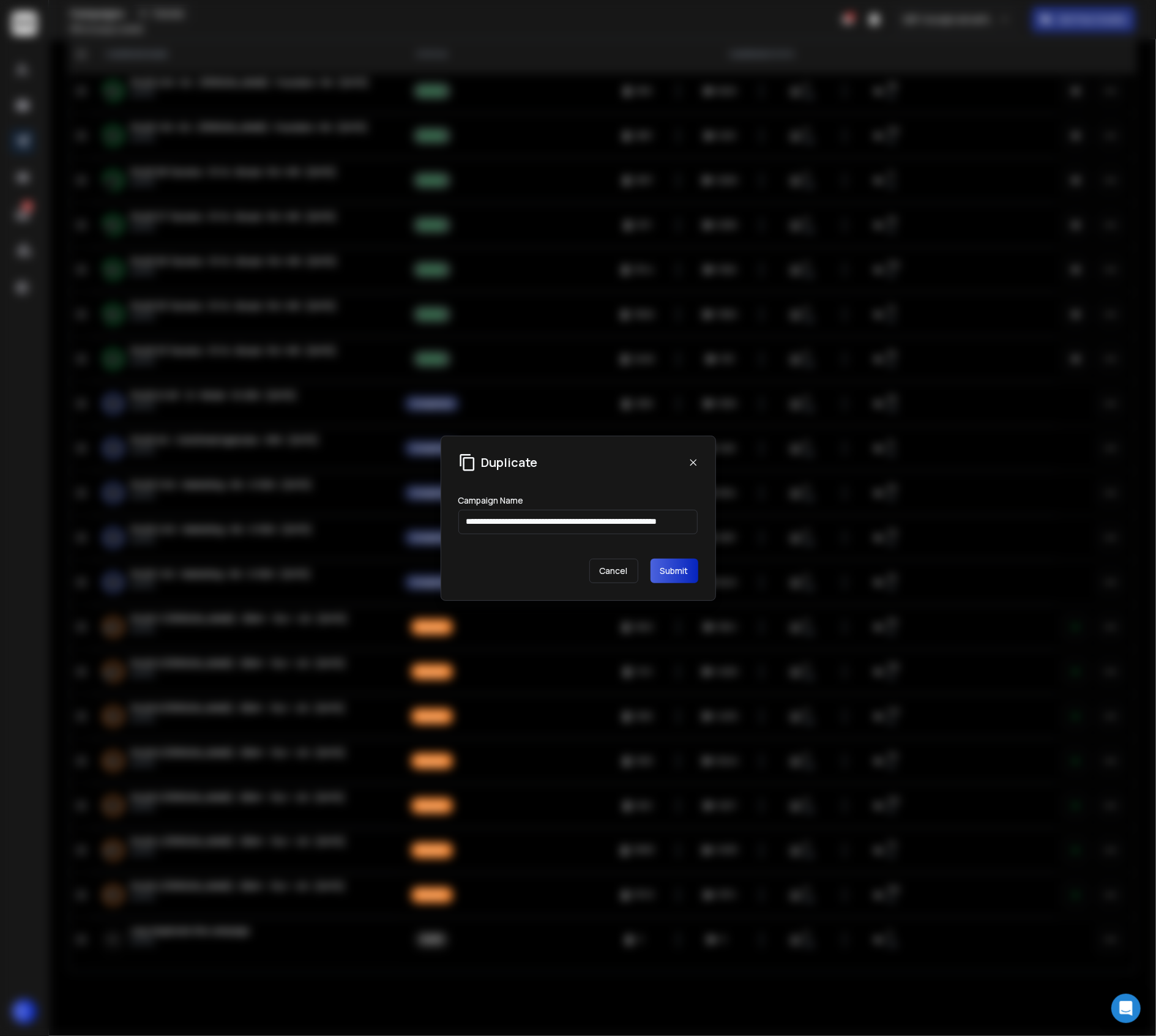
click at [678, 567] on button "Submit" at bounding box center [674, 571] width 48 height 25
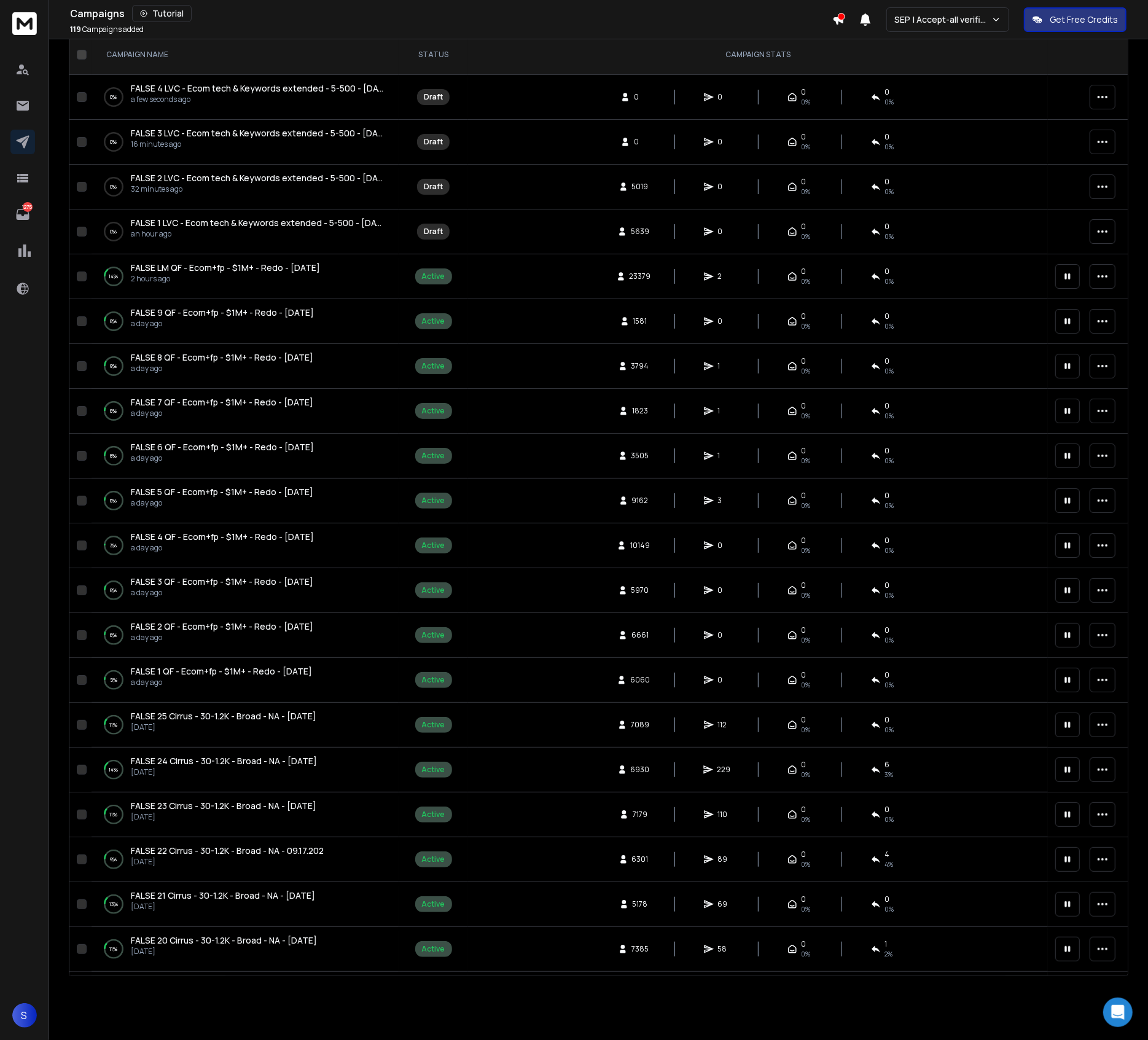
click at [275, 96] on p "a few seconds ago" at bounding box center [259, 99] width 255 height 10
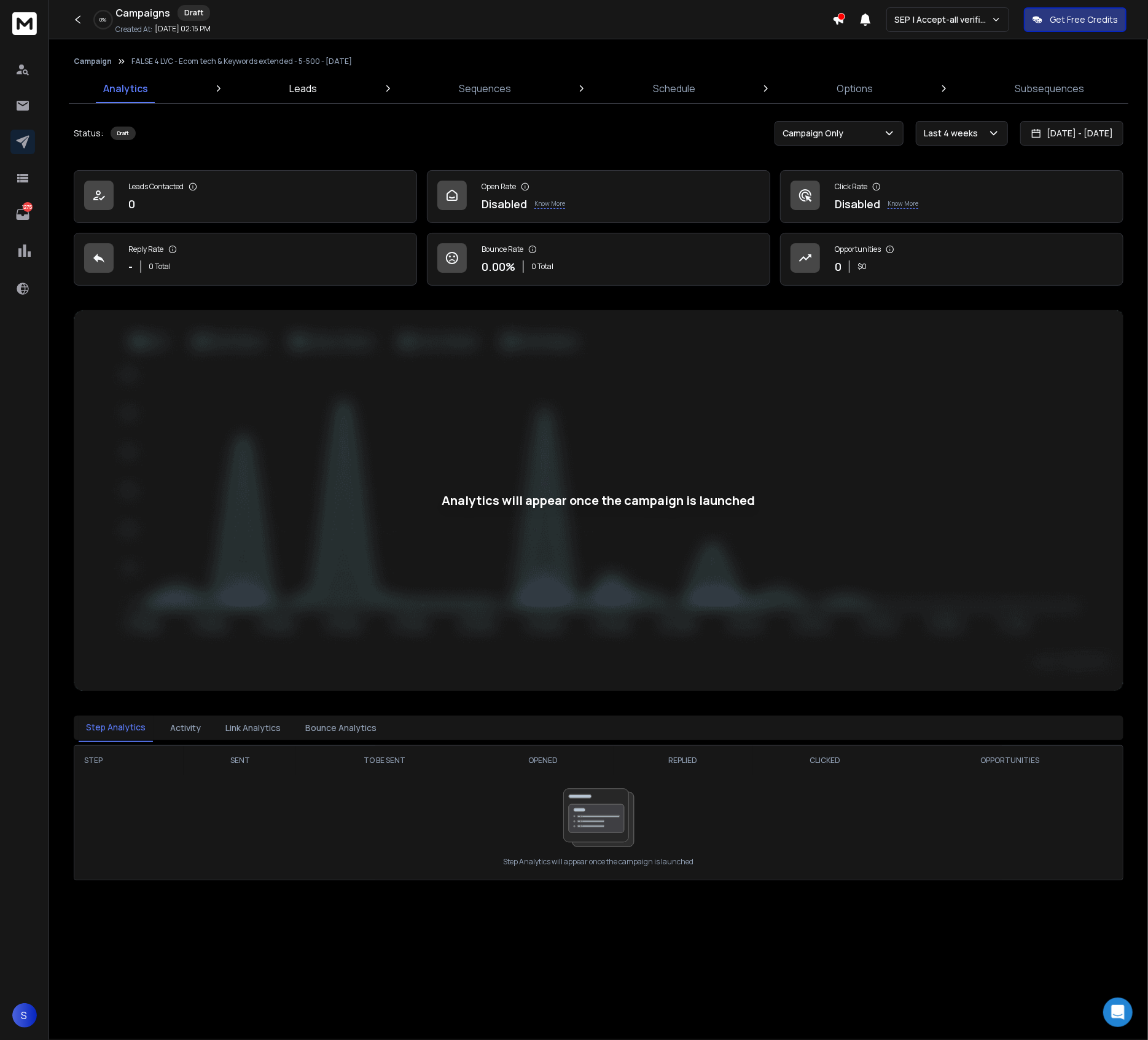
click at [300, 91] on p "Leads" at bounding box center [303, 88] width 27 height 15
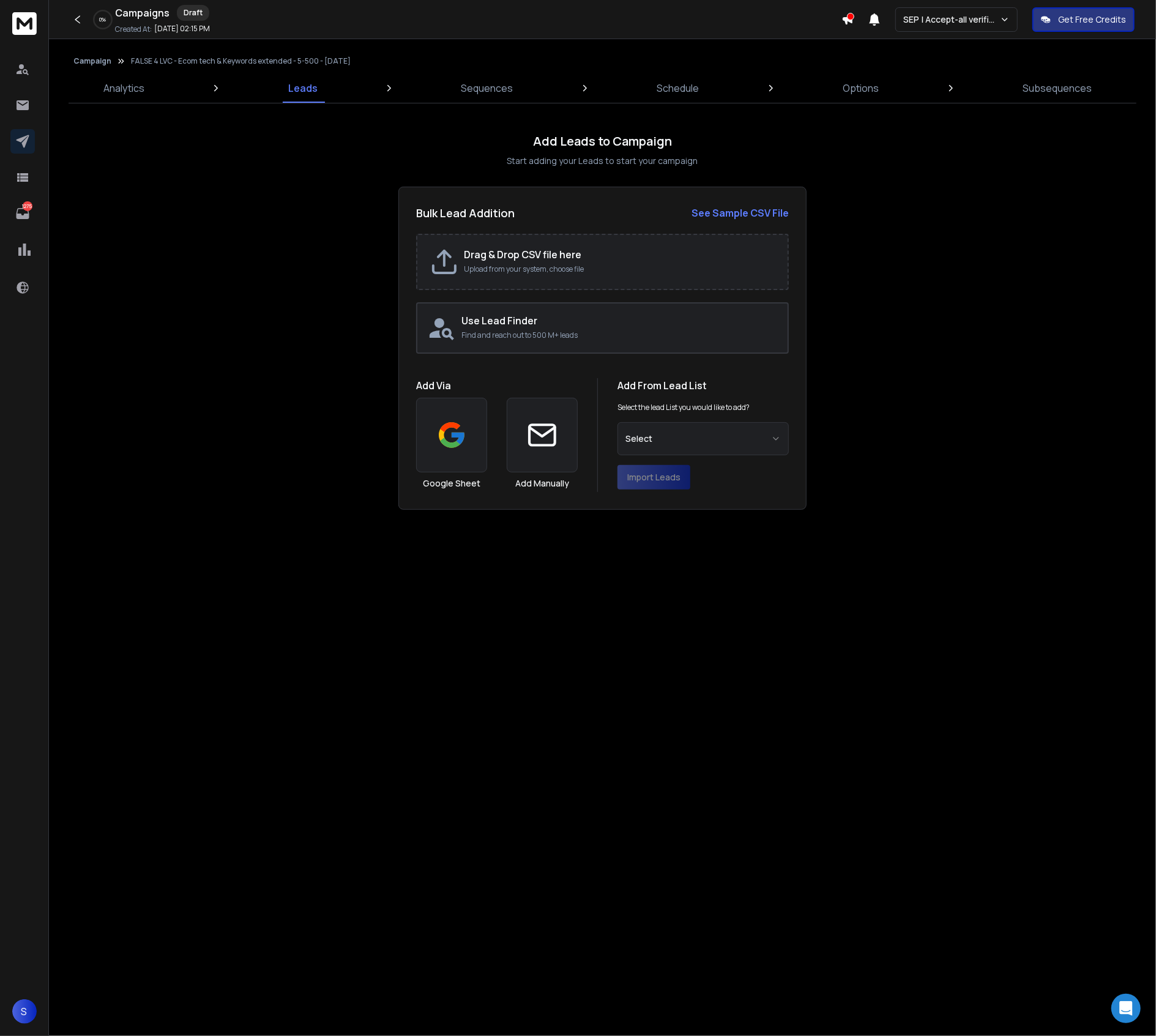
click at [512, 255] on h2 "Drag & Drop CSV file here" at bounding box center [620, 254] width 312 height 15
type input "**********"
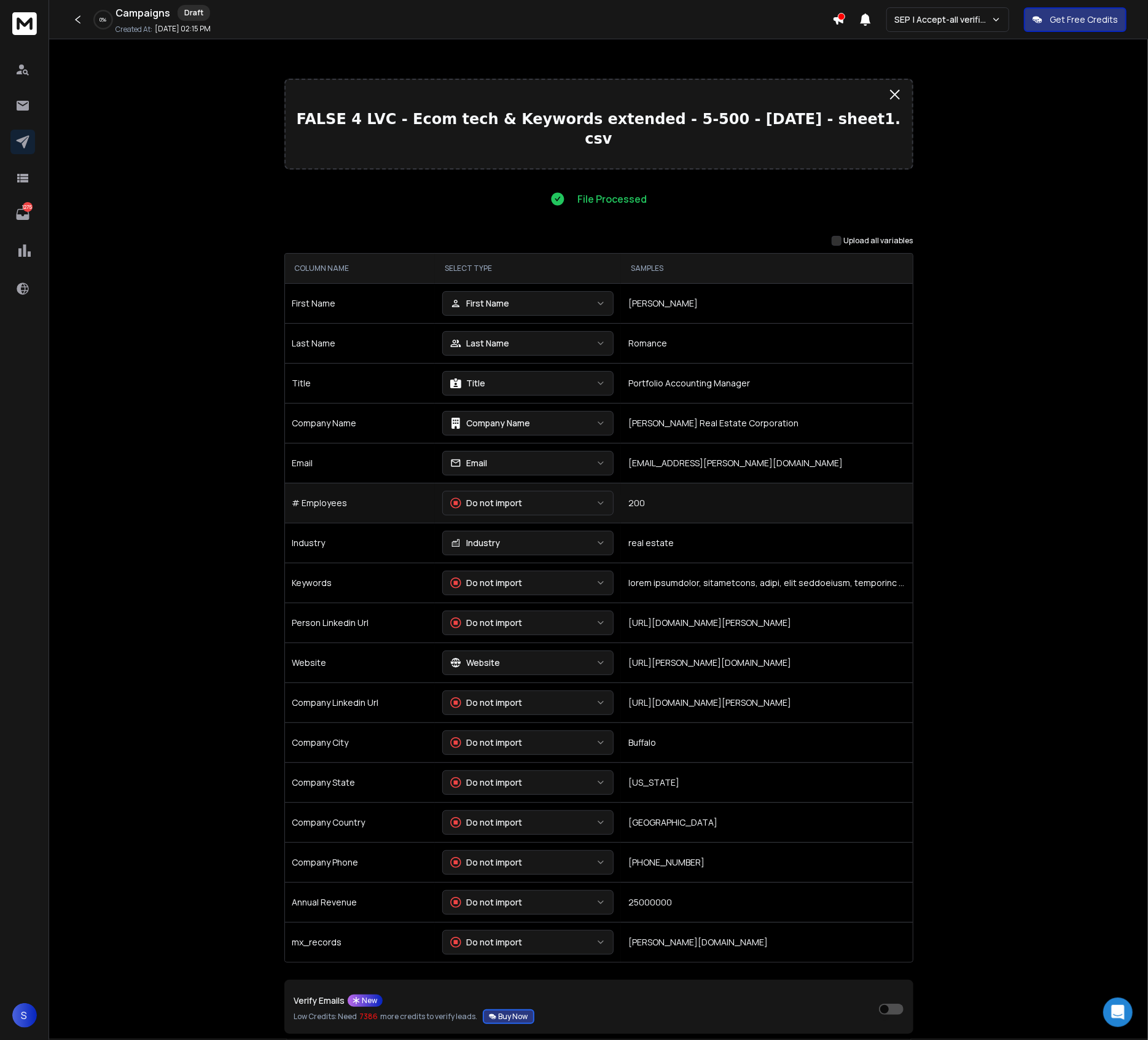
click at [563, 491] on button "Do not import" at bounding box center [528, 503] width 171 height 25
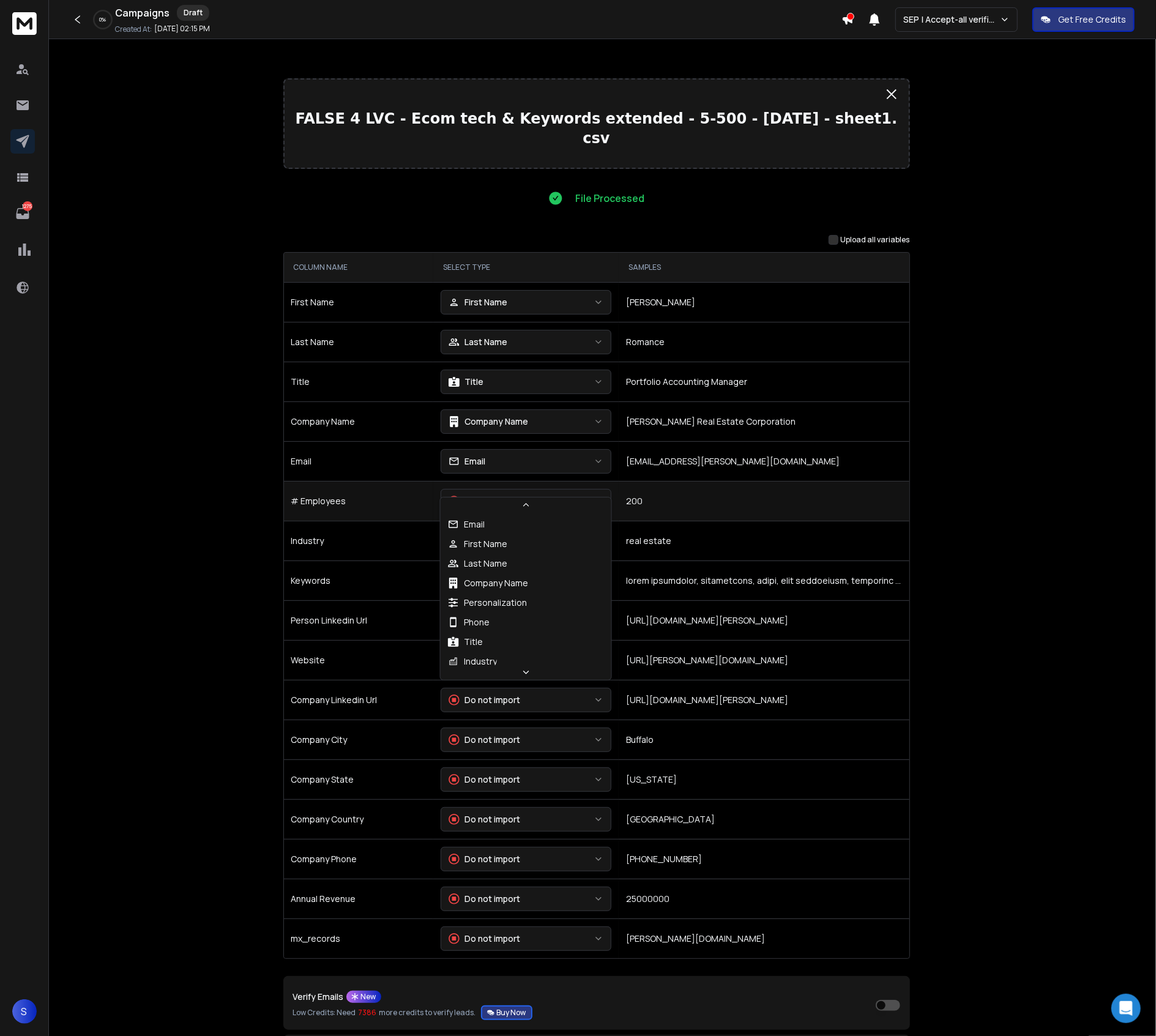
scroll to position [123, 0]
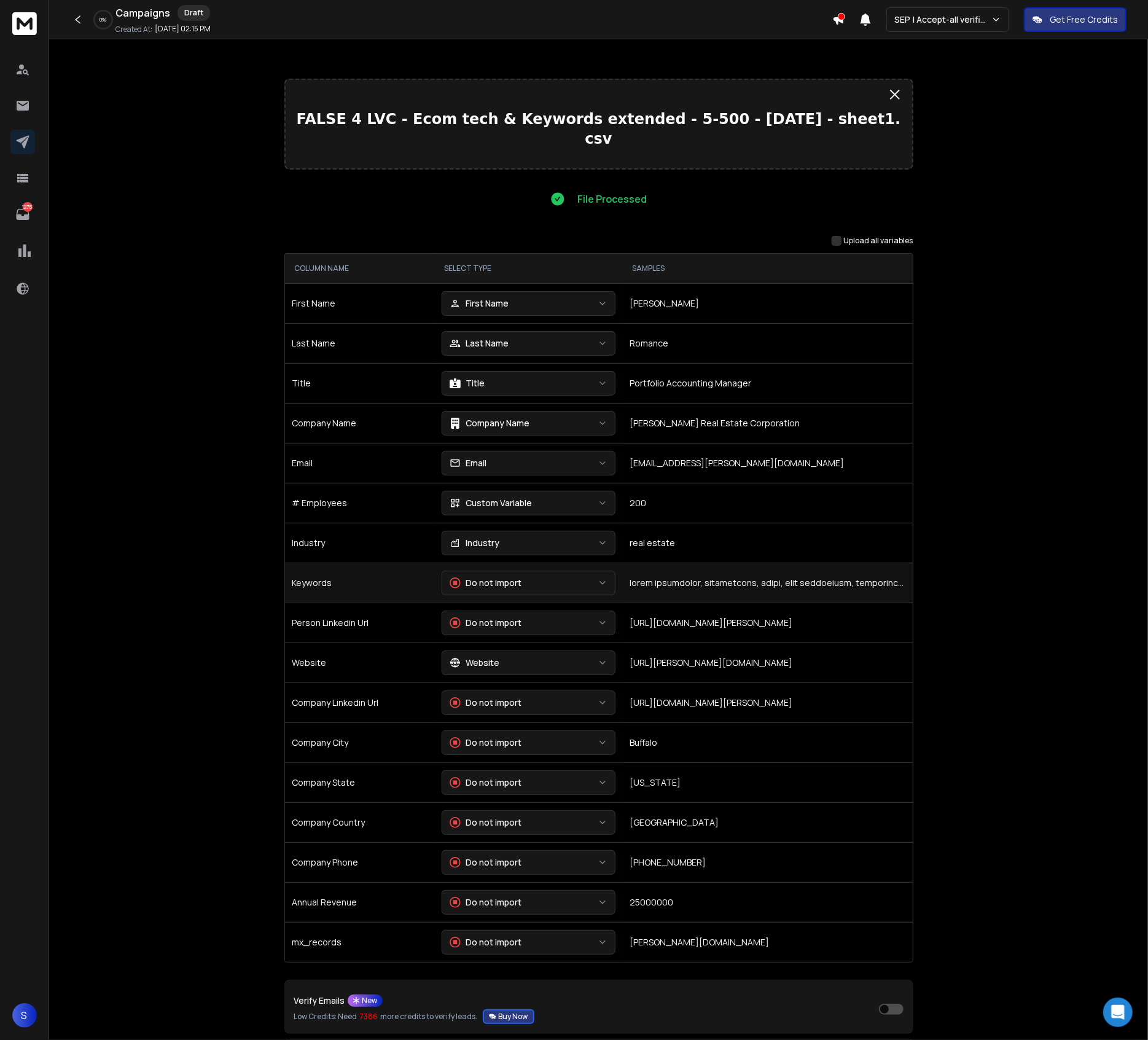
click at [548, 571] on button "Do not import" at bounding box center [528, 583] width 174 height 25
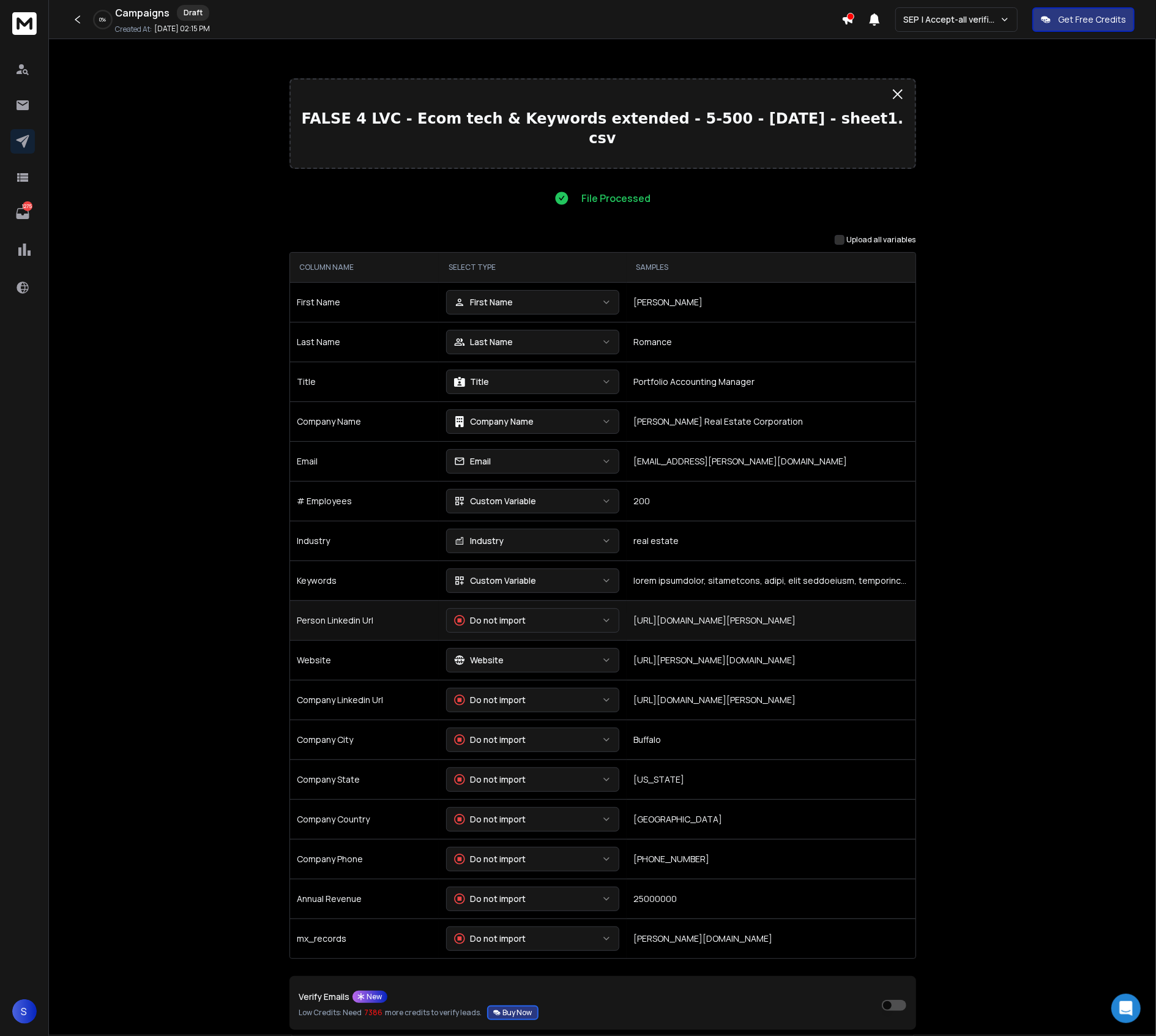
click at [519, 608] on button "Do not import" at bounding box center [532, 621] width 173 height 25
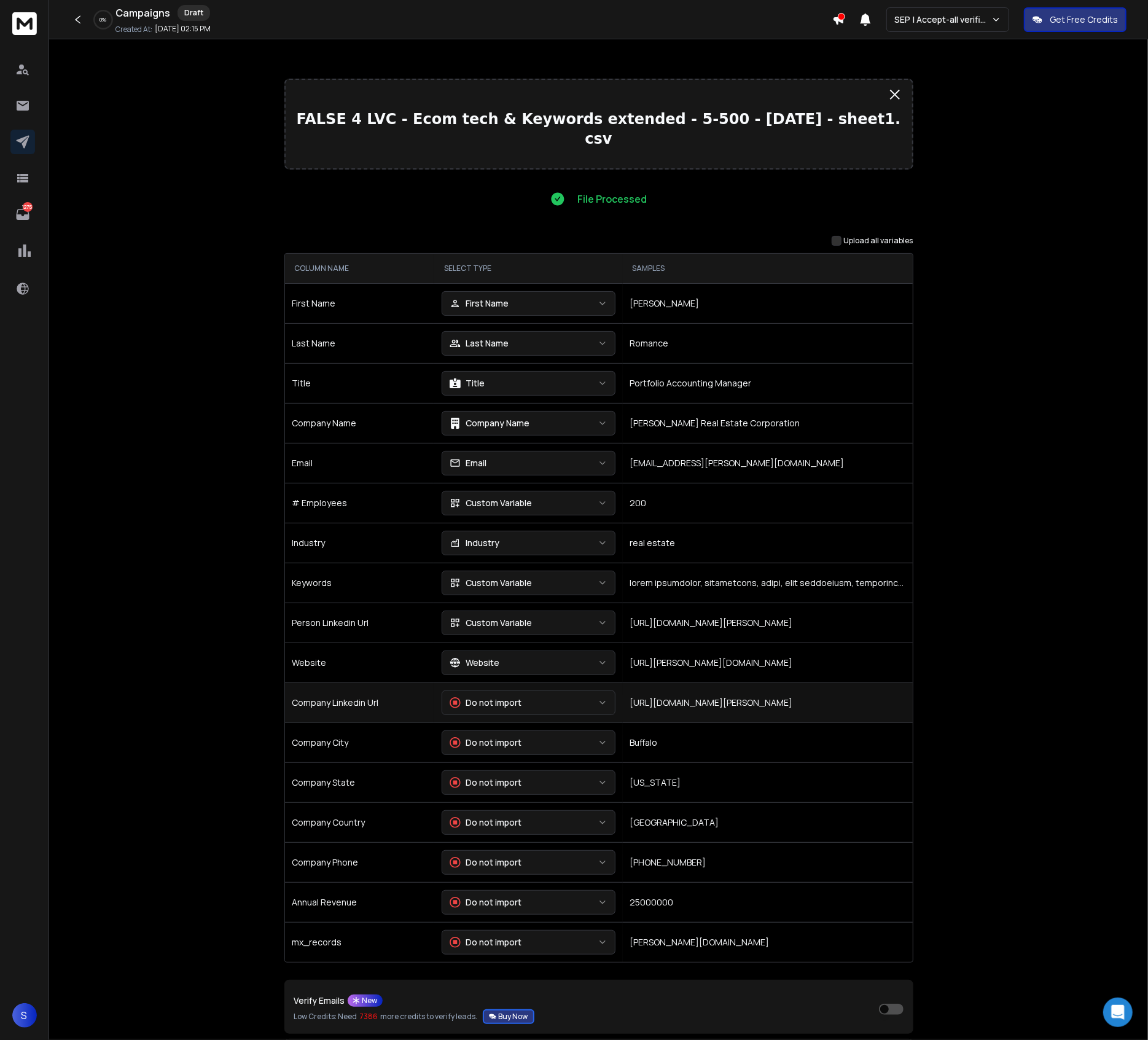
click at [524, 691] on button "Do not import" at bounding box center [528, 703] width 174 height 25
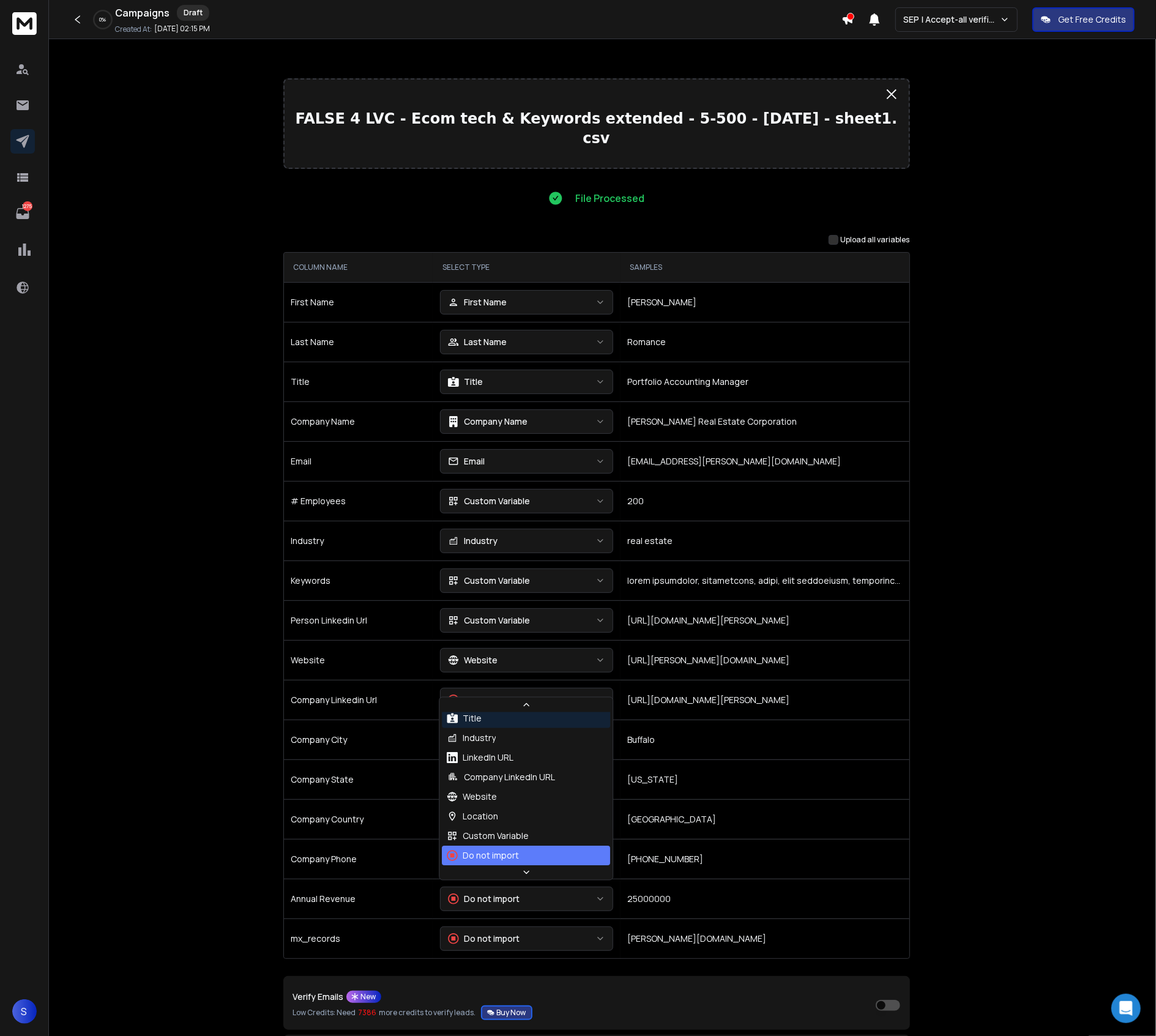
scroll to position [104, 0]
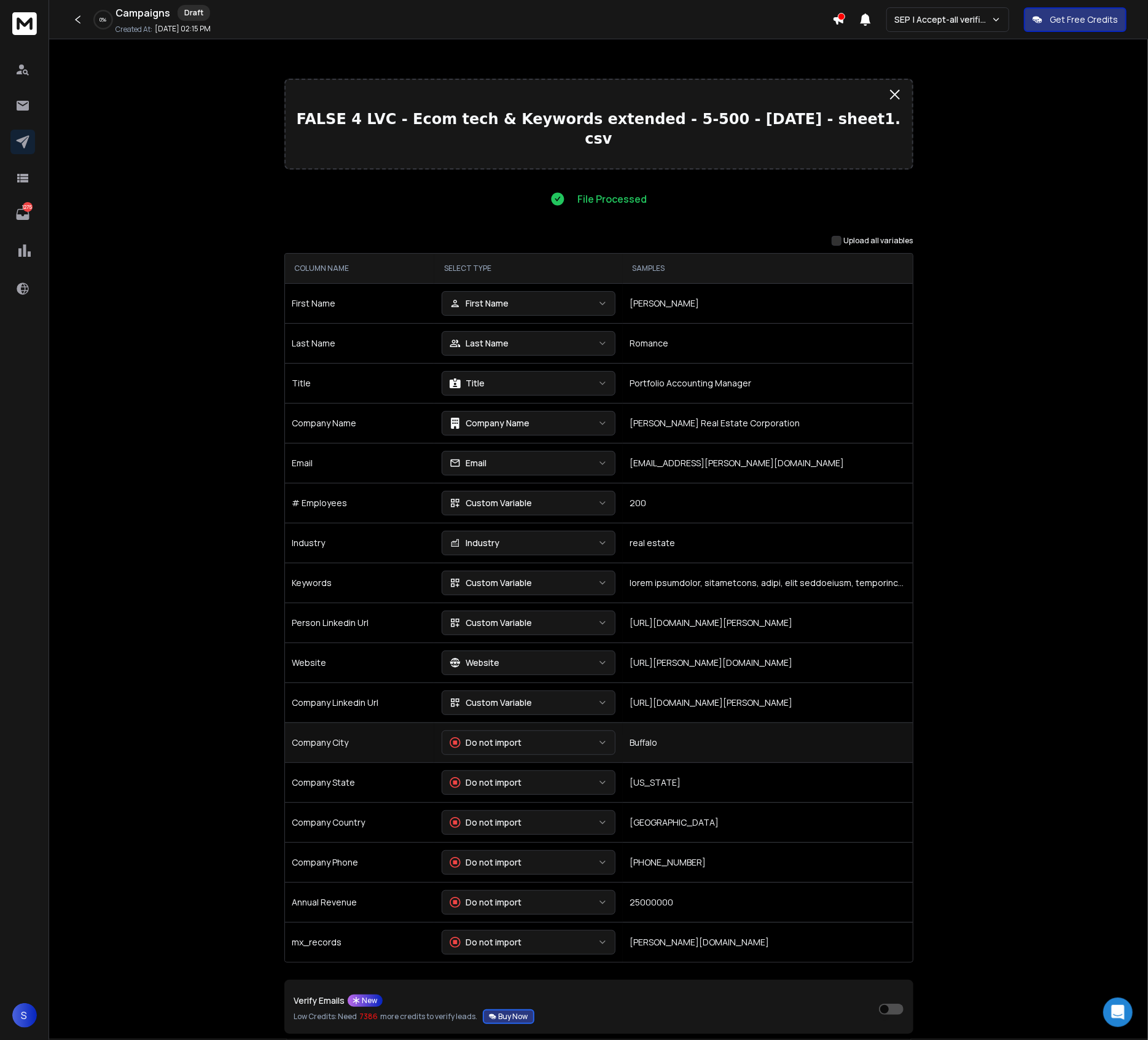
click at [533, 730] on button "Do not import" at bounding box center [528, 743] width 174 height 25
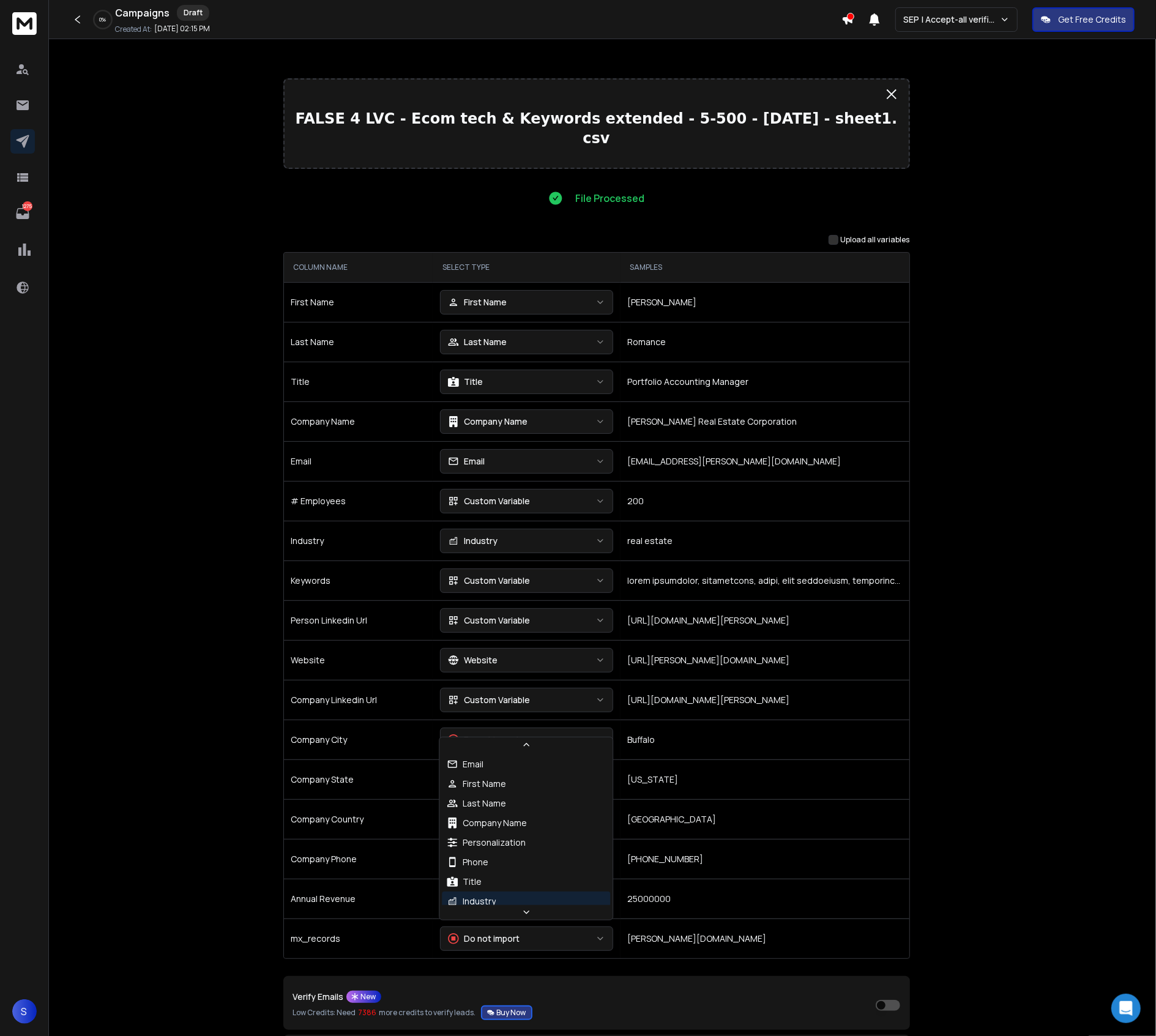
scroll to position [123, 0]
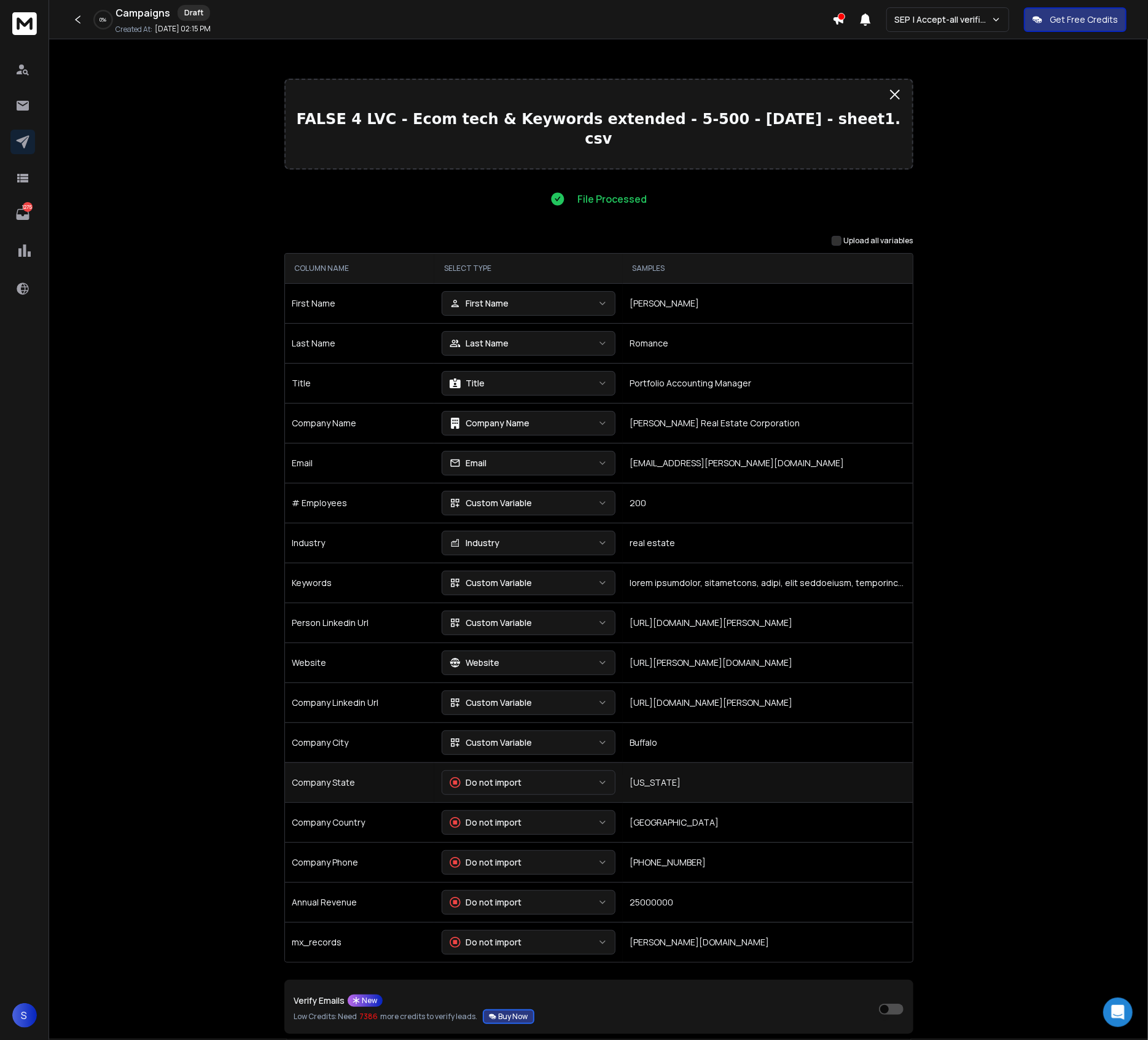
click at [526, 770] on button "Do not import" at bounding box center [528, 783] width 174 height 25
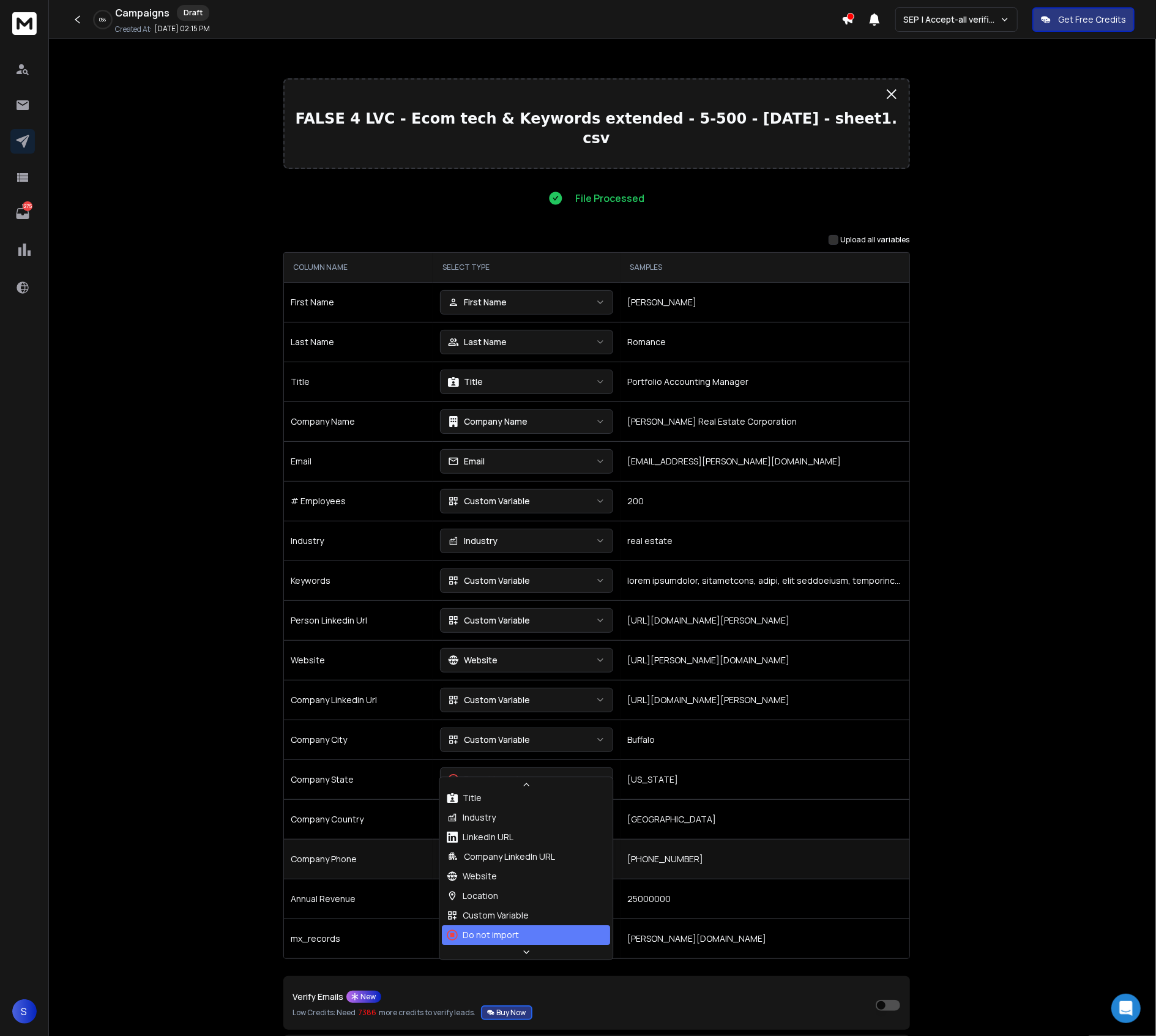
drag, startPoint x: 517, startPoint y: 911, endPoint x: 525, endPoint y: 854, distance: 57.6
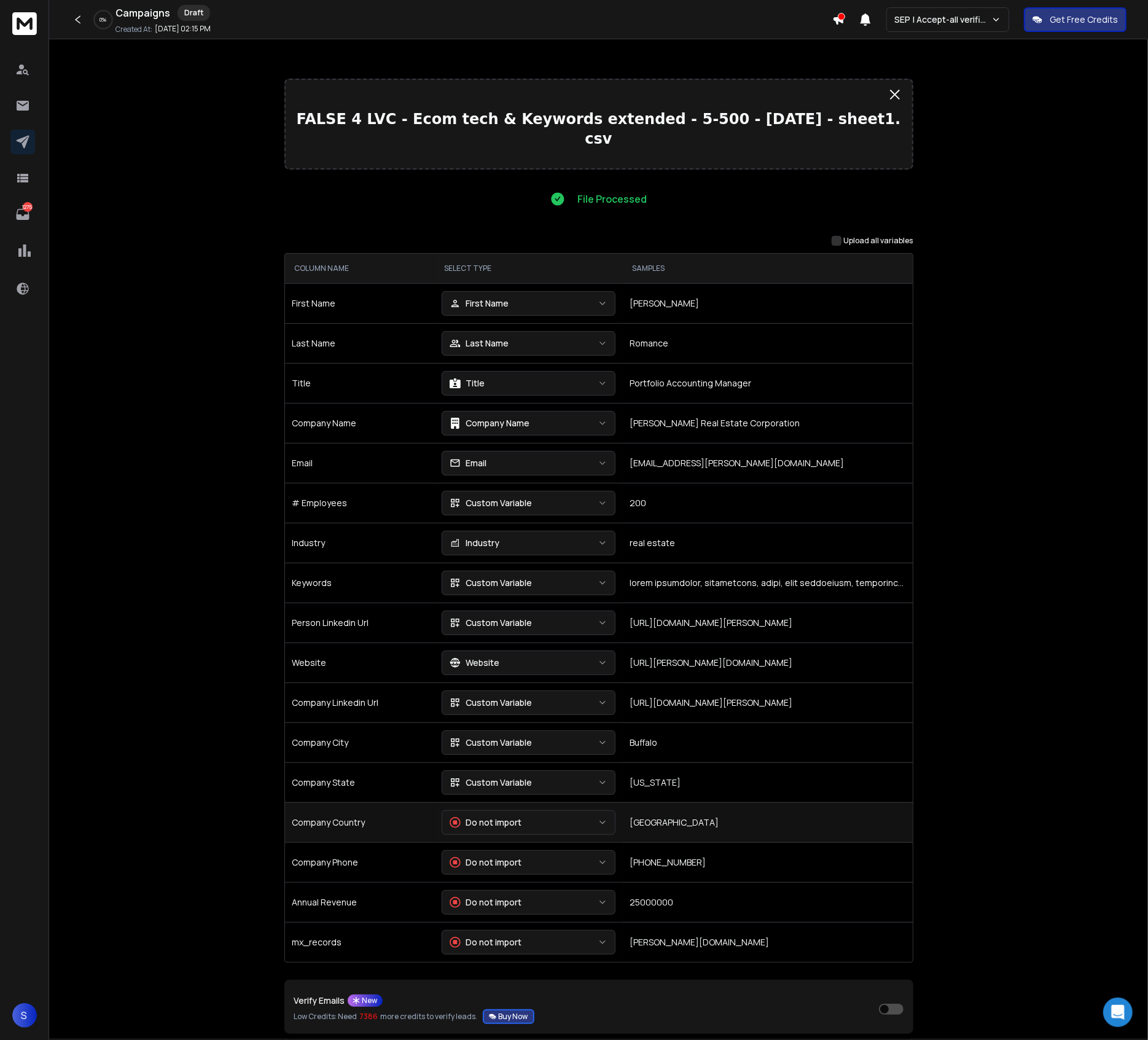
click at [526, 810] on button "Do not import" at bounding box center [528, 822] width 174 height 25
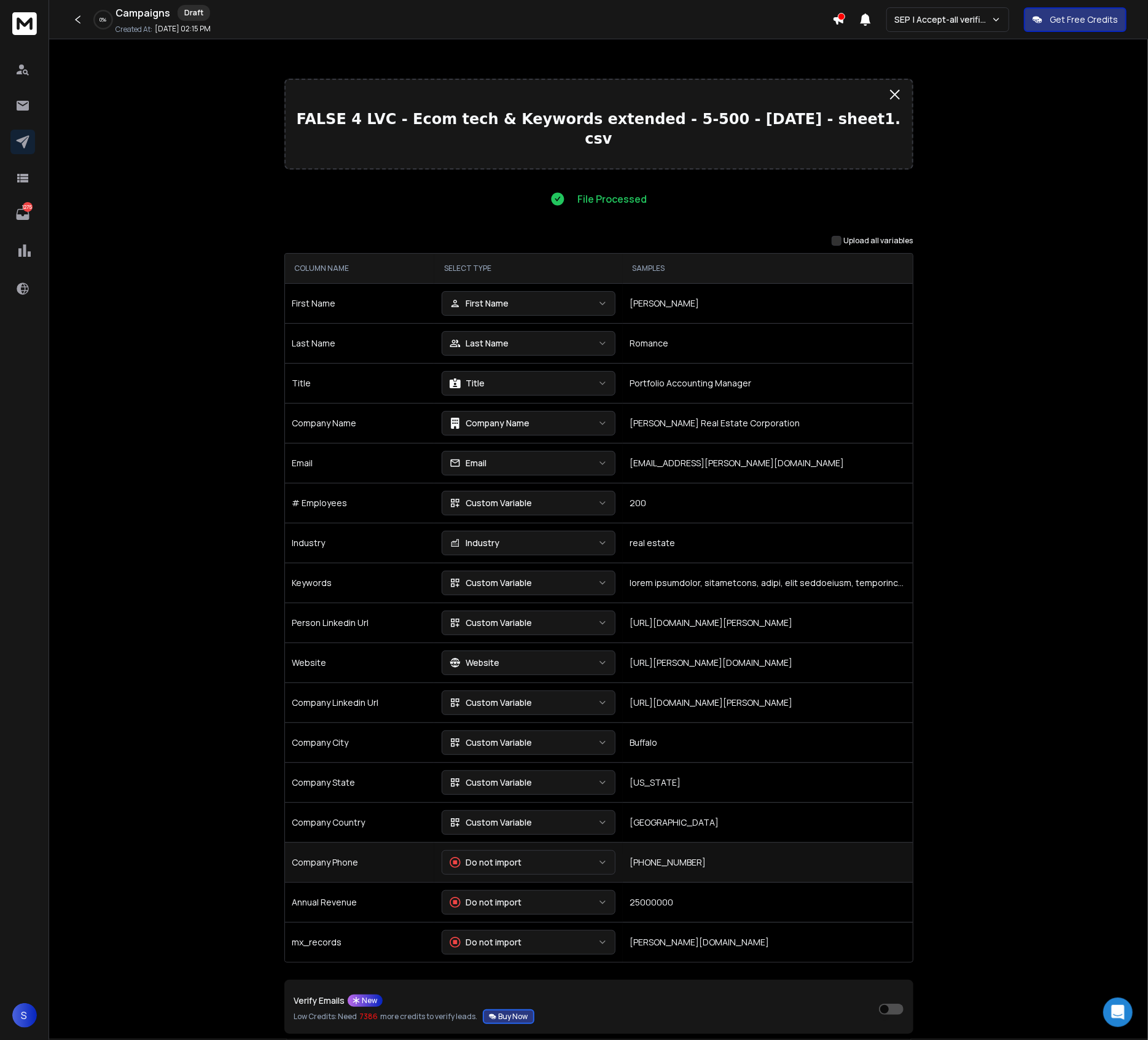
click at [513, 855] on button "Do not import" at bounding box center [528, 863] width 174 height 25
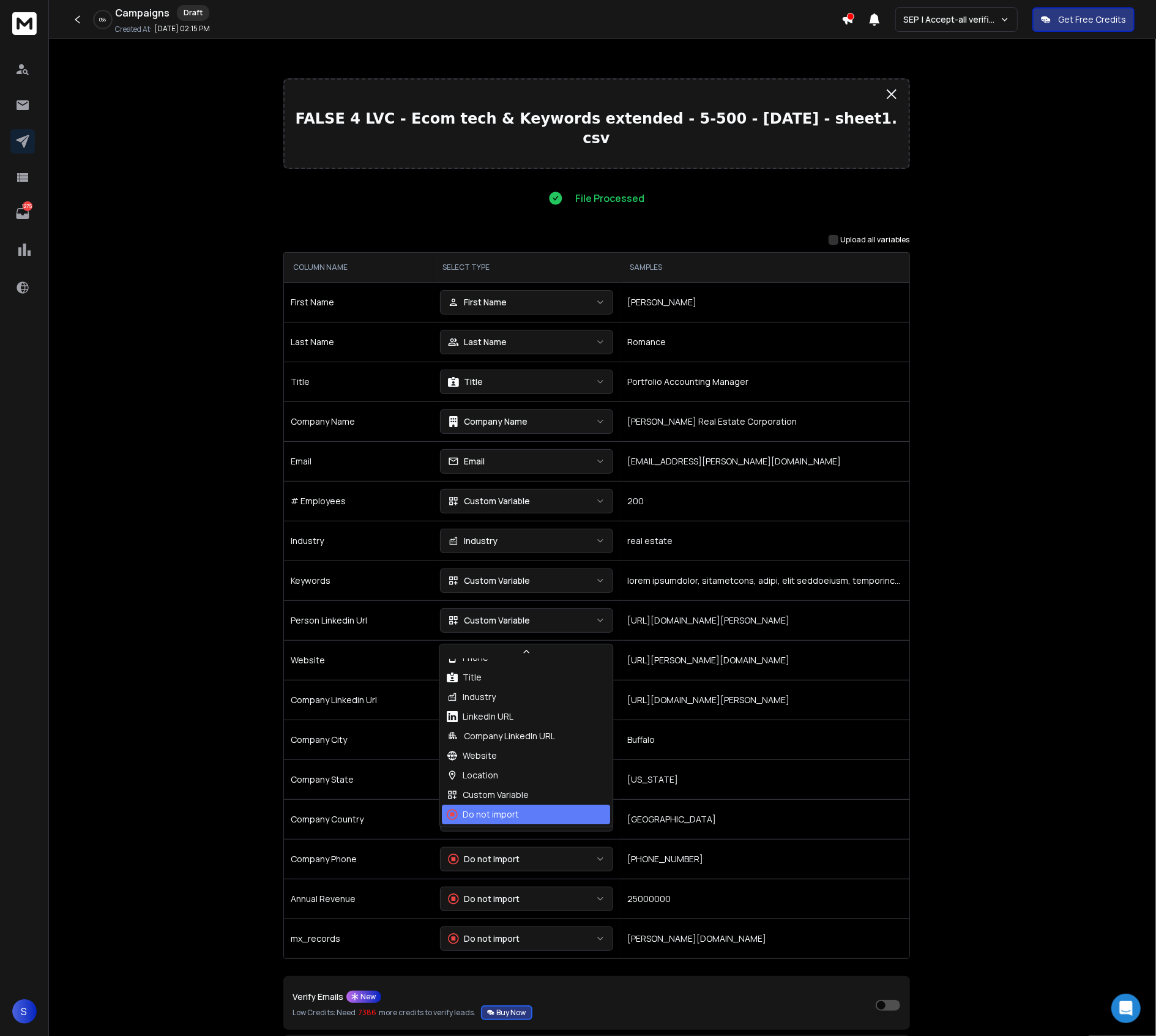
scroll to position [112, 0]
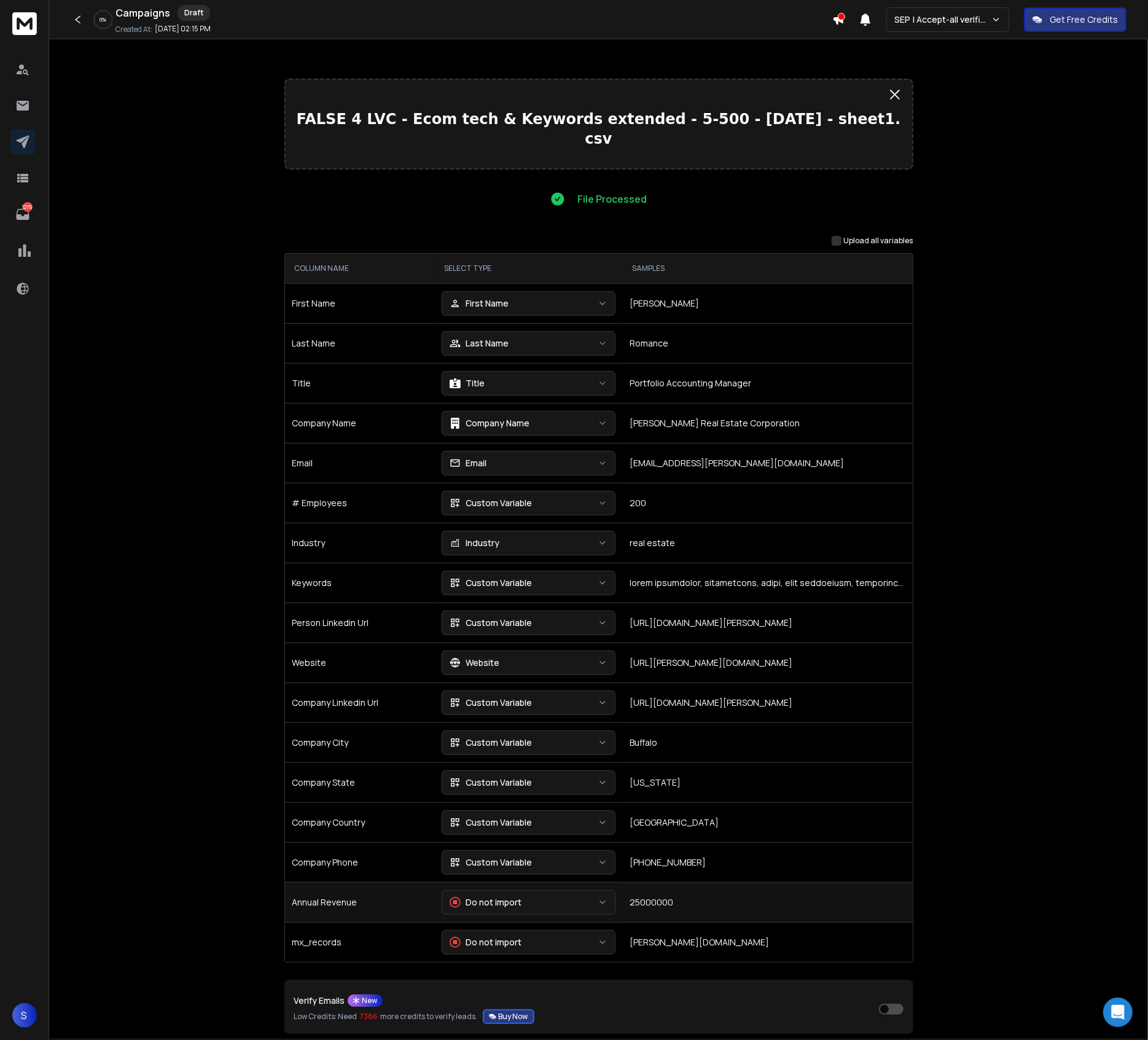
click at [505, 896] on div "Do not import" at bounding box center [485, 902] width 72 height 12
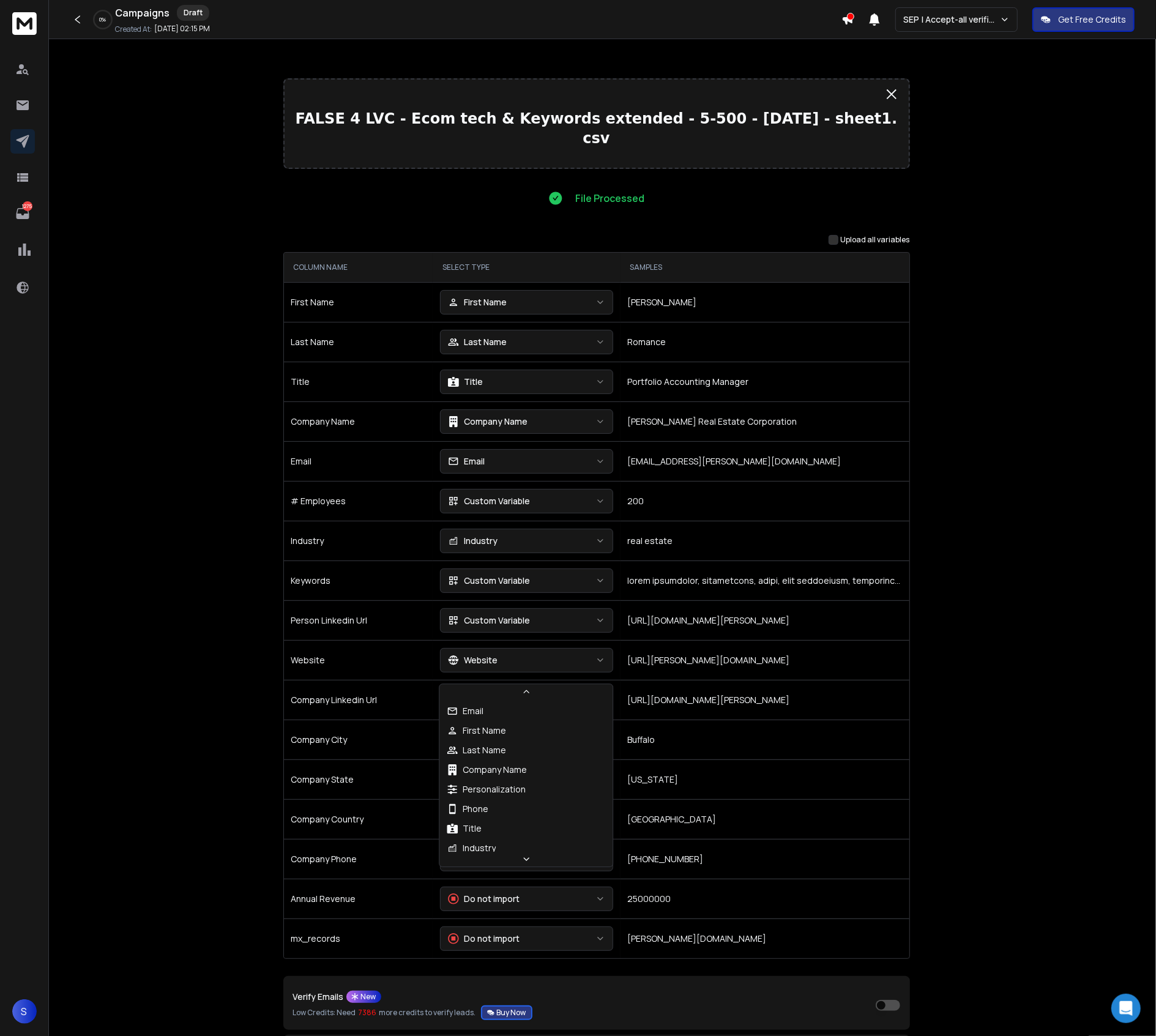
scroll to position [123, 0]
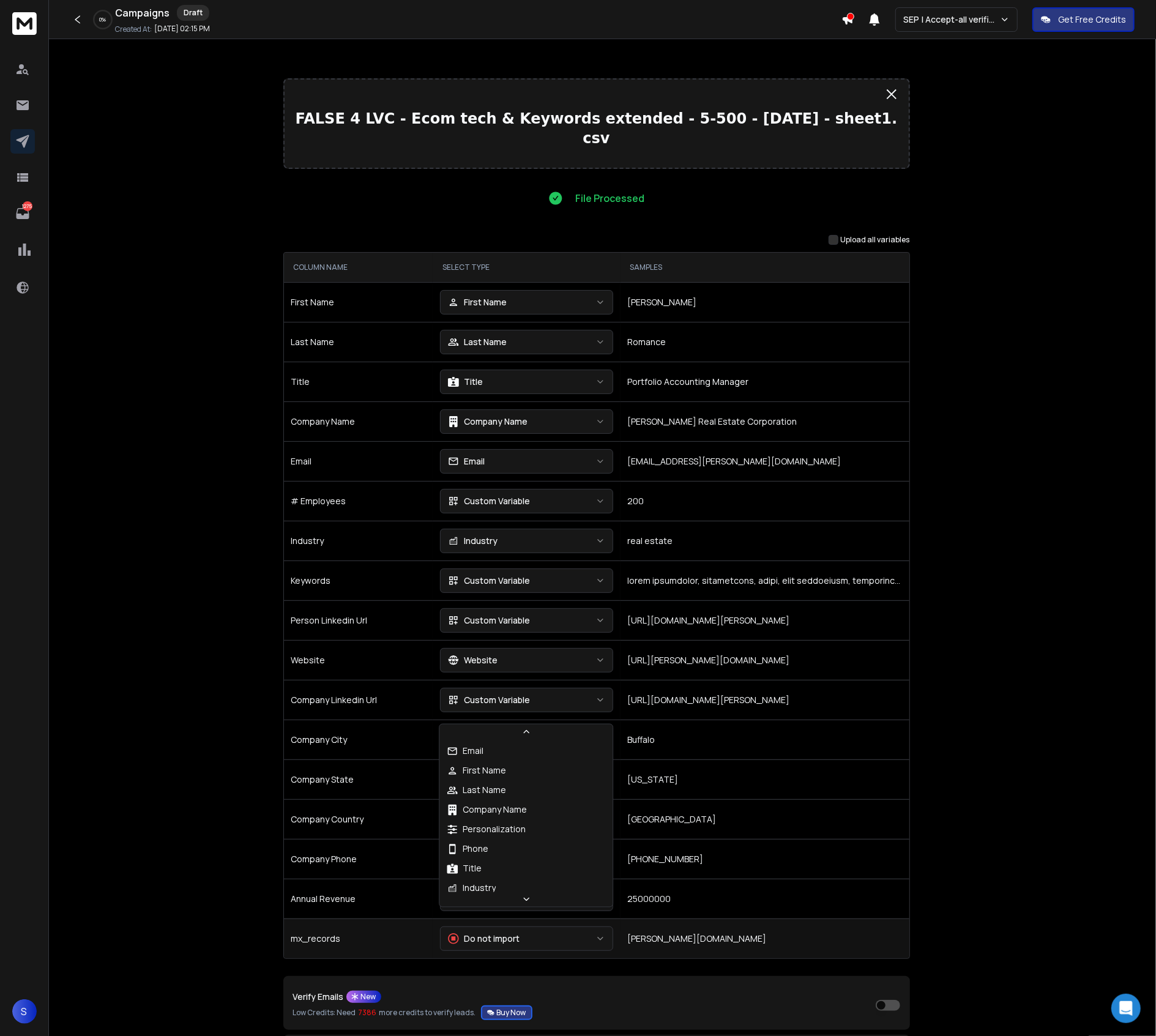
click at [507, 926] on button "Do not import" at bounding box center [526, 939] width 173 height 25
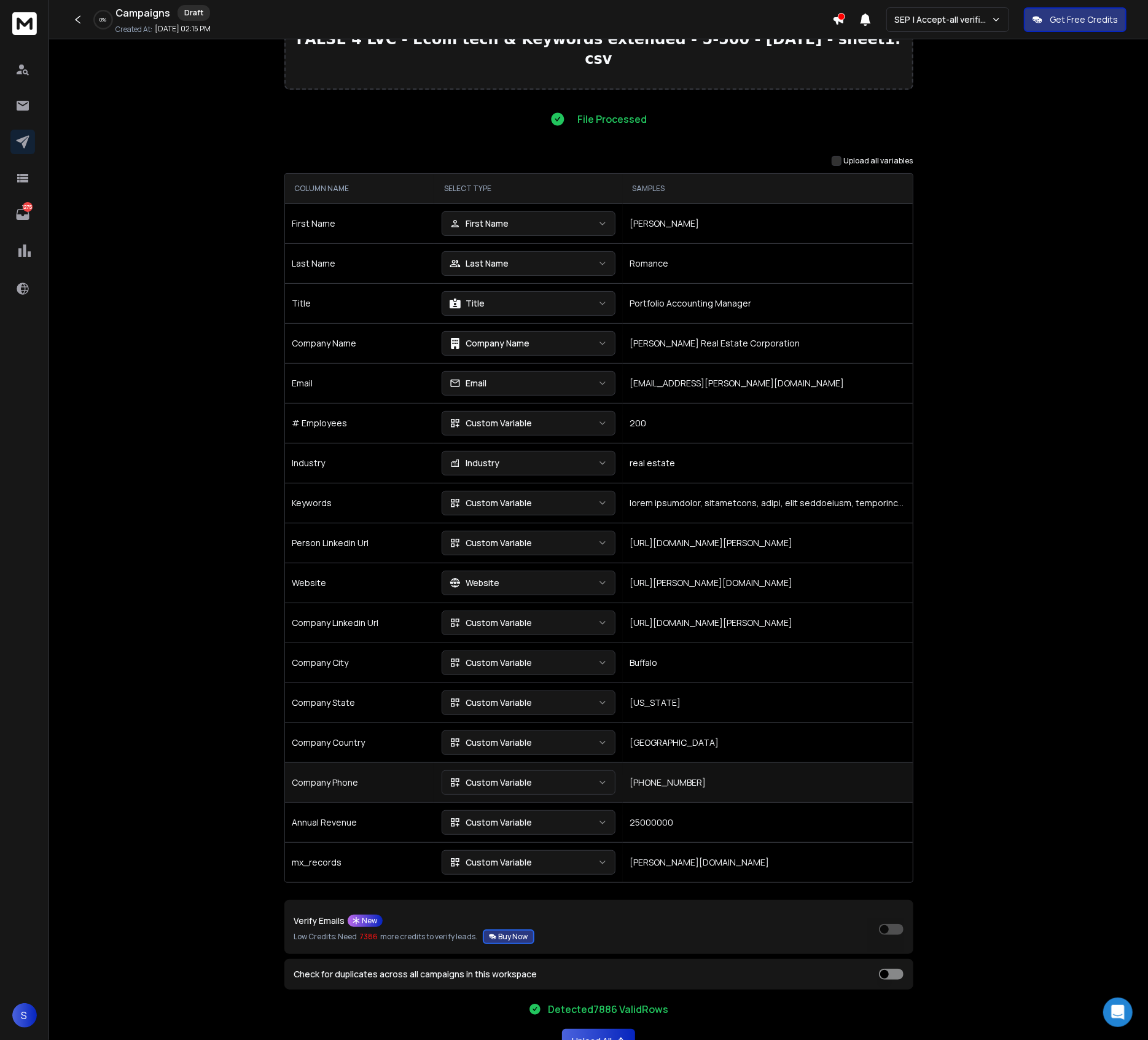
scroll to position [96, 0]
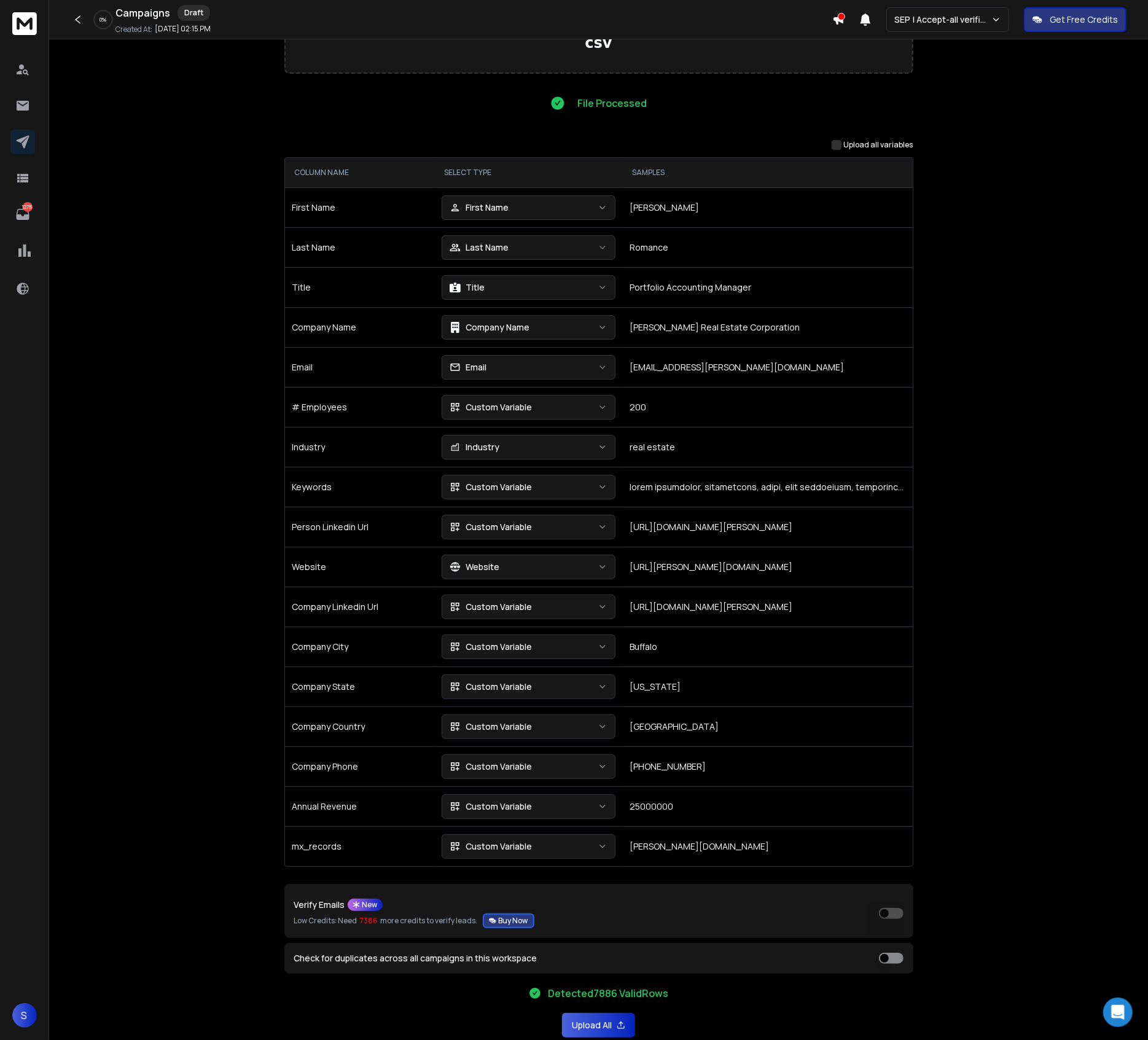
click at [887, 953] on button "Check for duplicates across all campaigns in this workspace" at bounding box center [891, 958] width 25 height 11
click at [606, 1013] on button "Upload All" at bounding box center [599, 1026] width 73 height 25
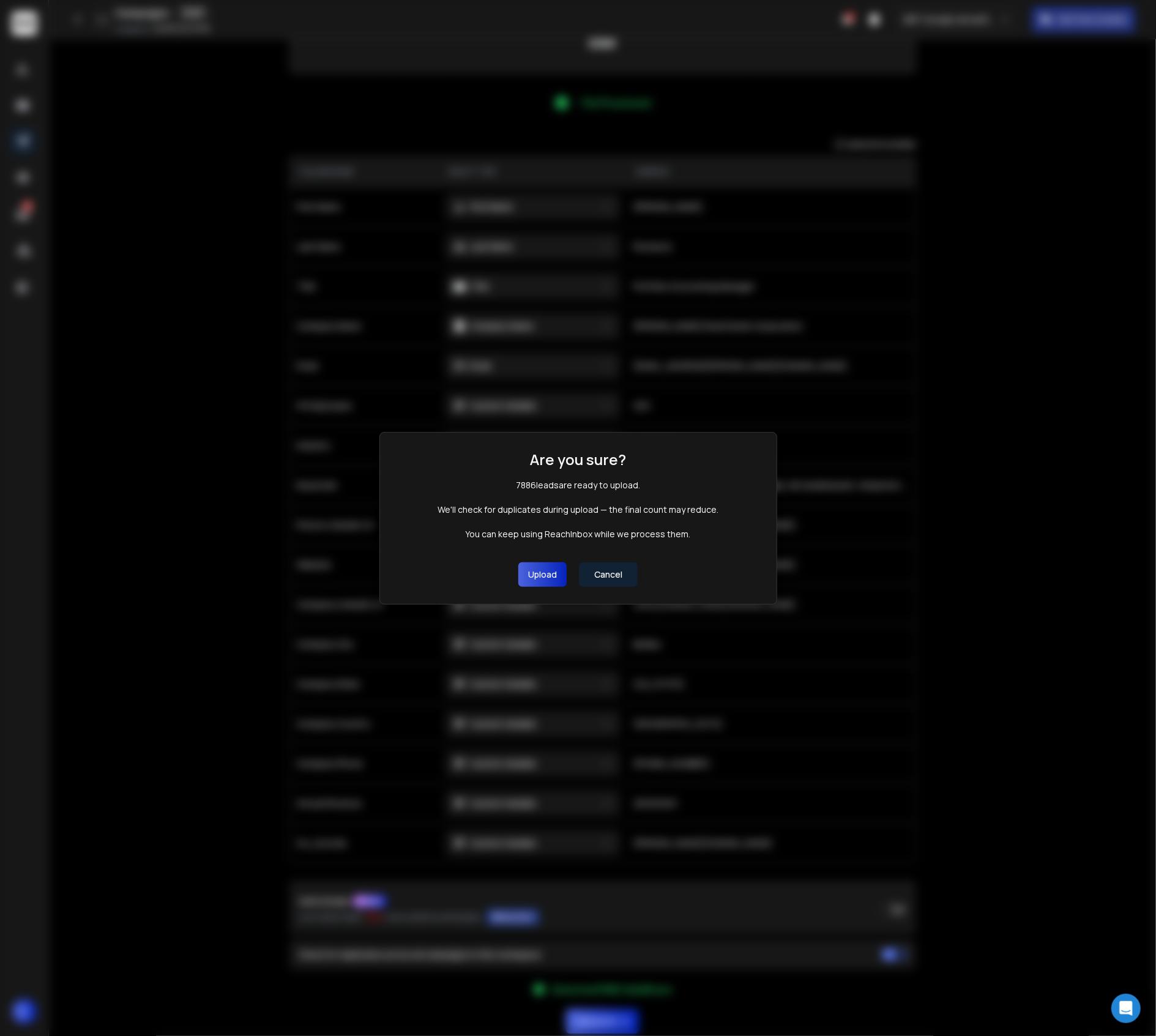
click at [547, 564] on button "Upload" at bounding box center [543, 574] width 48 height 25
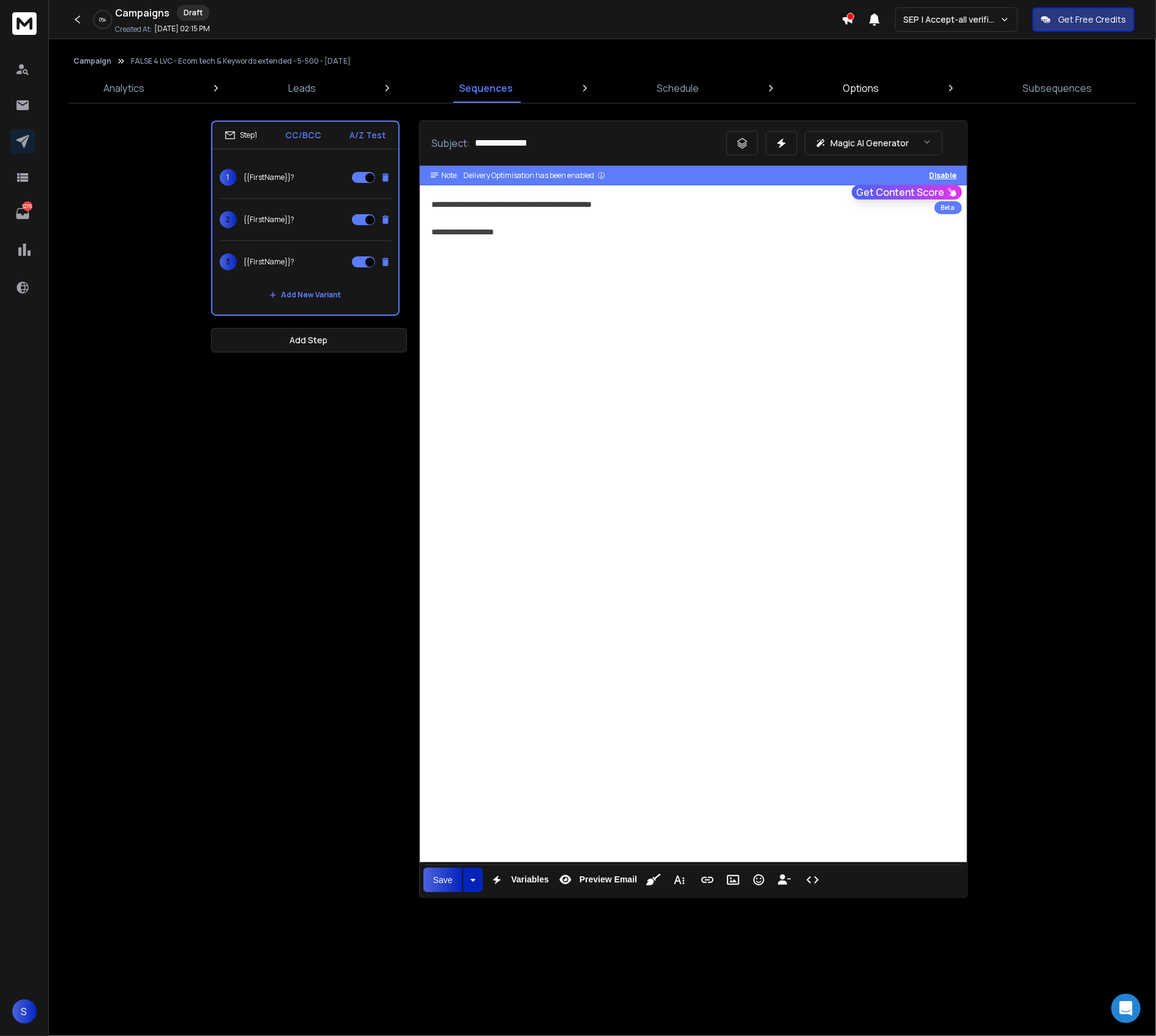
click at [860, 86] on p "Options" at bounding box center [861, 88] width 36 height 15
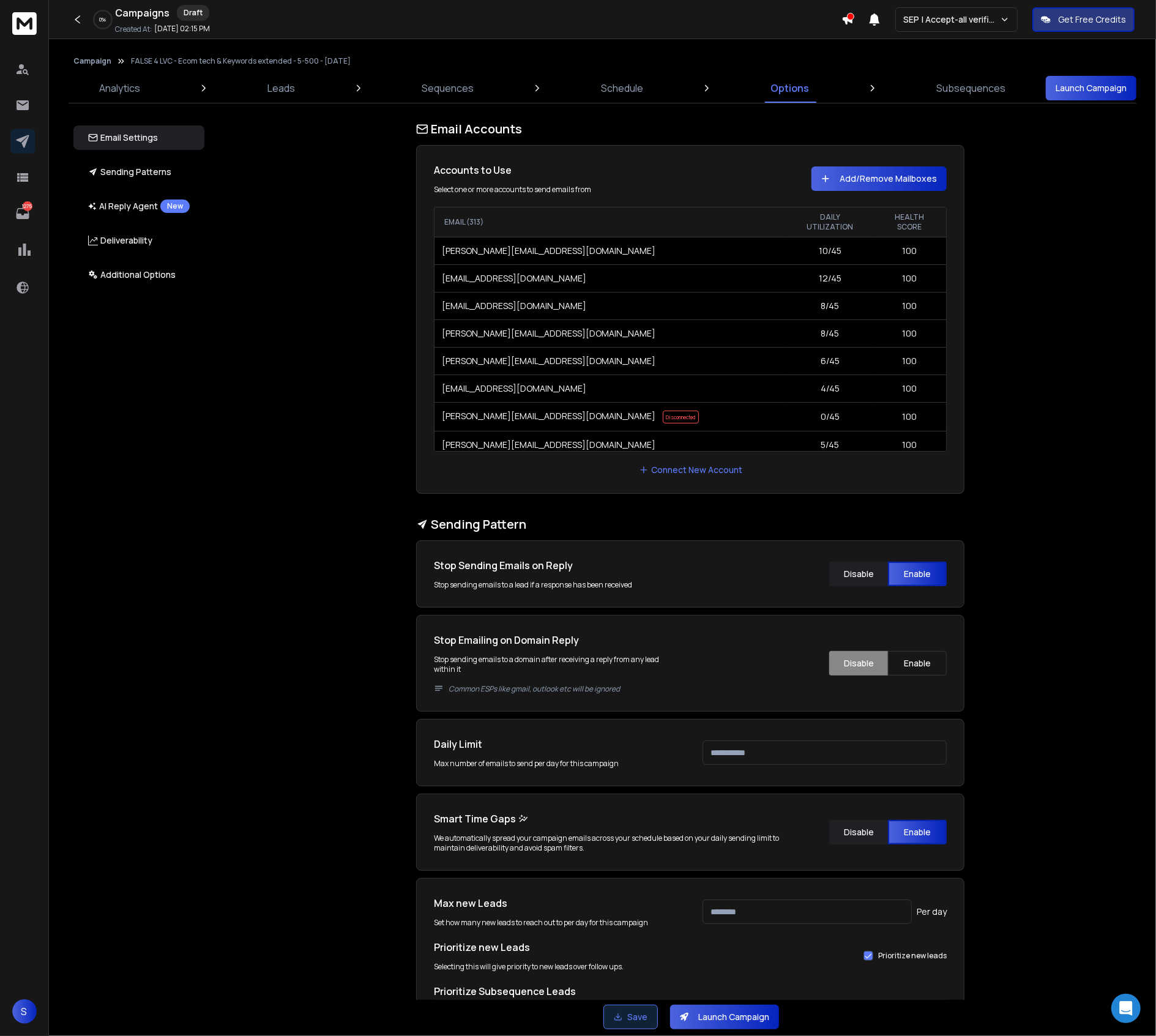
click at [633, 1028] on button "Save" at bounding box center [631, 1017] width 55 height 25
click at [611, 1020] on button "Save" at bounding box center [631, 1017] width 55 height 25
click at [12, 140] on link at bounding box center [23, 142] width 25 height 25
